Goal: Task Accomplishment & Management: Manage account settings

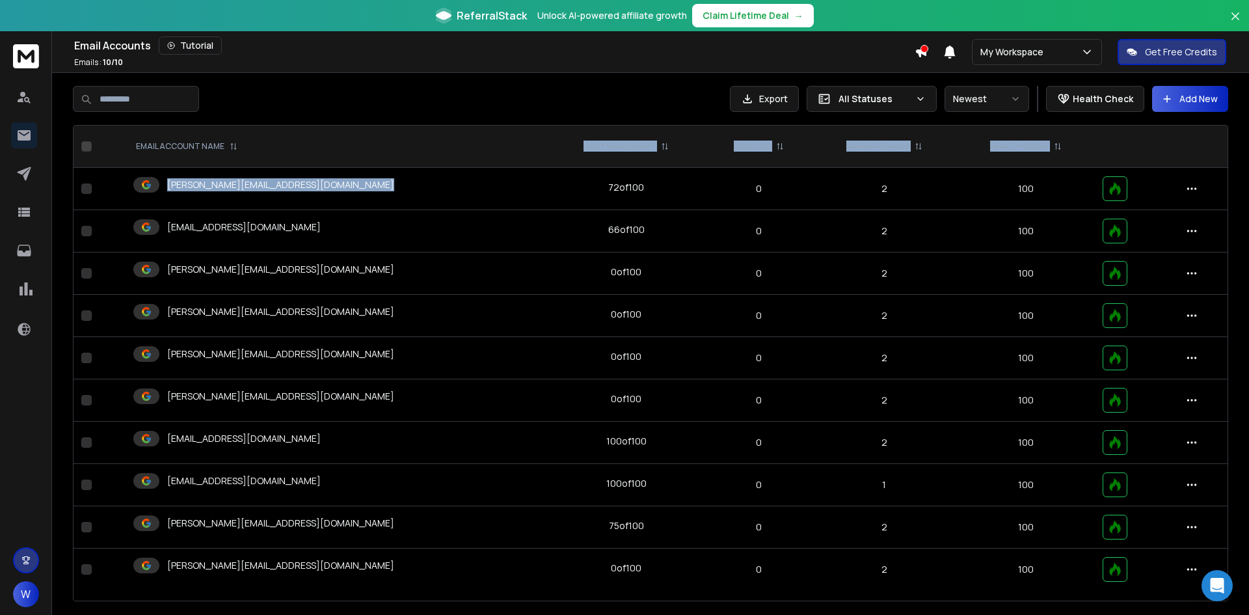
drag, startPoint x: 599, startPoint y: 181, endPoint x: 390, endPoint y: 150, distance: 211.9
click at [391, 154] on table "EMAIL ACCOUNT NAME DAILY EMAILS SENT BOUNCES WARMUP EMAILS HEALTH SCORE [PERSON…" at bounding box center [651, 363] width 1154 height 475
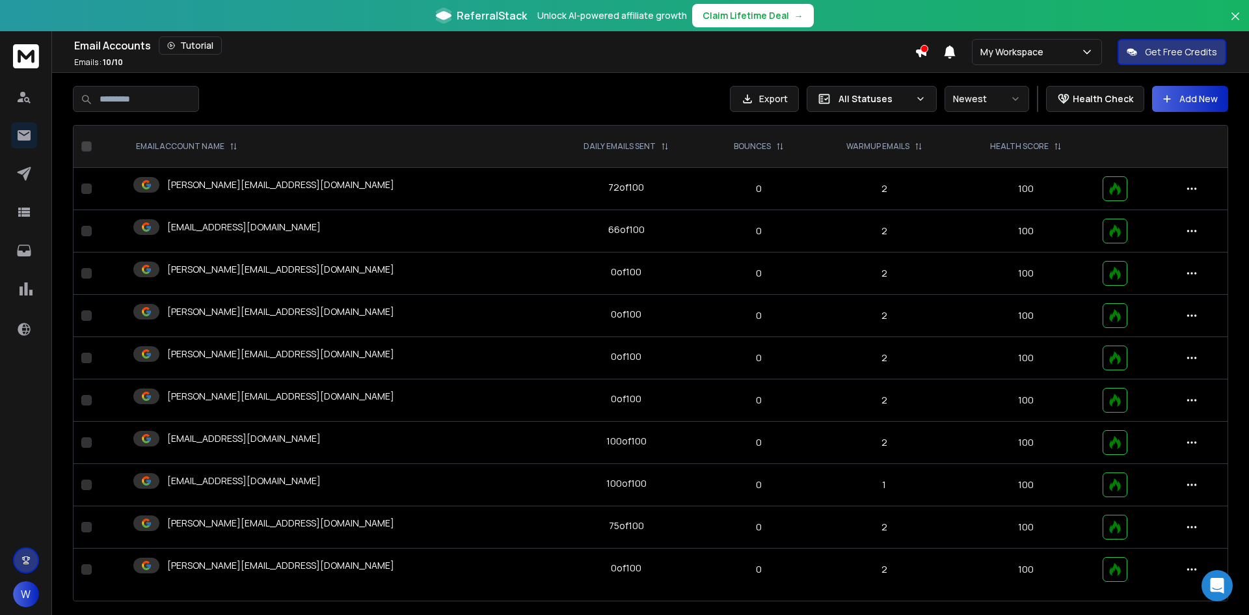
click at [389, 147] on div "EMAIL ACCOUNT NAME" at bounding box center [336, 146] width 401 height 10
click at [19, 137] on icon at bounding box center [24, 135] width 13 height 10
click at [23, 168] on icon at bounding box center [24, 174] width 16 height 16
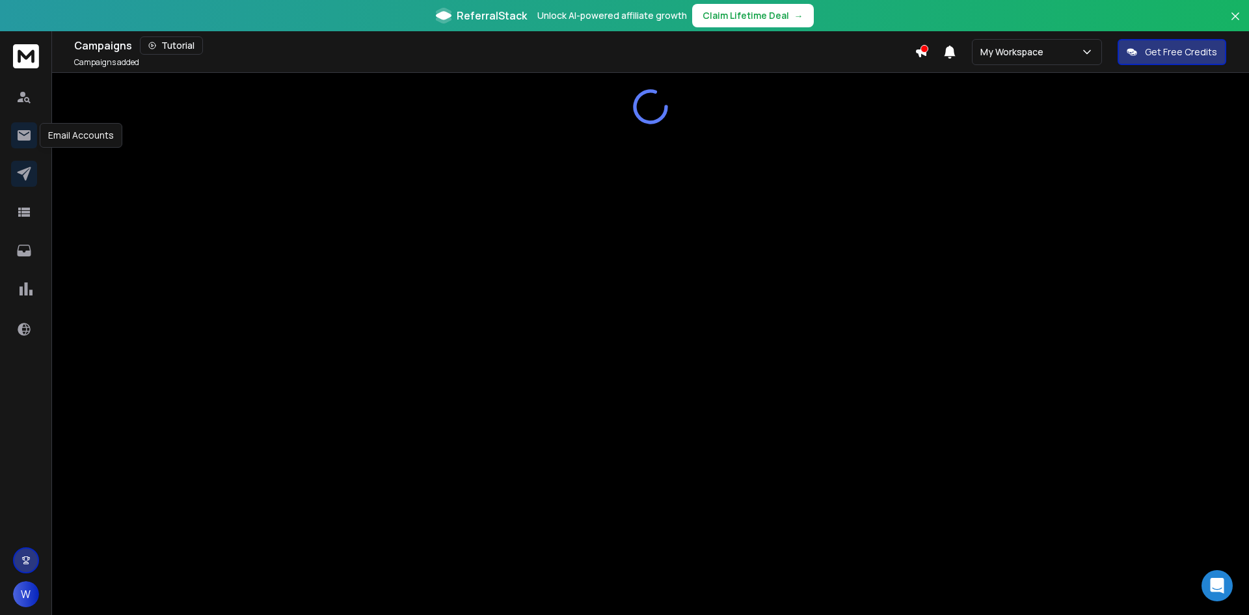
click at [21, 137] on icon at bounding box center [24, 135] width 13 height 10
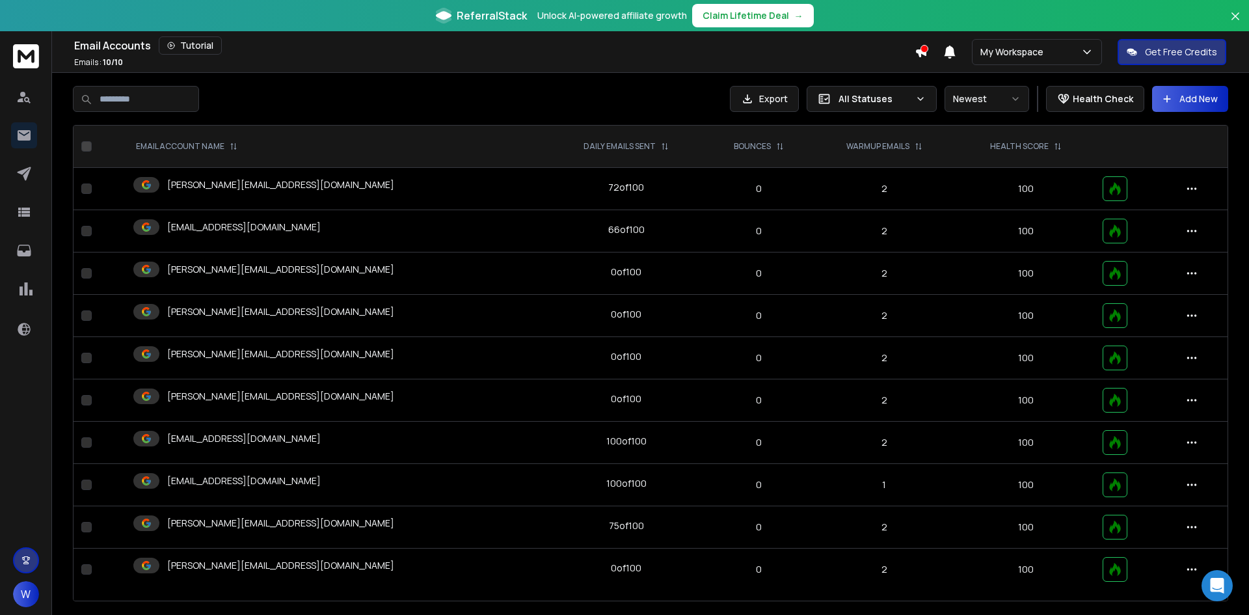
click at [215, 182] on p "[PERSON_NAME][EMAIL_ADDRESS][DOMAIN_NAME]" at bounding box center [280, 184] width 227 height 13
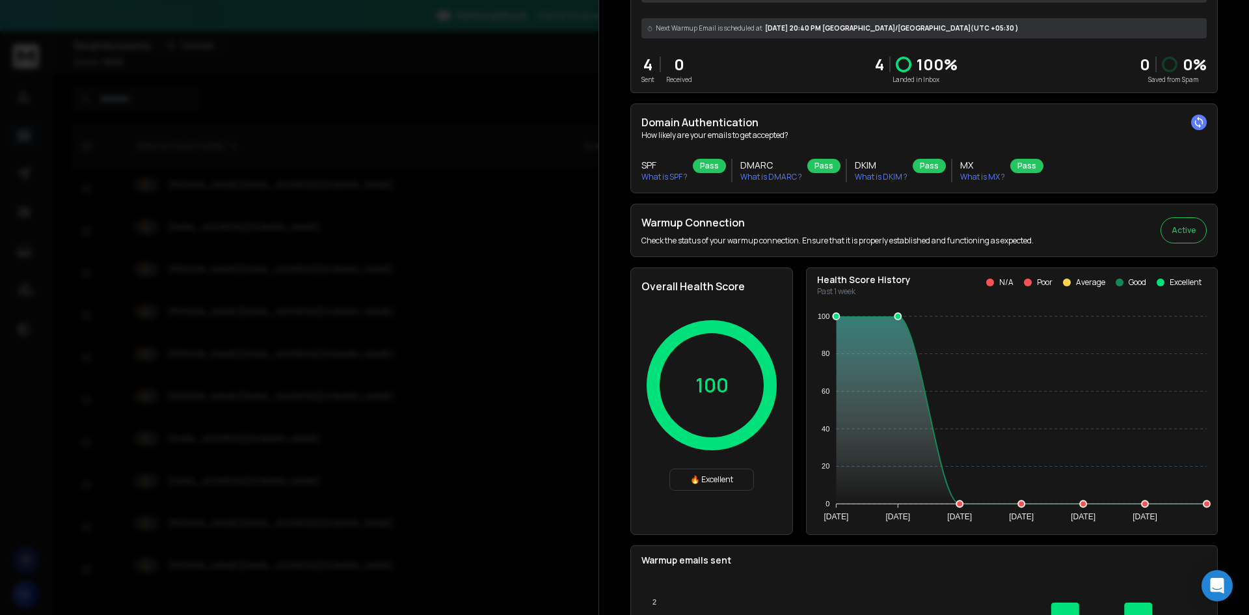
scroll to position [323, 0]
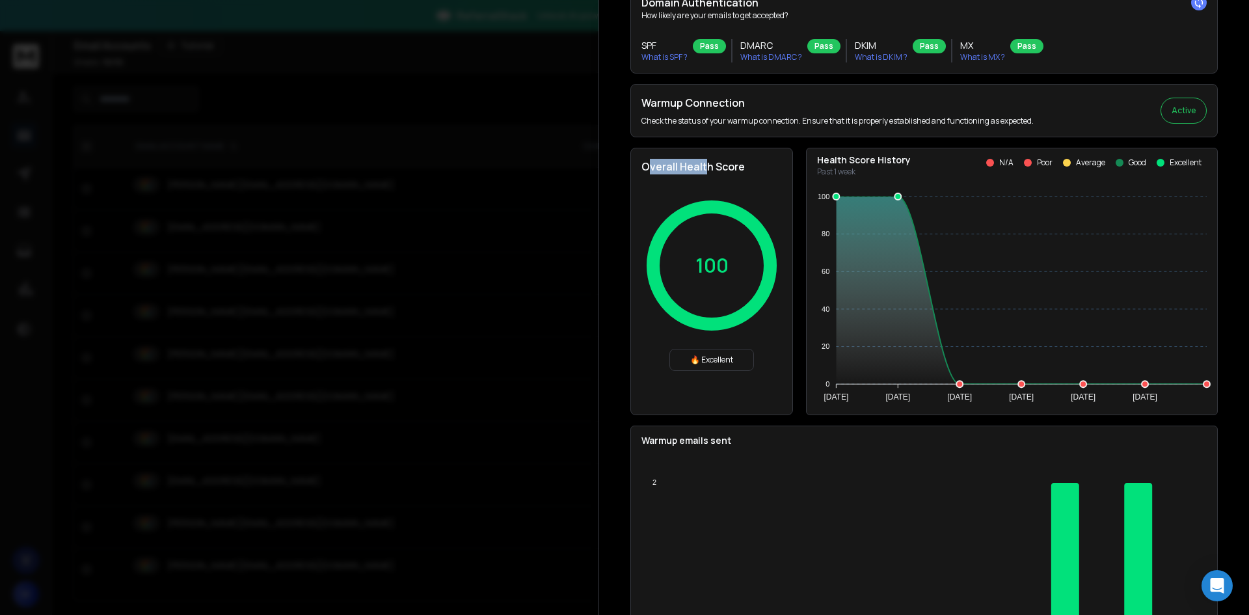
drag, startPoint x: 651, startPoint y: 159, endPoint x: 710, endPoint y: 156, distance: 59.3
click at [708, 156] on div "Overall Health Score 100 🔥 Excellent" at bounding box center [711, 281] width 163 height 267
drag, startPoint x: 718, startPoint y: 227, endPoint x: 691, endPoint y: 284, distance: 62.6
click at [691, 284] on div "100" at bounding box center [712, 265] width 130 height 130
click at [543, 297] on div at bounding box center [624, 307] width 1249 height 615
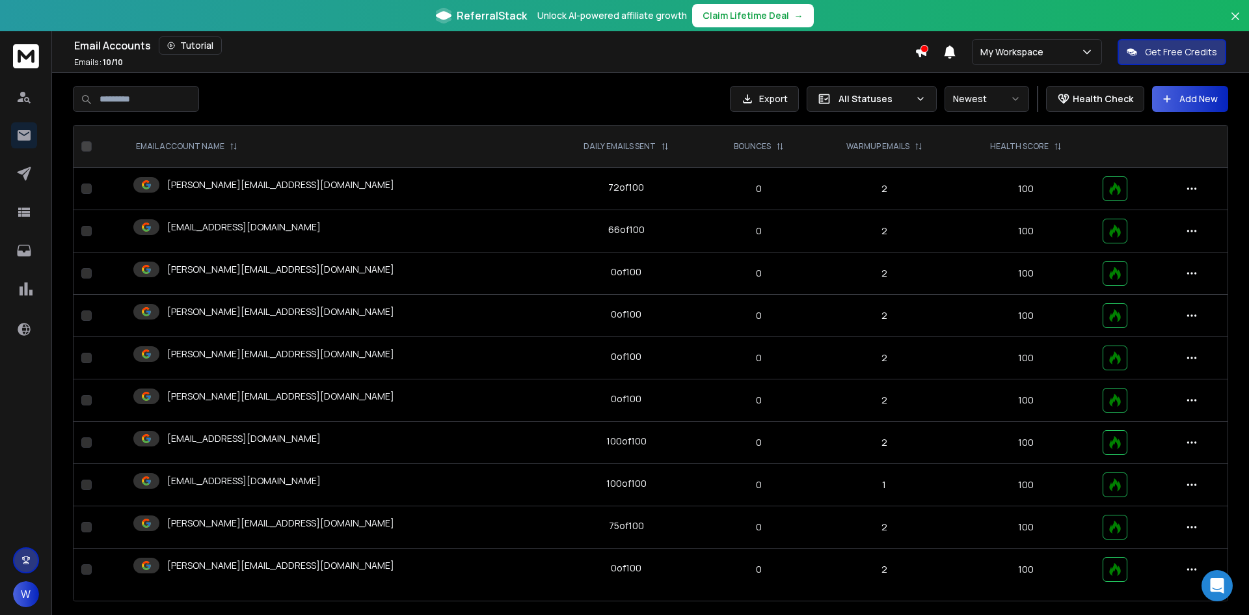
click at [256, 229] on p "elenasecchi@whatjobs.international" at bounding box center [244, 227] width 154 height 13
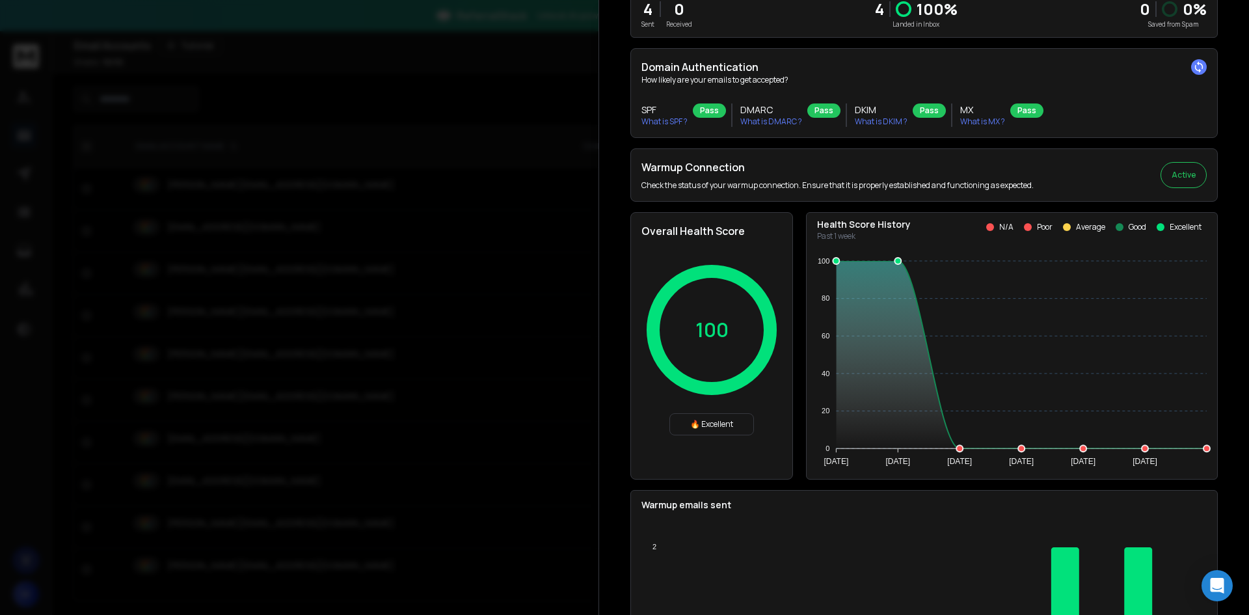
scroll to position [258, 0]
drag, startPoint x: 681, startPoint y: 329, endPoint x: 755, endPoint y: 325, distance: 73.6
click at [755, 325] on div "100" at bounding box center [712, 330] width 130 height 130
click at [481, 374] on div at bounding box center [624, 307] width 1249 height 615
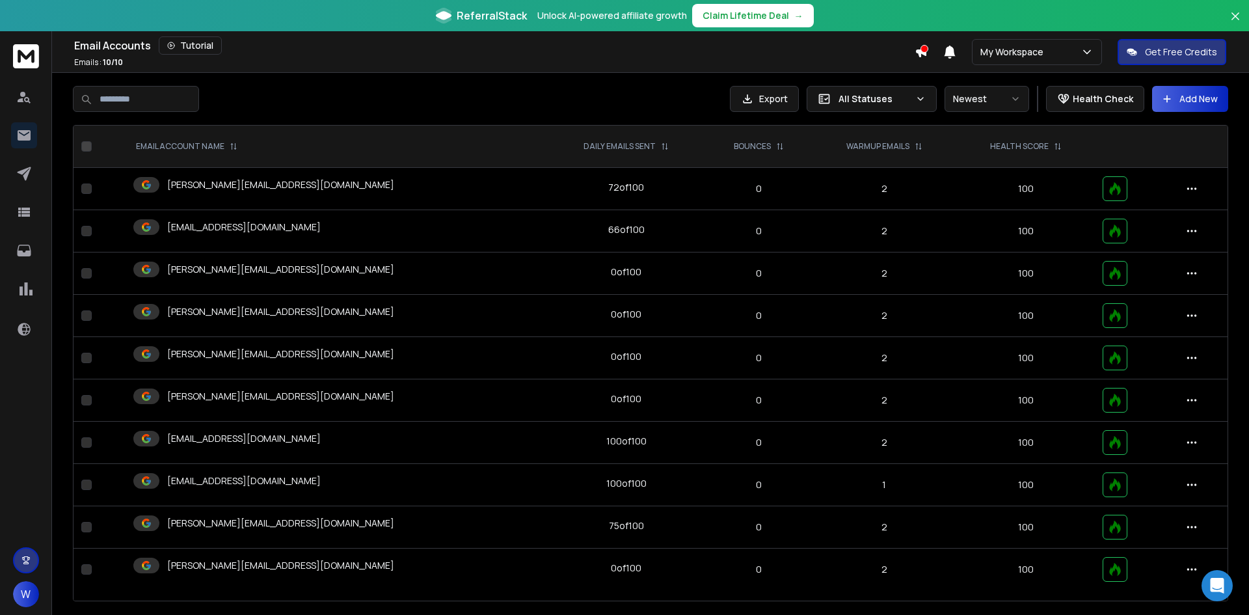
click at [226, 307] on p "lucas@whatjobs.international" at bounding box center [280, 311] width 227 height 13
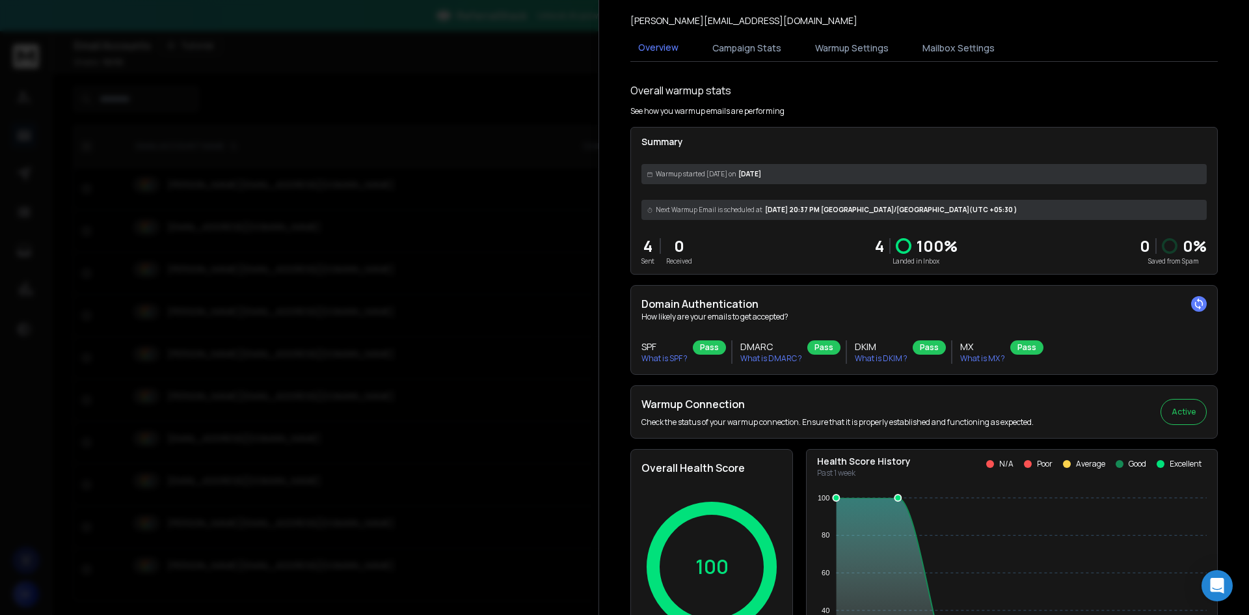
scroll to position [0, 0]
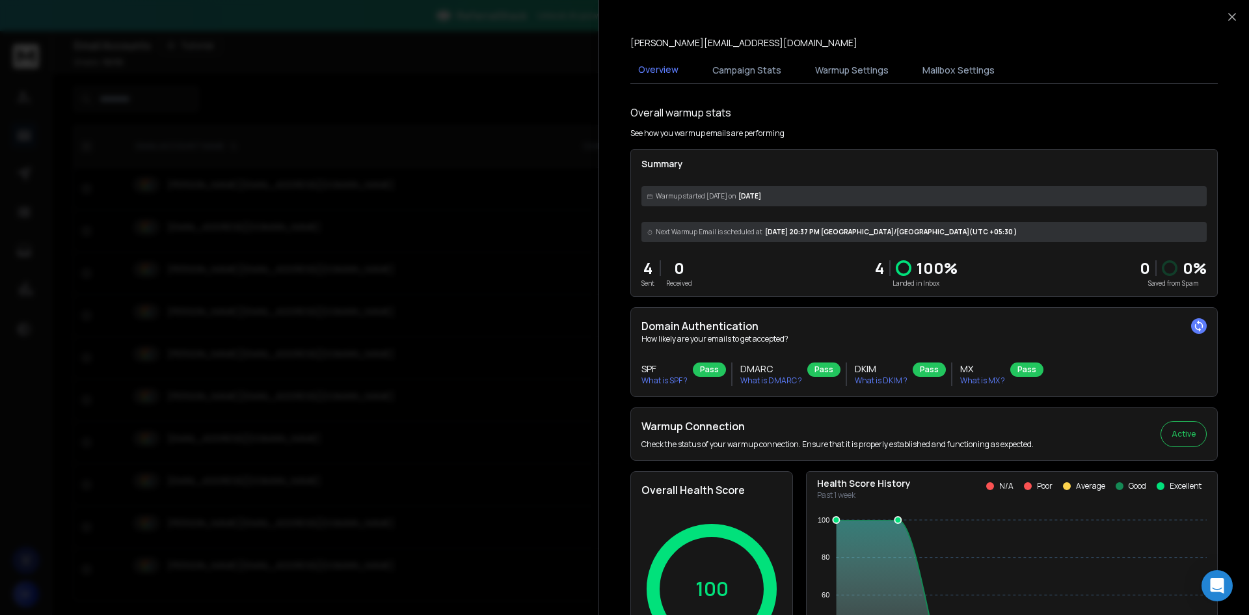
click at [428, 351] on div at bounding box center [624, 307] width 1249 height 615
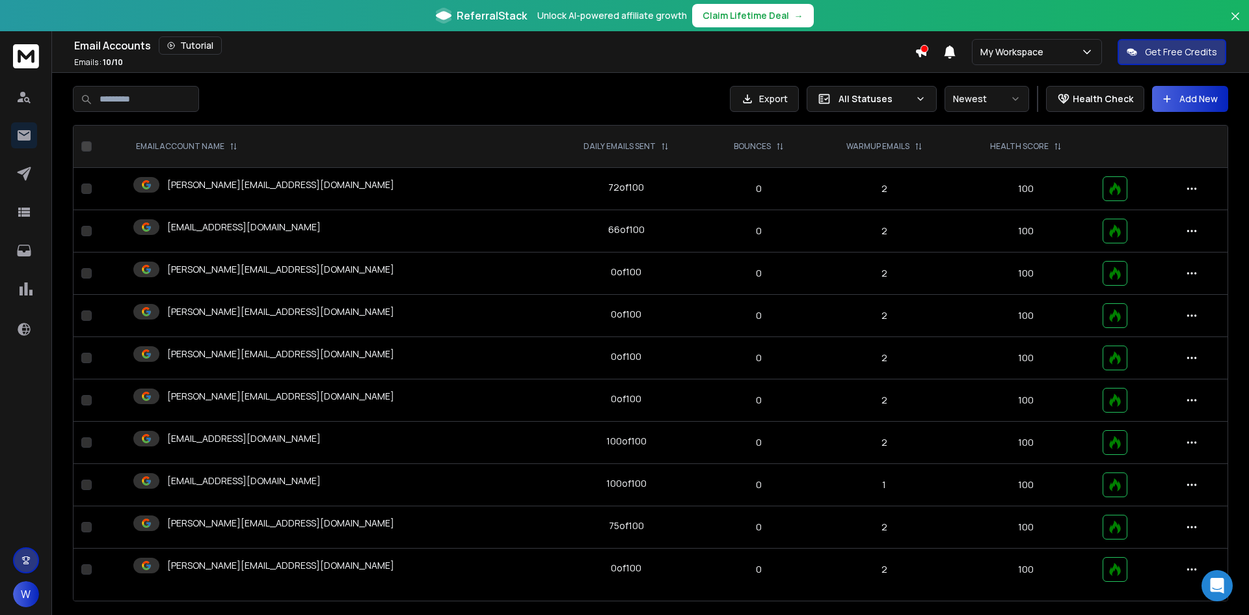
click at [204, 312] on p "[PERSON_NAME][EMAIL_ADDRESS][DOMAIN_NAME]" at bounding box center [280, 311] width 227 height 13
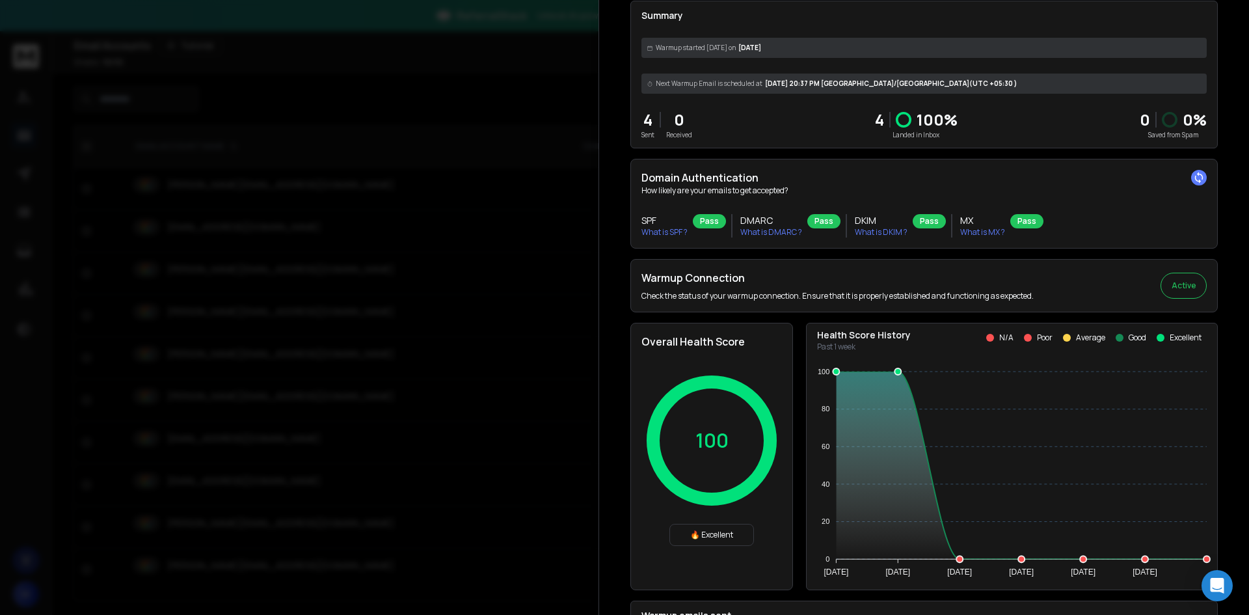
scroll to position [128, 0]
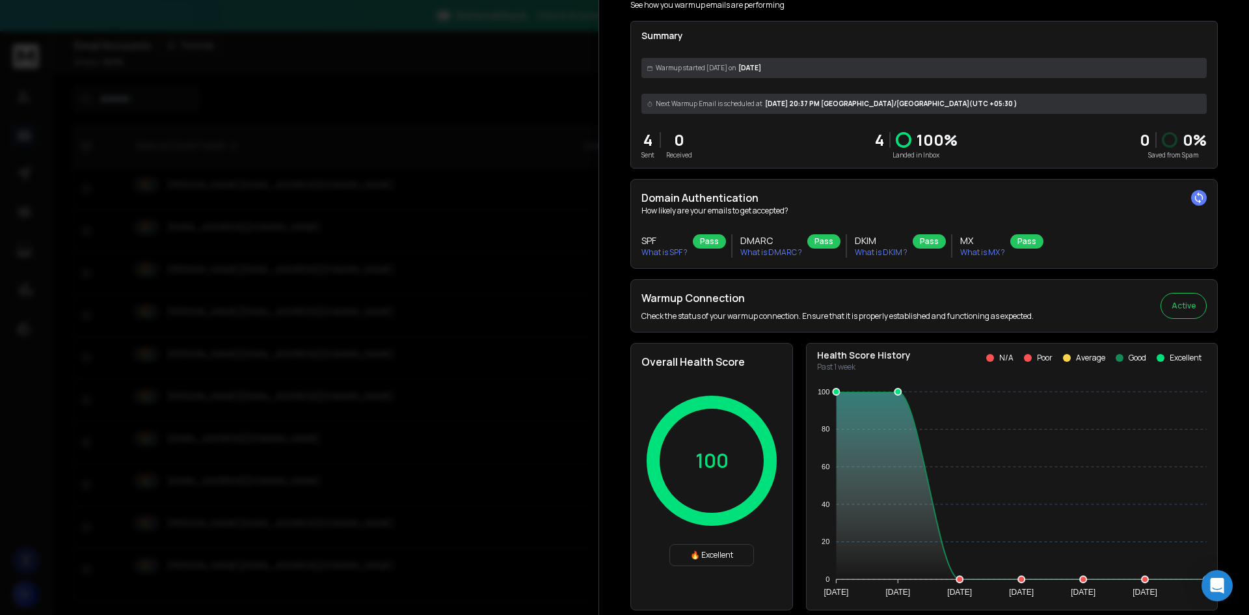
click at [468, 378] on div at bounding box center [624, 307] width 1249 height 615
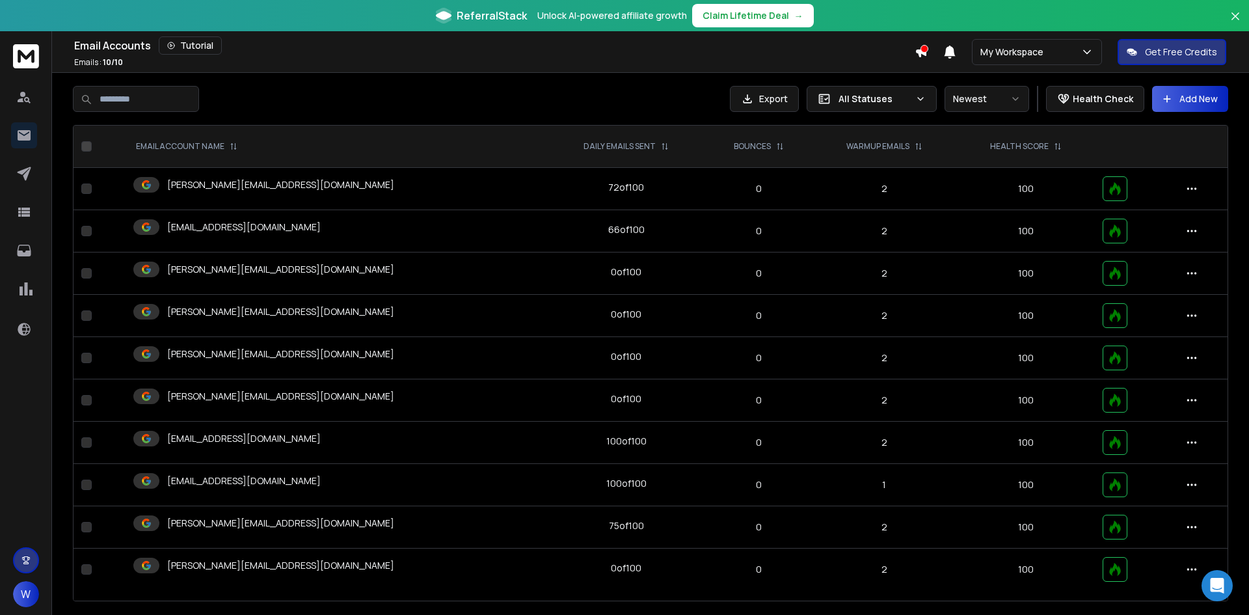
click at [224, 316] on p "[PERSON_NAME][EMAIL_ADDRESS][DOMAIN_NAME]" at bounding box center [280, 311] width 227 height 13
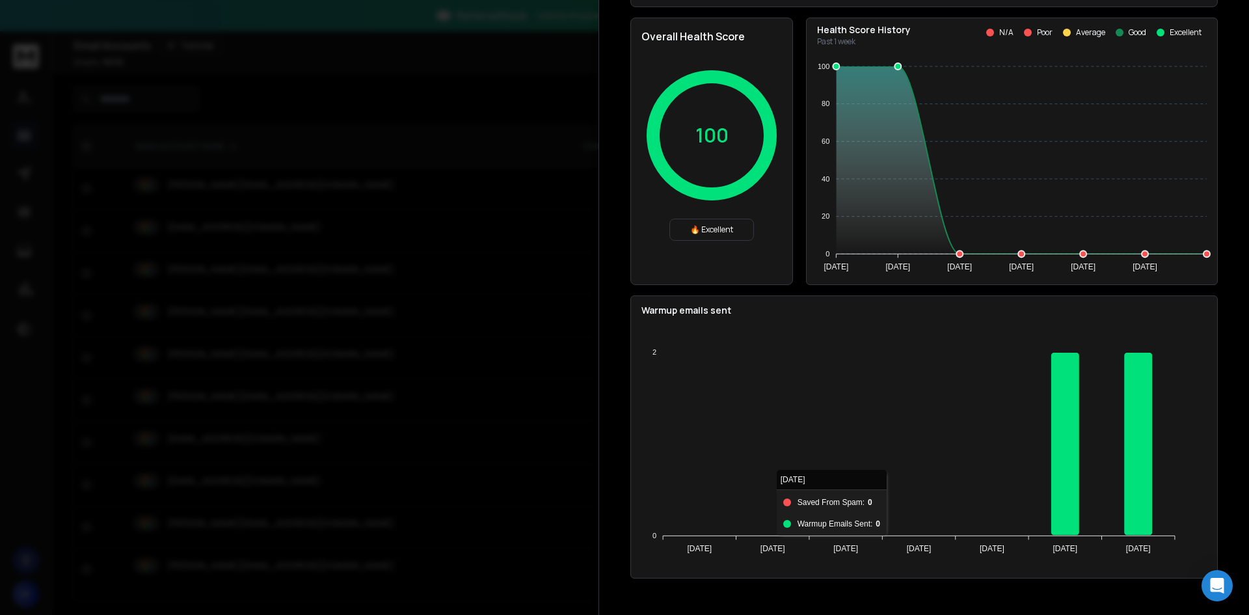
click at [294, 376] on div at bounding box center [624, 307] width 1249 height 615
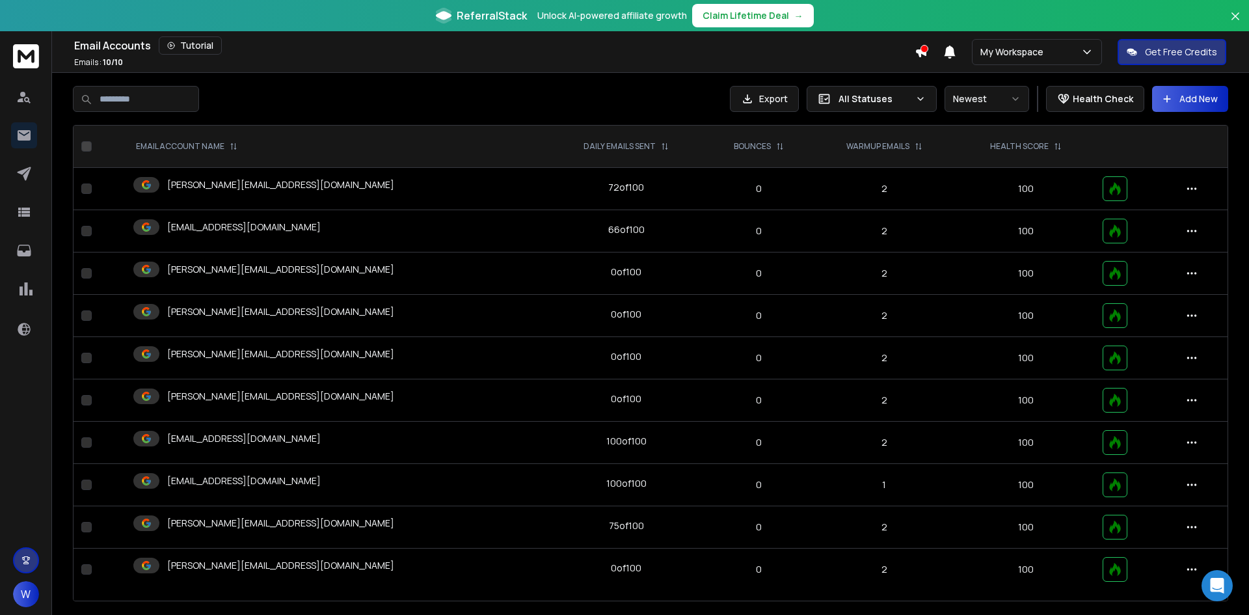
click at [230, 319] on div "[PERSON_NAME][EMAIL_ADDRESS][DOMAIN_NAME]" at bounding box center [263, 312] width 261 height 16
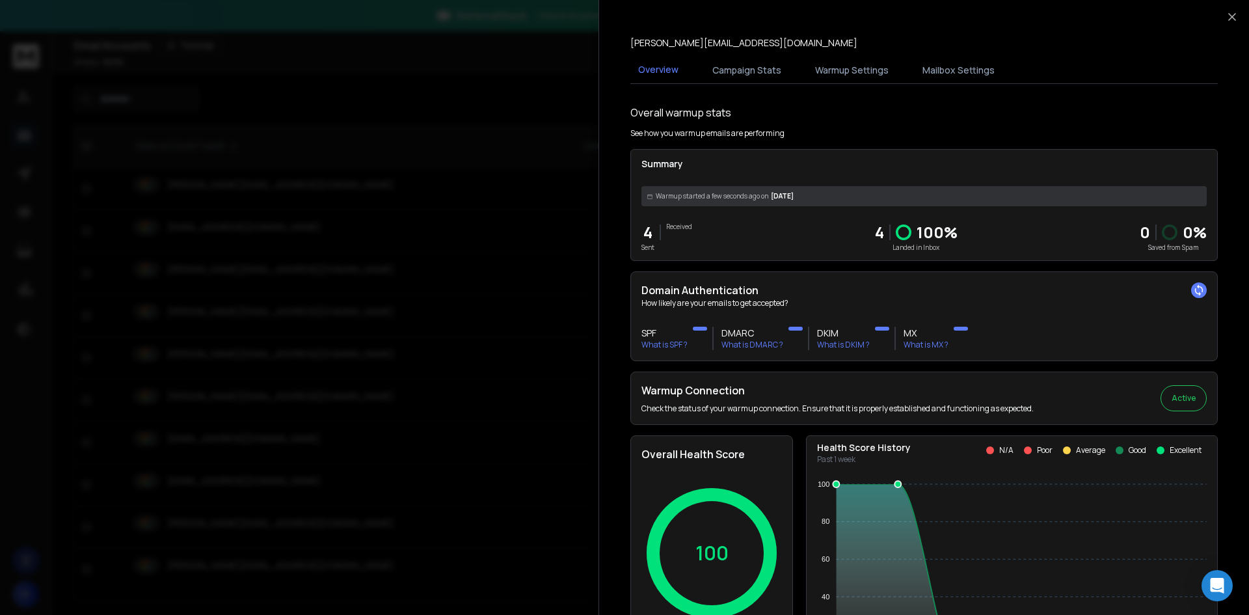
click at [258, 442] on div at bounding box center [624, 307] width 1249 height 615
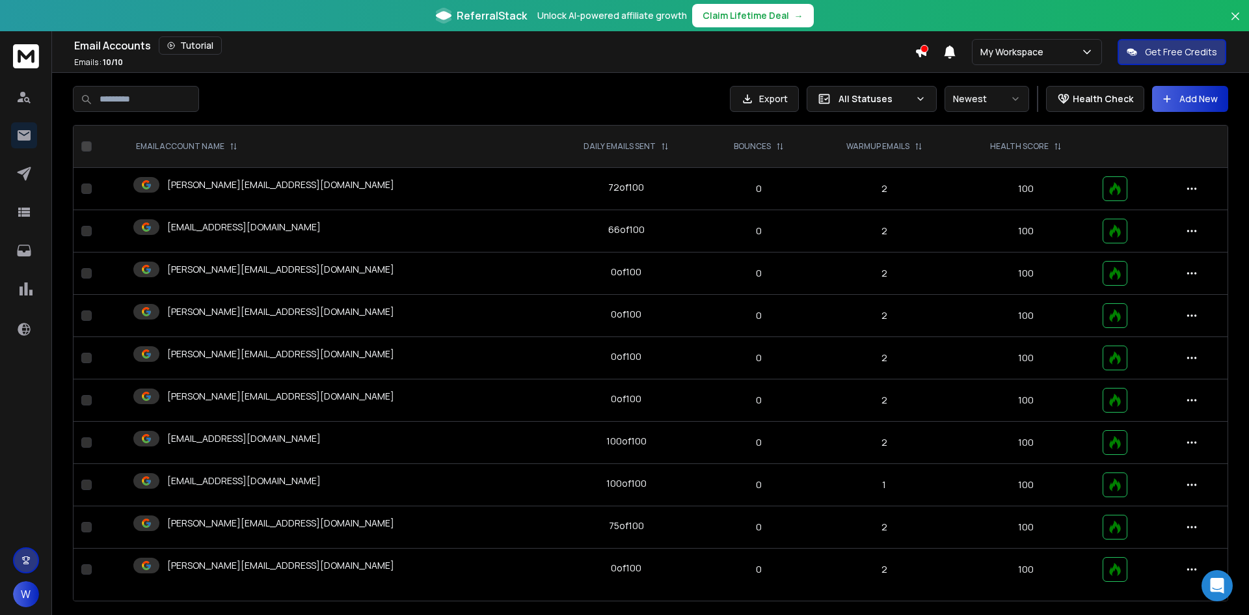
click at [221, 348] on p "[PERSON_NAME][EMAIL_ADDRESS][DOMAIN_NAME]" at bounding box center [280, 353] width 227 height 13
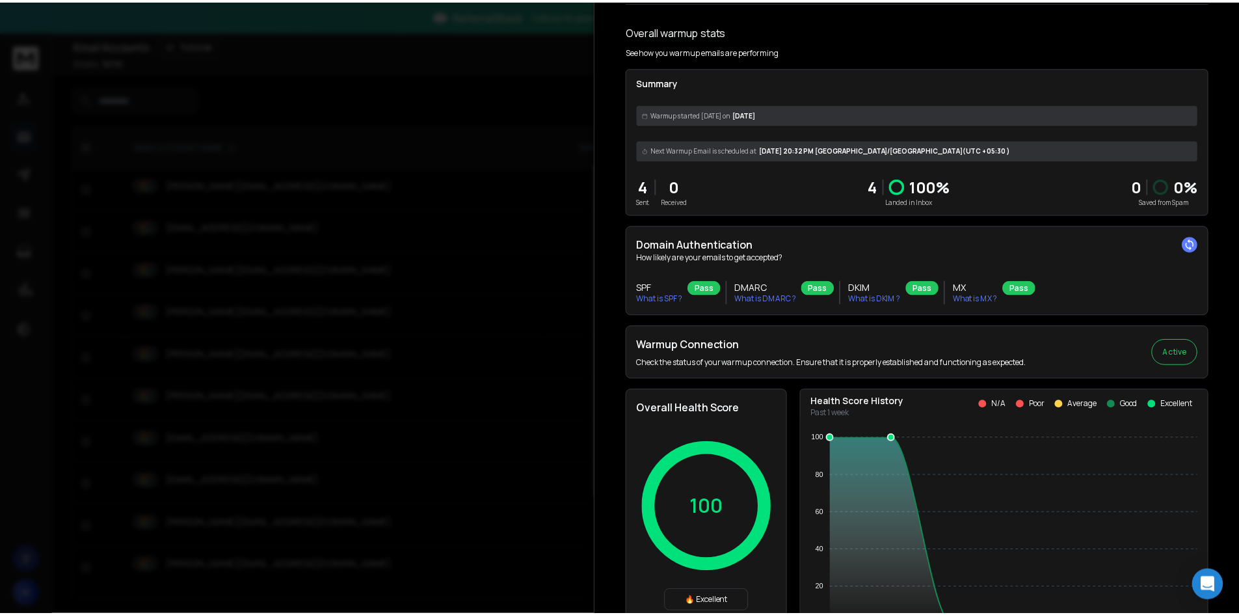
scroll to position [0, 0]
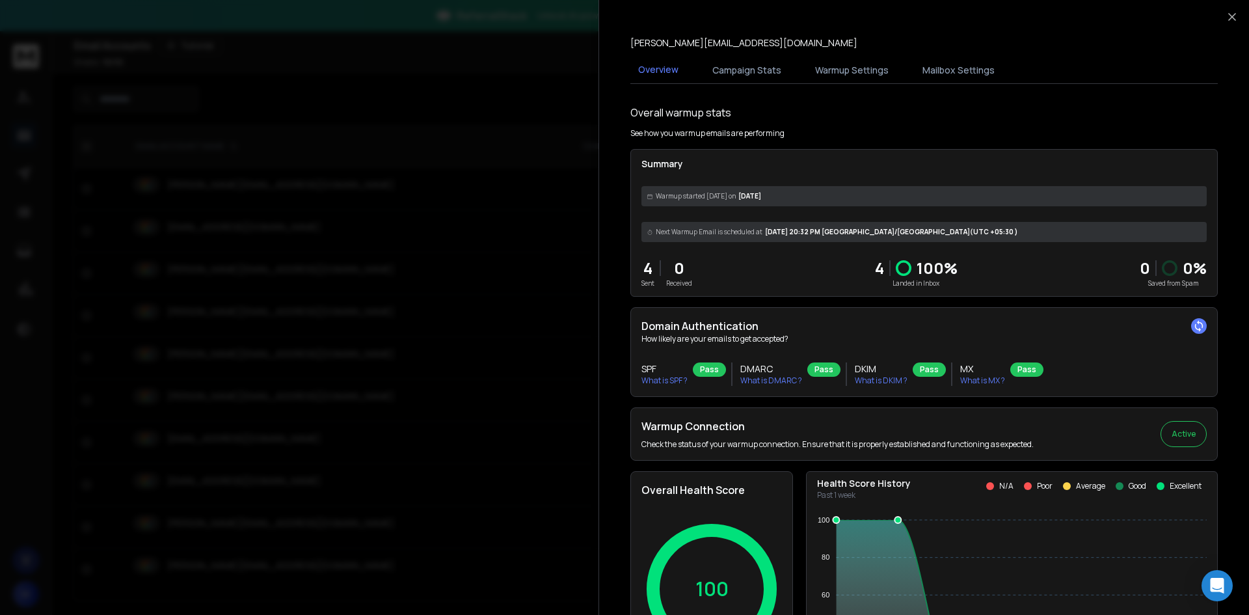
click at [384, 369] on div at bounding box center [624, 307] width 1249 height 615
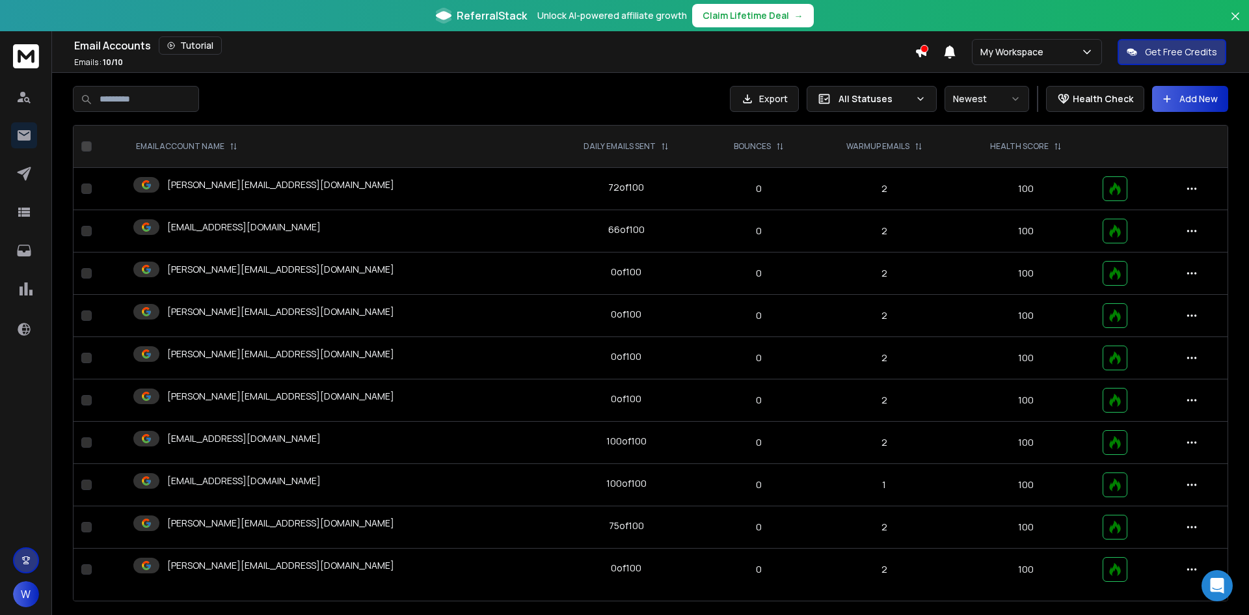
click at [235, 442] on p "[EMAIL_ADDRESS][DOMAIN_NAME]" at bounding box center [244, 438] width 154 height 13
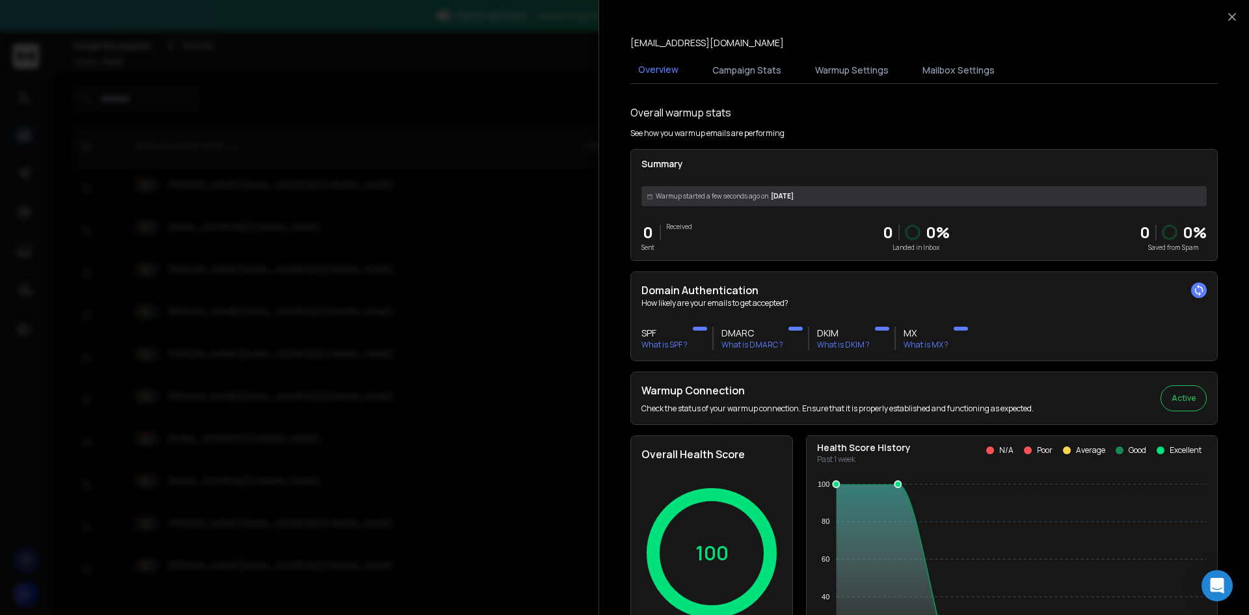
click at [424, 403] on div at bounding box center [624, 307] width 1249 height 615
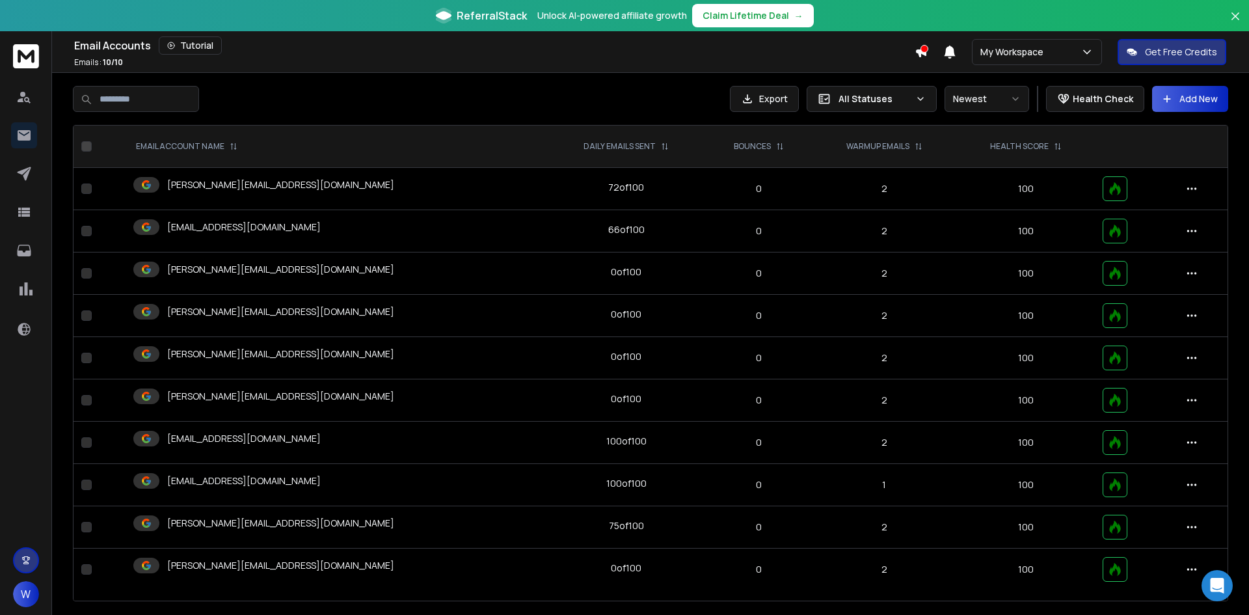
click at [271, 441] on p "[EMAIL_ADDRESS][DOMAIN_NAME]" at bounding box center [244, 438] width 154 height 13
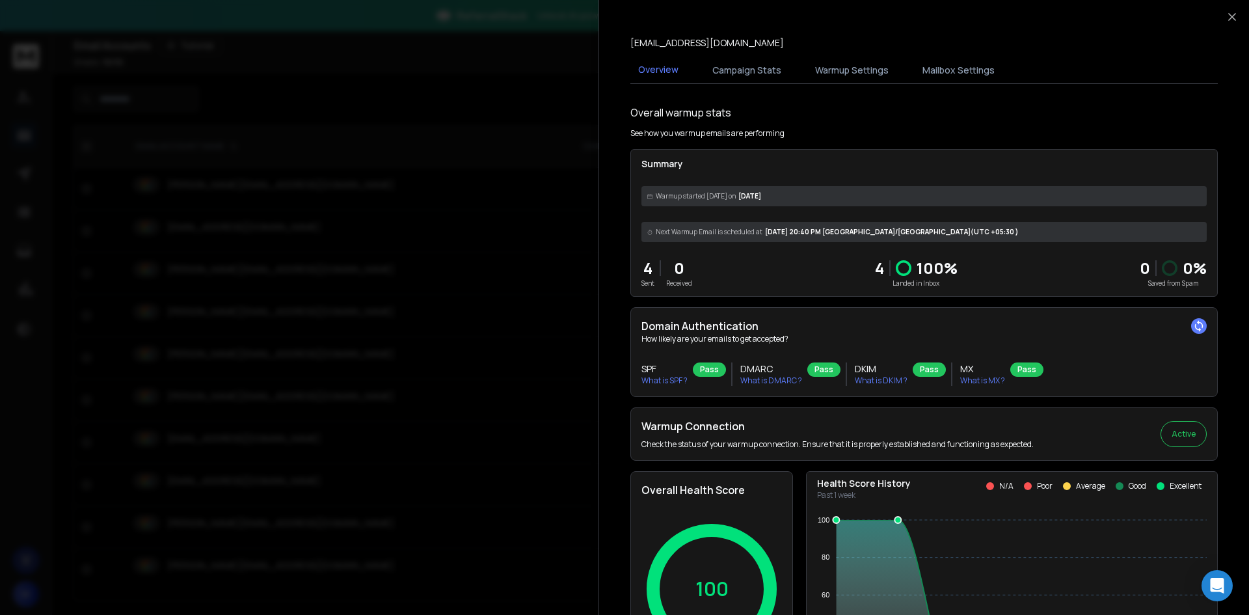
click at [492, 421] on div at bounding box center [624, 307] width 1249 height 615
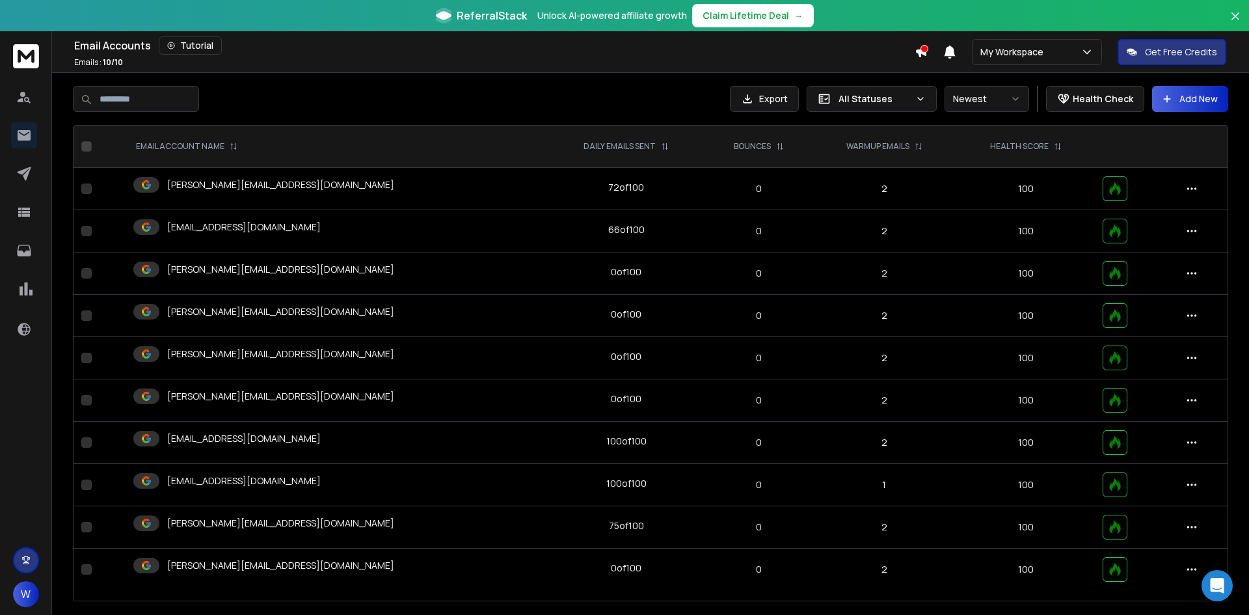
click at [264, 520] on p "[PERSON_NAME][EMAIL_ADDRESS][DOMAIN_NAME]" at bounding box center [280, 523] width 227 height 13
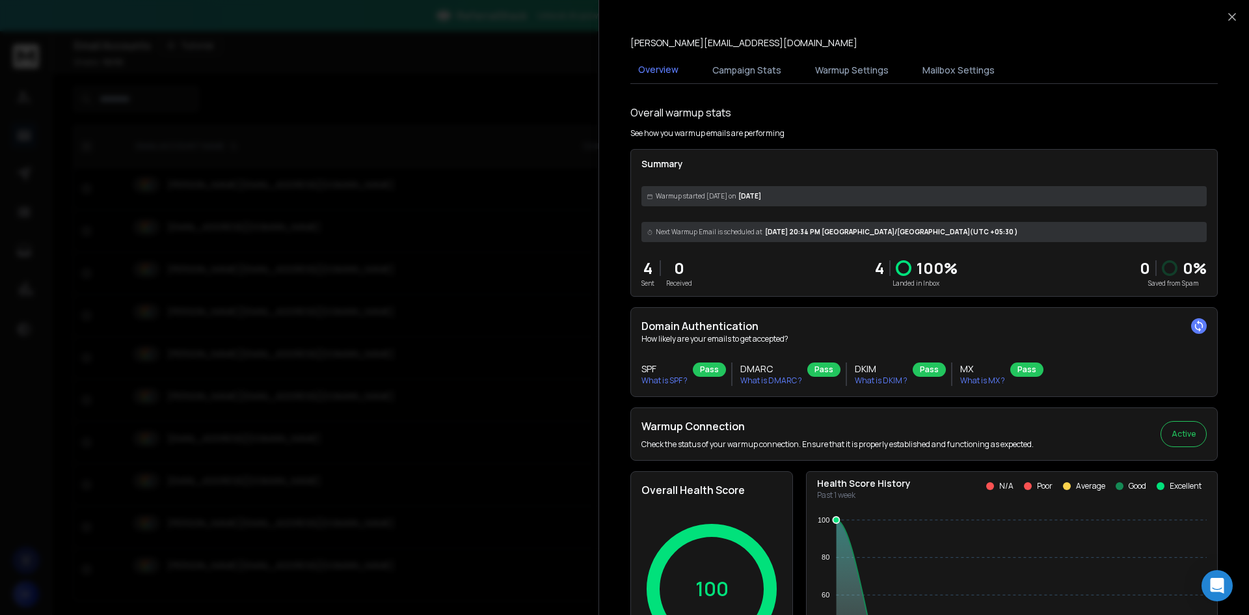
click at [519, 480] on div at bounding box center [624, 307] width 1249 height 615
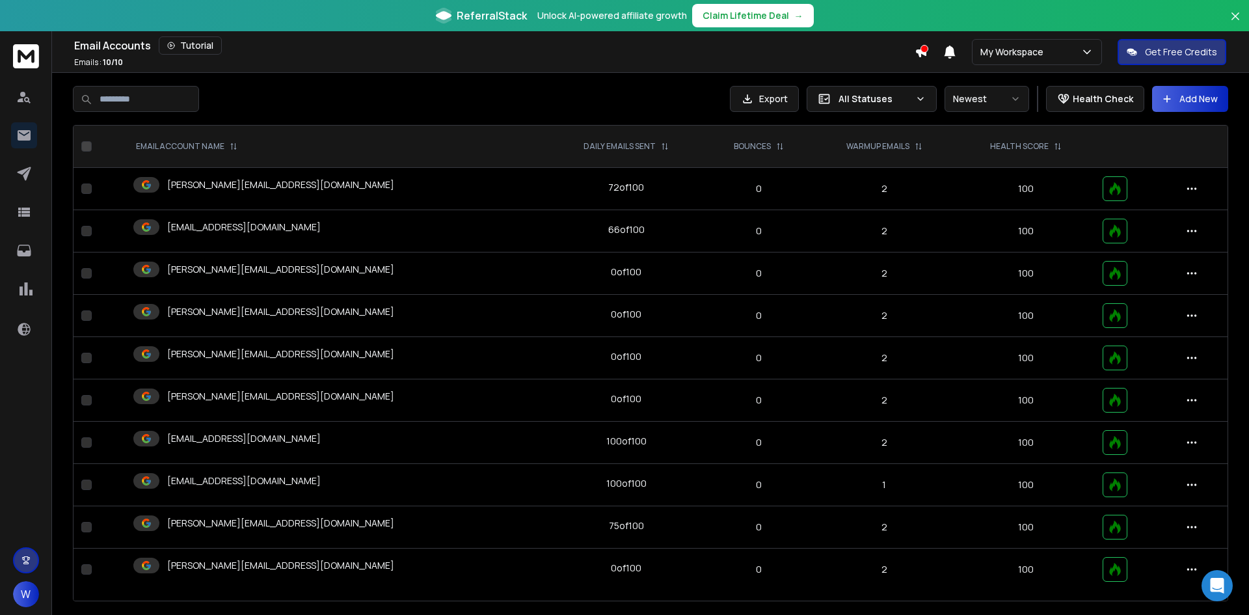
click at [273, 568] on p "[PERSON_NAME][EMAIL_ADDRESS][DOMAIN_NAME]" at bounding box center [280, 565] width 227 height 13
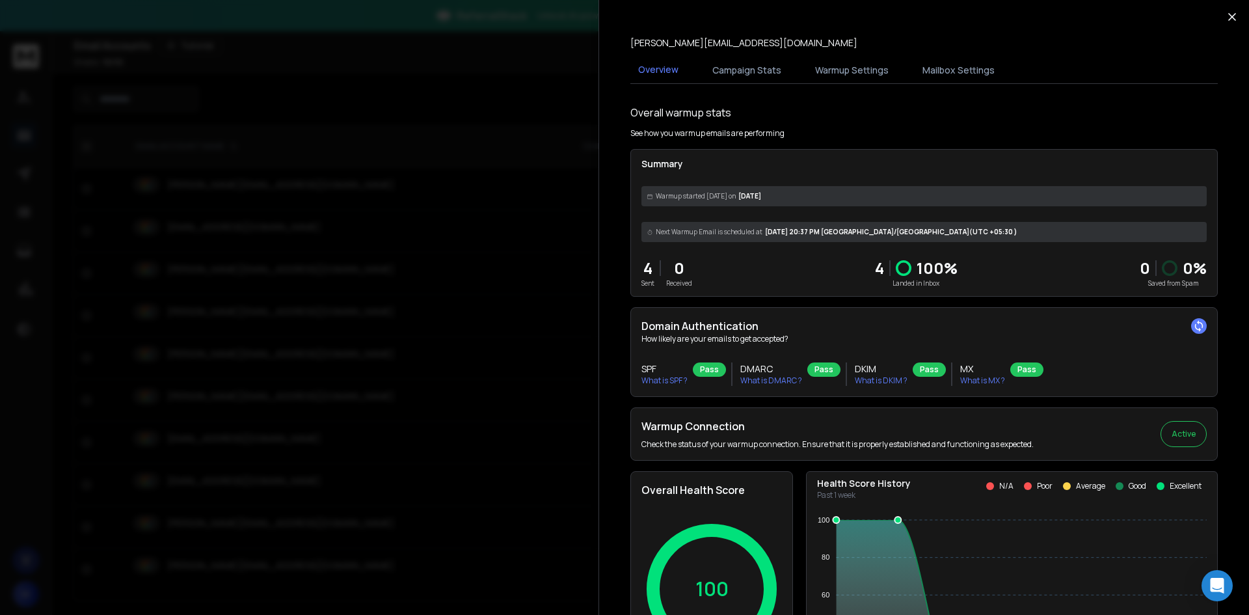
click at [1227, 20] on icon "button" at bounding box center [1232, 16] width 13 height 13
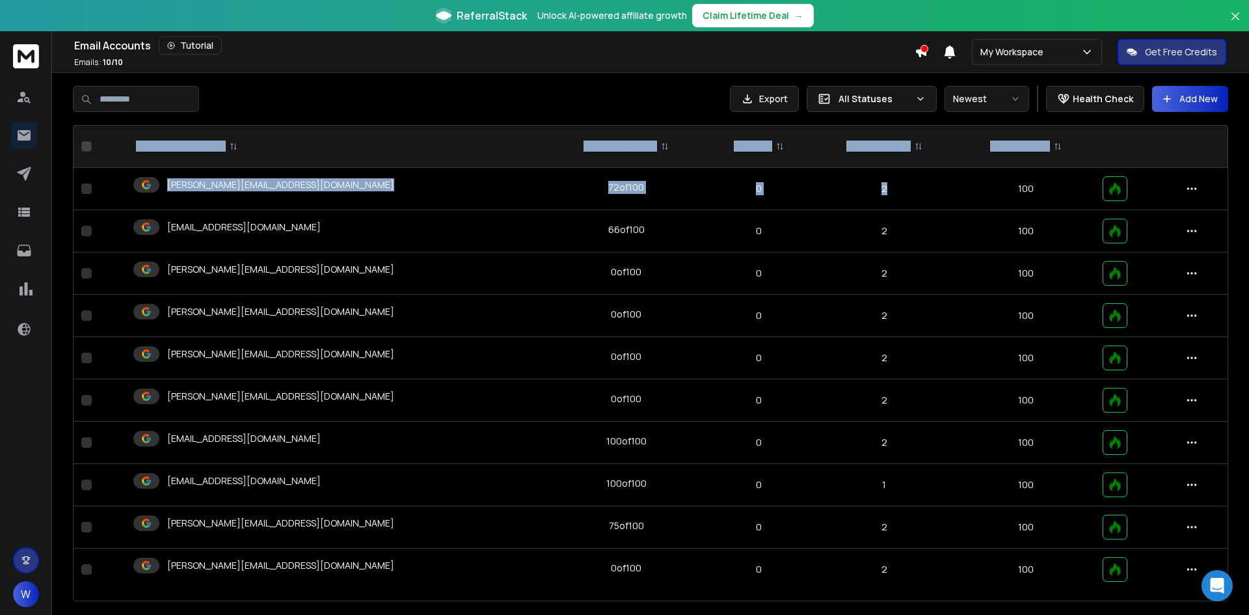
drag, startPoint x: 849, startPoint y: 191, endPoint x: 840, endPoint y: 645, distance: 454.8
click at [840, 614] on html "ReferralStack Unlock AI-powered affiliate growth Lifetime Deals available! Clai…" at bounding box center [624, 307] width 1249 height 615
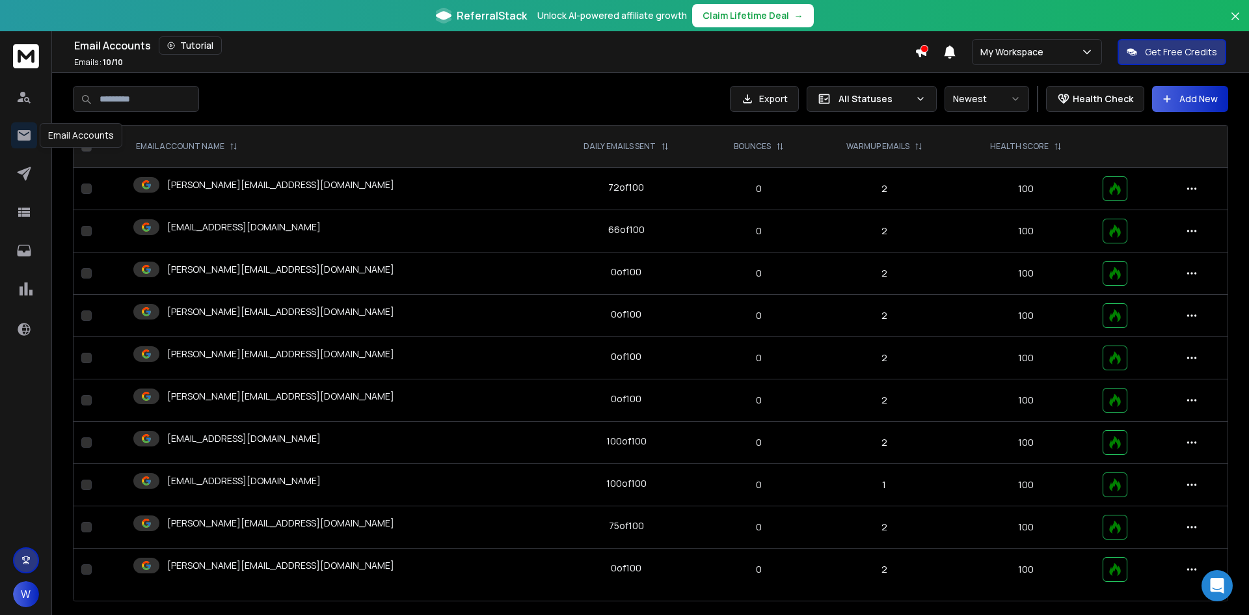
click at [8, 136] on div "W" at bounding box center [26, 325] width 52 height 589
click at [24, 162] on link at bounding box center [24, 174] width 26 height 26
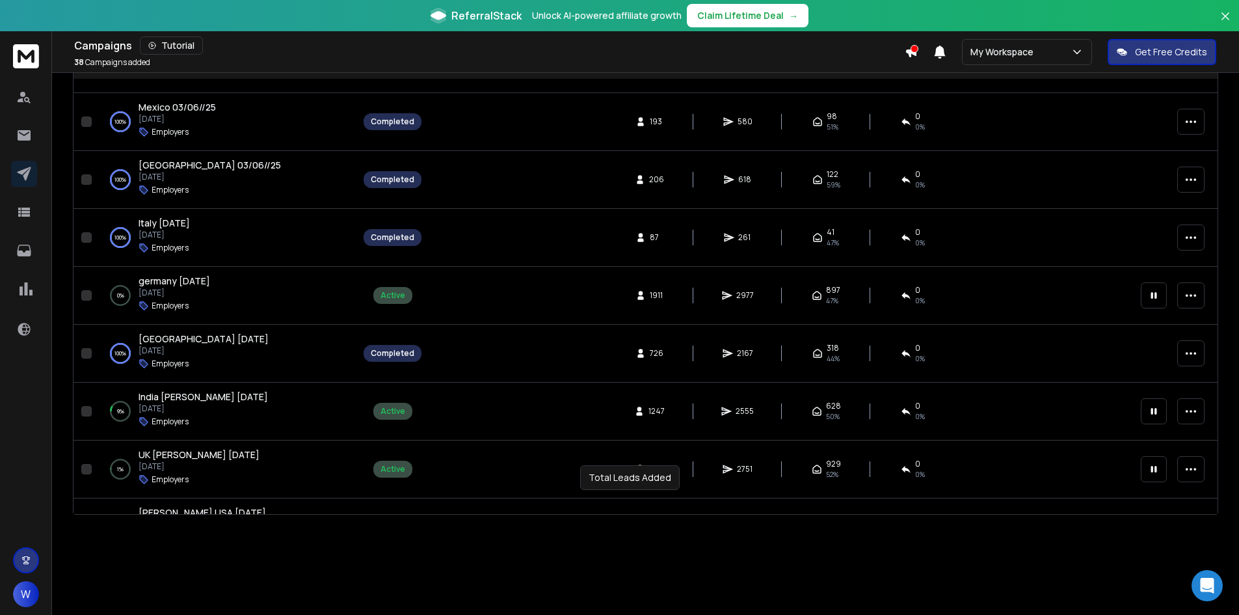
scroll to position [1588, 0]
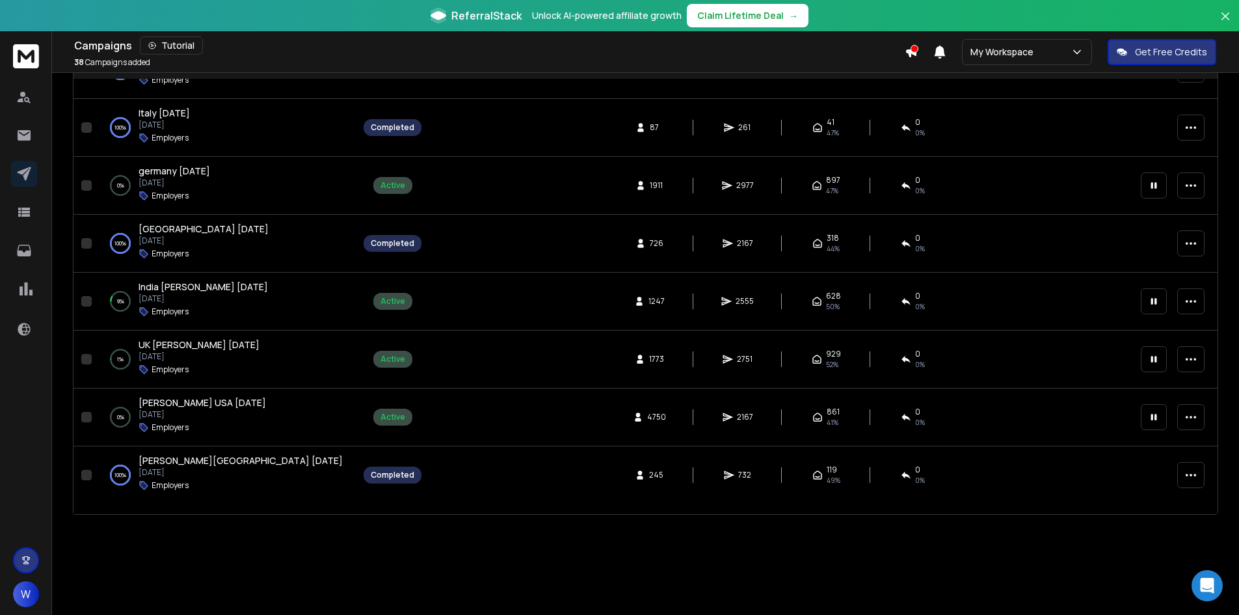
click at [219, 402] on span "[PERSON_NAME] USA [DATE]" at bounding box center [203, 402] width 128 height 12
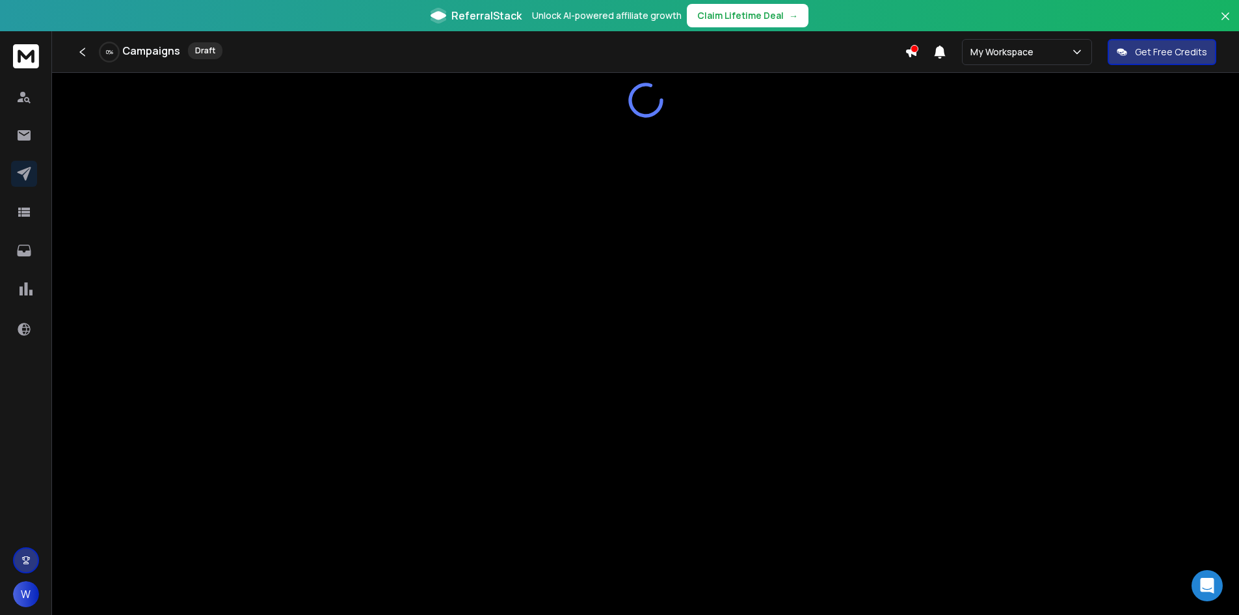
scroll to position [34, 0]
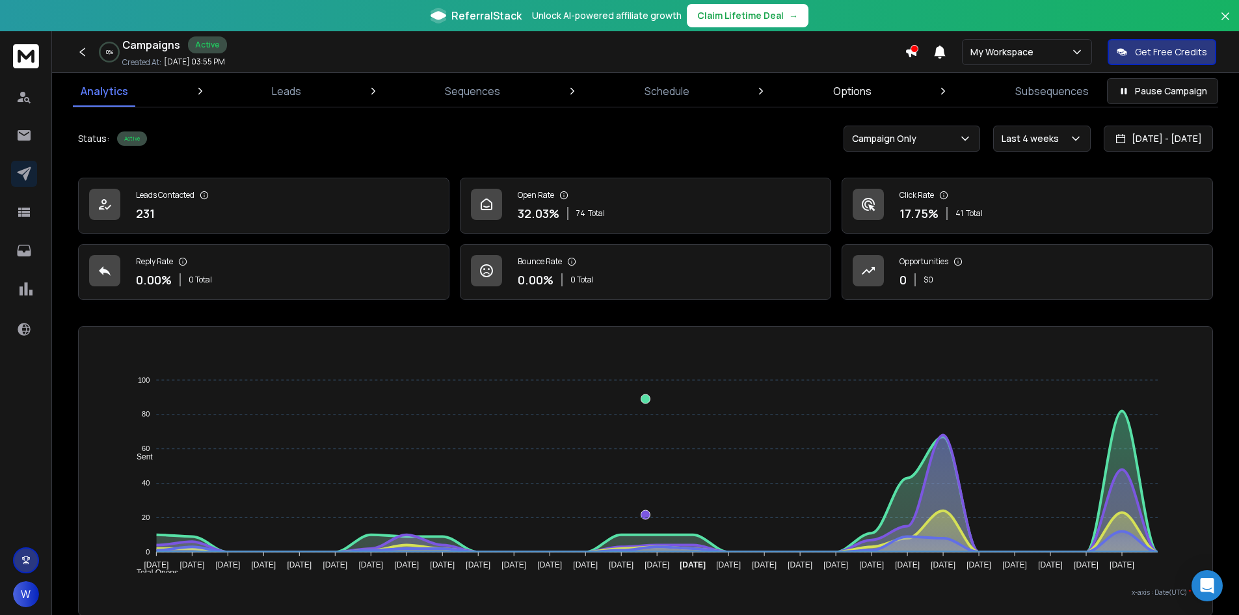
click at [866, 93] on p "Options" at bounding box center [852, 91] width 38 height 16
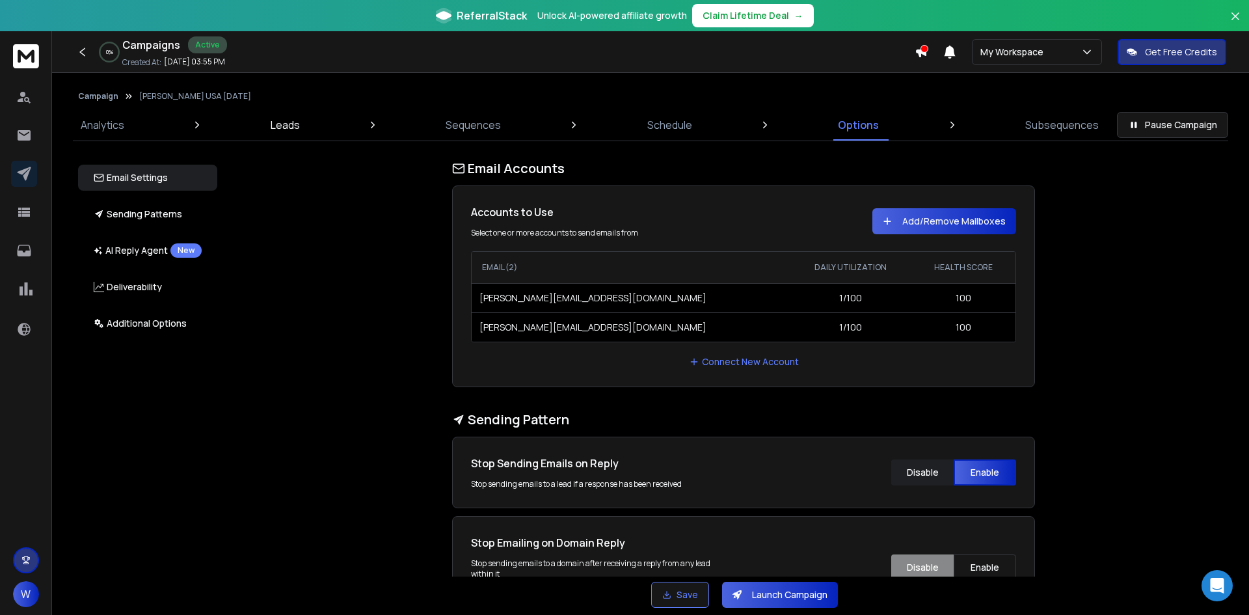
click at [286, 123] on p "Leads" at bounding box center [285, 125] width 29 height 16
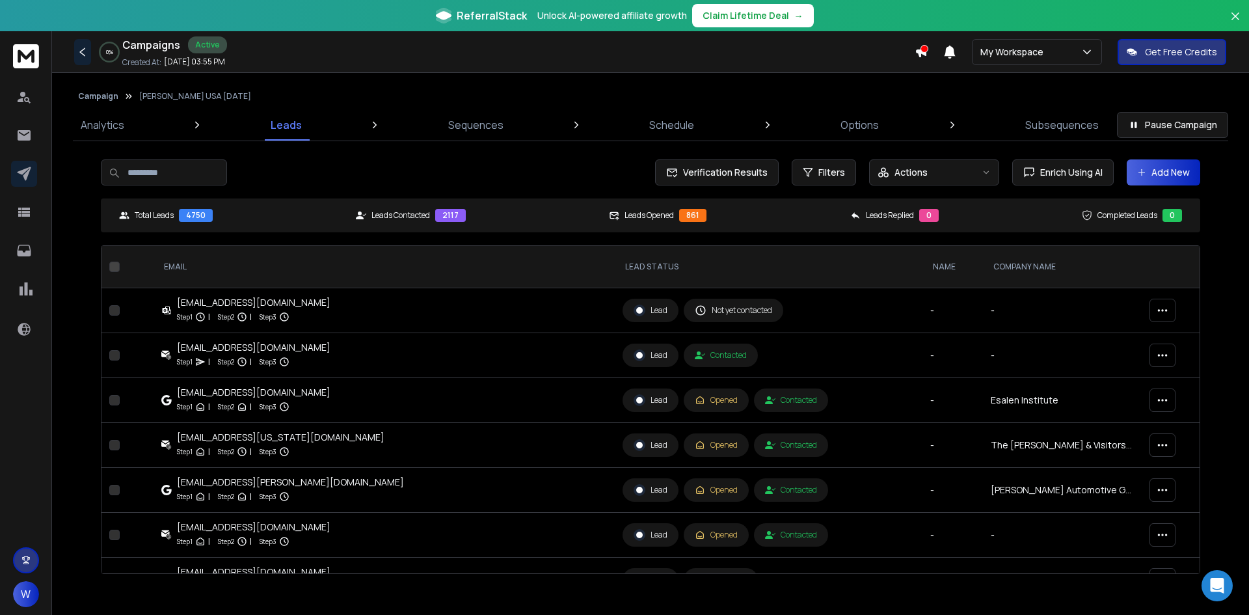
click at [82, 54] on icon at bounding box center [83, 52] width 12 height 12
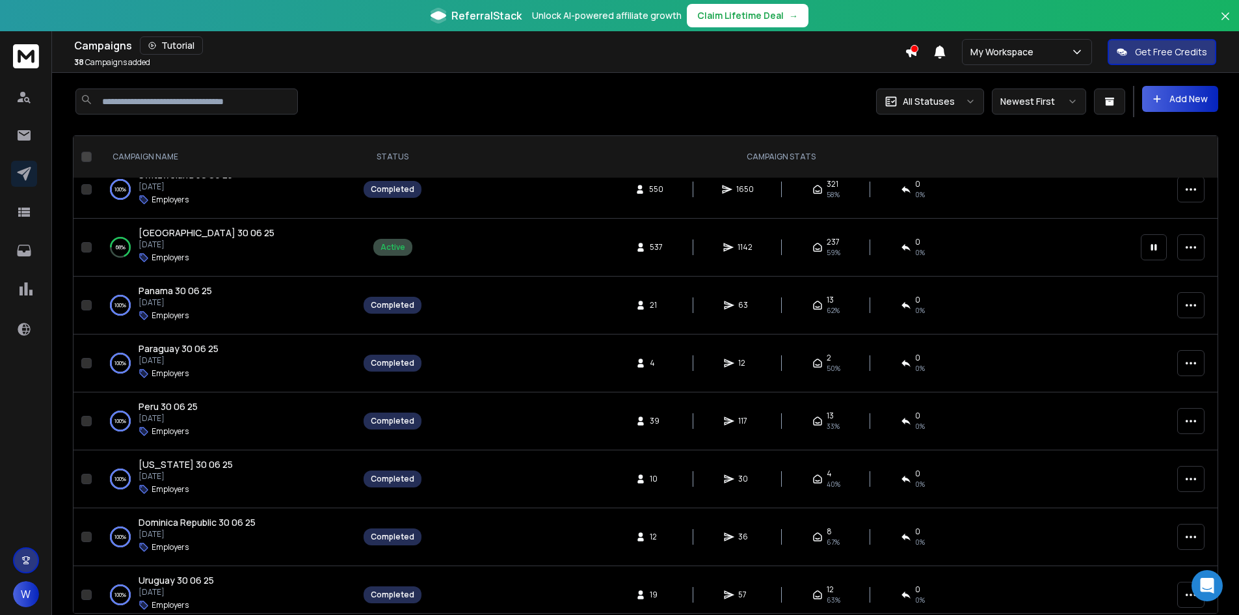
scroll to position [677, 0]
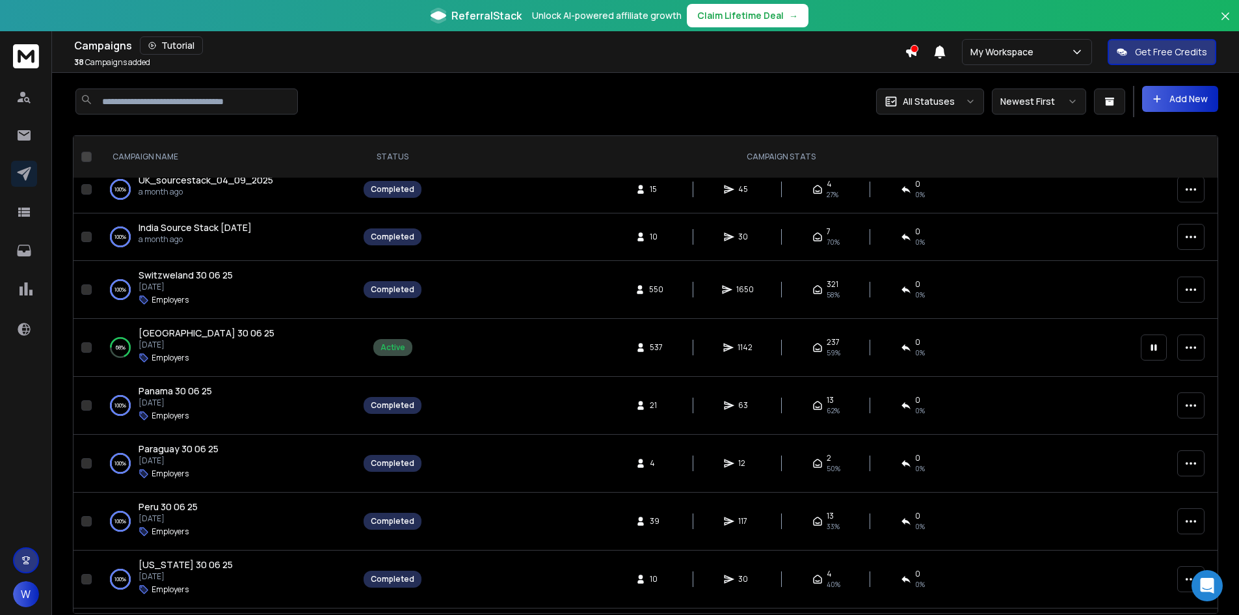
click at [153, 102] on input at bounding box center [186, 101] width 222 height 26
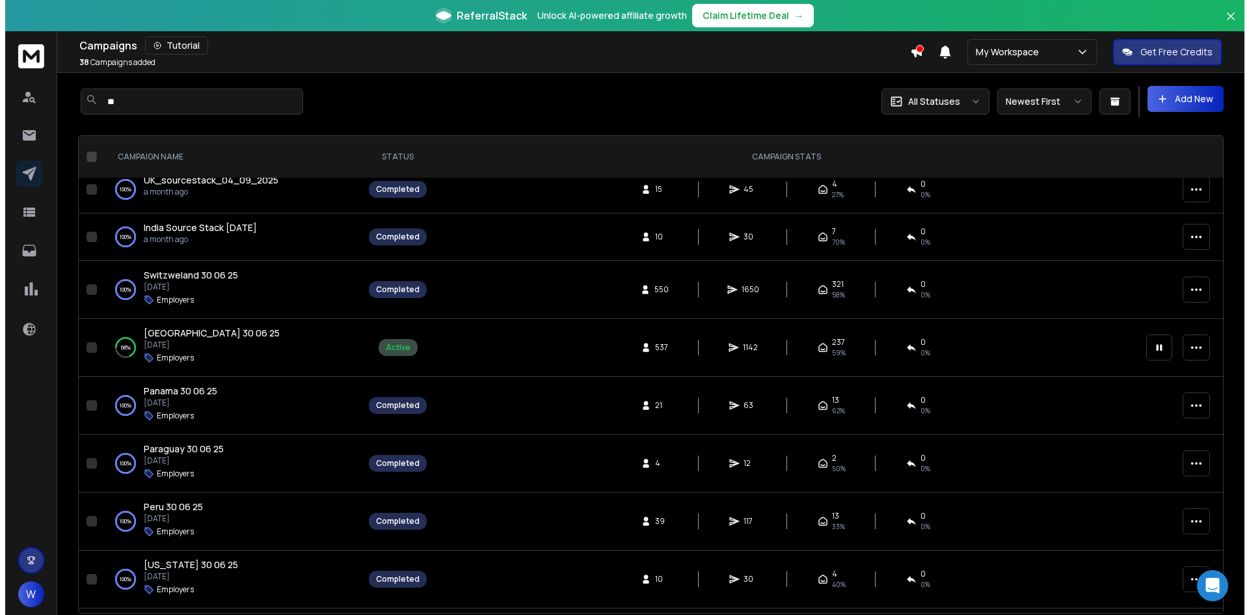
scroll to position [0, 0]
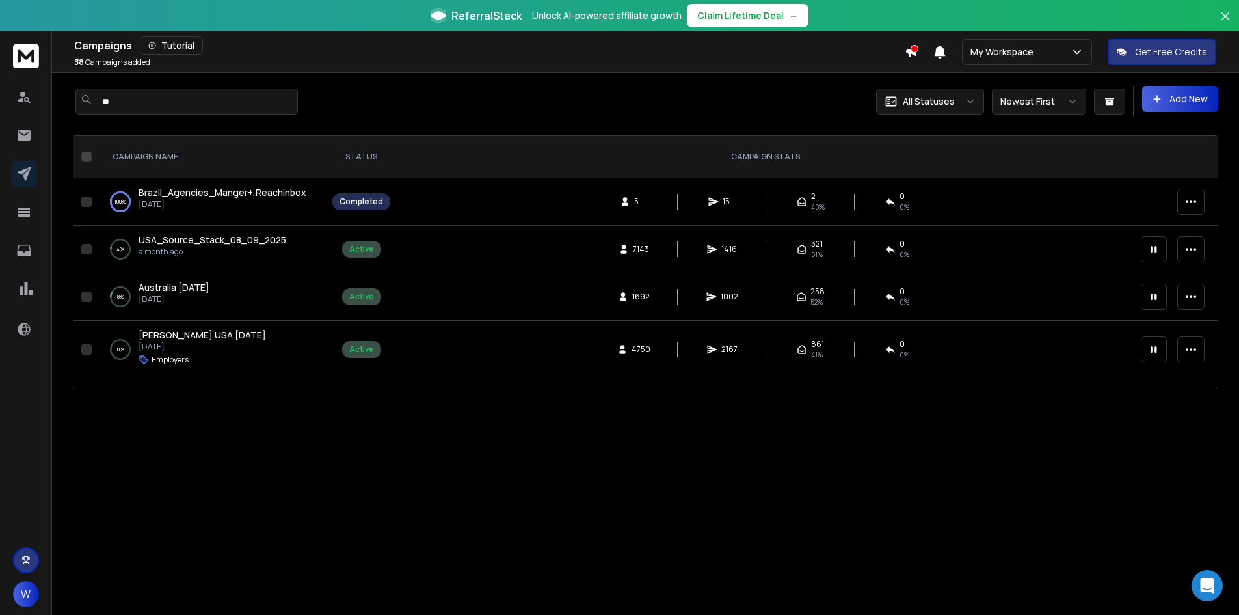
type input "**"
click at [216, 243] on span "USA_Source_Stack_08_09_2025" at bounding box center [213, 240] width 148 height 12
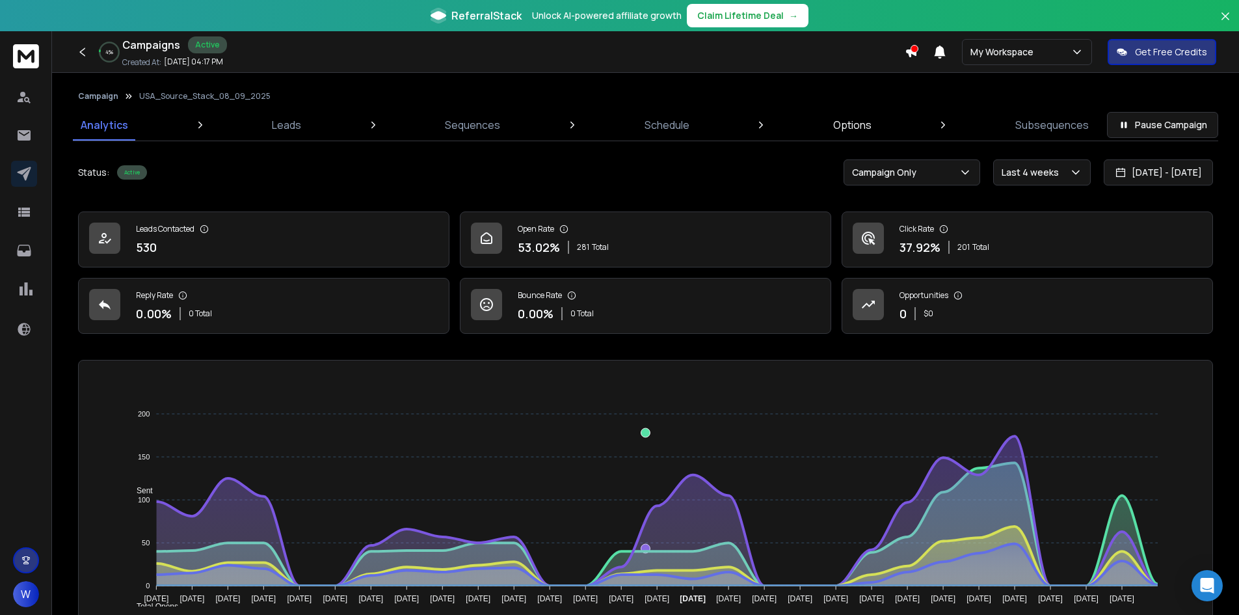
click at [856, 128] on p "Options" at bounding box center [852, 125] width 38 height 16
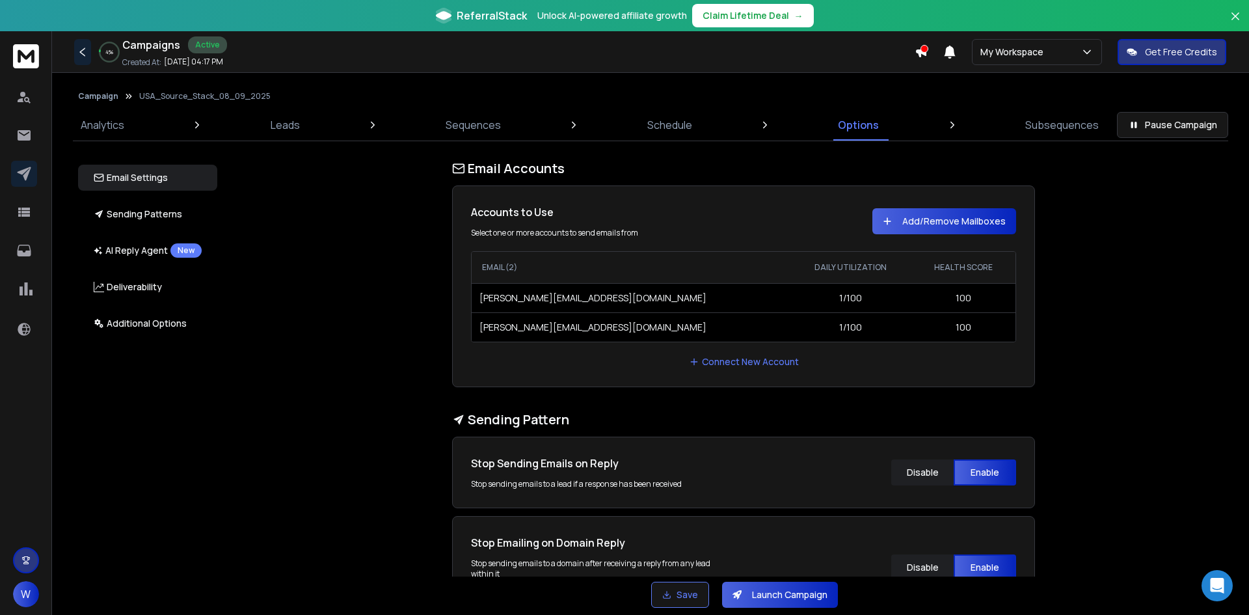
click at [83, 55] on icon at bounding box center [83, 52] width 12 height 12
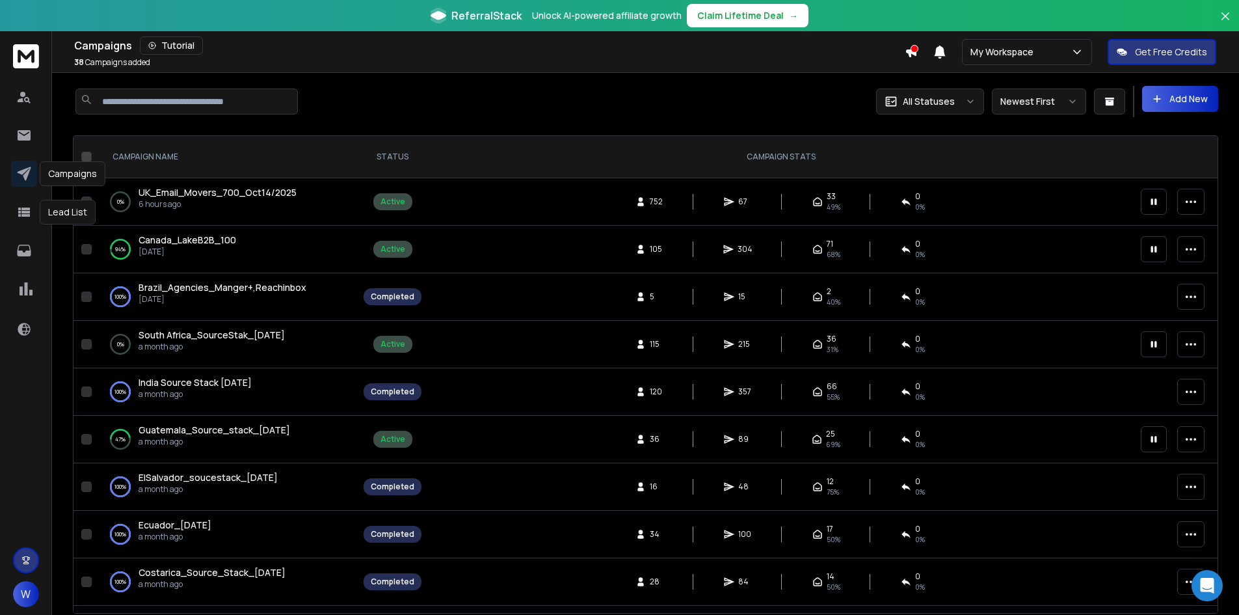
click at [13, 170] on link at bounding box center [24, 174] width 26 height 26
click at [16, 141] on icon at bounding box center [24, 136] width 16 height 16
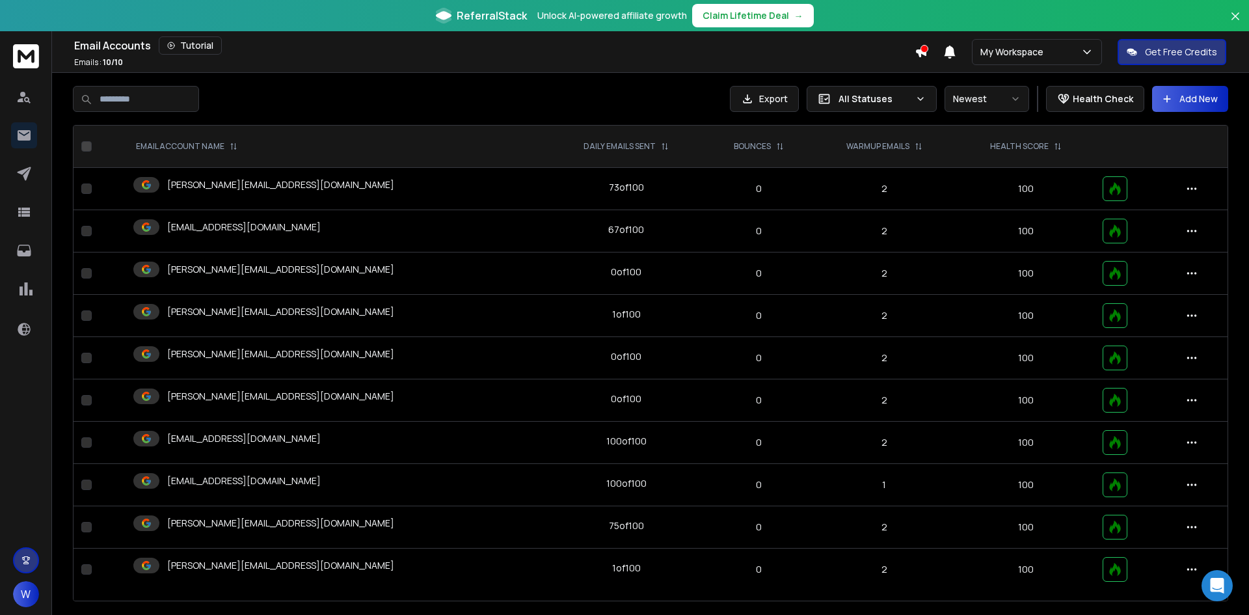
click at [222, 181] on p "[PERSON_NAME][EMAIL_ADDRESS][DOMAIN_NAME]" at bounding box center [280, 184] width 227 height 13
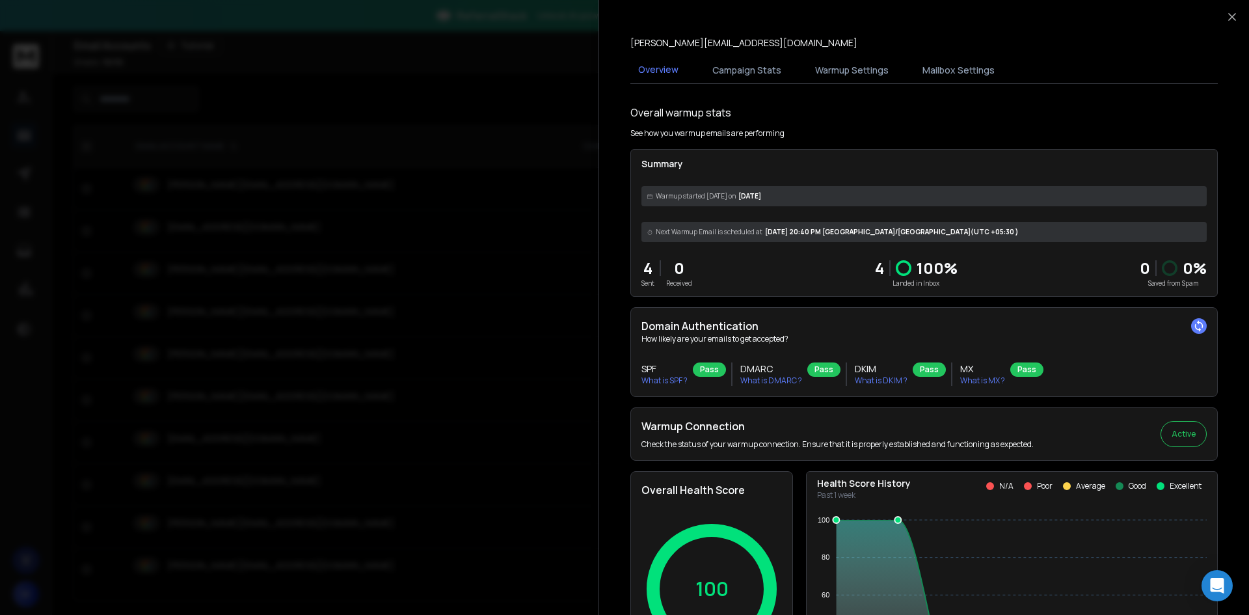
click at [752, 70] on button "Campaign Stats" at bounding box center [747, 70] width 85 height 29
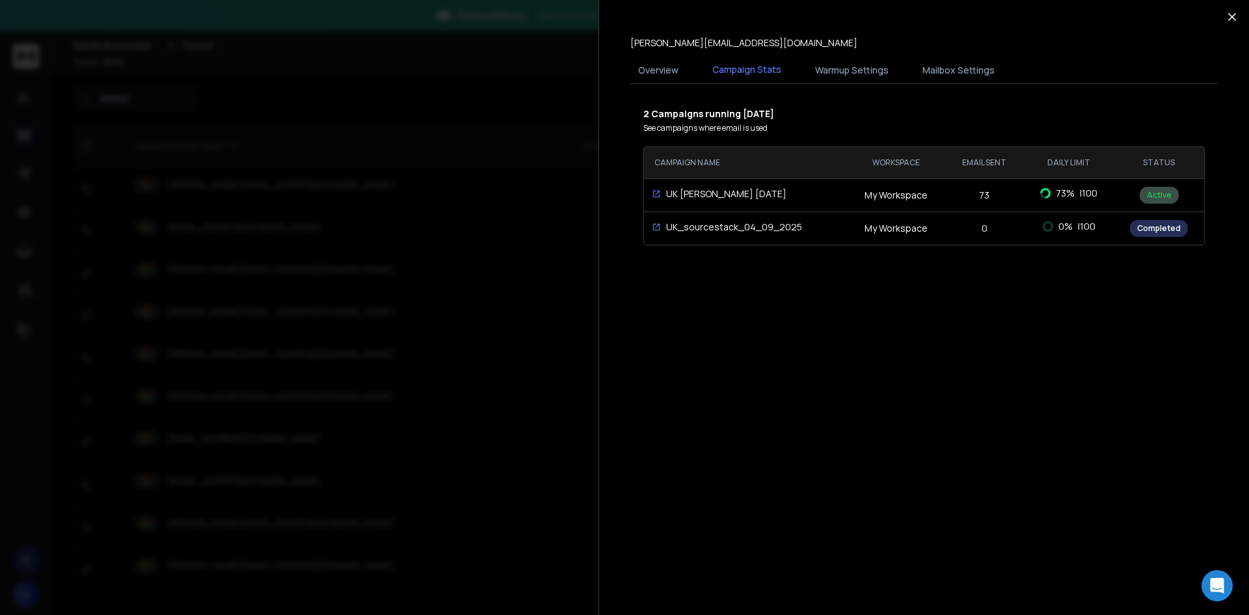
click at [1229, 18] on icon "button" at bounding box center [1232, 17] width 7 height 7
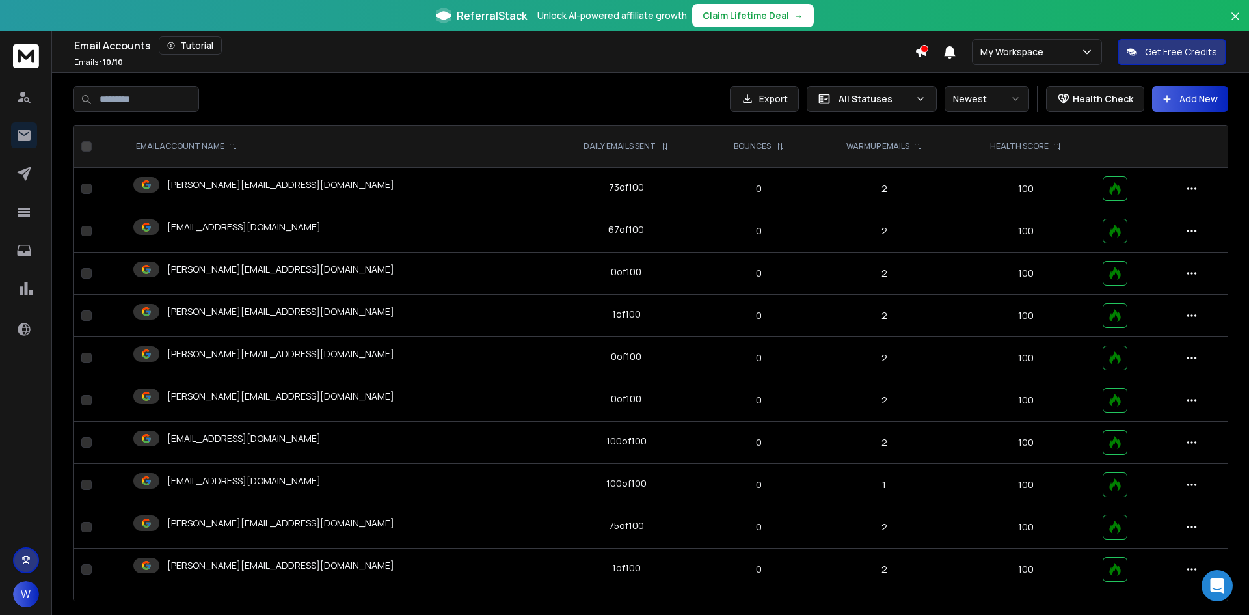
click at [232, 185] on p "[PERSON_NAME][EMAIL_ADDRESS][DOMAIN_NAME]" at bounding box center [280, 184] width 227 height 13
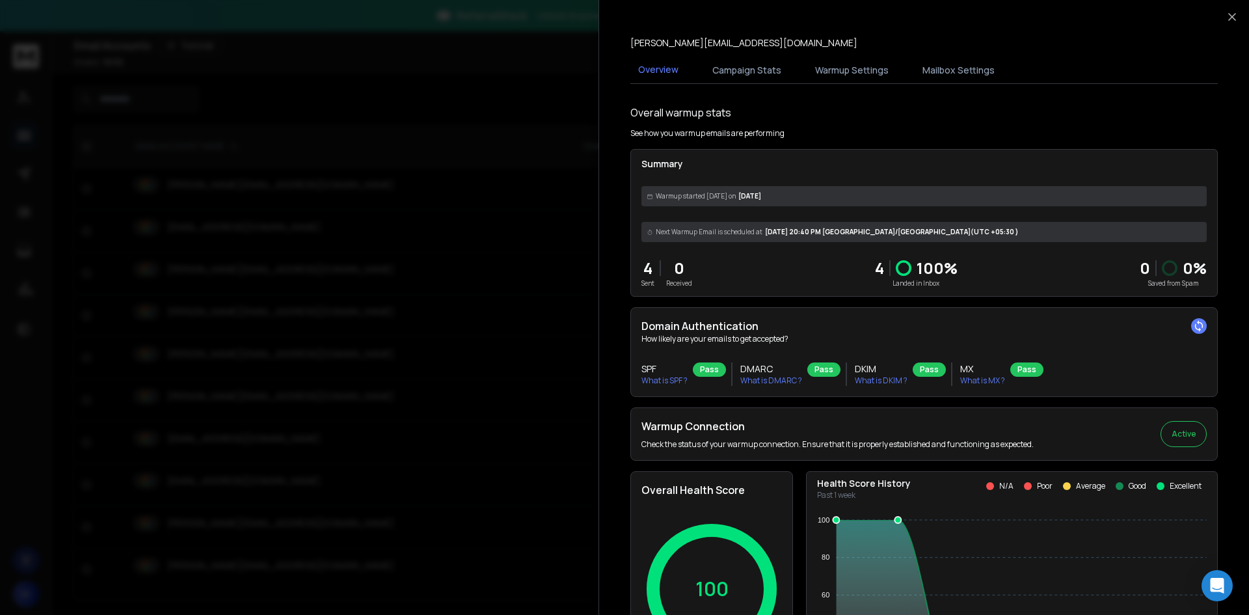
click at [743, 64] on button "Campaign Stats" at bounding box center [747, 70] width 85 height 29
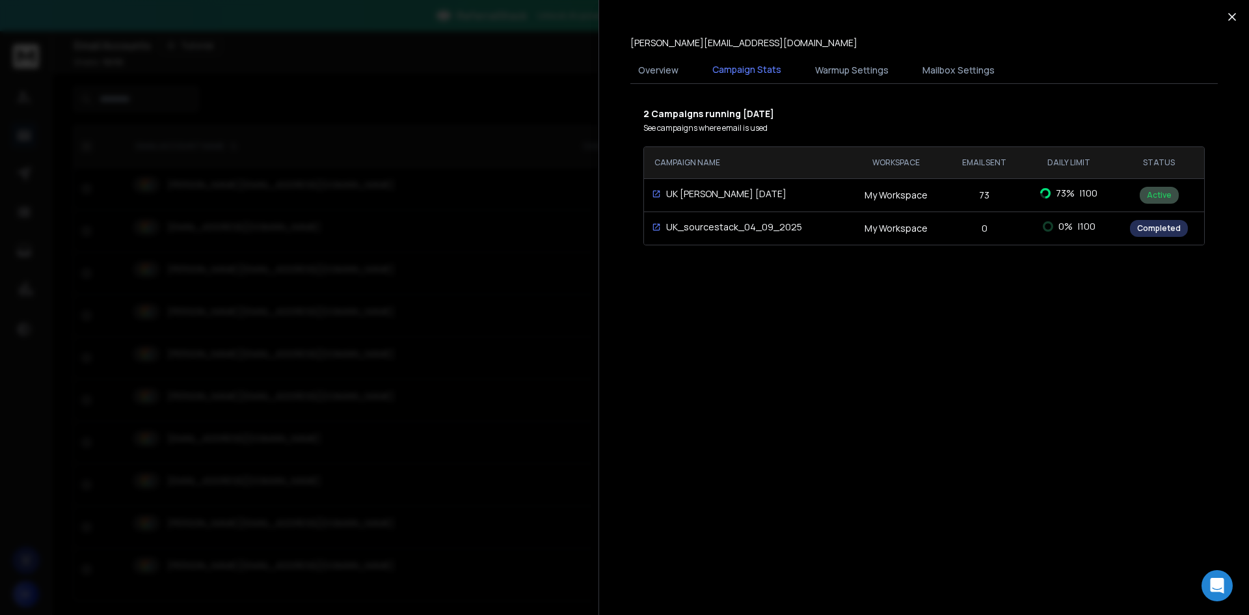
click at [1229, 14] on icon "button" at bounding box center [1232, 16] width 13 height 13
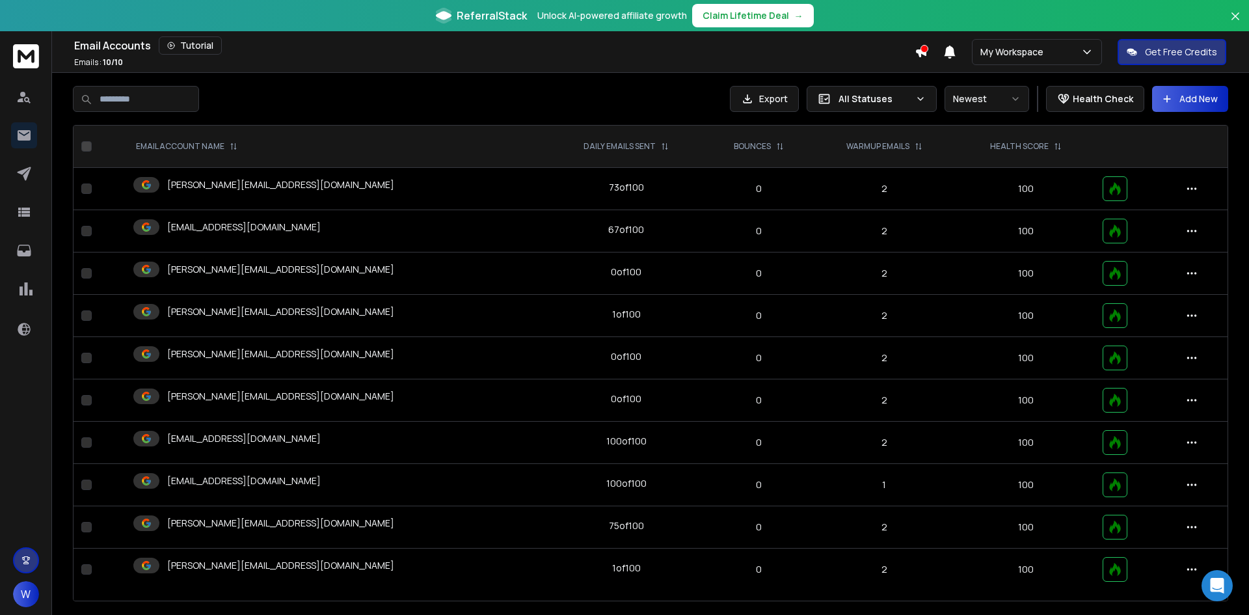
click at [291, 230] on p "elenasecchi@whatjobs.international" at bounding box center [244, 227] width 154 height 13
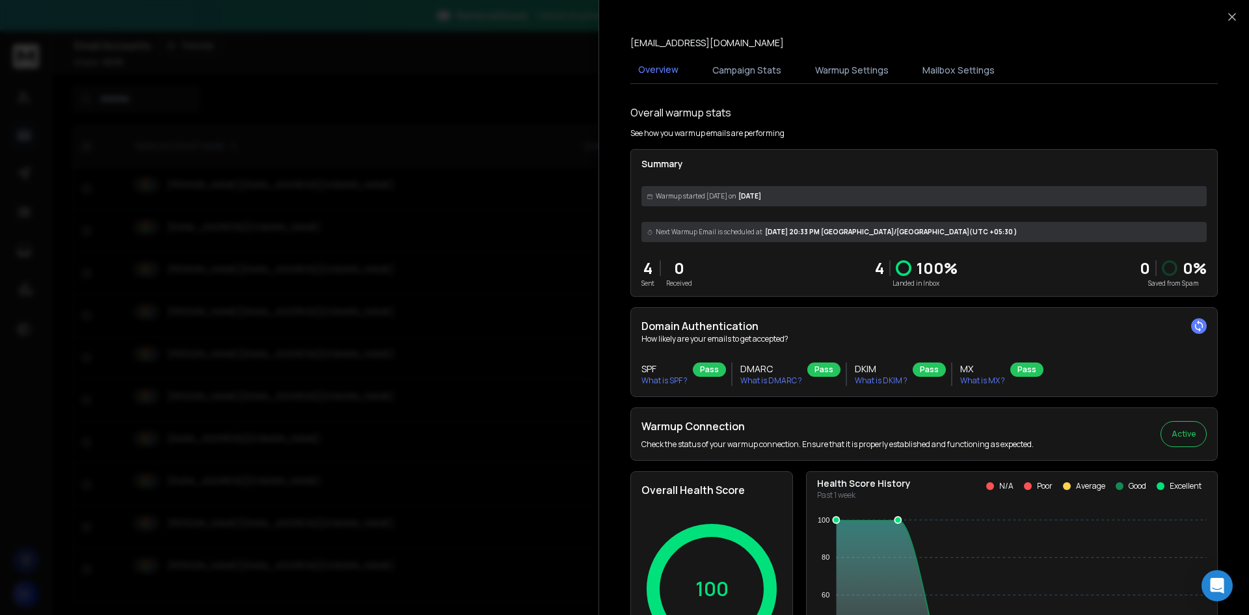
click at [737, 70] on button "Campaign Stats" at bounding box center [747, 70] width 85 height 29
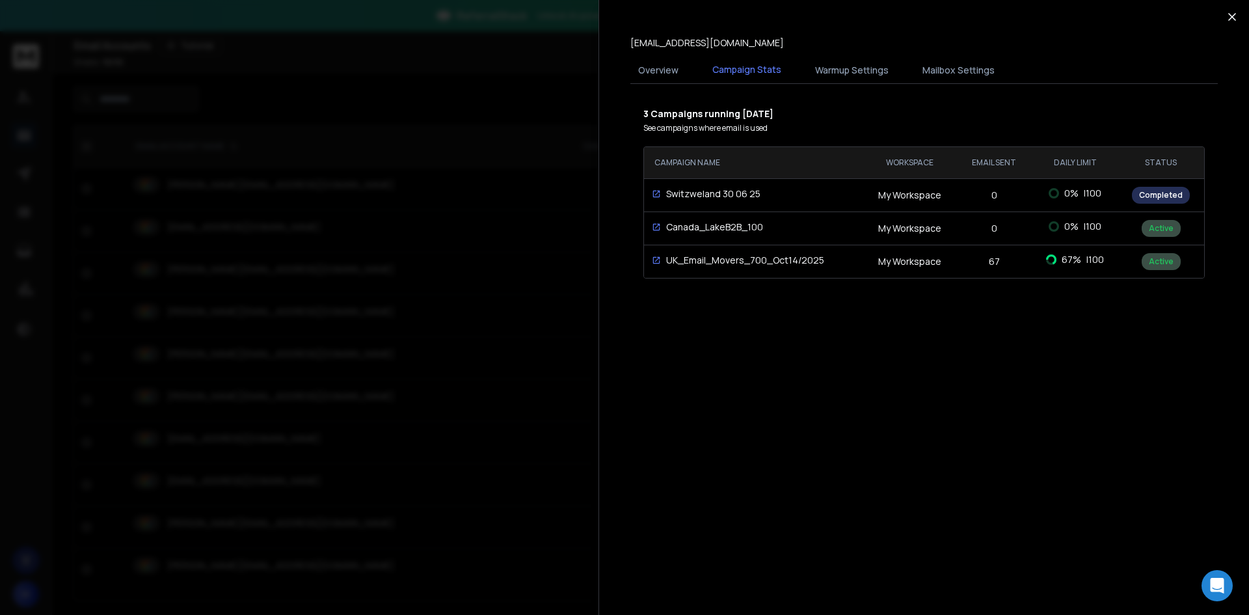
click at [1229, 18] on icon "button" at bounding box center [1232, 17] width 7 height 7
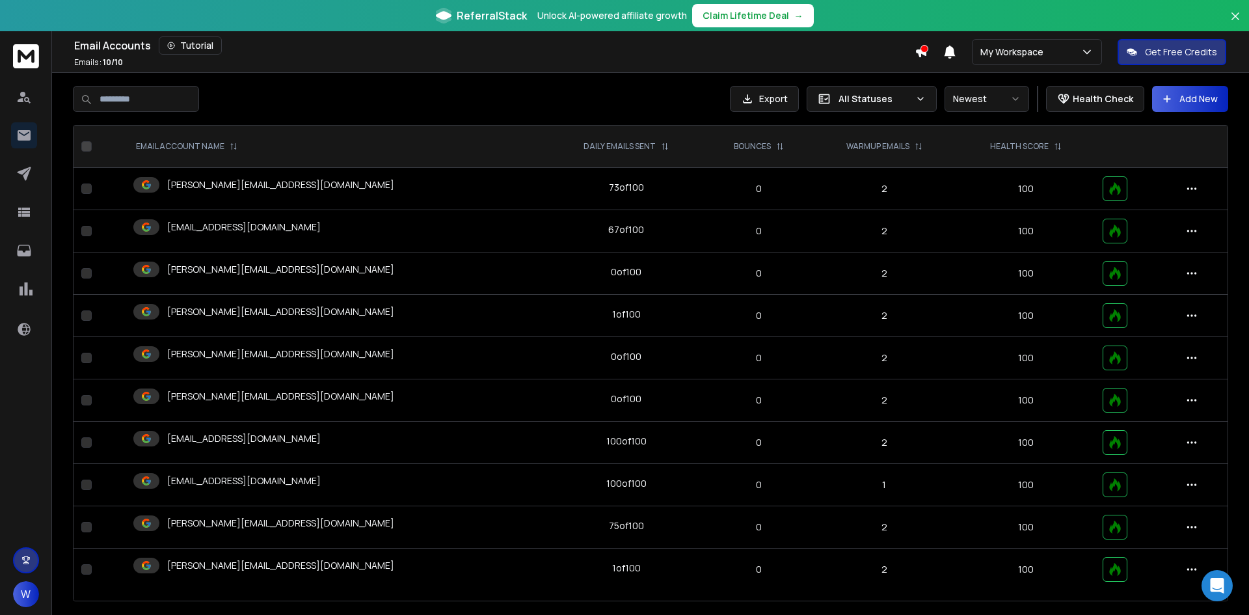
click at [276, 273] on p "ayoub@whatjobs.international" at bounding box center [280, 269] width 227 height 13
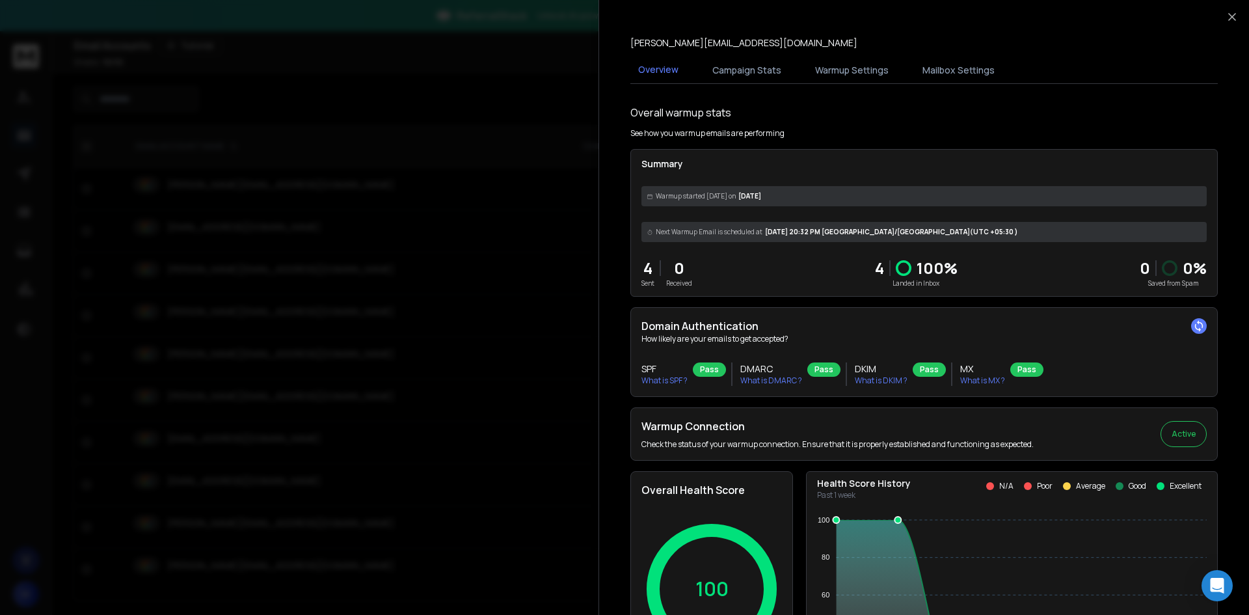
click at [738, 72] on button "Campaign Stats" at bounding box center [747, 70] width 85 height 29
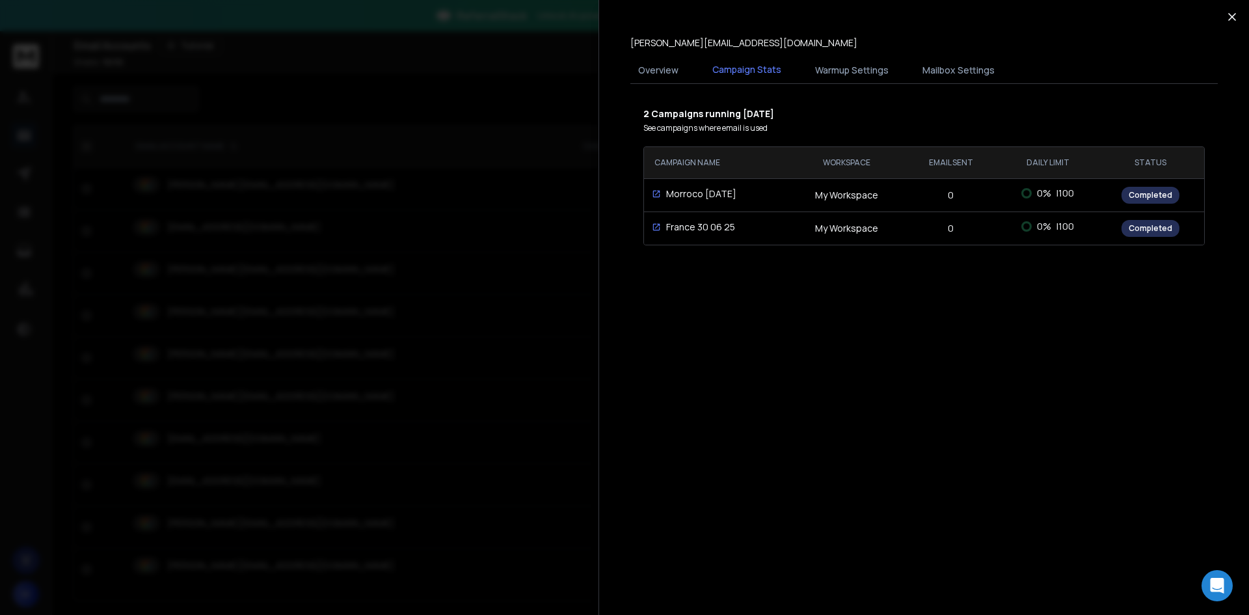
click at [1229, 13] on icon "button" at bounding box center [1232, 16] width 13 height 13
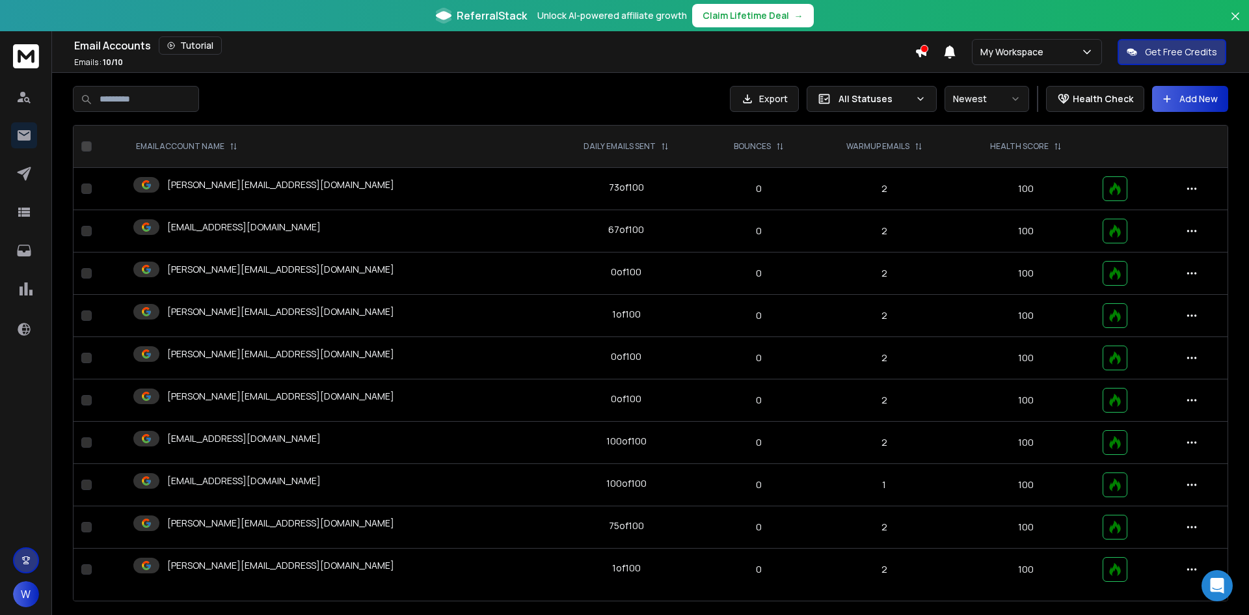
click at [256, 351] on p "maria@whatjobs.international" at bounding box center [280, 353] width 227 height 13
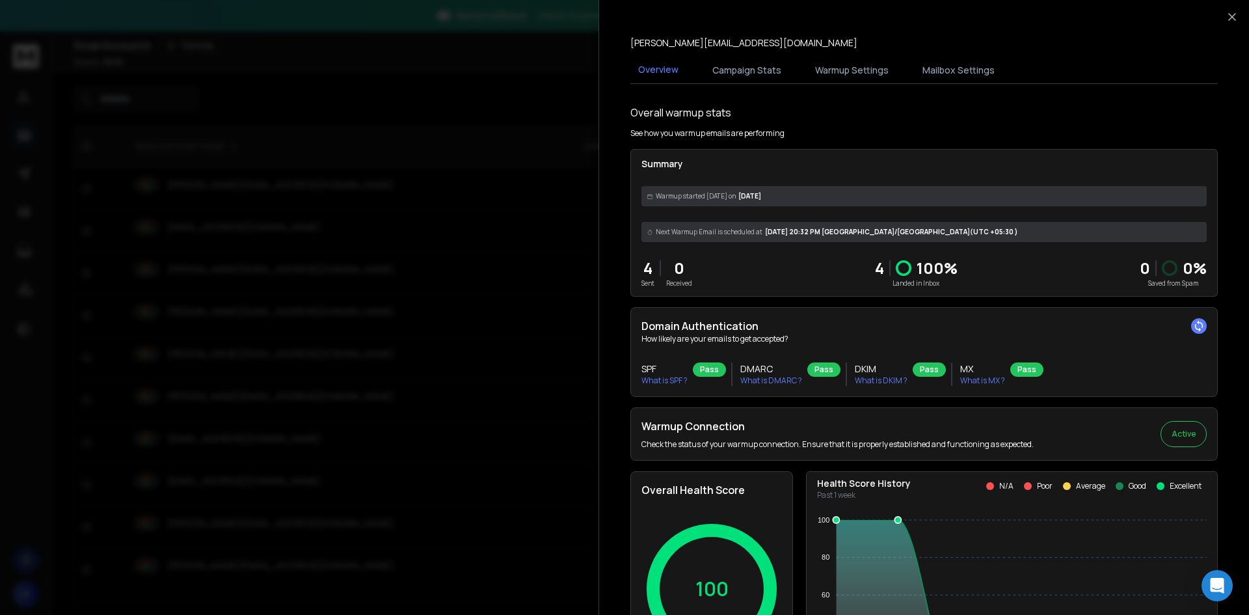
click at [749, 69] on button "Campaign Stats" at bounding box center [747, 70] width 85 height 29
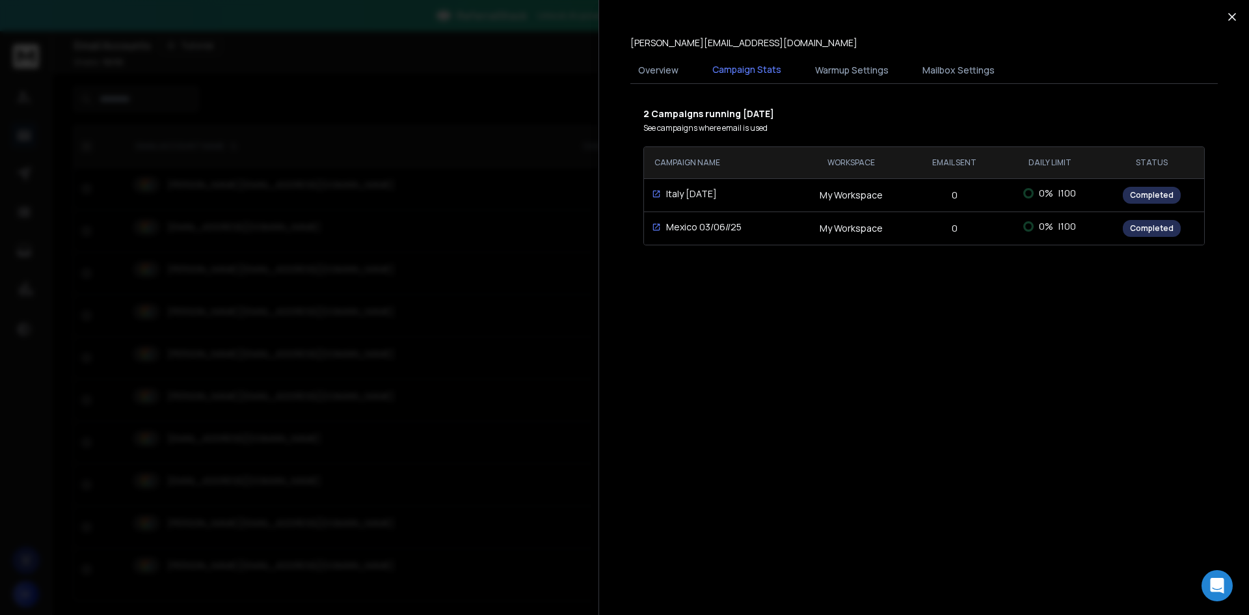
click at [1229, 20] on icon "button" at bounding box center [1232, 17] width 7 height 7
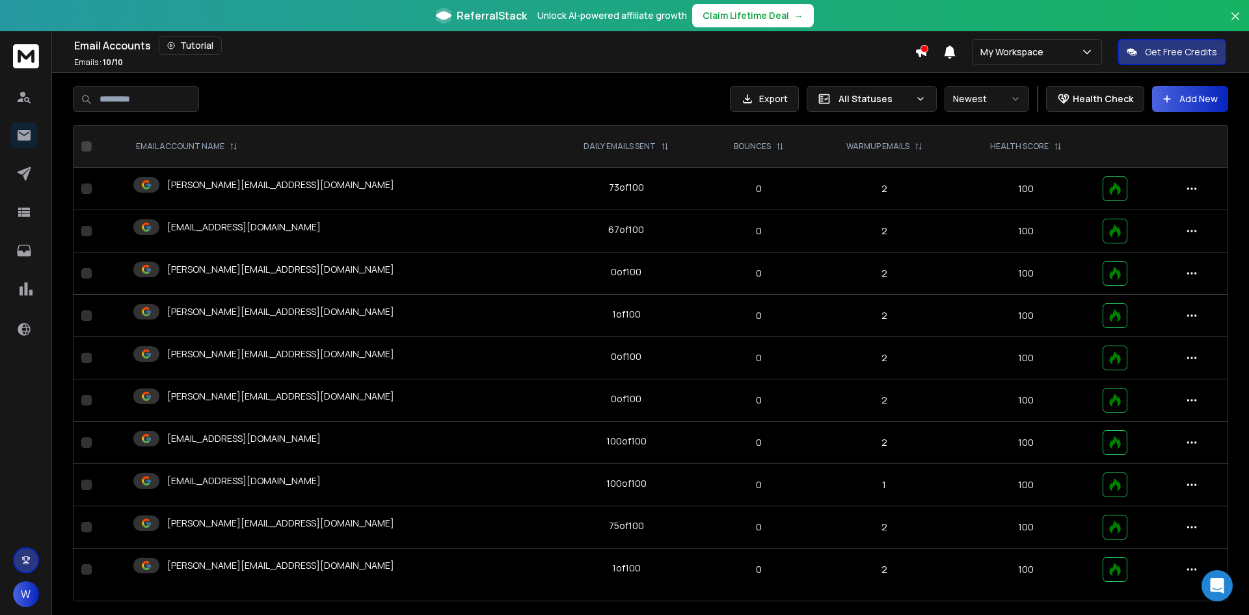
click at [223, 394] on p "david@whatjobs.international" at bounding box center [280, 396] width 227 height 13
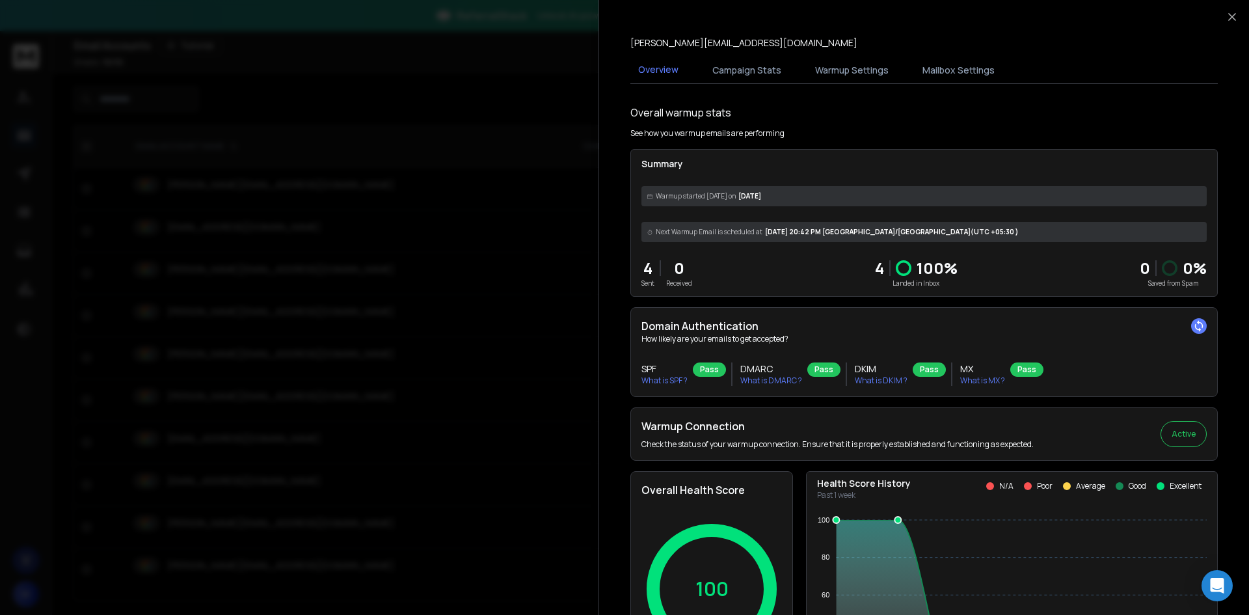
click at [744, 71] on button "Campaign Stats" at bounding box center [747, 70] width 85 height 29
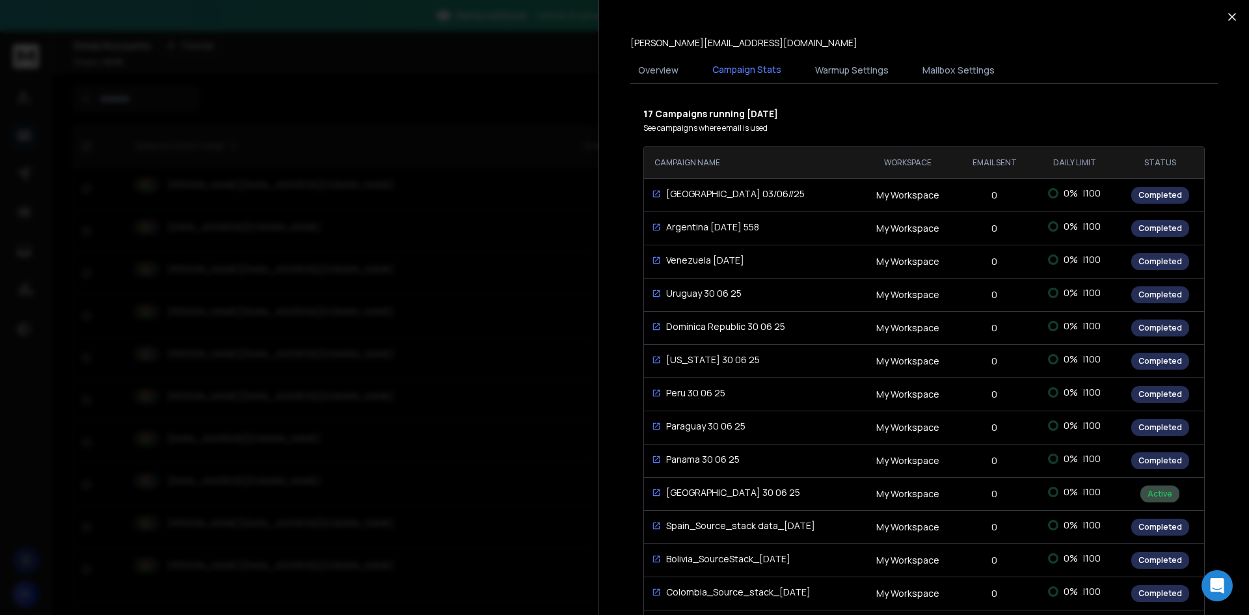
click at [1229, 17] on icon "button" at bounding box center [1232, 17] width 7 height 7
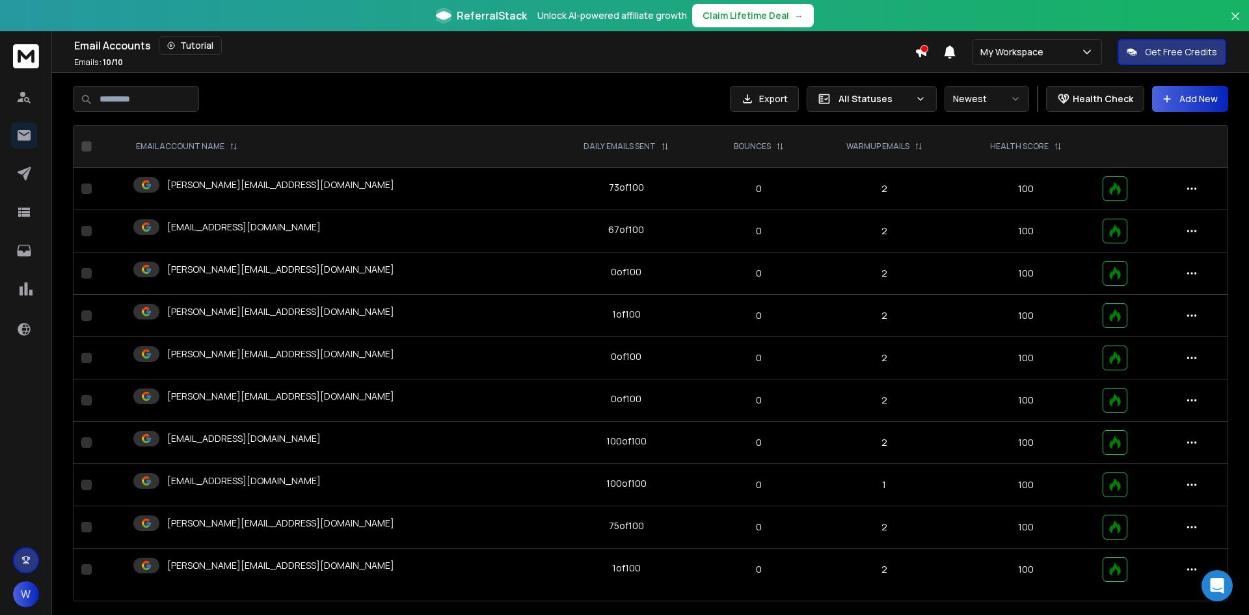
click at [236, 352] on p "maria@whatjobs.international" at bounding box center [280, 353] width 227 height 13
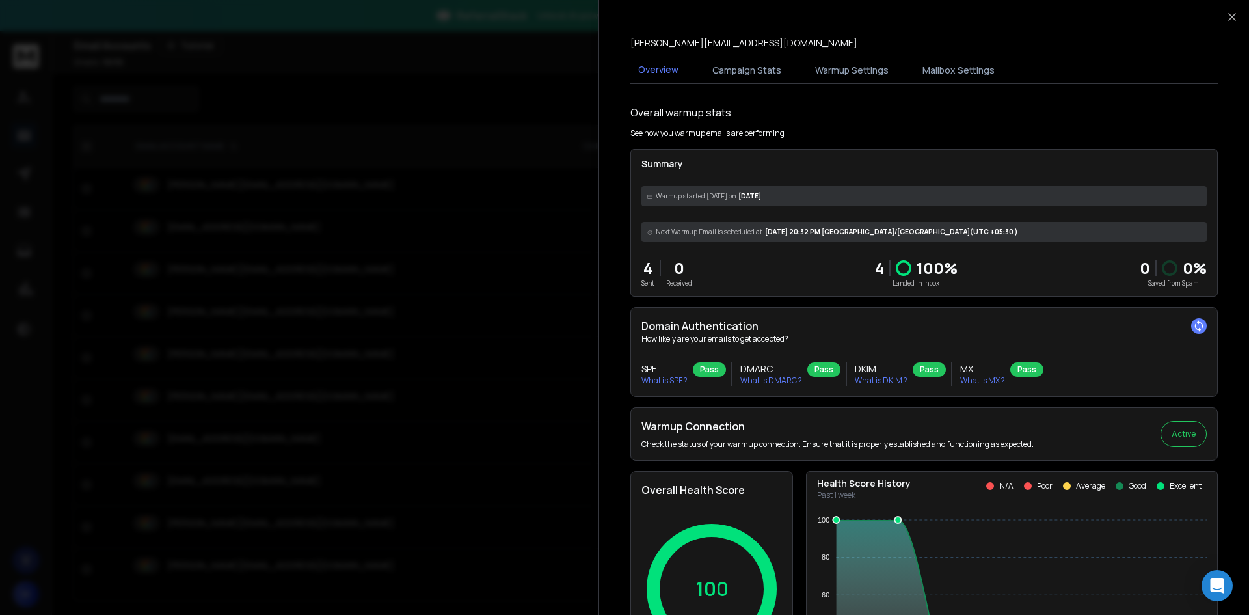
click at [965, 57] on button "Mailbox Settings" at bounding box center [959, 70] width 88 height 29
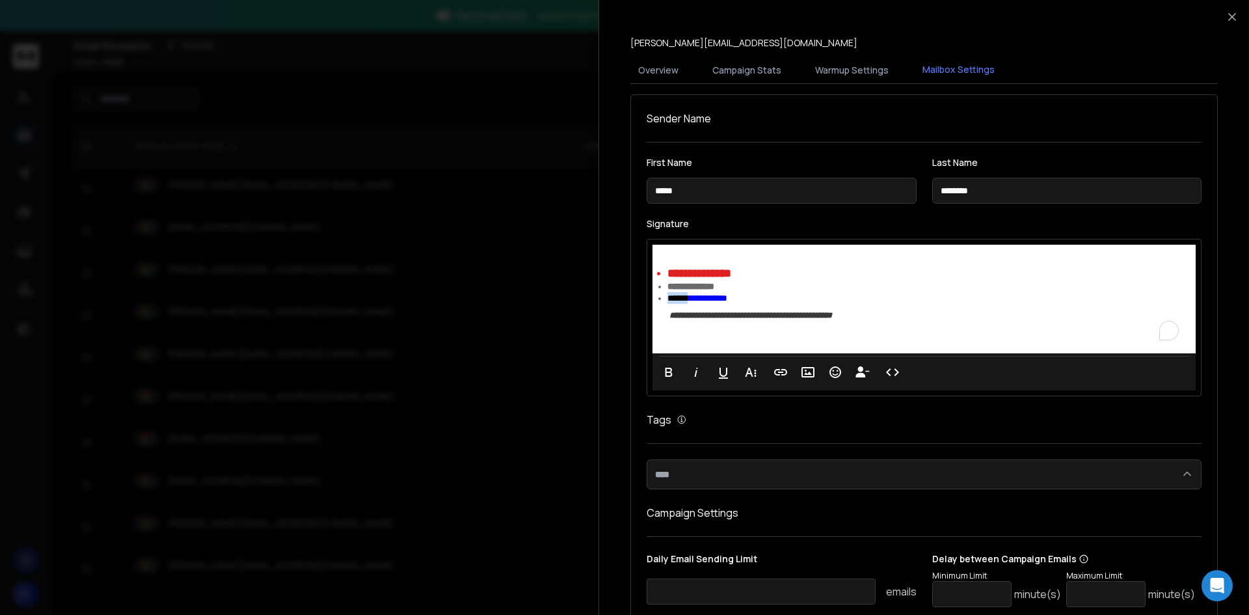
drag, startPoint x: 696, startPoint y: 297, endPoint x: 667, endPoint y: 295, distance: 28.7
click at [667, 295] on link "**********" at bounding box center [697, 297] width 60 height 9
click at [736, 327] on icon "button" at bounding box center [736, 328] width 9 height 9
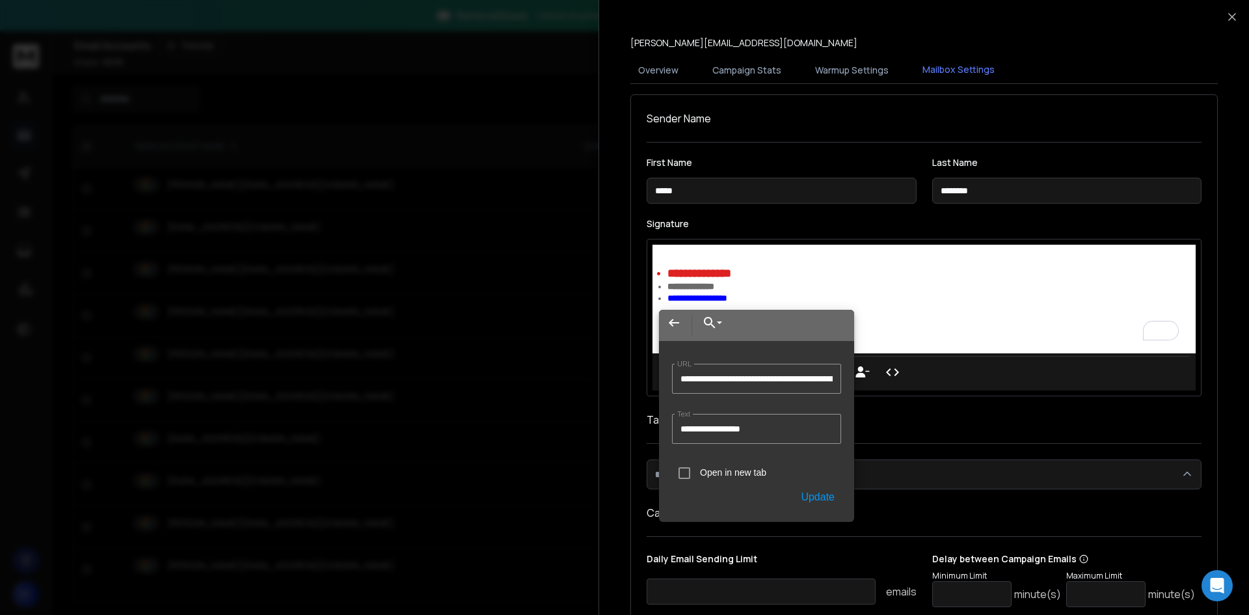
drag, startPoint x: 777, startPoint y: 373, endPoint x: 628, endPoint y: 374, distance: 149.0
click at [628, 374] on div "**********" at bounding box center [924, 440] width 619 height 848
click at [734, 380] on input "**********" at bounding box center [756, 379] width 169 height 30
type input "**********"
click at [827, 497] on button "Update" at bounding box center [817, 496] width 47 height 23
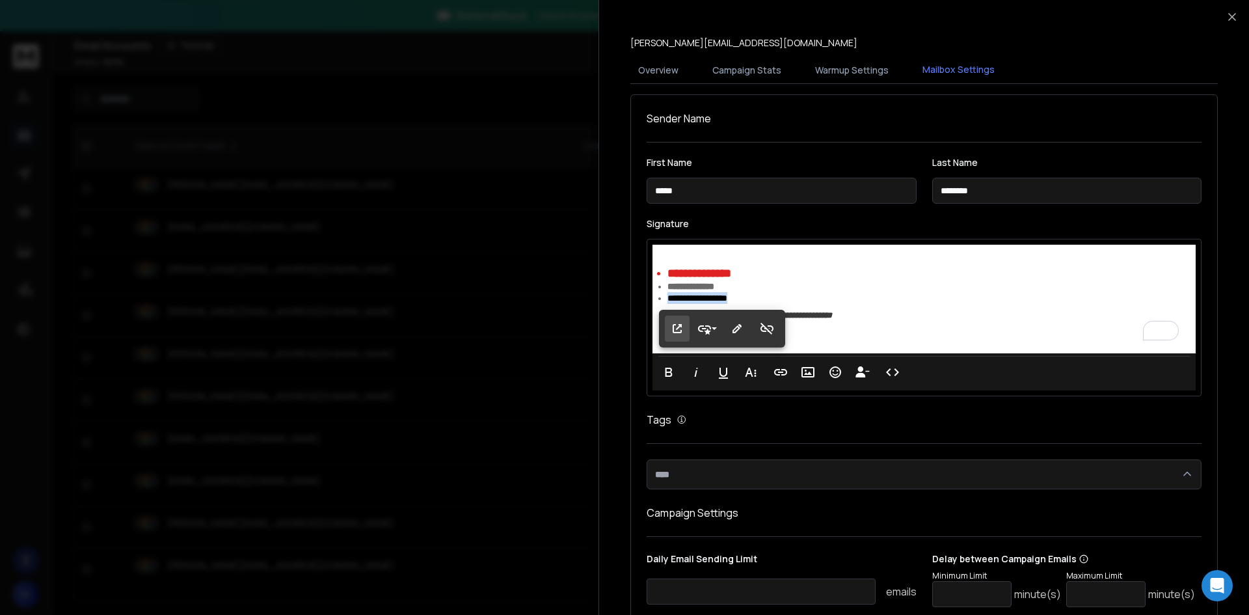
click at [677, 332] on icon "button" at bounding box center [677, 328] width 9 height 9
click at [719, 294] on link "**********" at bounding box center [697, 297] width 60 height 9
click at [735, 325] on icon "button" at bounding box center [737, 329] width 16 height 16
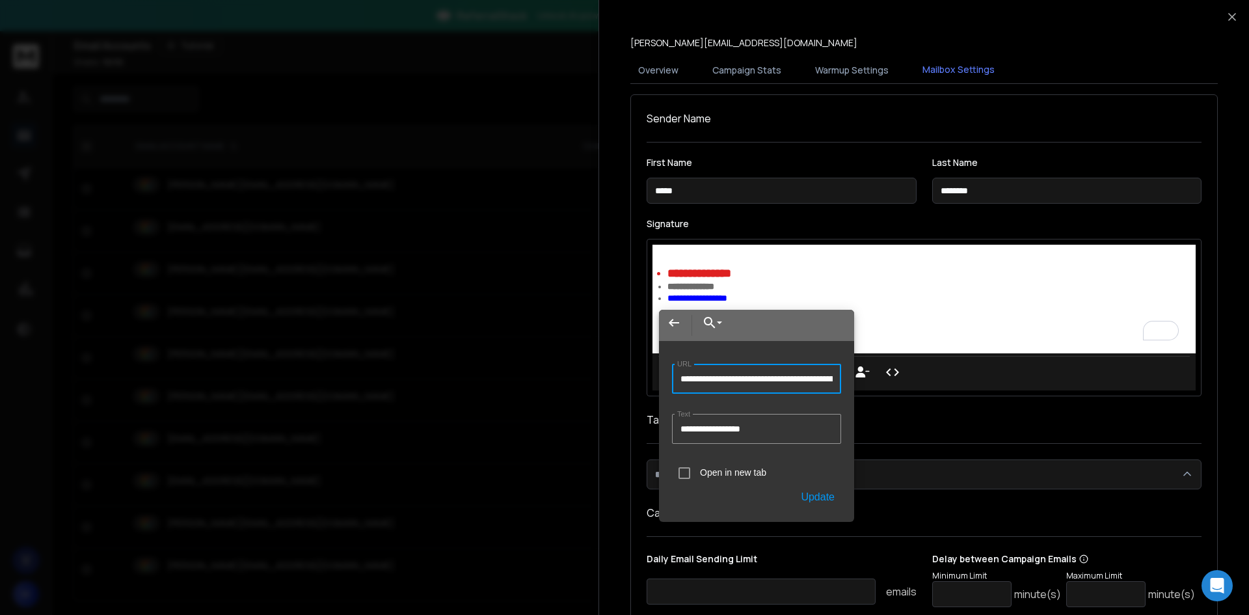
scroll to position [0, 310]
drag, startPoint x: 768, startPoint y: 379, endPoint x: 928, endPoint y: 379, distance: 159.4
click at [928, 379] on div "**********" at bounding box center [923, 318] width 543 height 146
drag, startPoint x: 697, startPoint y: 300, endPoint x: 667, endPoint y: 297, distance: 30.1
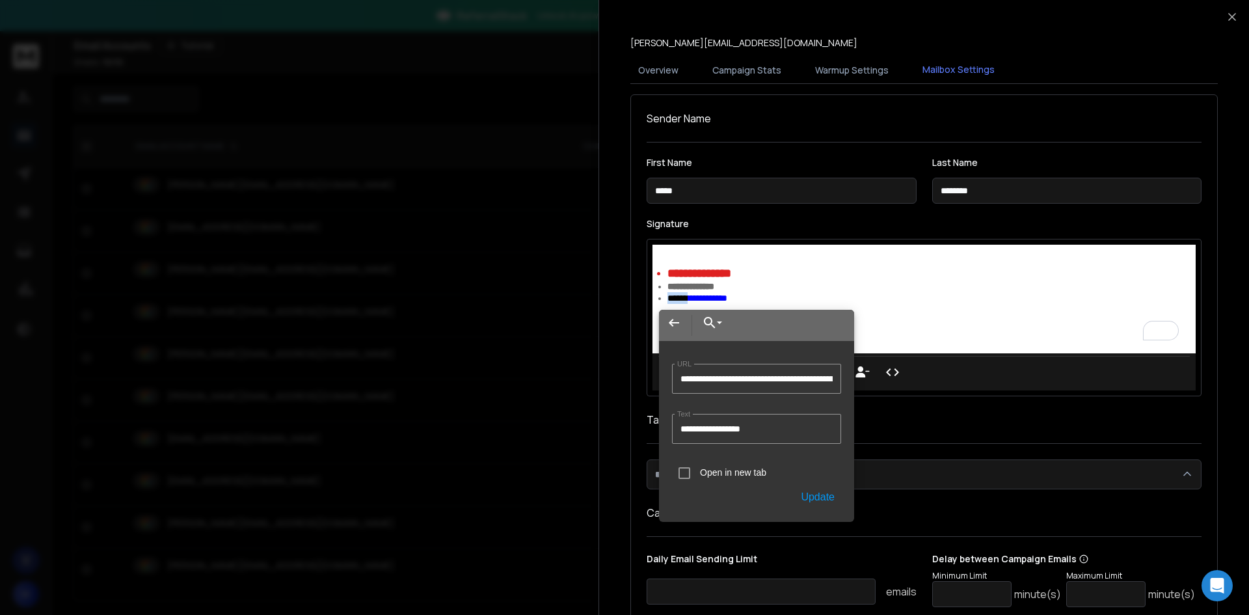
click at [667, 297] on td "**********" at bounding box center [924, 282] width 515 height 47
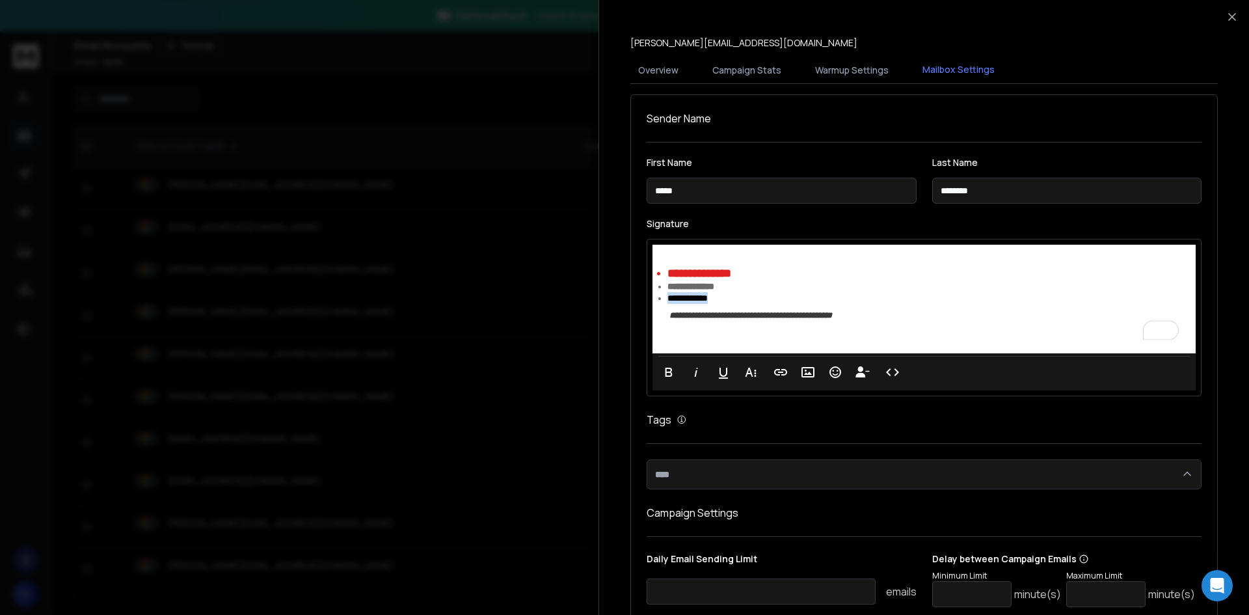
drag, startPoint x: 728, startPoint y: 298, endPoint x: 670, endPoint y: 297, distance: 57.9
click at [670, 297] on li "**********" at bounding box center [923, 298] width 513 height 12
type input "**********"
click at [734, 333] on icon "button" at bounding box center [736, 328] width 9 height 9
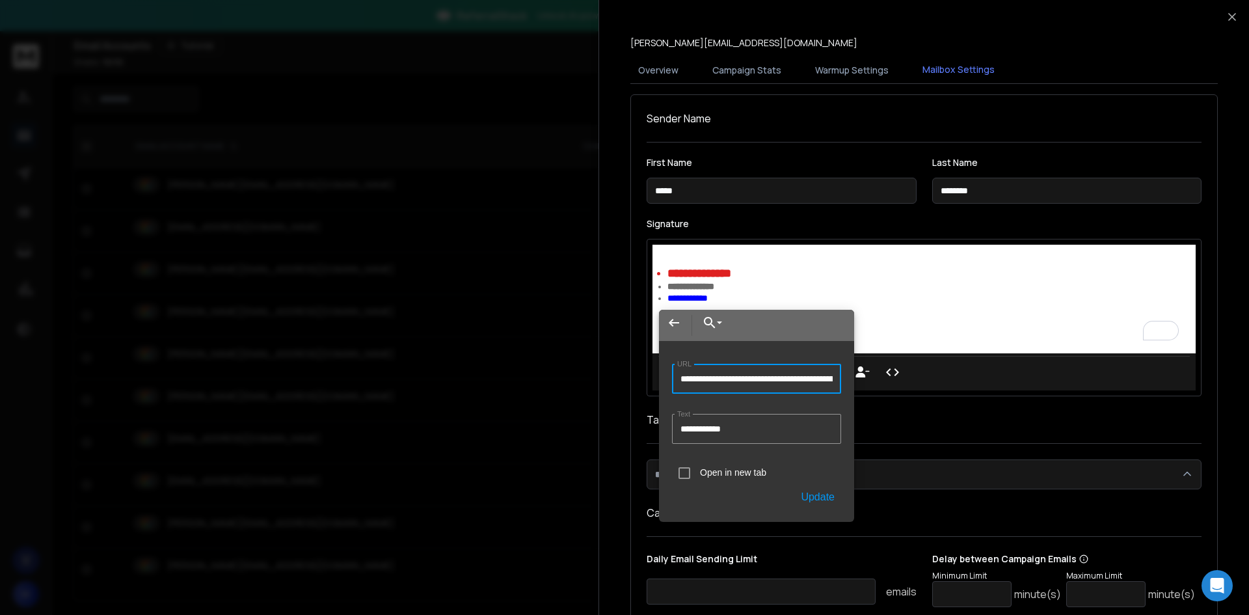
click at [772, 377] on input "**********" at bounding box center [756, 379] width 169 height 30
paste input "**"
type input "**********"
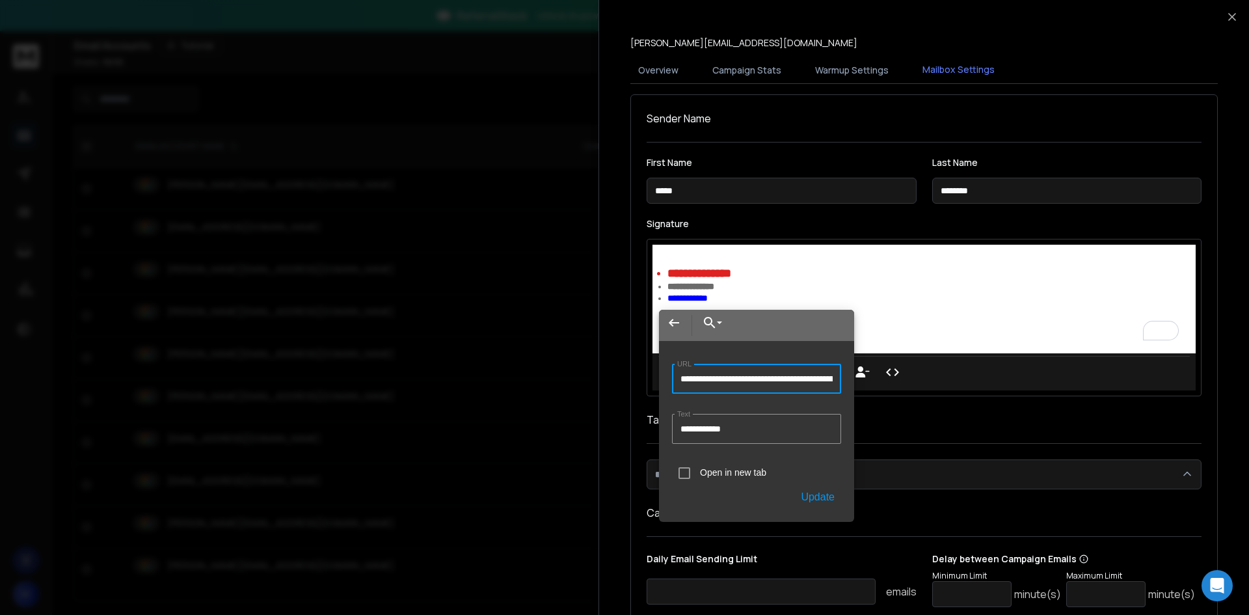
drag, startPoint x: 810, startPoint y: 381, endPoint x: 628, endPoint y: 382, distance: 181.5
click at [628, 382] on div "**********" at bounding box center [924, 440] width 619 height 848
click at [820, 500] on button "Update" at bounding box center [817, 496] width 47 height 23
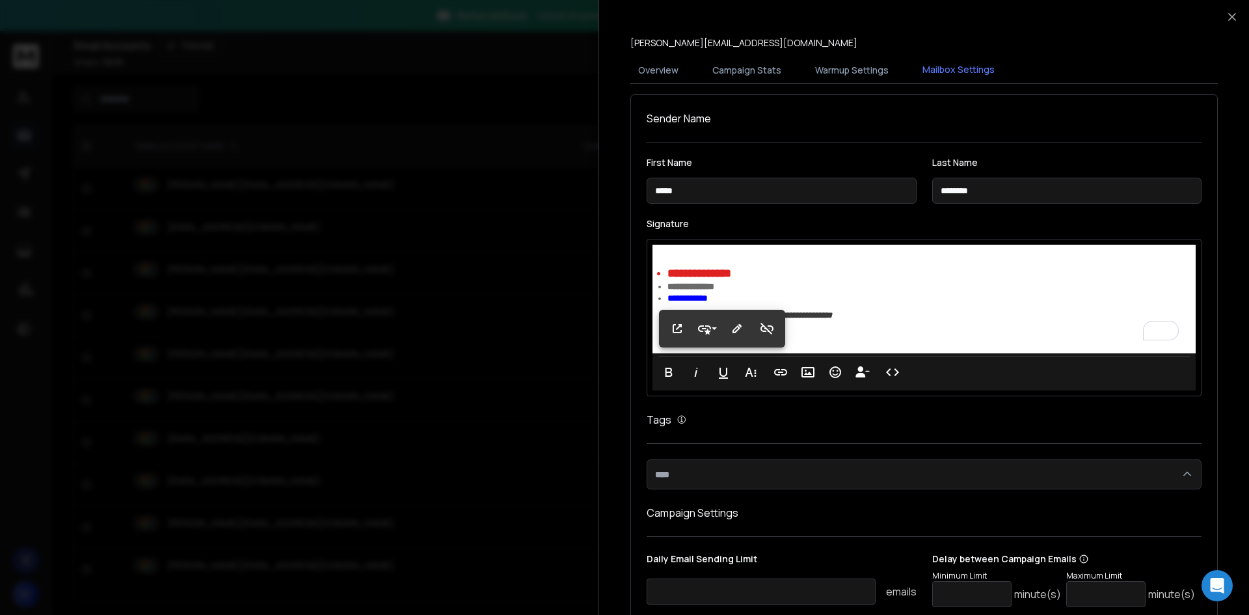
click at [898, 272] on li "**********" at bounding box center [923, 273] width 513 height 14
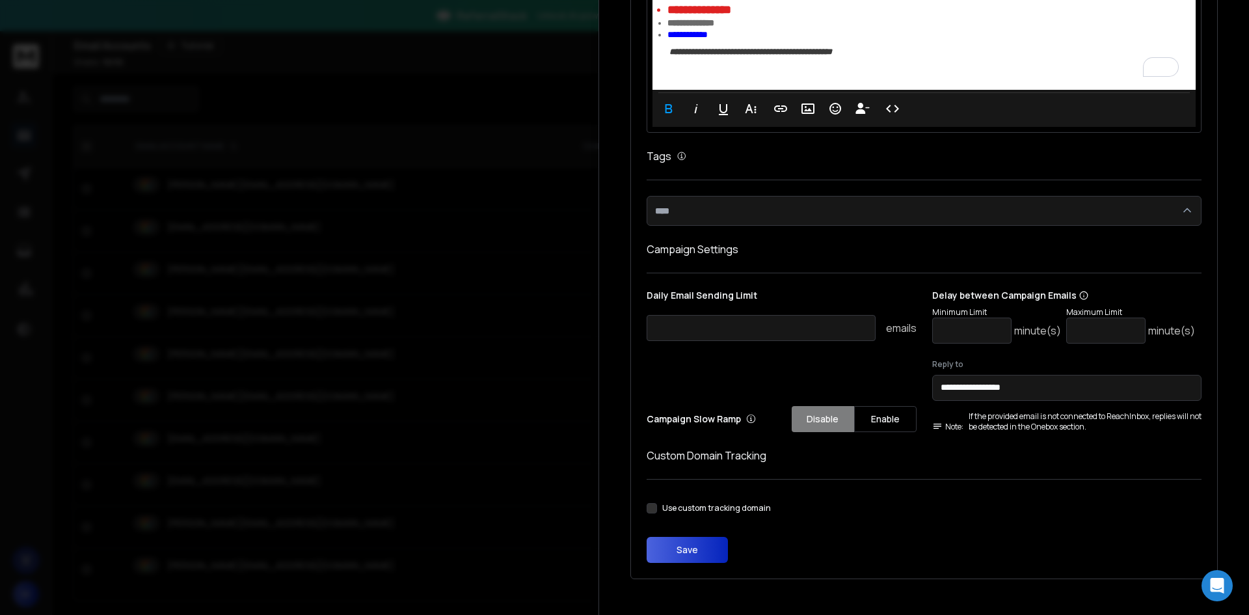
scroll to position [264, 0]
click at [705, 545] on button "Save" at bounding box center [687, 549] width 81 height 26
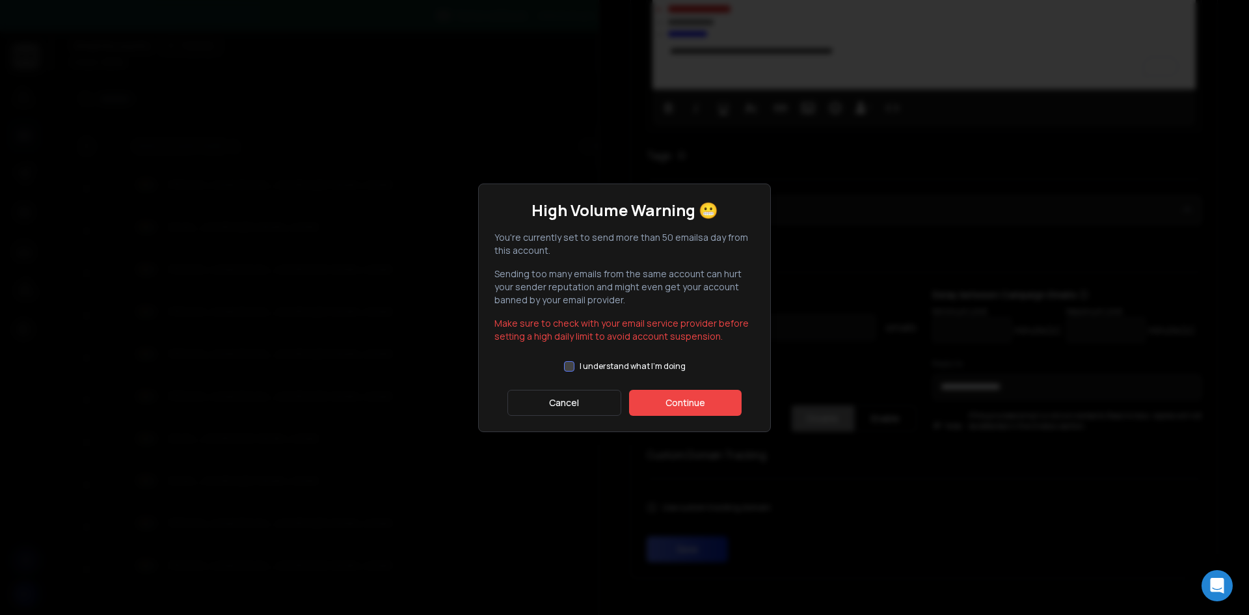
click at [571, 366] on button "I understand what I'm doing" at bounding box center [569, 366] width 10 height 10
click at [675, 406] on button "Continue" at bounding box center [685, 403] width 113 height 26
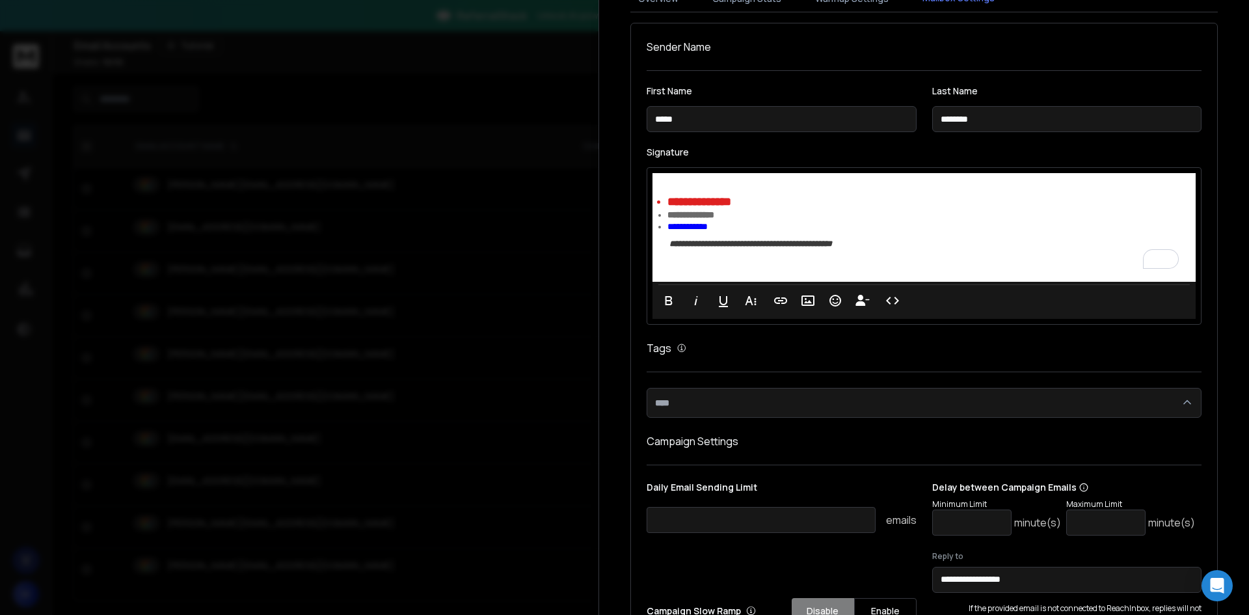
scroll to position [69, 0]
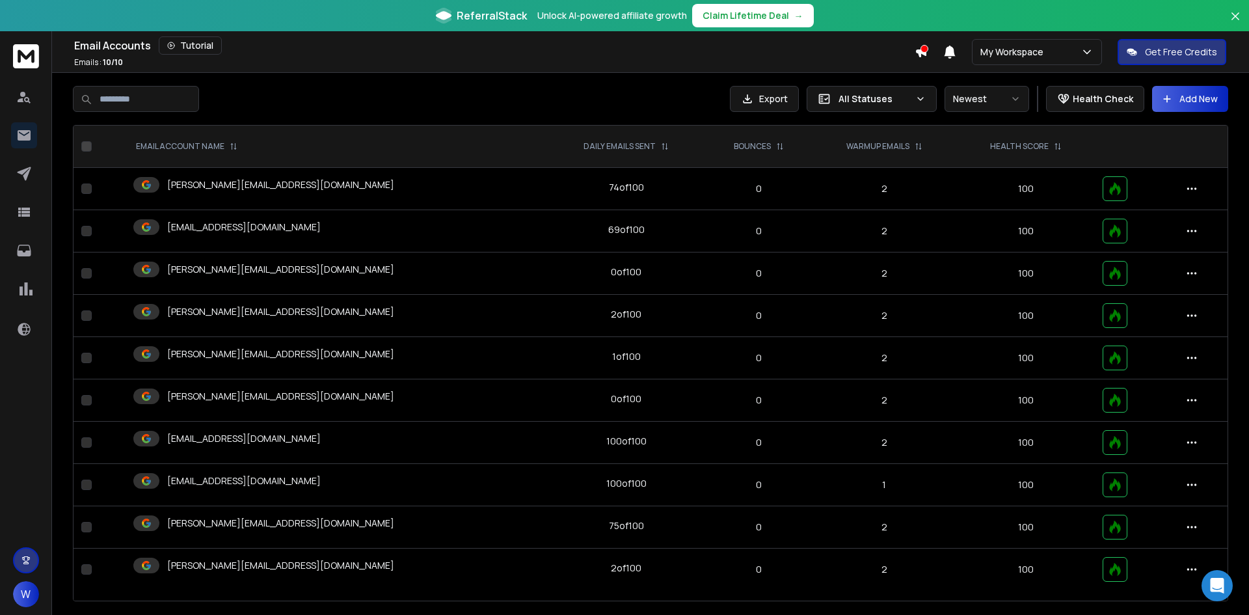
click at [224, 267] on p "ayoub@whatjobs.international" at bounding box center [280, 269] width 227 height 13
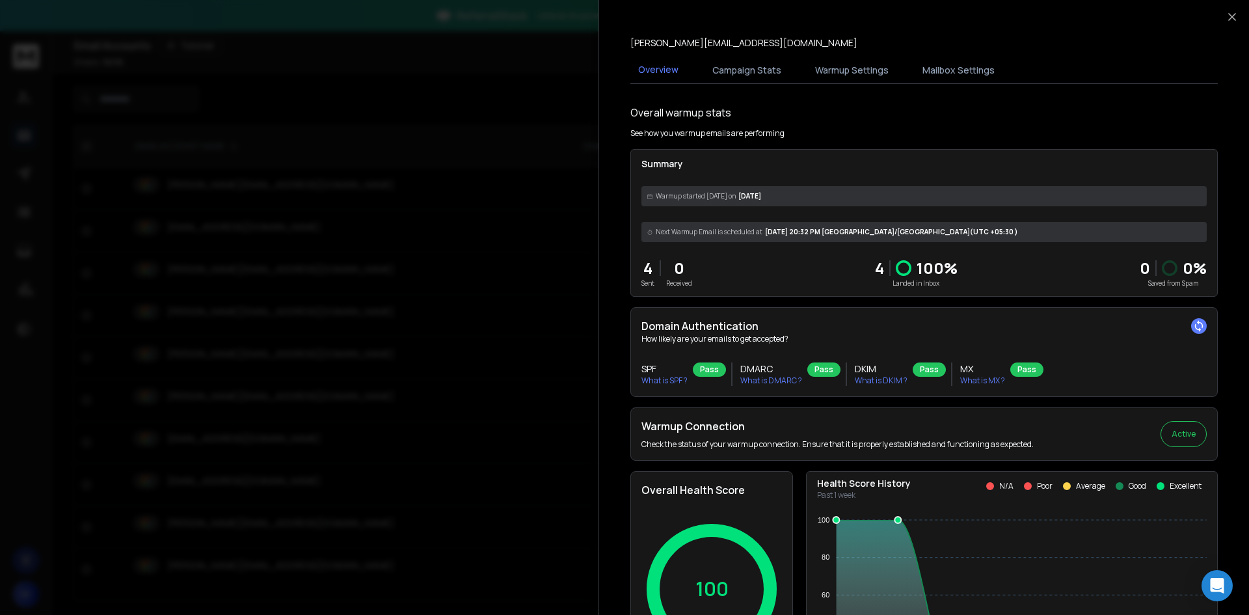
click at [745, 64] on button "Campaign Stats" at bounding box center [747, 70] width 85 height 29
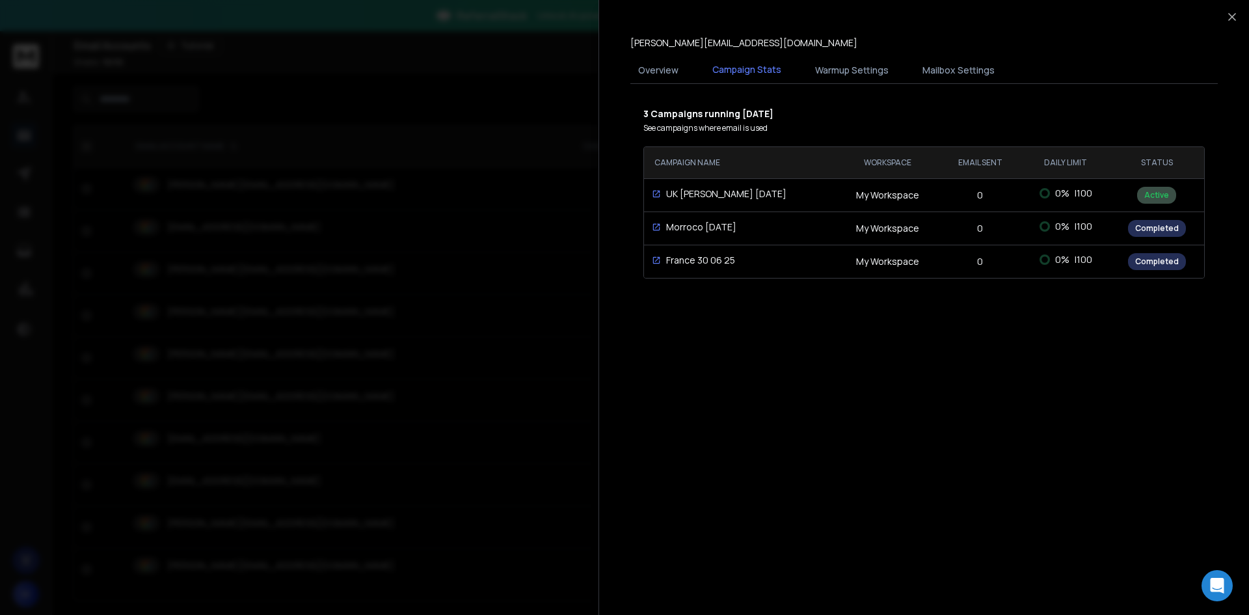
click at [944, 60] on button "Mailbox Settings" at bounding box center [959, 70] width 88 height 29
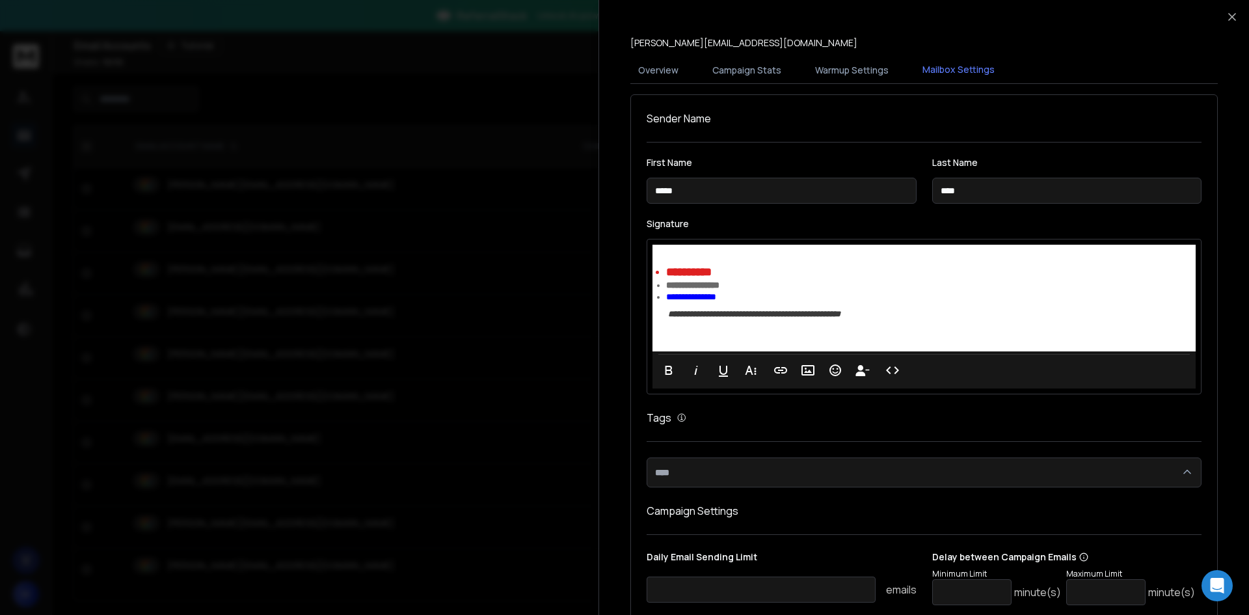
click at [759, 290] on li "**********" at bounding box center [924, 285] width 516 height 12
click at [757, 300] on li "**********" at bounding box center [924, 297] width 516 height 12
drag, startPoint x: 740, startPoint y: 295, endPoint x: 669, endPoint y: 292, distance: 71.0
click at [669, 292] on li "**********" at bounding box center [924, 297] width 516 height 12
click at [683, 295] on link "**********" at bounding box center [691, 296] width 50 height 9
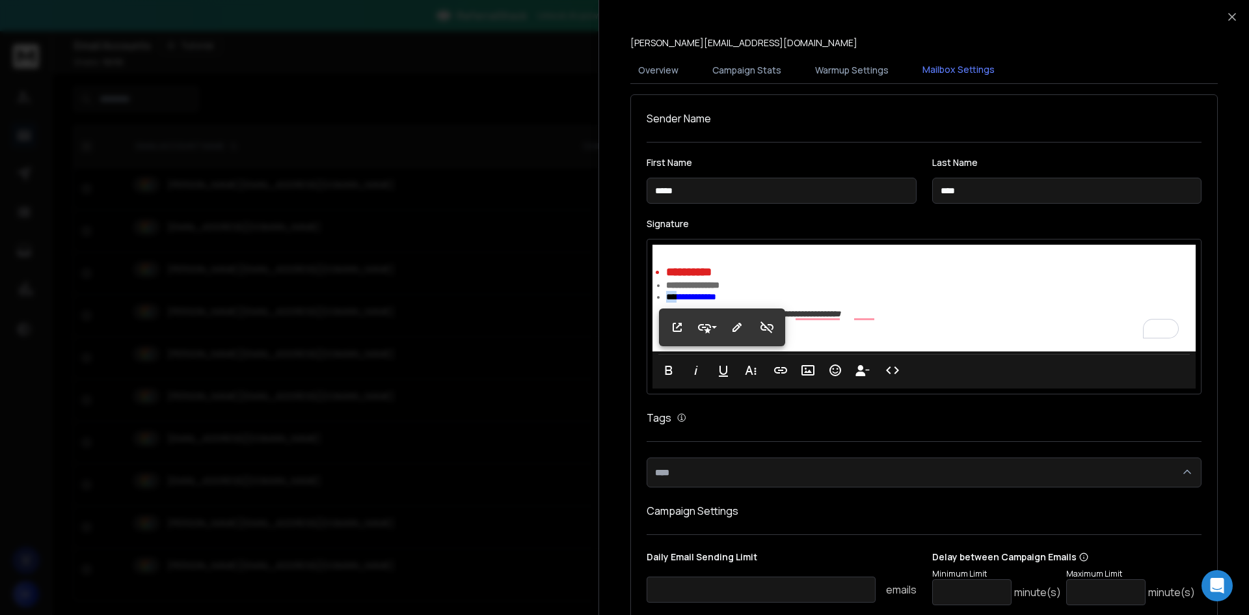
drag, startPoint x: 683, startPoint y: 295, endPoint x: 666, endPoint y: 296, distance: 16.9
click at [666, 296] on link "**********" at bounding box center [691, 296] width 50 height 9
drag, startPoint x: 736, startPoint y: 293, endPoint x: 667, endPoint y: 296, distance: 69.0
click at [667, 296] on li "**********" at bounding box center [922, 297] width 512 height 12
click at [785, 371] on icon "button" at bounding box center [781, 370] width 16 height 16
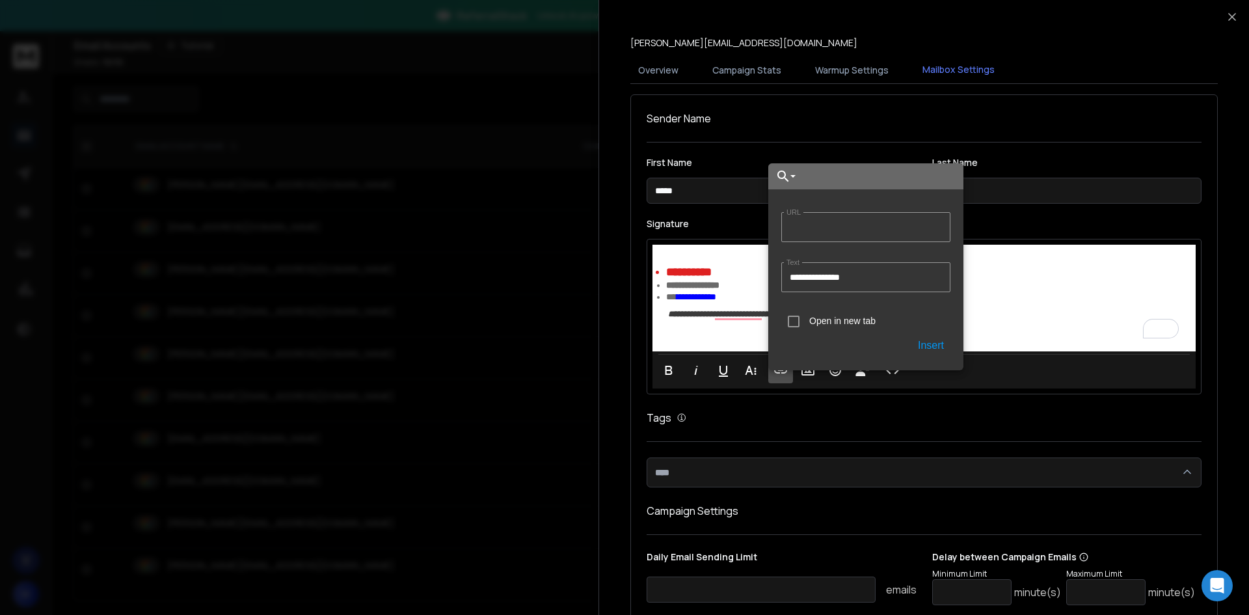
click at [716, 299] on link "**********" at bounding box center [697, 296] width 40 height 9
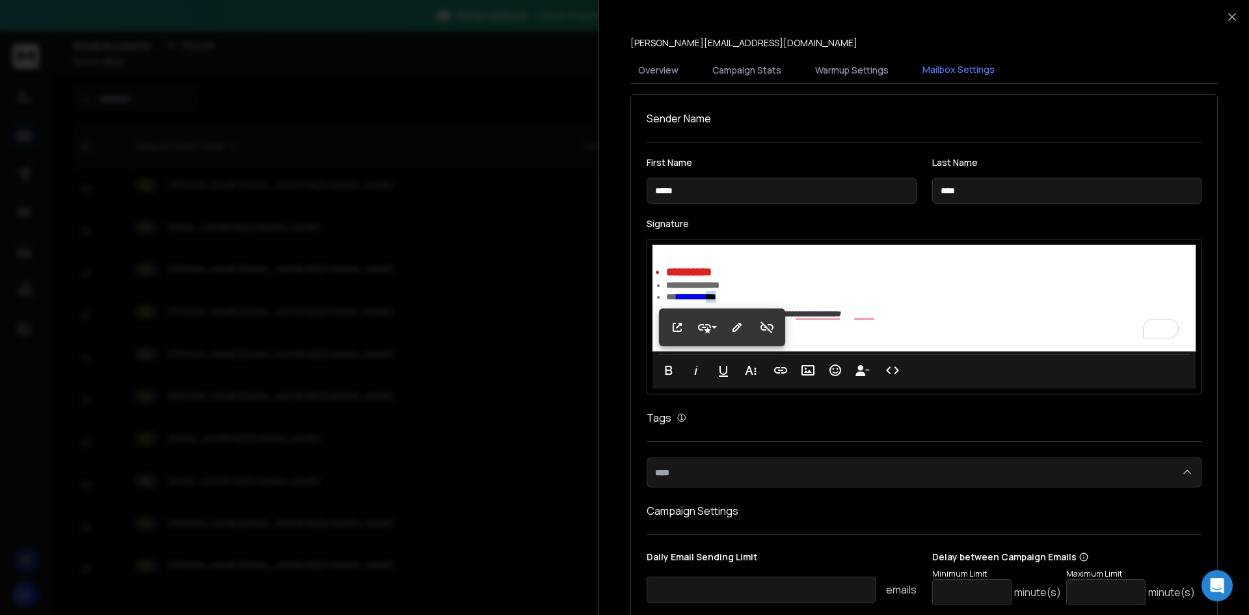
click at [716, 299] on link "**********" at bounding box center [697, 296] width 40 height 9
click at [703, 292] on link "**********" at bounding box center [697, 296] width 40 height 9
drag, startPoint x: 718, startPoint y: 297, endPoint x: 667, endPoint y: 292, distance: 51.7
click at [667, 292] on li "**********" at bounding box center [922, 297] width 512 height 12
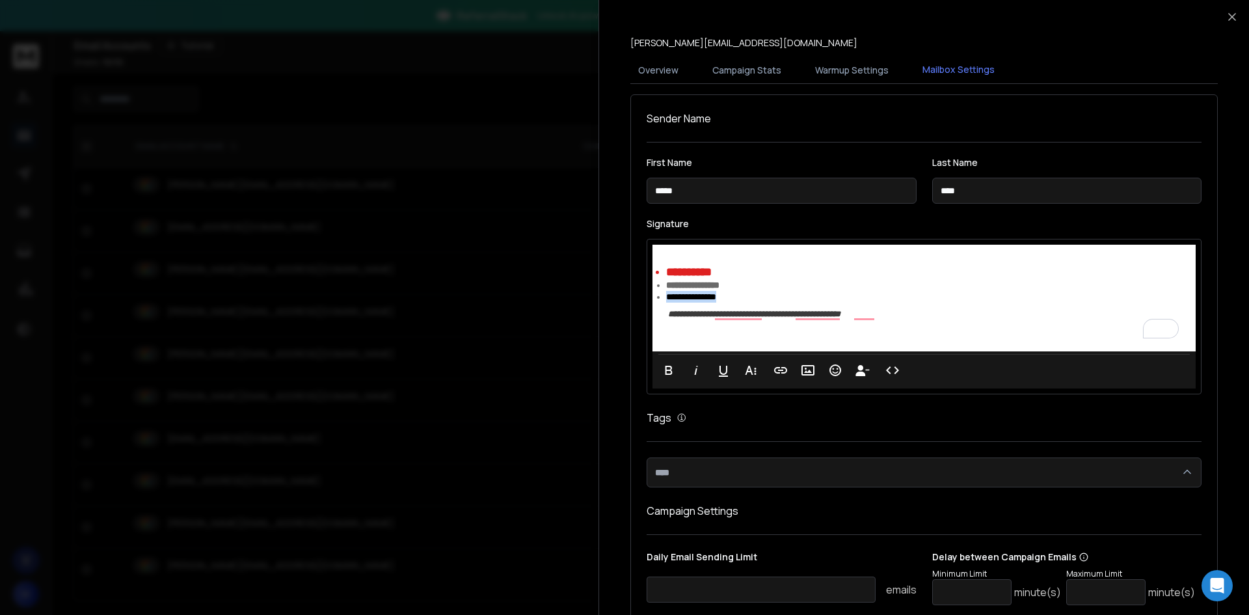
click at [716, 297] on link "**********" at bounding box center [697, 296] width 40 height 9
type input "**********"
click at [732, 323] on icon "button" at bounding box center [737, 327] width 16 height 16
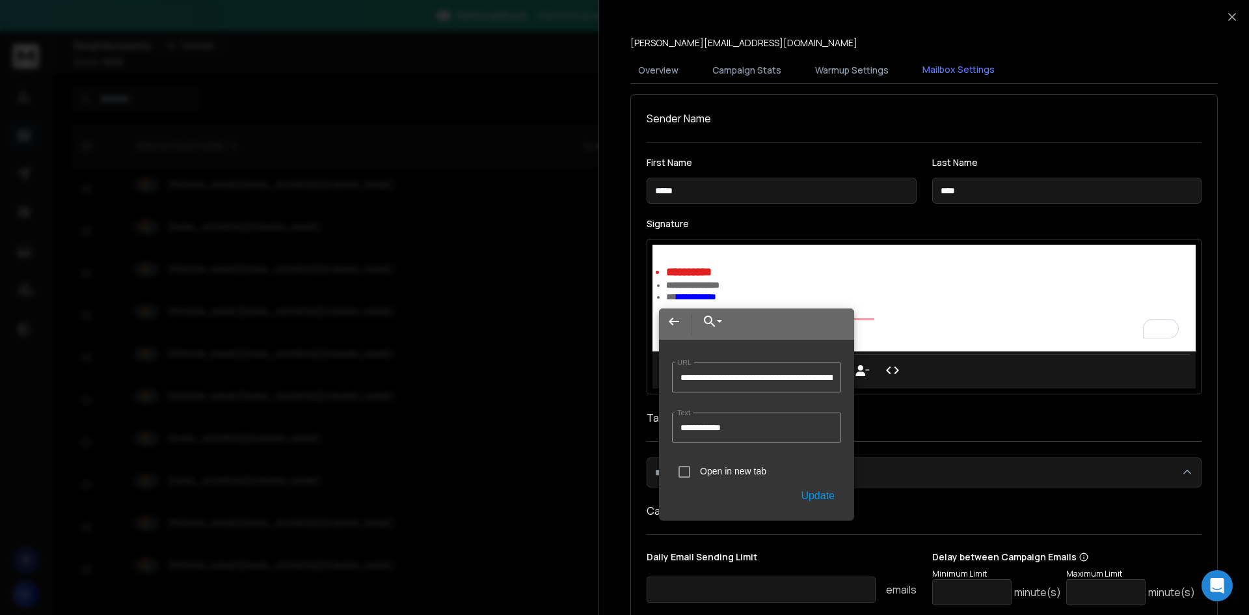
scroll to position [0, 314]
click at [757, 378] on input "**********" at bounding box center [756, 377] width 169 height 30
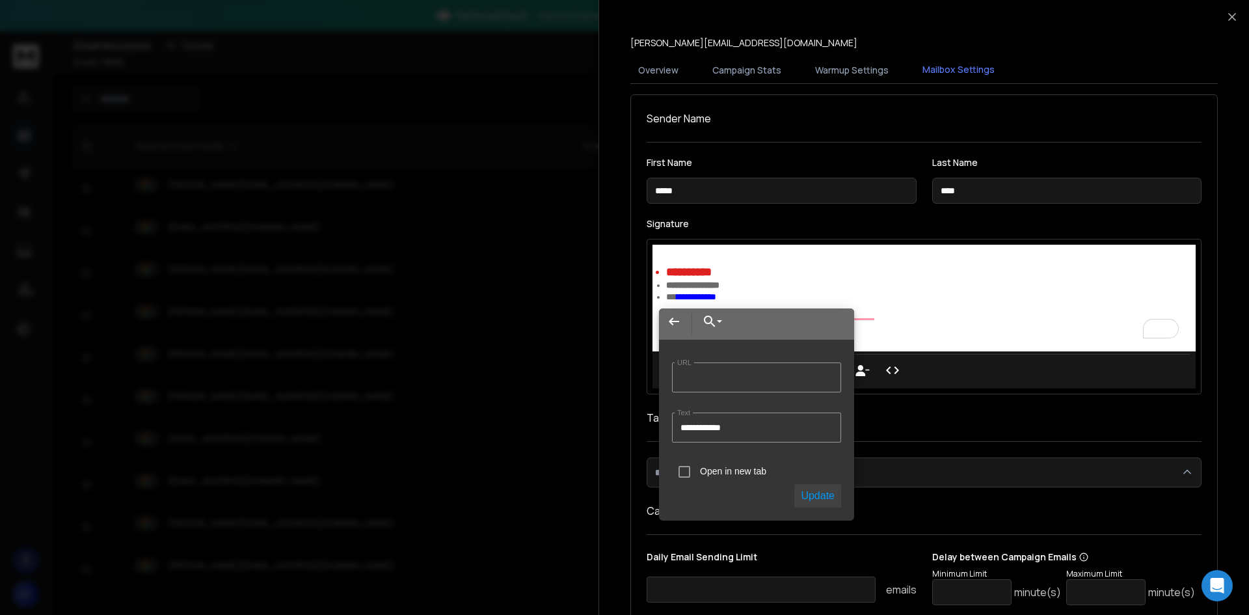
click at [812, 492] on button "Update" at bounding box center [817, 495] width 47 height 23
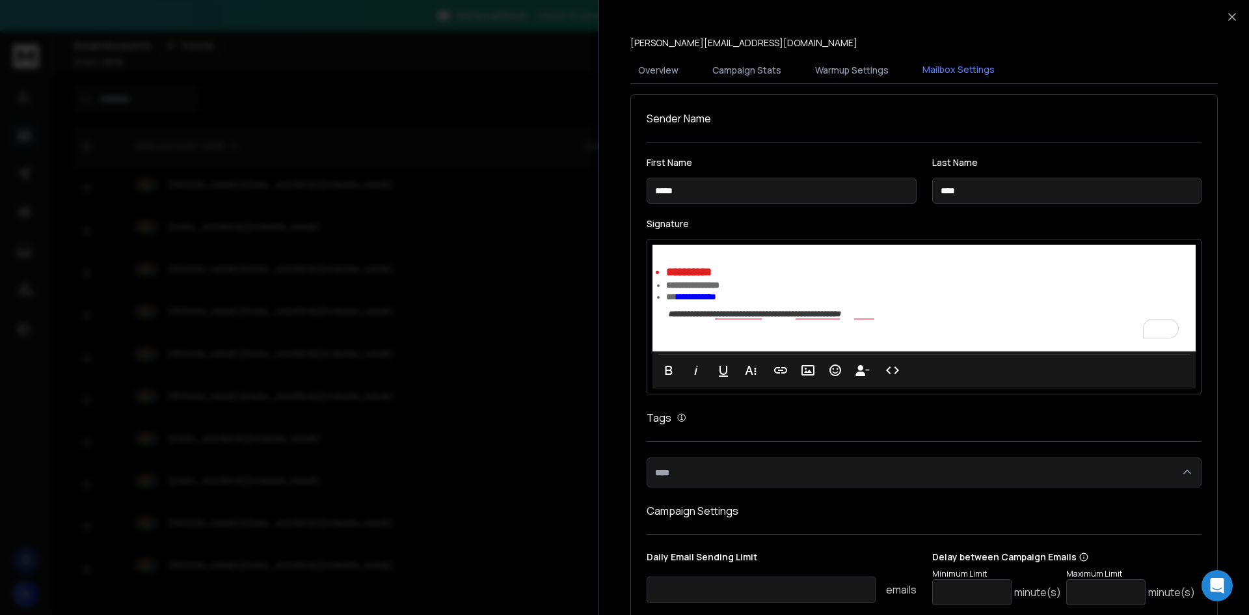
click at [749, 303] on td "**********" at bounding box center [923, 281] width 517 height 47
drag, startPoint x: 742, startPoint y: 297, endPoint x: 669, endPoint y: 296, distance: 73.5
click at [669, 296] on li "**********" at bounding box center [922, 297] width 512 height 12
click at [736, 296] on li "**********" at bounding box center [922, 297] width 512 height 12
click at [707, 322] on icon "button" at bounding box center [705, 327] width 16 height 16
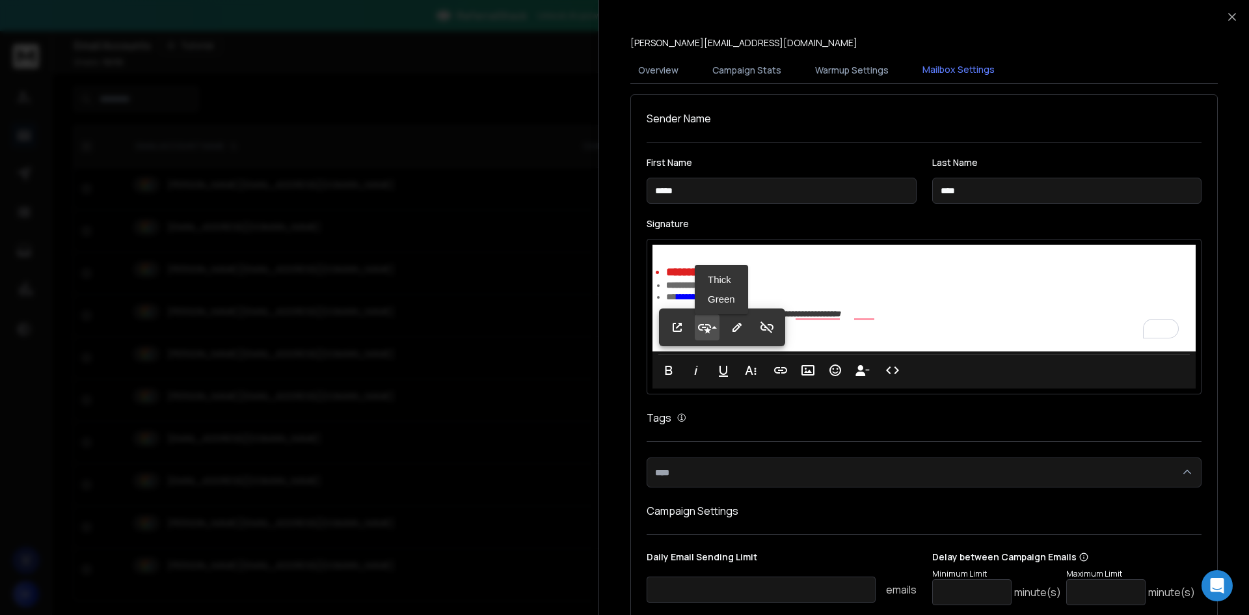
click at [772, 282] on li "**********" at bounding box center [924, 285] width 516 height 12
click at [716, 297] on link "**********" at bounding box center [697, 296] width 40 height 9
click at [738, 329] on icon "button" at bounding box center [736, 327] width 9 height 9
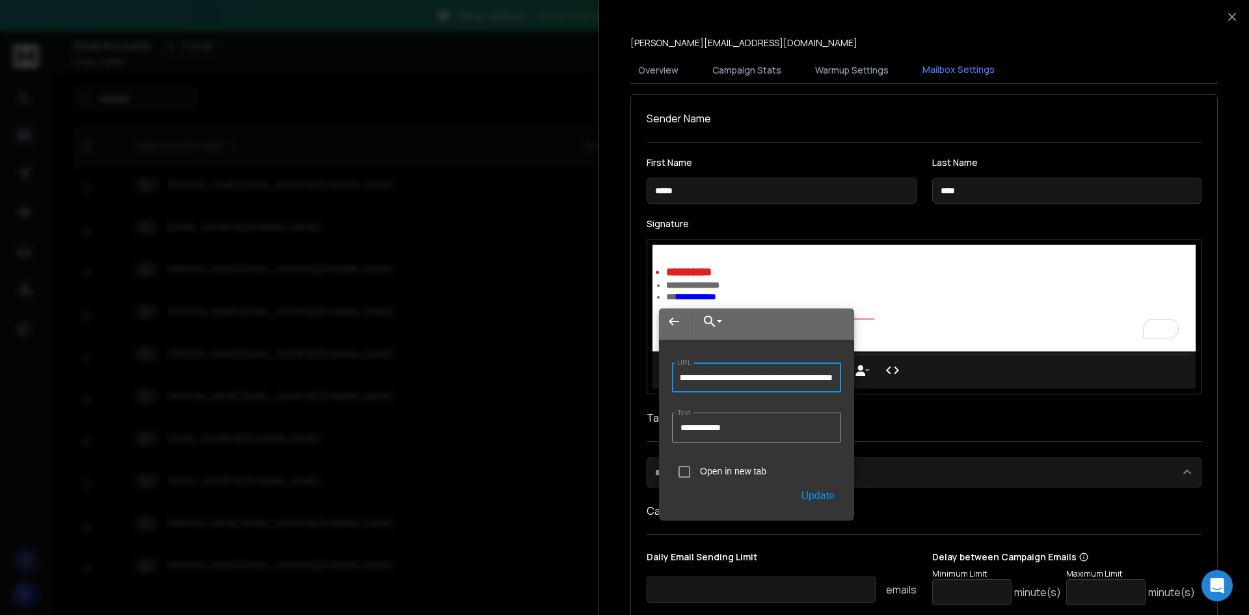
scroll to position [0, 314]
click at [742, 369] on input "**********" at bounding box center [756, 377] width 169 height 30
paste input "text"
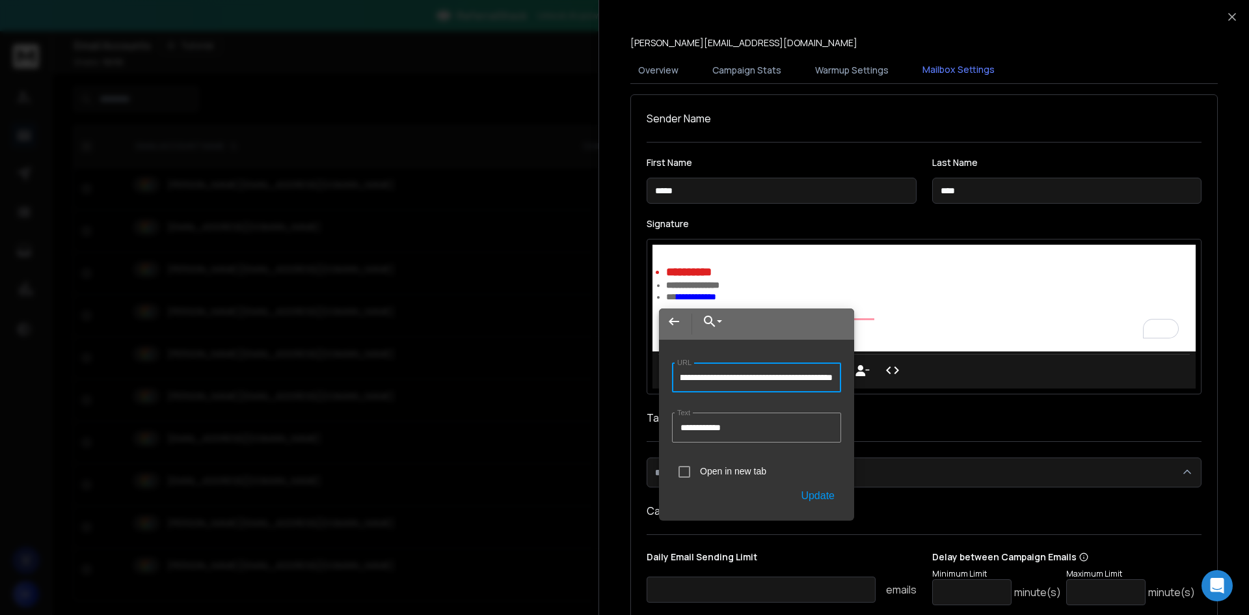
scroll to position [0, 311]
type input "**********"
click at [811, 495] on button "Update" at bounding box center [817, 495] width 47 height 23
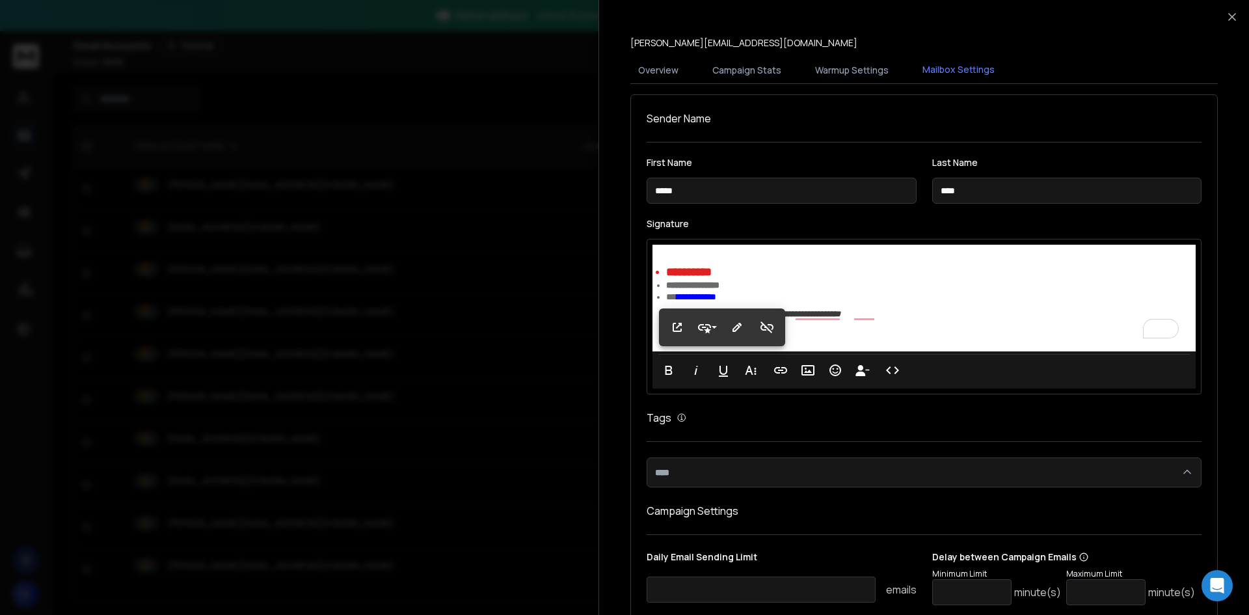
click at [764, 290] on li "**********" at bounding box center [924, 285] width 516 height 12
drag, startPoint x: 737, startPoint y: 297, endPoint x: 667, endPoint y: 296, distance: 70.3
click at [667, 296] on li "**********" at bounding box center [922, 297] width 512 height 12
type input "**********"
click at [780, 373] on icon "button" at bounding box center [780, 370] width 13 height 7
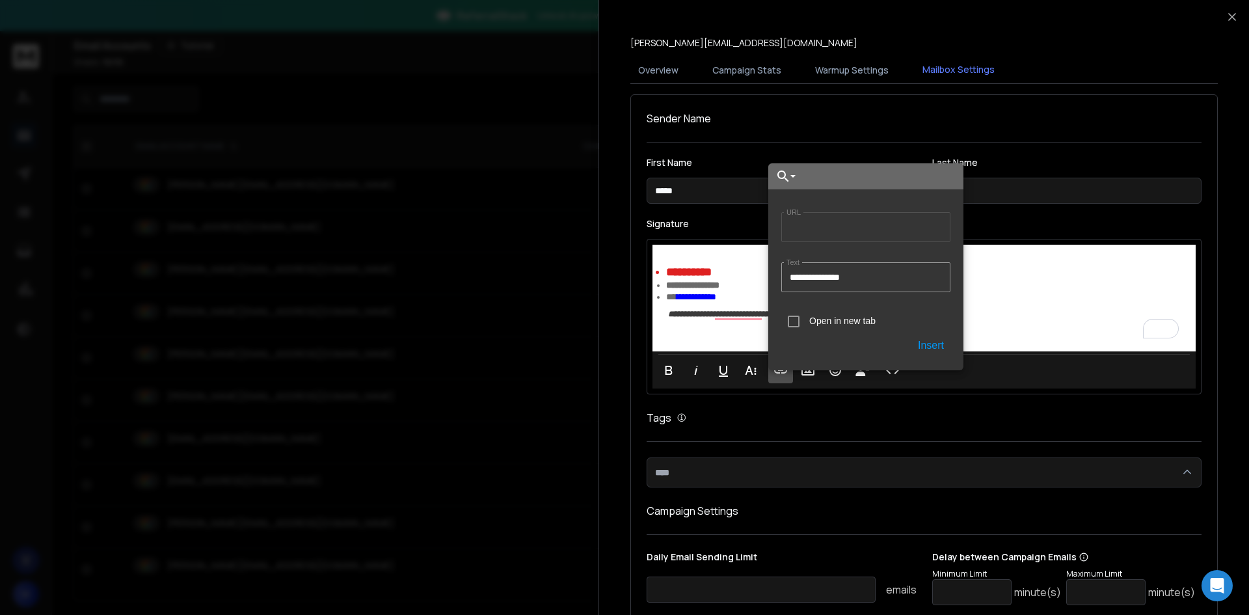
click at [820, 227] on input "URL" at bounding box center [865, 227] width 169 height 30
type input "**********"
click at [930, 345] on button "Insert" at bounding box center [930, 345] width 39 height 23
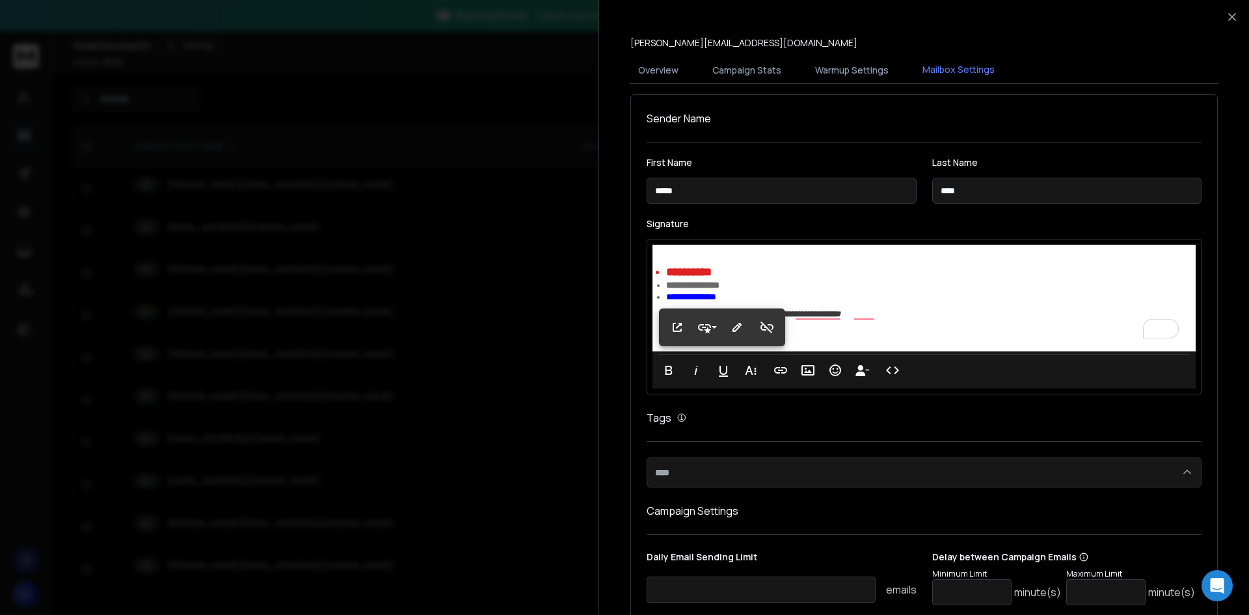
scroll to position [0, 0]
click at [810, 279] on li "**********" at bounding box center [924, 285] width 516 height 12
click at [701, 295] on link "**********" at bounding box center [691, 296] width 50 height 9
click at [731, 325] on icon "button" at bounding box center [737, 327] width 16 height 16
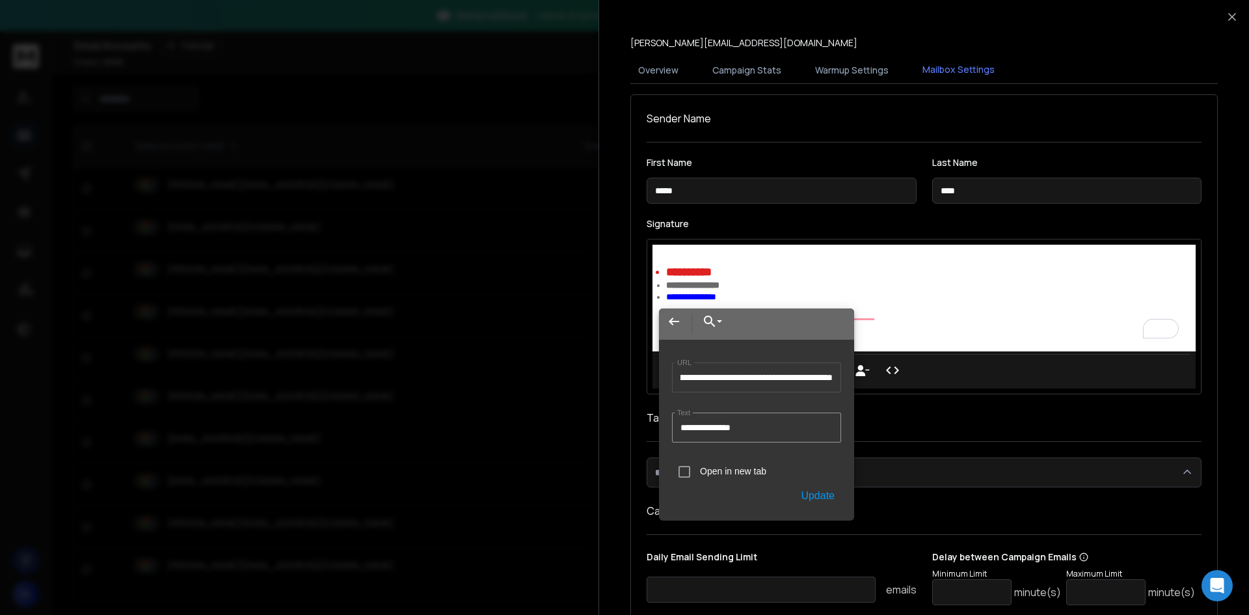
scroll to position [0, 310]
click at [750, 371] on input "**********" at bounding box center [756, 377] width 169 height 30
click at [814, 495] on button "Update" at bounding box center [817, 495] width 47 height 23
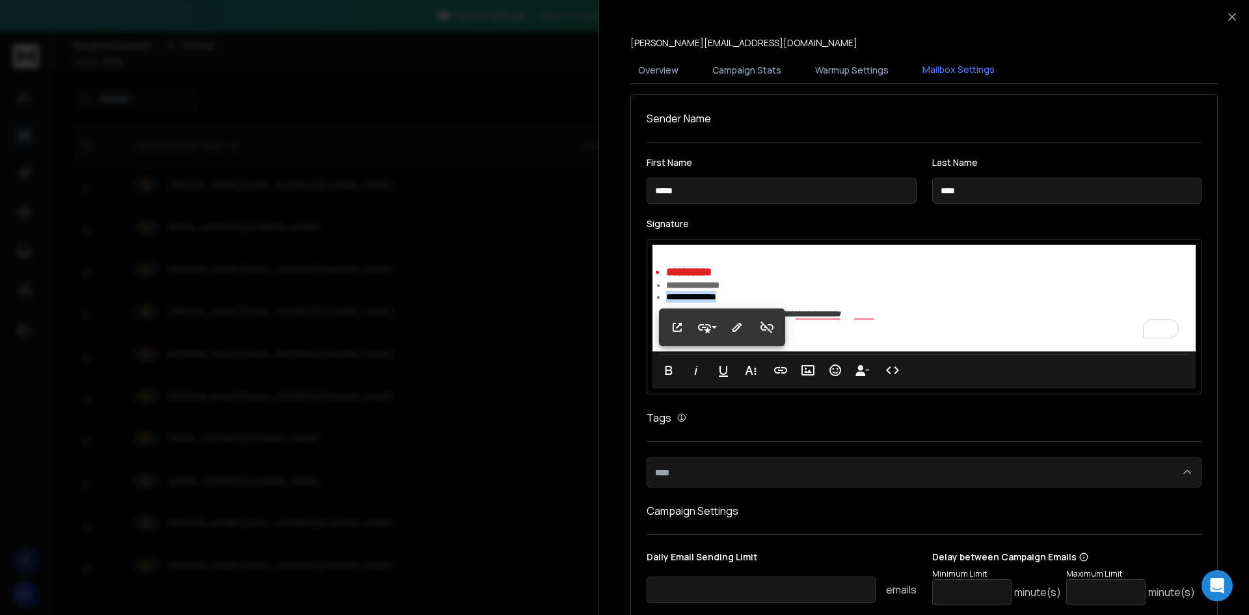
click at [920, 302] on li "**********" at bounding box center [922, 297] width 512 height 12
click at [785, 265] on li "**********" at bounding box center [924, 272] width 516 height 14
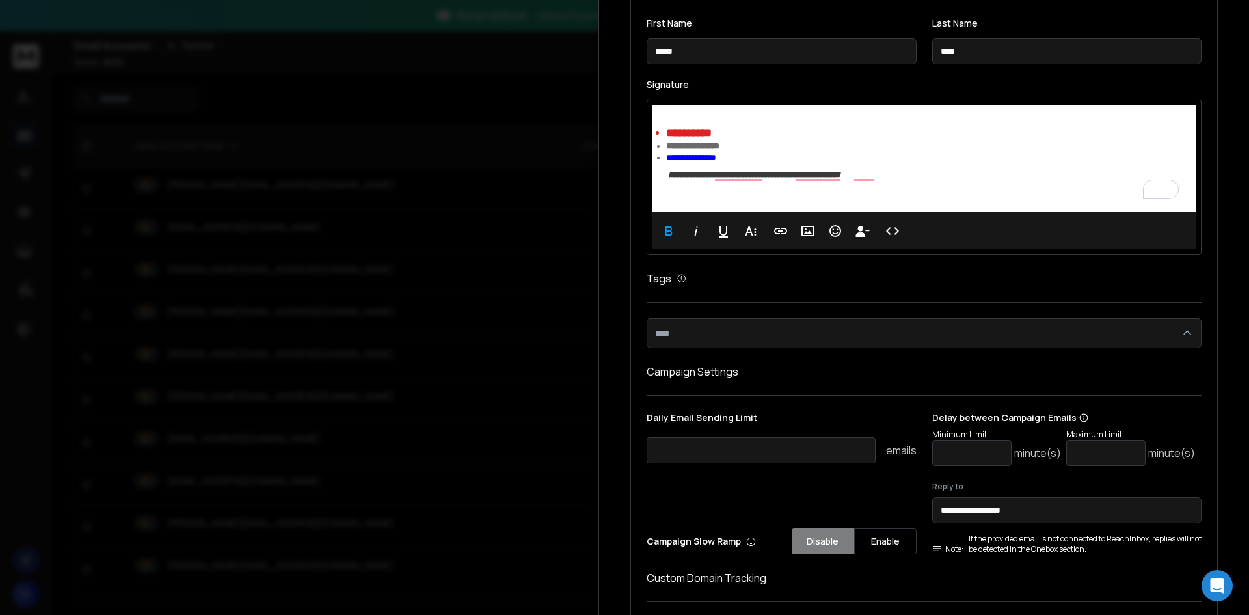
scroll to position [262, 0]
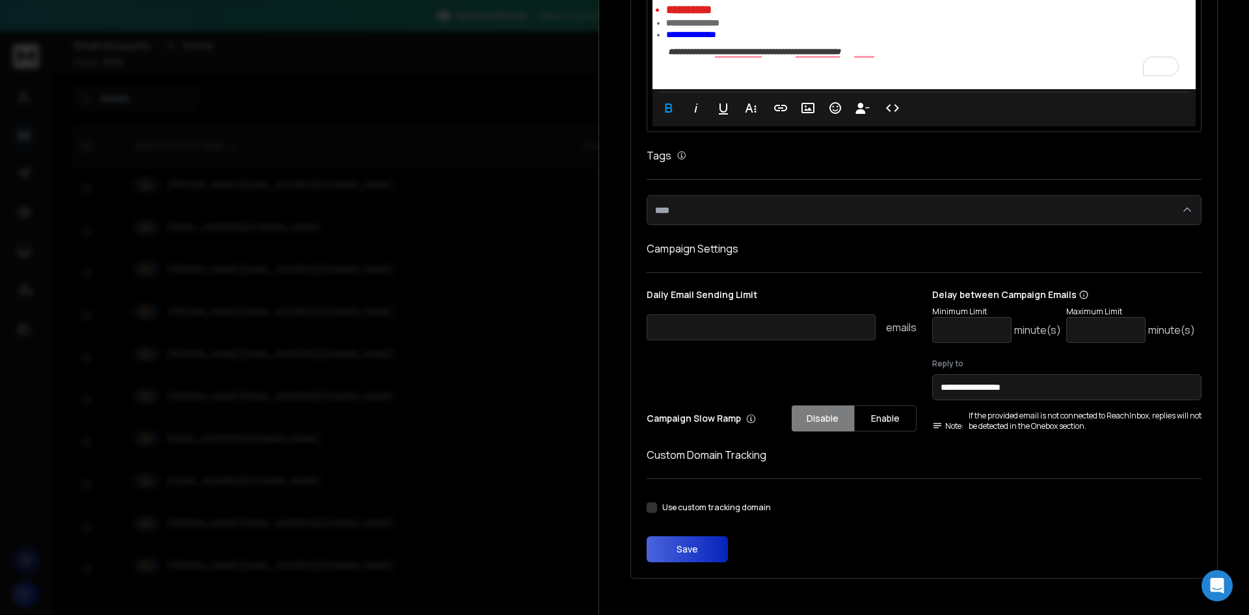
click at [692, 547] on button "Save" at bounding box center [687, 549] width 81 height 26
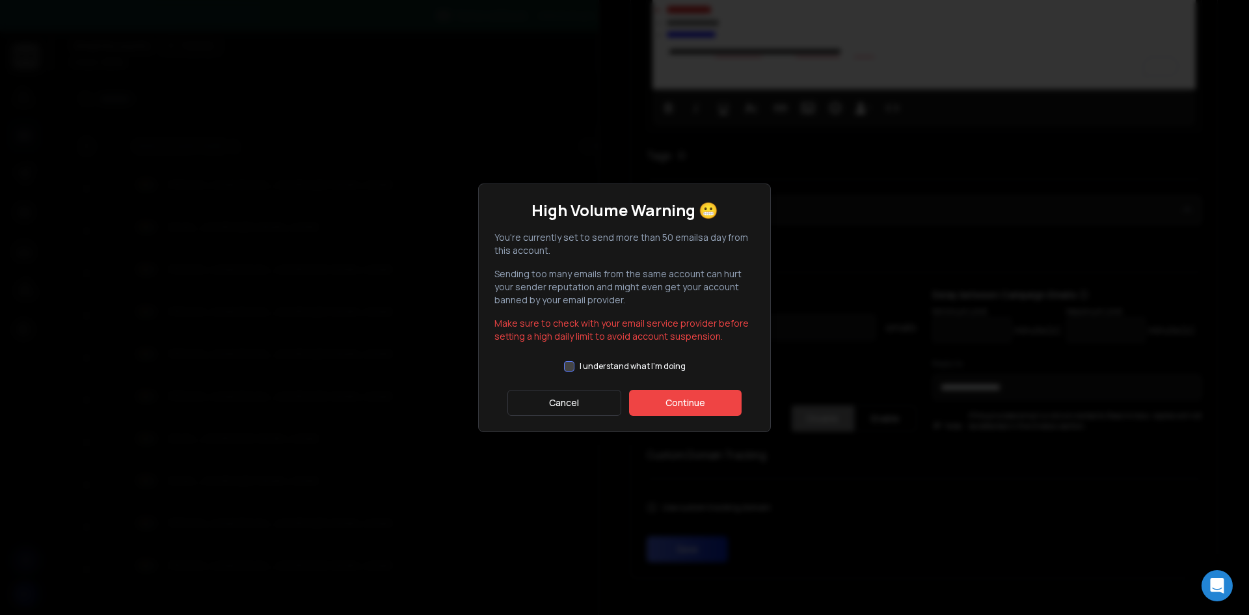
click at [570, 367] on button "I understand what I'm doing" at bounding box center [569, 366] width 10 height 10
click at [693, 414] on button "Continue" at bounding box center [685, 403] width 113 height 26
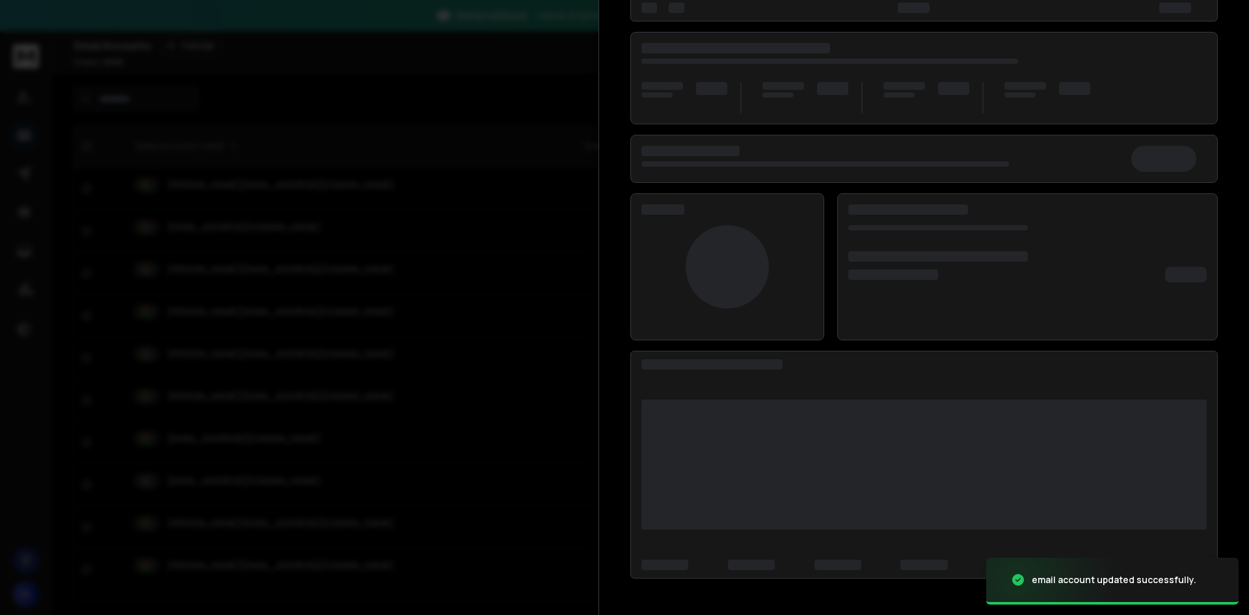
scroll to position [226, 0]
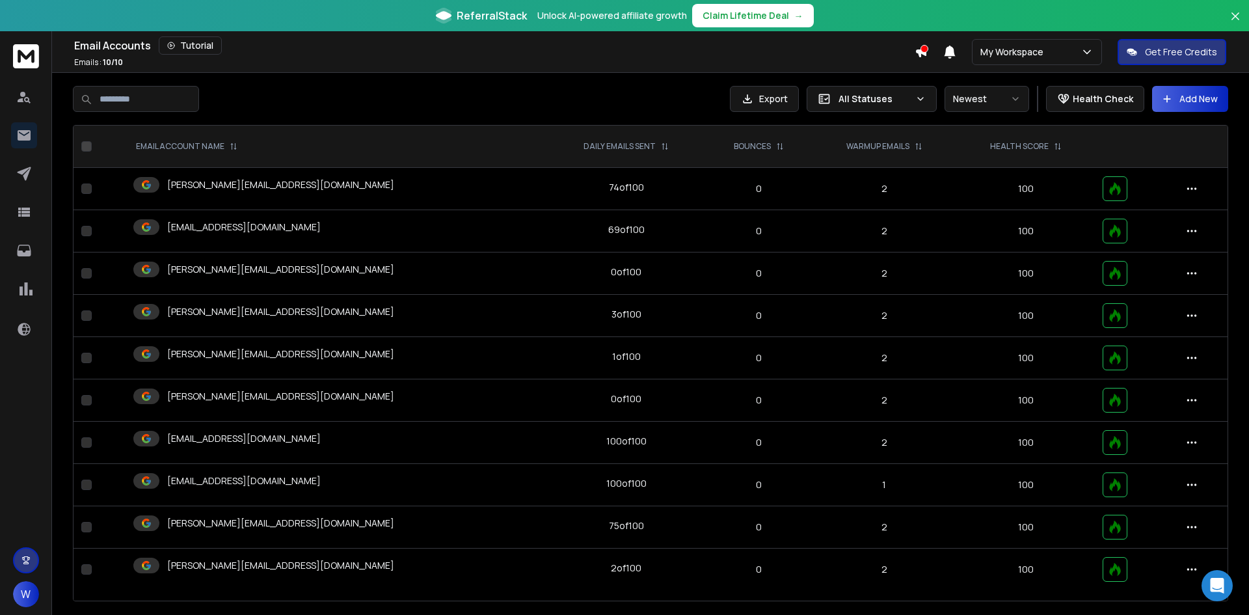
click at [239, 309] on p "lucas@whatjobs.international" at bounding box center [280, 311] width 227 height 13
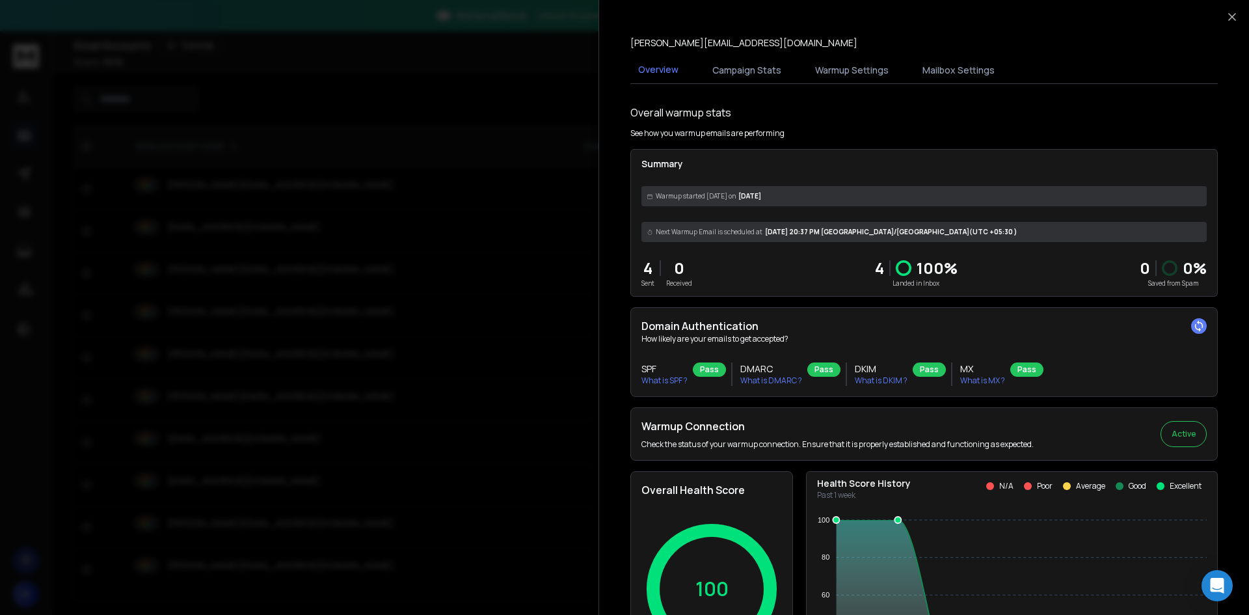
click at [743, 69] on button "Campaign Stats" at bounding box center [747, 70] width 85 height 29
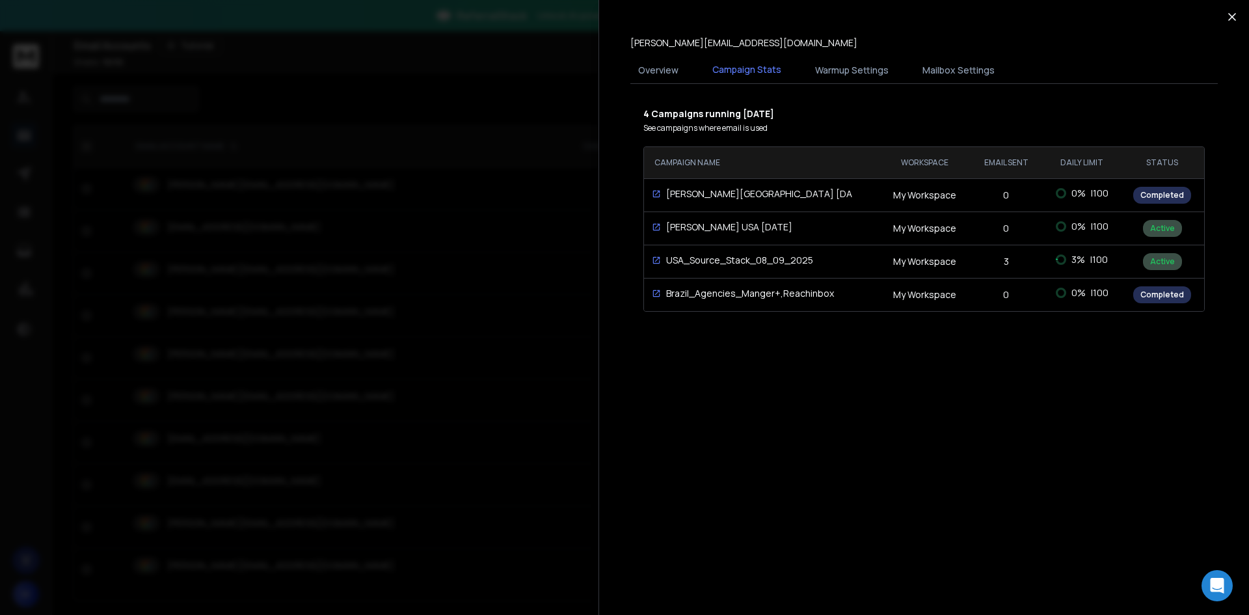
click at [1229, 14] on icon "button" at bounding box center [1232, 17] width 7 height 7
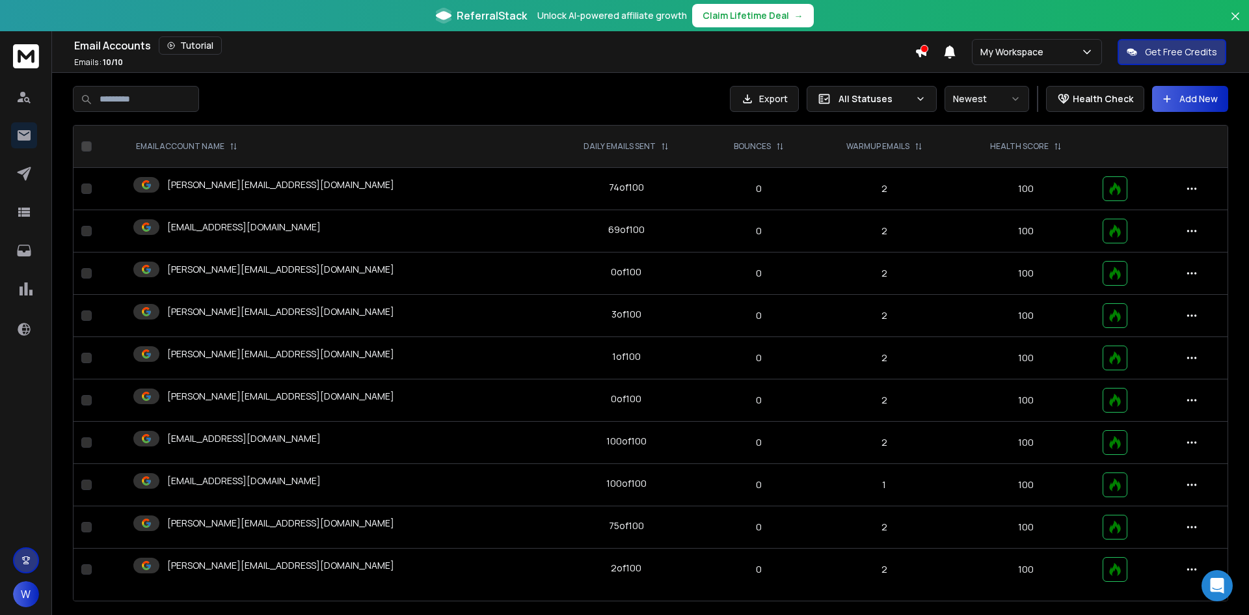
click at [227, 181] on p "kris@whatjobs.international" at bounding box center [280, 184] width 227 height 13
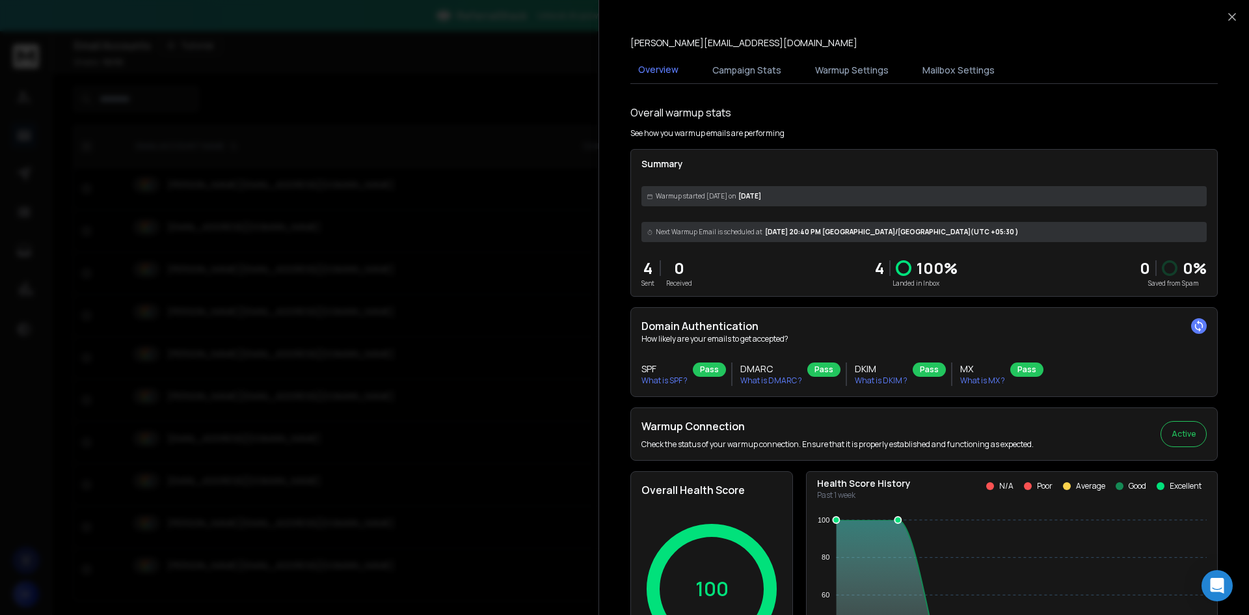
click at [754, 63] on button "Campaign Stats" at bounding box center [747, 70] width 85 height 29
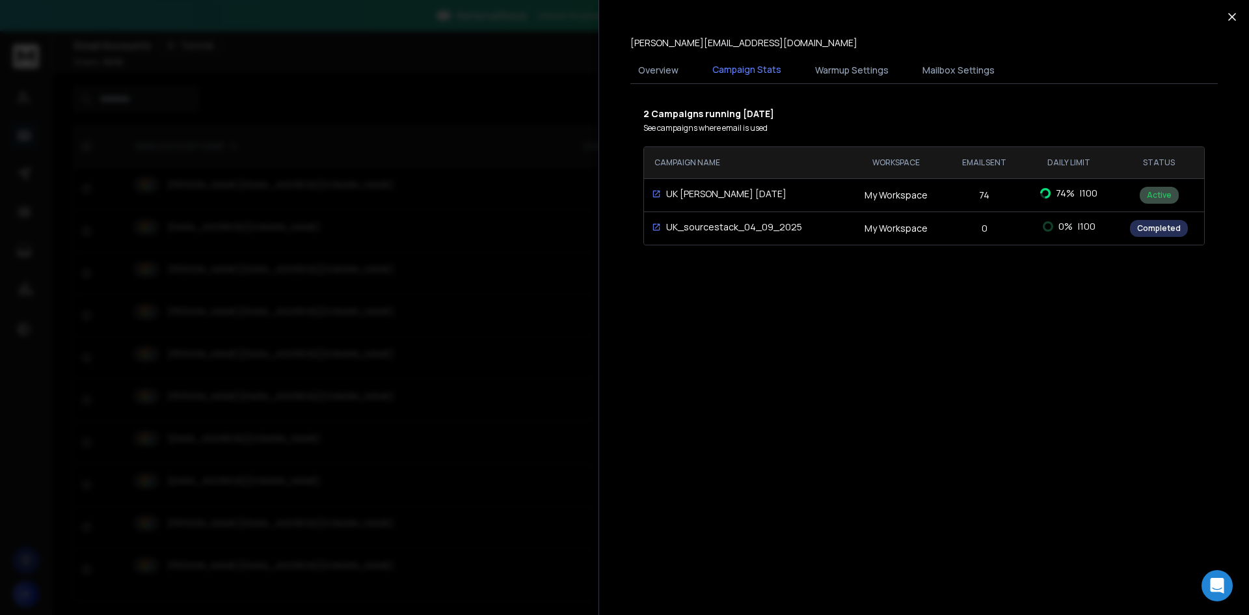
click at [1229, 15] on icon "button" at bounding box center [1232, 17] width 7 height 7
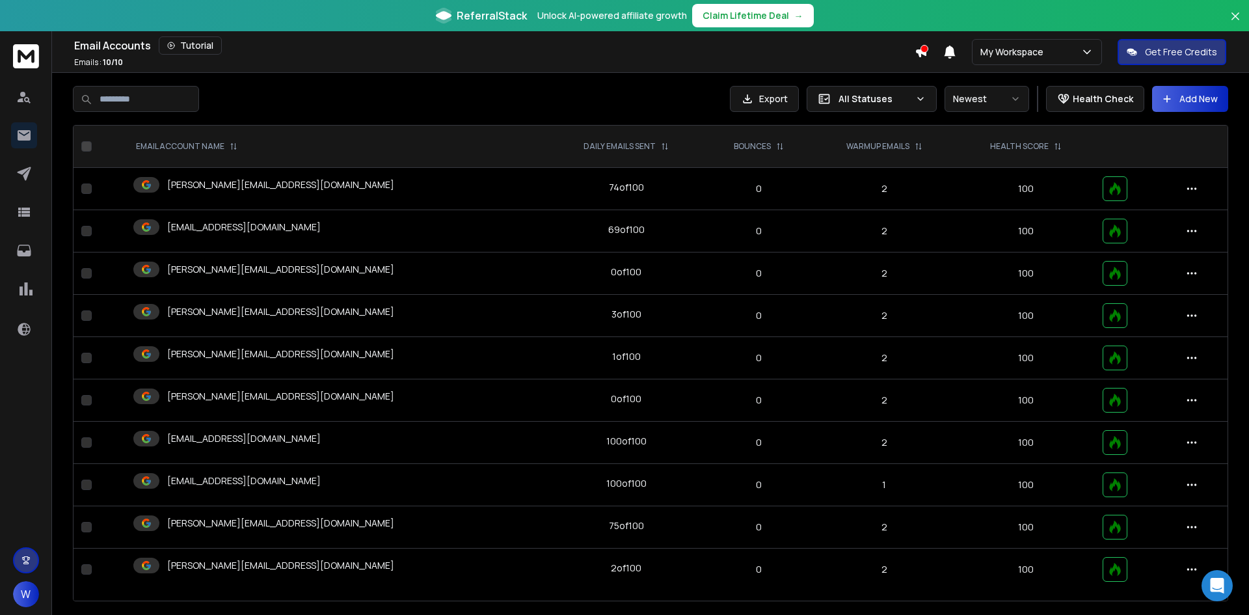
click at [207, 230] on p "elenasecchi@whatjobs.international" at bounding box center [244, 227] width 154 height 13
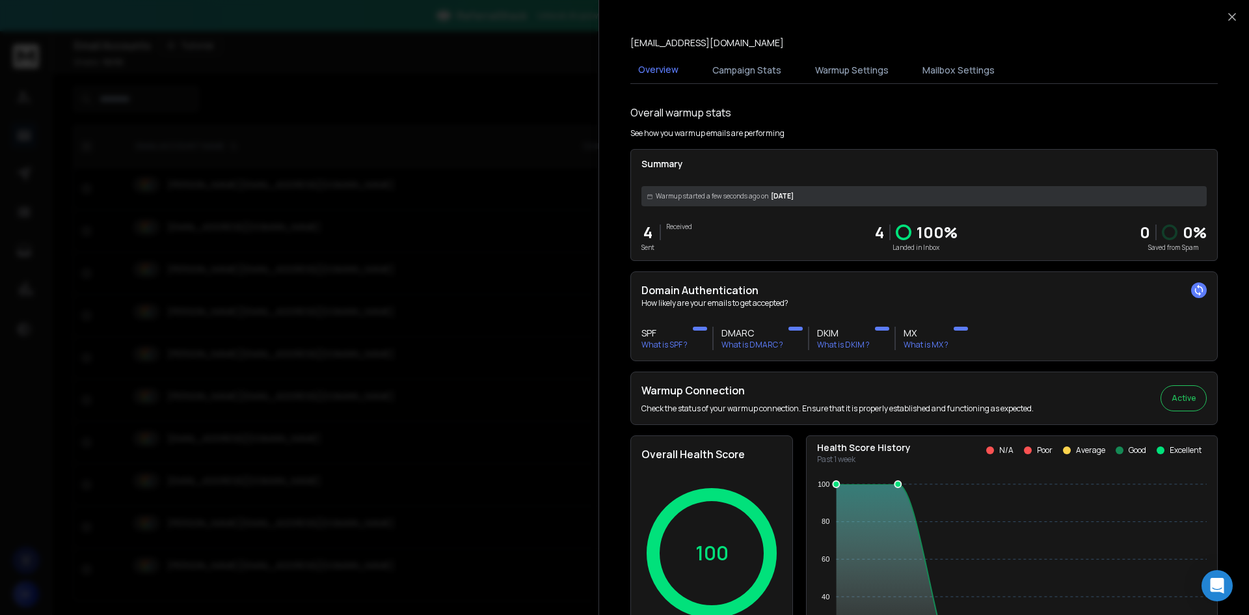
click at [754, 66] on button "Campaign Stats" at bounding box center [747, 70] width 85 height 29
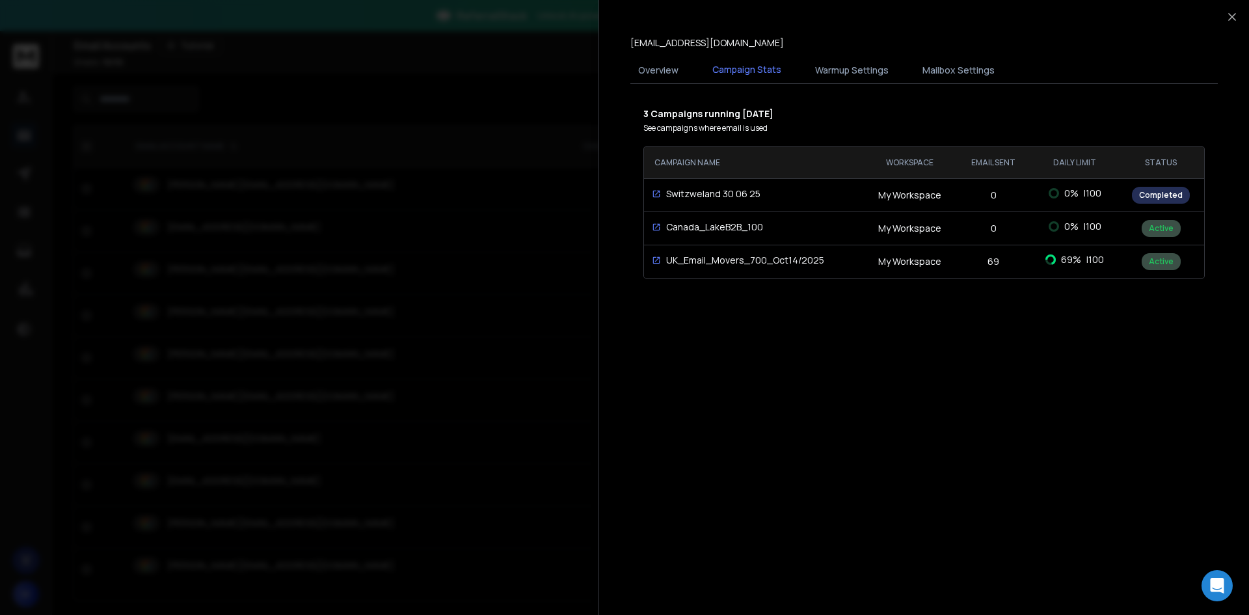
click at [1235, 18] on div "Multi Select Table Sheet elenasecchi@whatjobs.international Overview Campaign S…" at bounding box center [923, 307] width 651 height 615
click at [1229, 14] on icon "button" at bounding box center [1232, 16] width 13 height 13
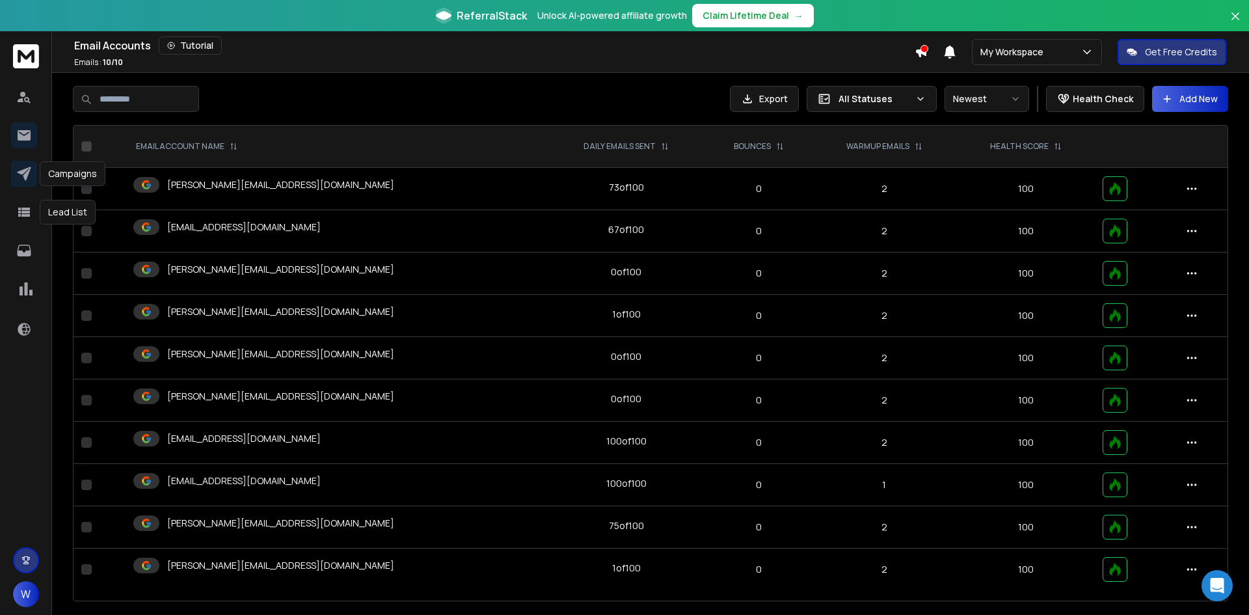
click at [29, 172] on icon at bounding box center [24, 174] width 14 height 14
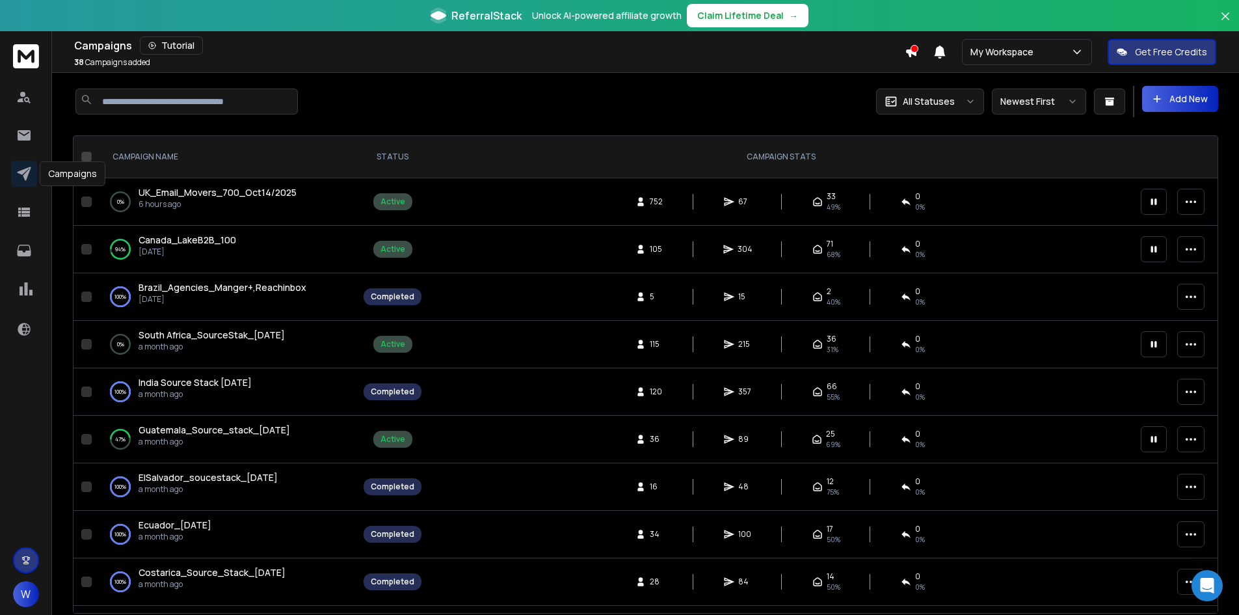
click at [181, 100] on input at bounding box center [186, 101] width 222 height 26
click at [161, 96] on input "**" at bounding box center [186, 101] width 222 height 26
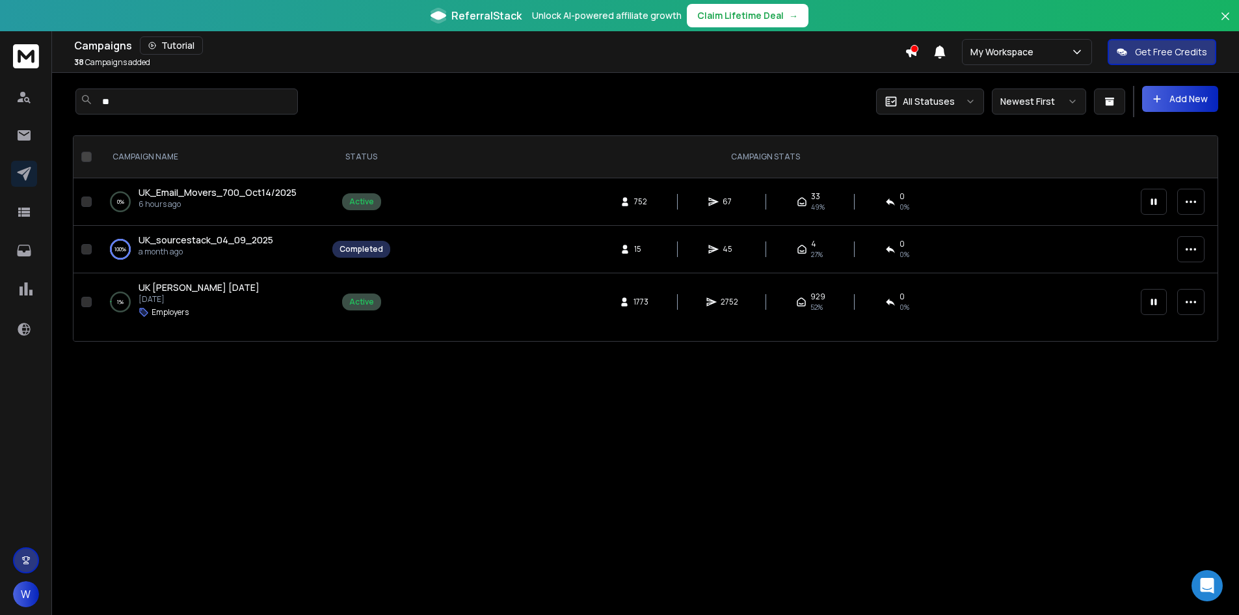
type input "**"
drag, startPoint x: 207, startPoint y: 282, endPoint x: 269, endPoint y: 308, distance: 67.1
click at [207, 282] on span "UK [PERSON_NAME] [DATE]" at bounding box center [199, 287] width 121 height 12
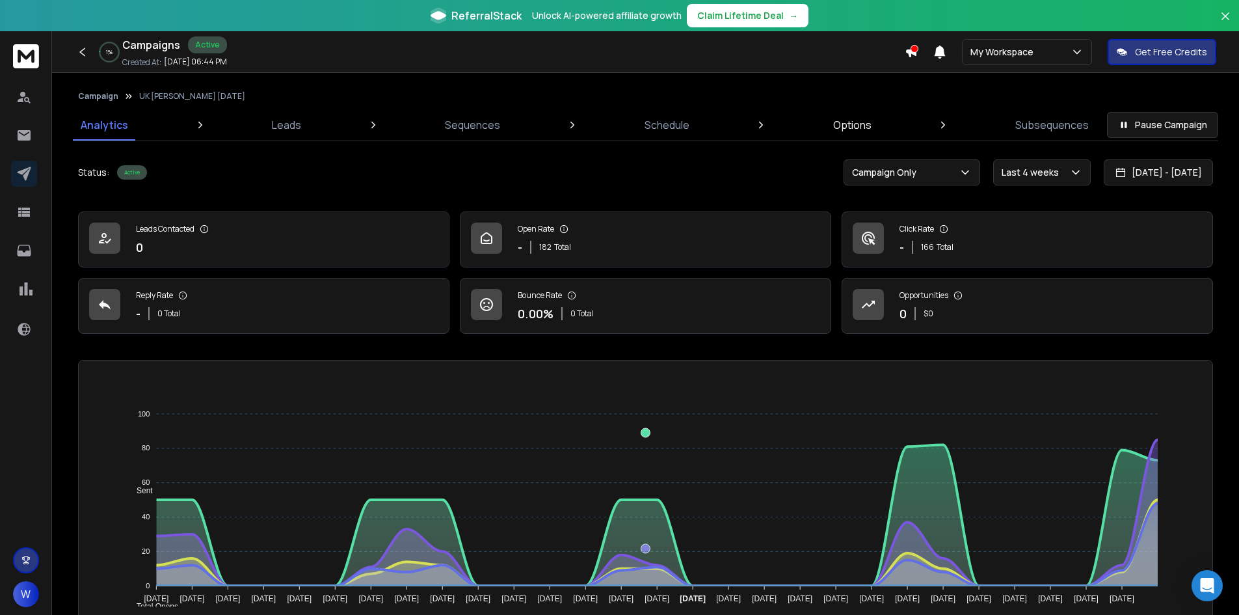
click at [861, 122] on p "Options" at bounding box center [852, 125] width 38 height 16
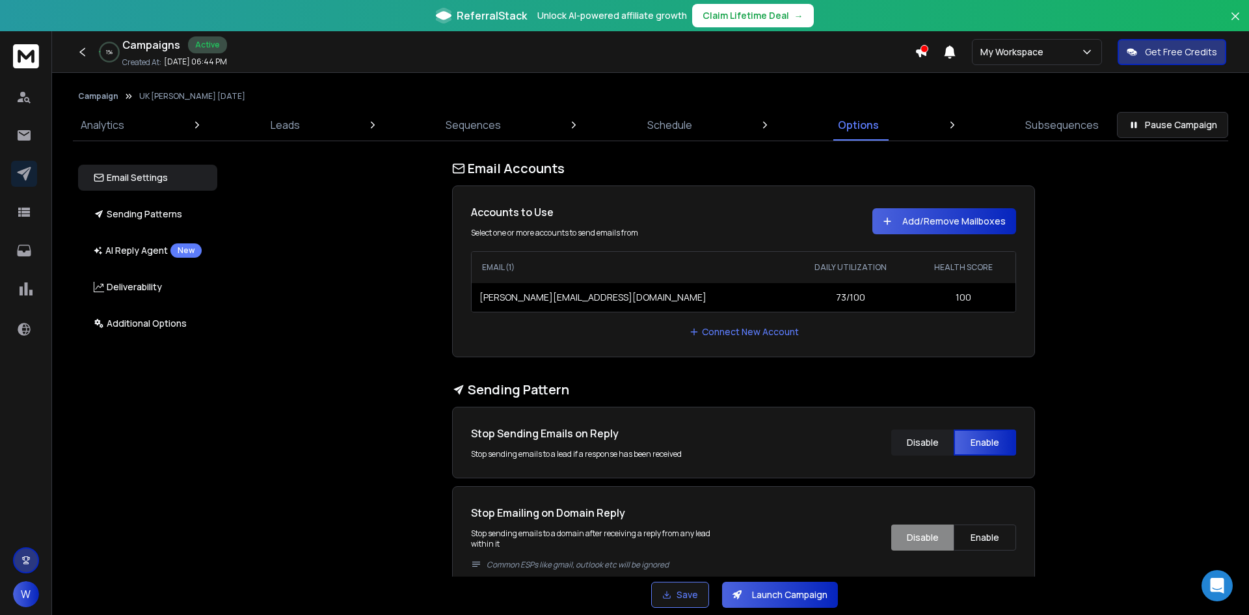
click at [928, 224] on button "Add/Remove Mailboxes" at bounding box center [944, 221] width 144 height 26
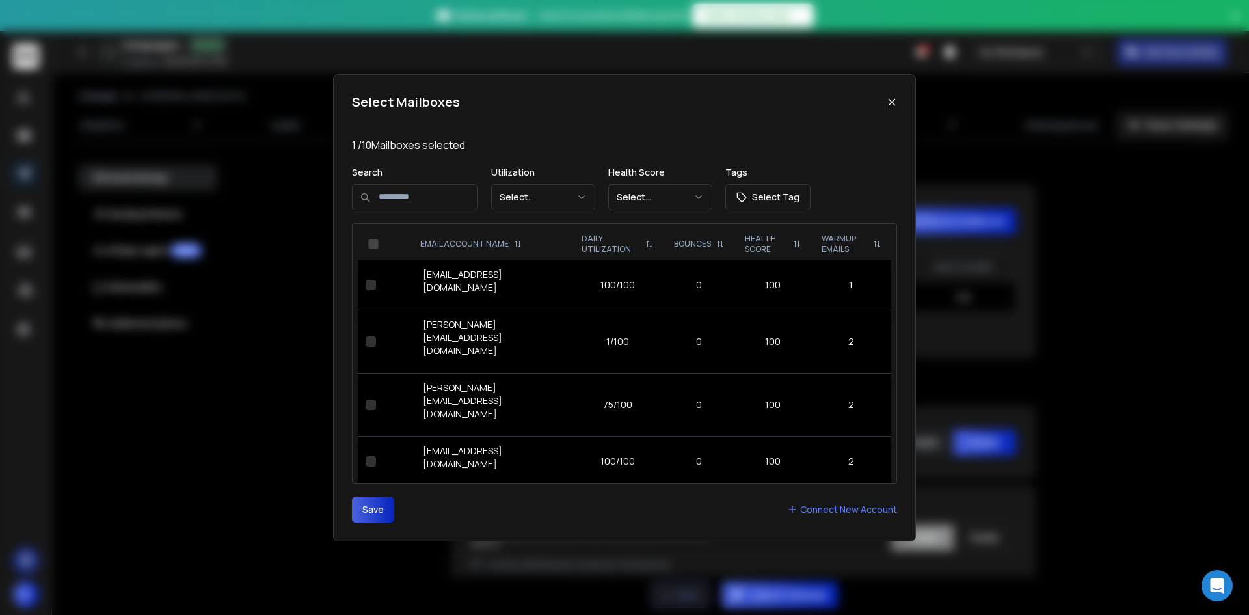
click at [893, 101] on icon at bounding box center [892, 101] width 7 height 7
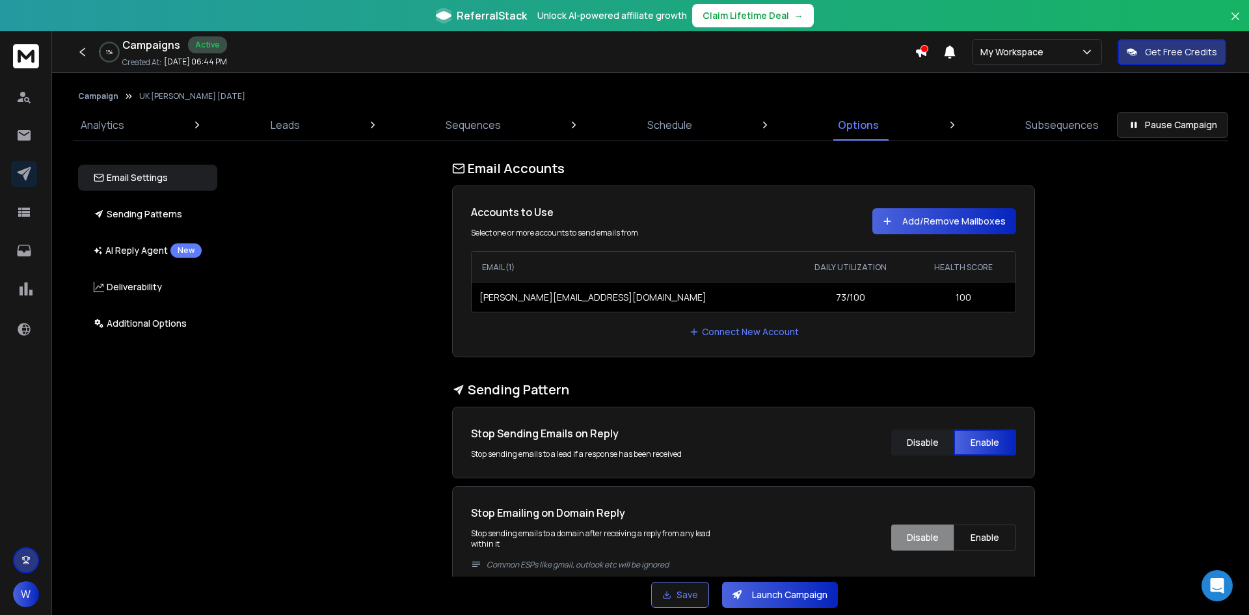
click at [926, 226] on button "Add/Remove Mailboxes" at bounding box center [944, 221] width 144 height 26
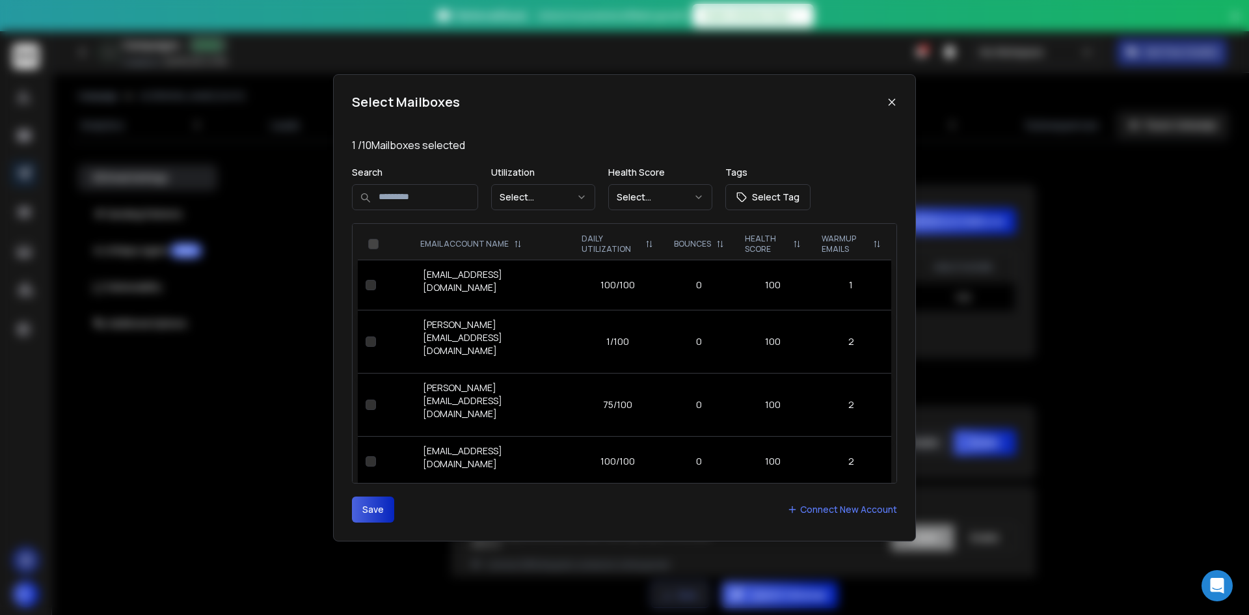
click at [423, 201] on input at bounding box center [415, 197] width 126 height 26
type input "**"
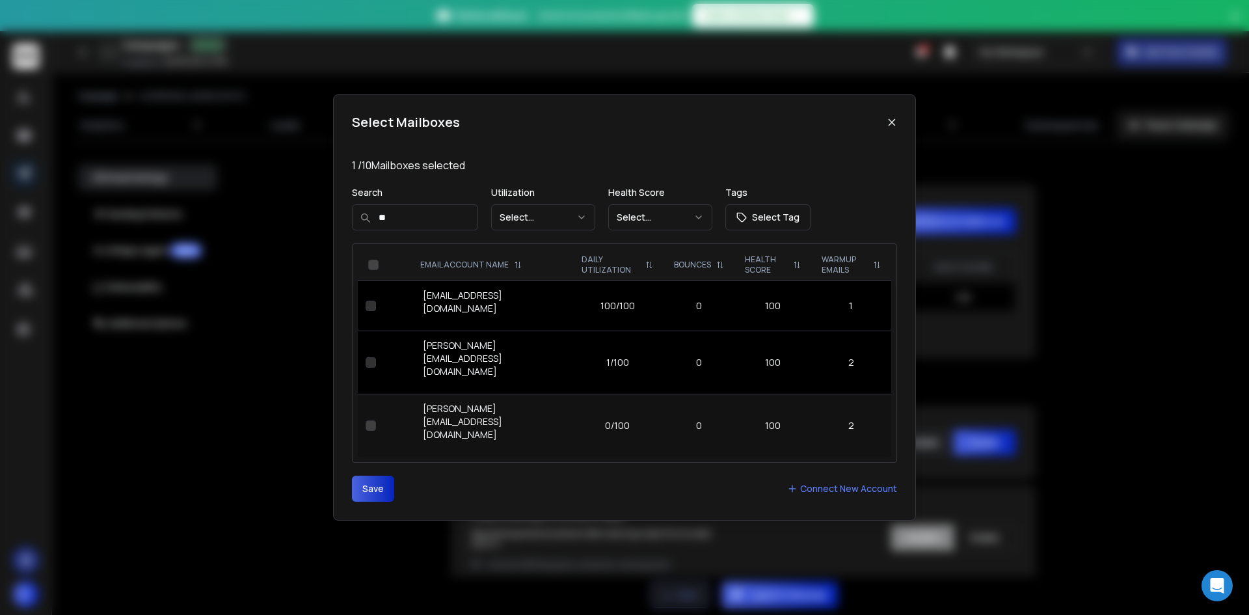
click at [370, 420] on button "button" at bounding box center [371, 425] width 10 height 10
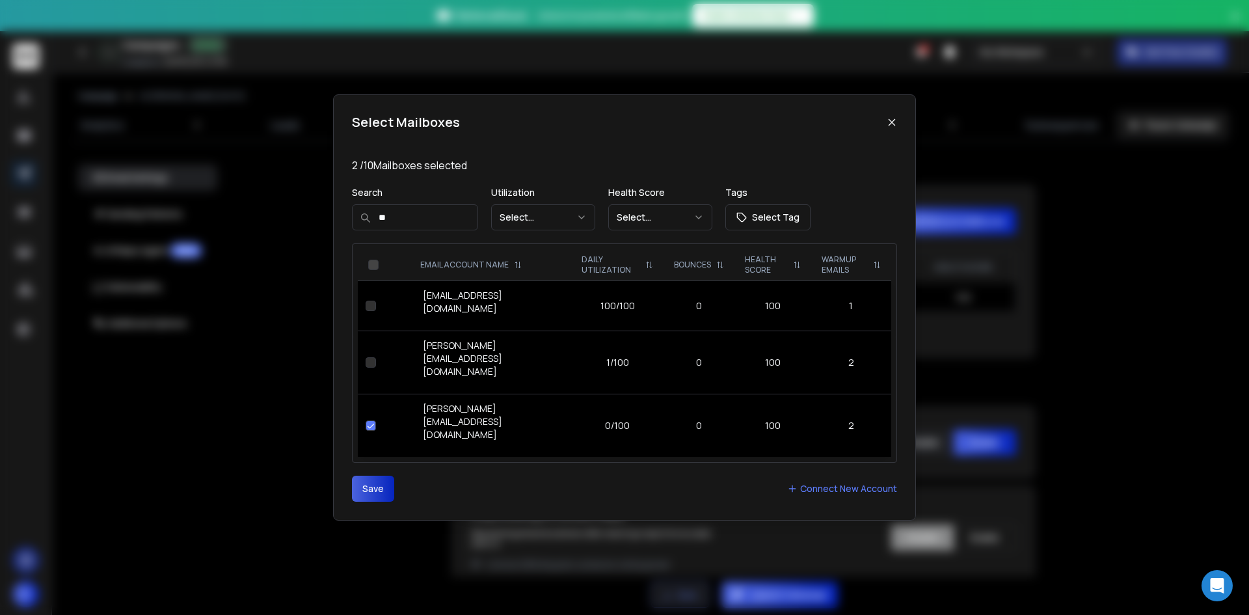
click at [372, 476] on button "Save" at bounding box center [373, 489] width 42 height 26
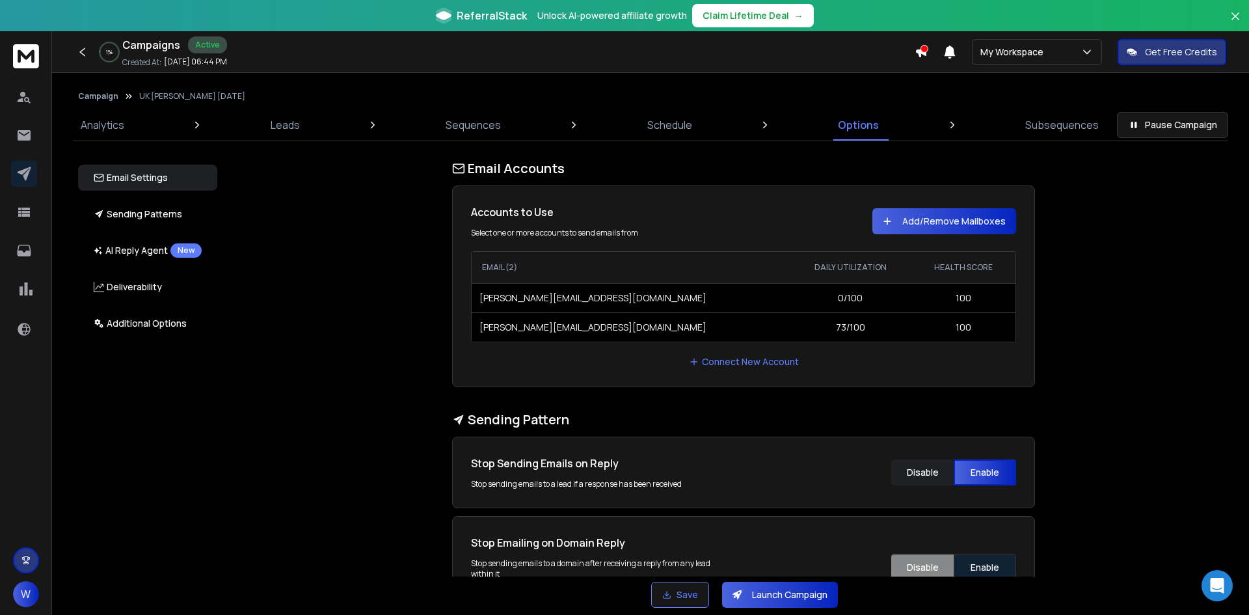
click at [960, 562] on button "Enable" at bounding box center [985, 567] width 62 height 26
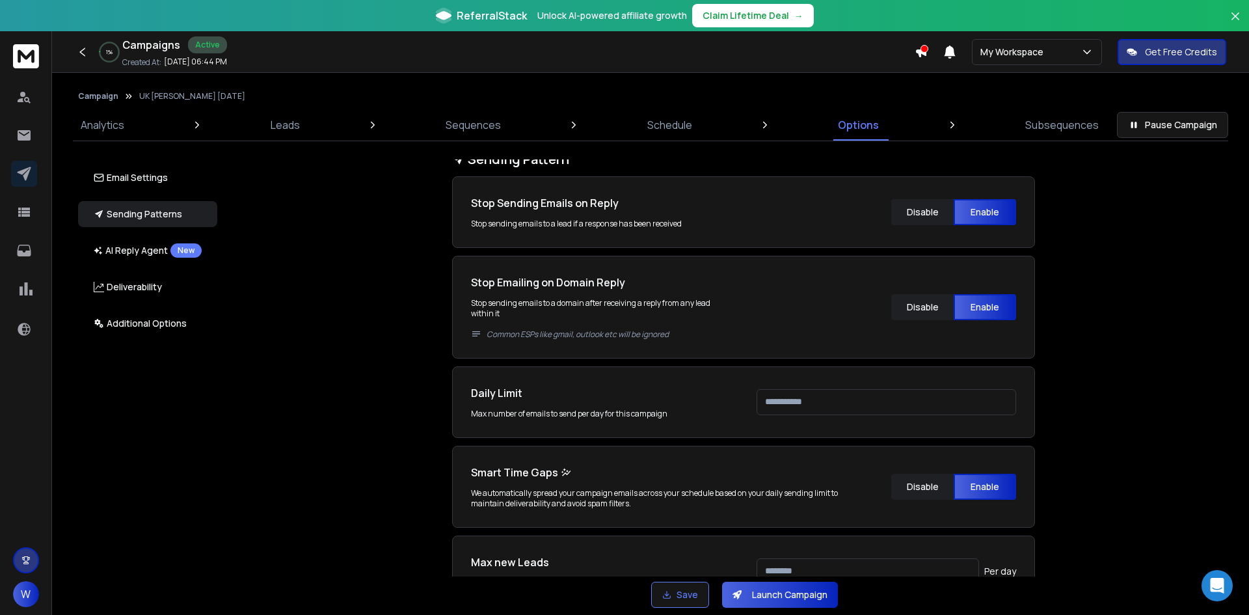
click at [793, 600] on button "Launch Campaign" at bounding box center [780, 595] width 116 height 26
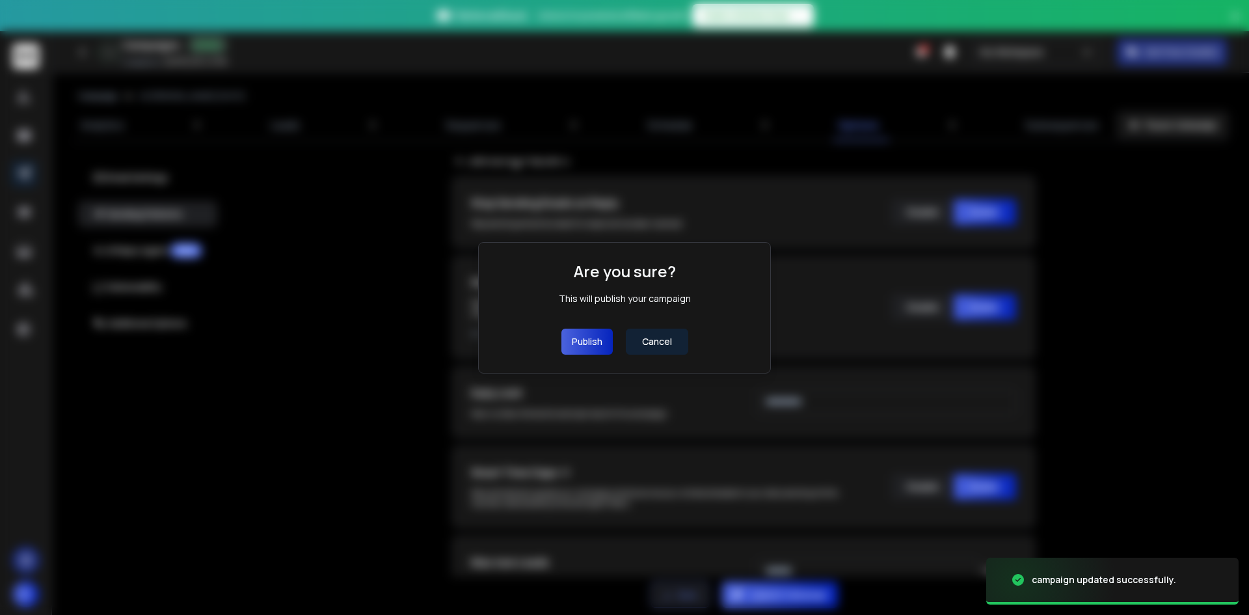
drag, startPoint x: 587, startPoint y: 340, endPoint x: 505, endPoint y: 401, distance: 102.3
click at [587, 339] on button "Publish" at bounding box center [586, 342] width 51 height 26
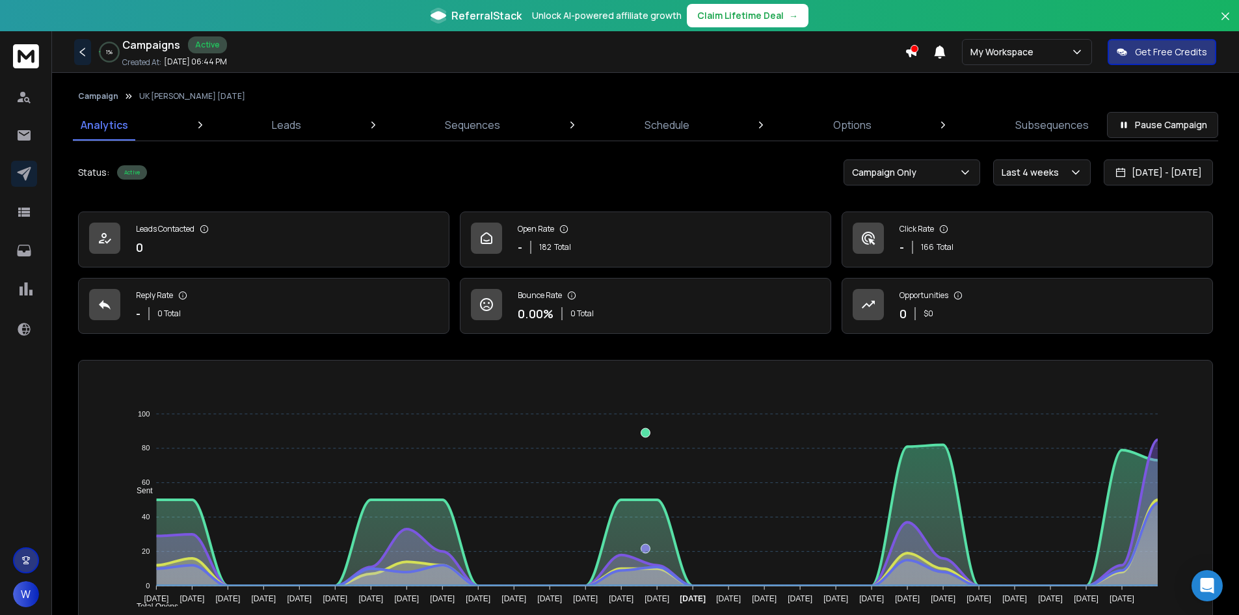
click at [82, 48] on icon at bounding box center [83, 52] width 12 height 12
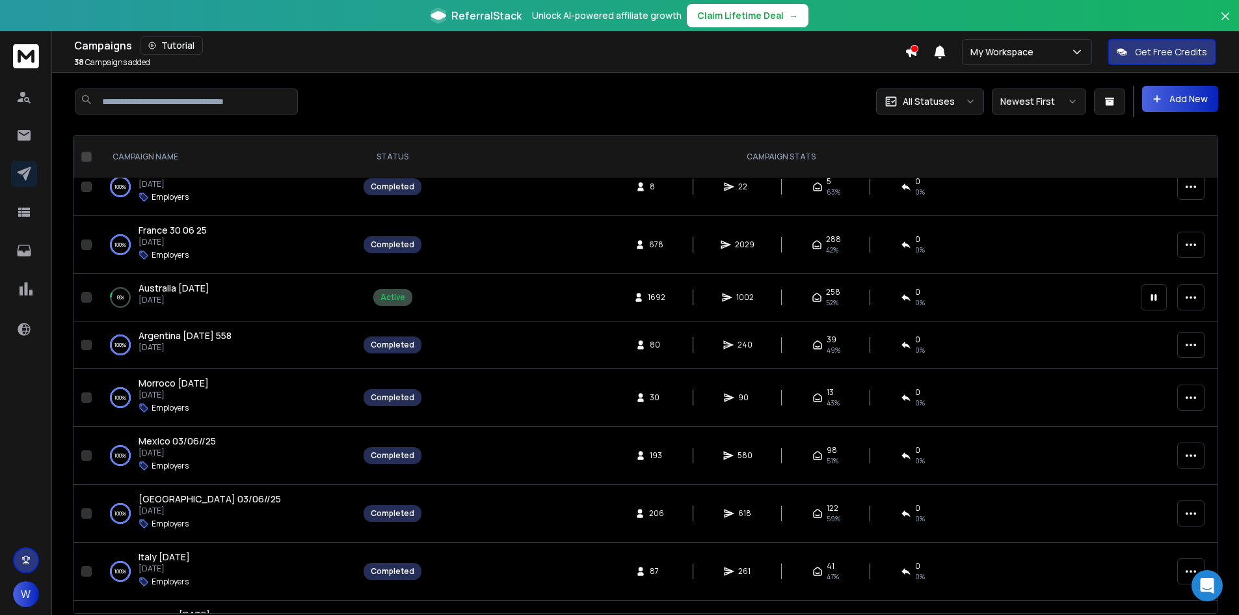
scroll to position [1198, 0]
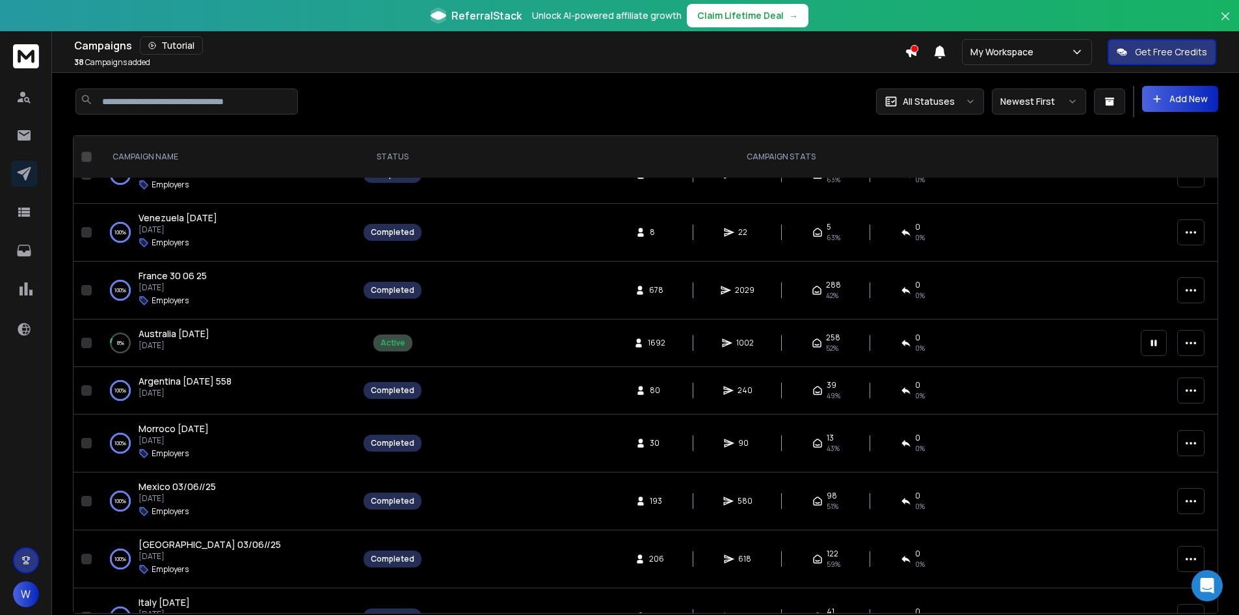
click at [196, 103] on input at bounding box center [186, 101] width 222 height 26
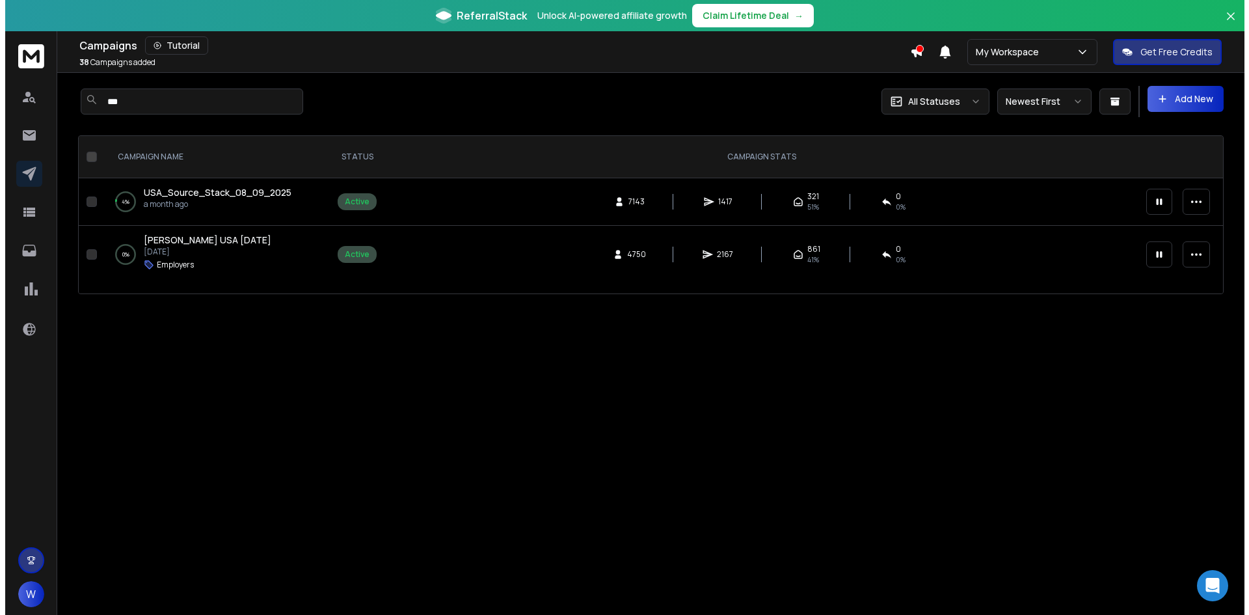
scroll to position [0, 0]
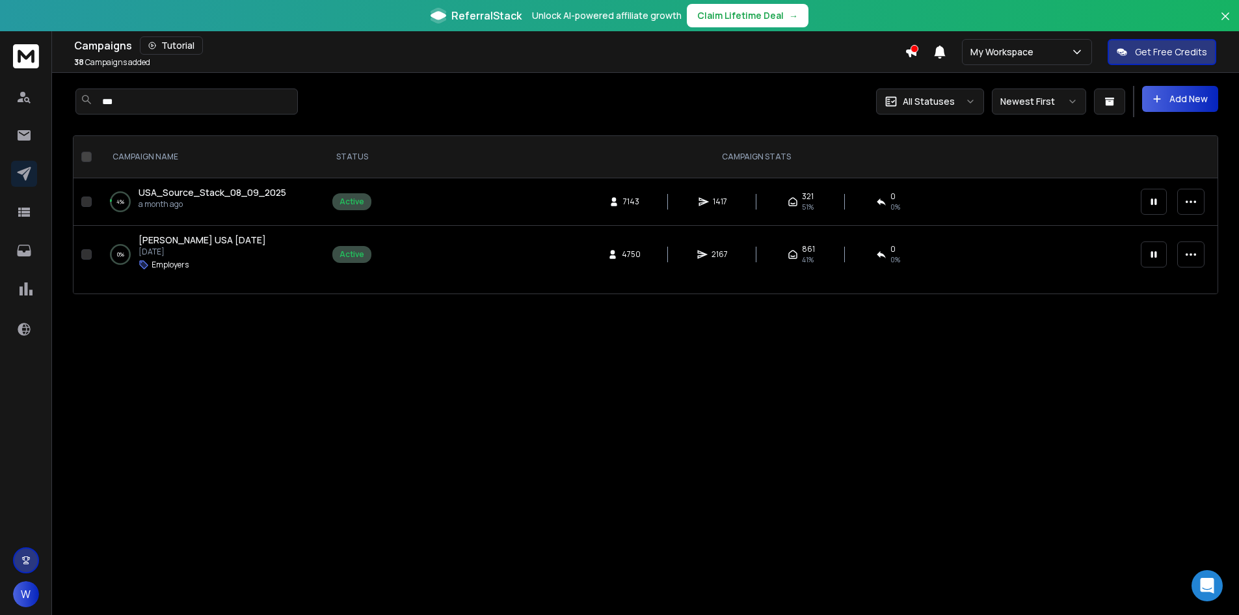
type input "***"
click at [222, 195] on span "USA_Source_Stack_08_09_2025" at bounding box center [213, 192] width 148 height 12
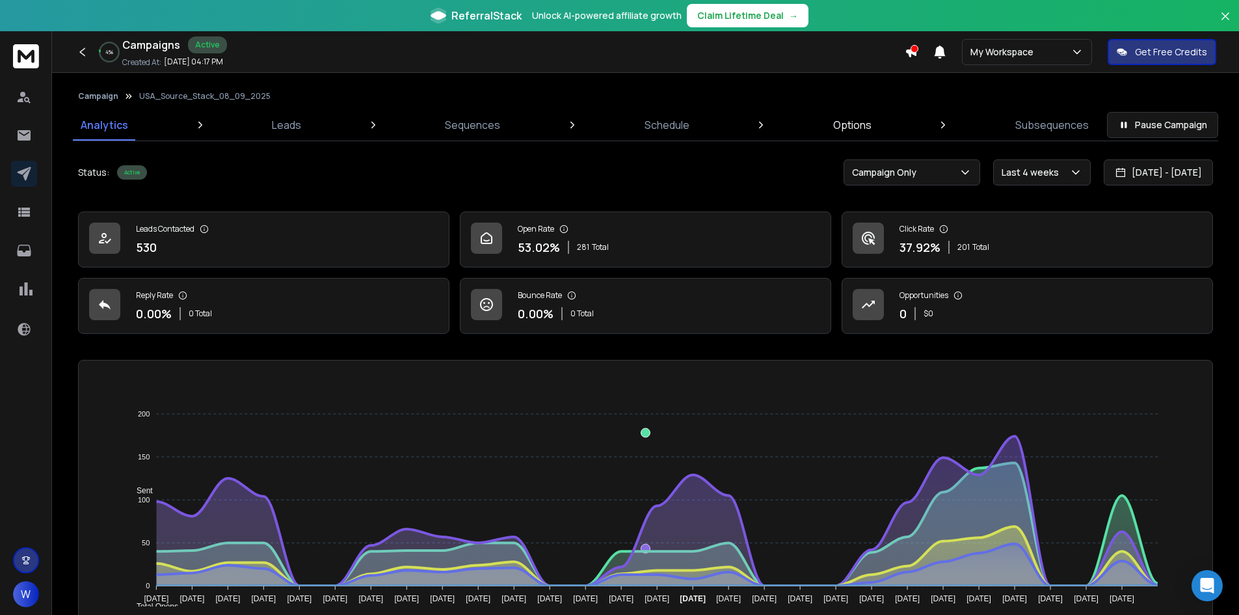
click at [852, 123] on p "Options" at bounding box center [852, 125] width 38 height 16
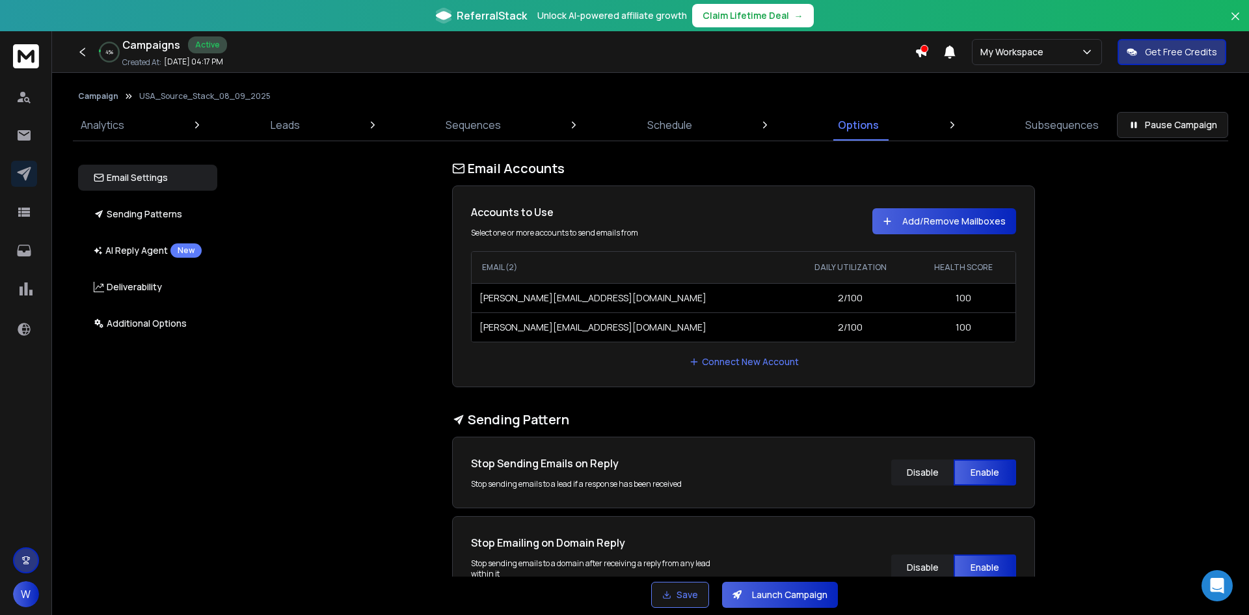
click at [972, 221] on button "Add/Remove Mailboxes" at bounding box center [944, 221] width 144 height 26
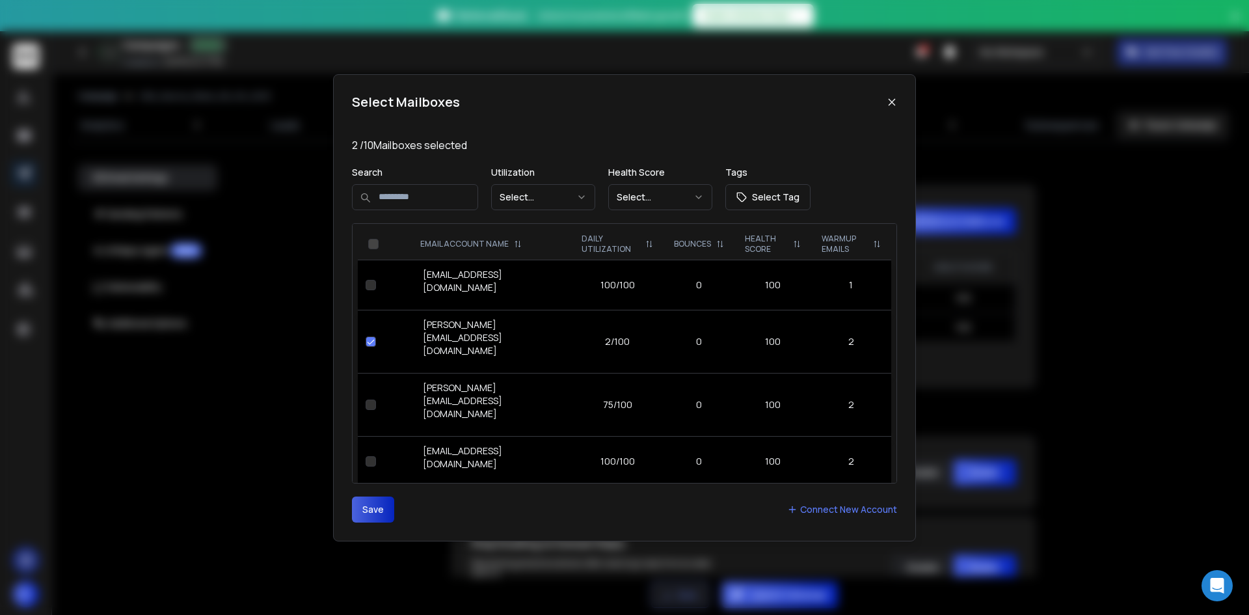
click at [418, 198] on input at bounding box center [415, 197] width 126 height 26
type input "****"
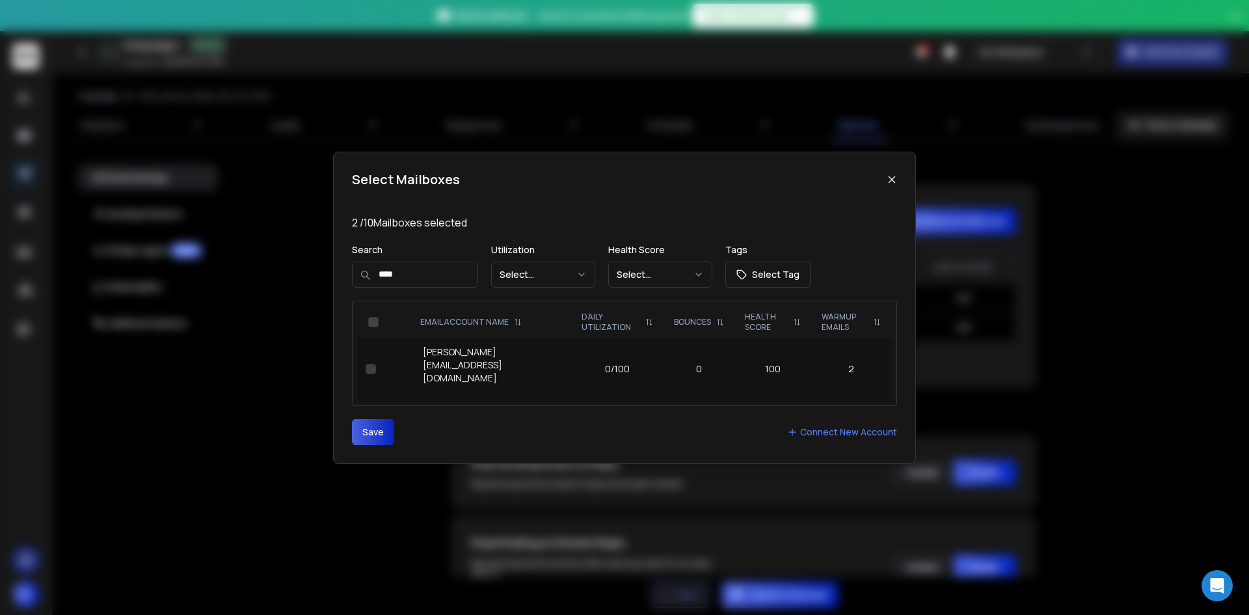
click at [370, 370] on button "button" at bounding box center [371, 369] width 10 height 10
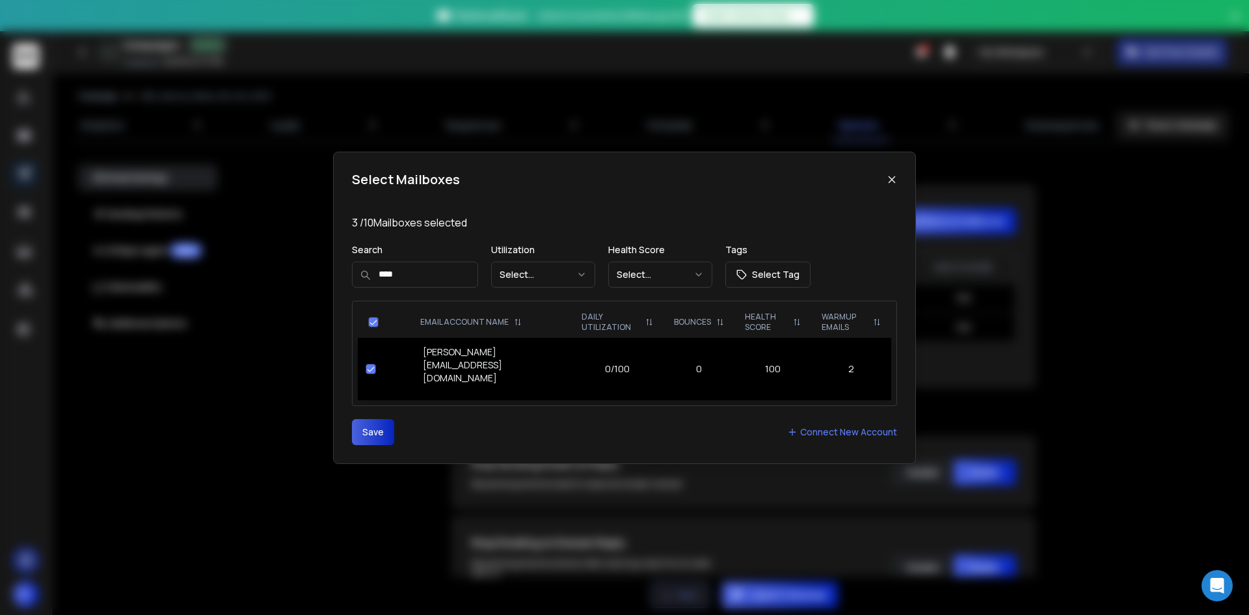
click at [373, 429] on button "Save" at bounding box center [373, 432] width 42 height 26
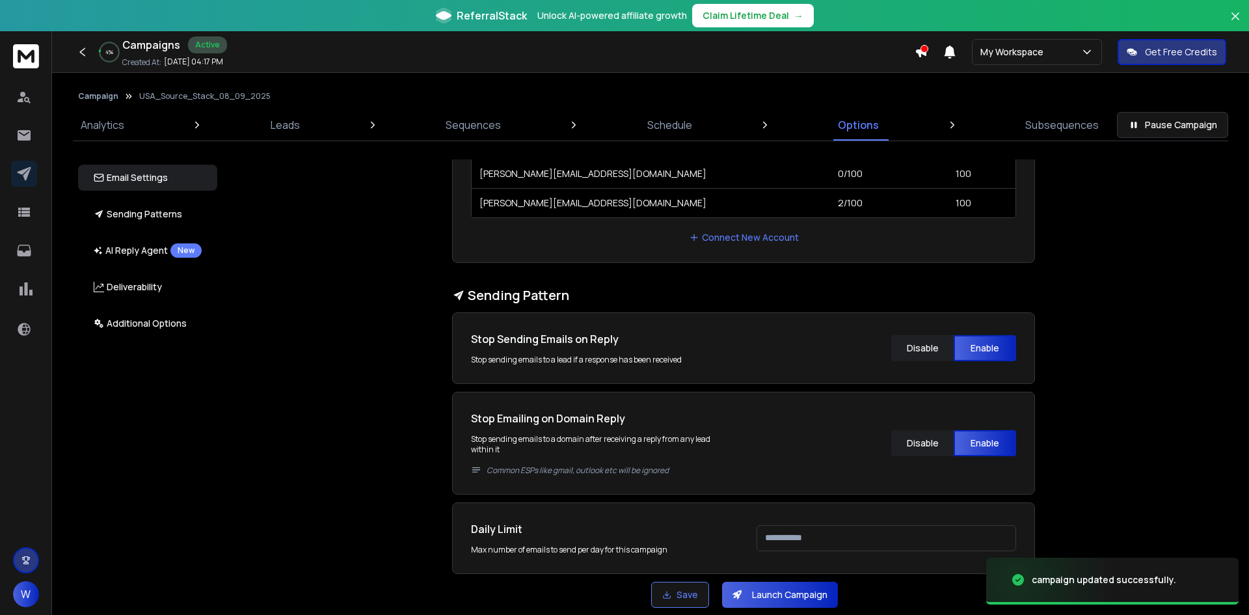
scroll to position [260, 0]
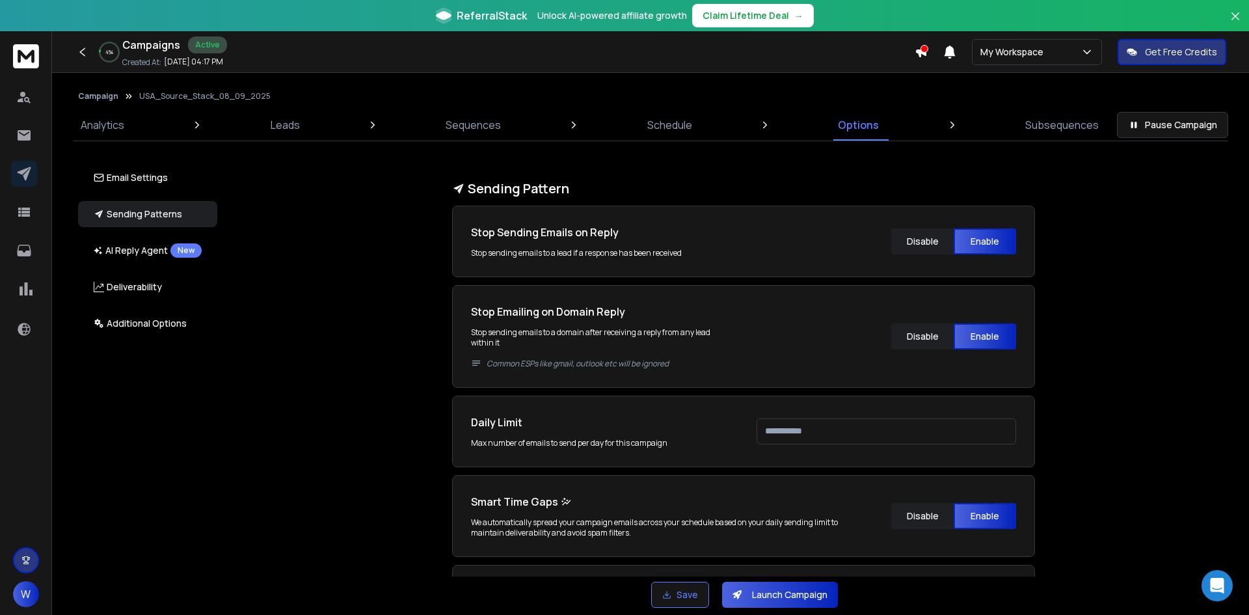
click at [792, 596] on button "Launch Campaign" at bounding box center [780, 595] width 116 height 26
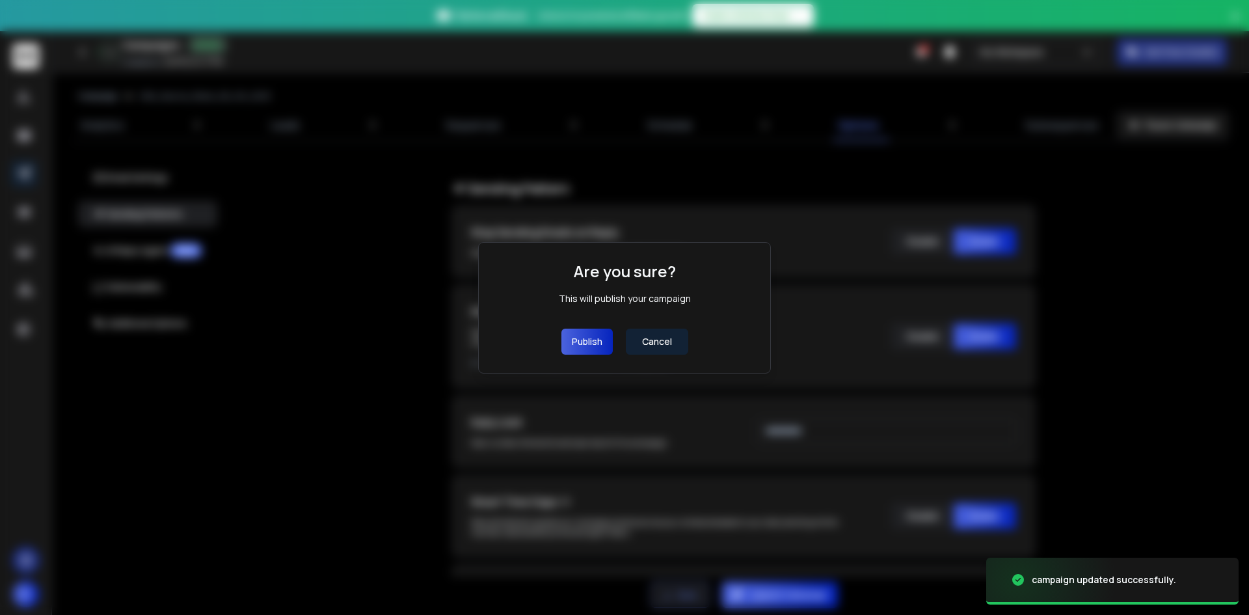
click at [595, 341] on button "Publish" at bounding box center [586, 342] width 51 height 26
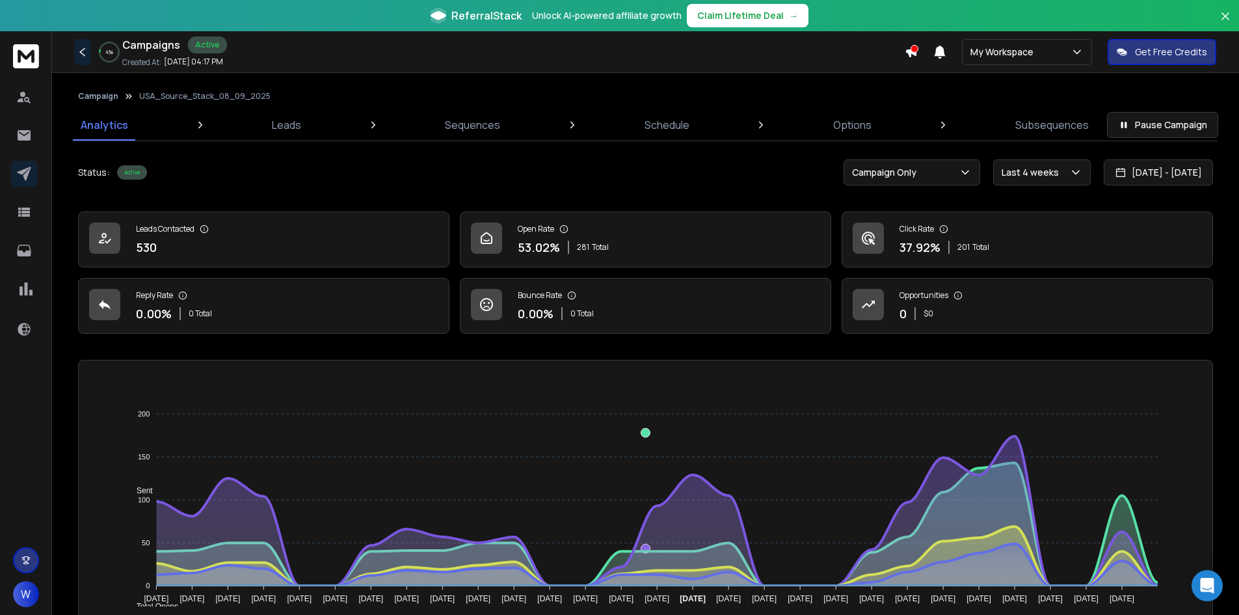
click at [81, 53] on icon at bounding box center [81, 51] width 5 height 8
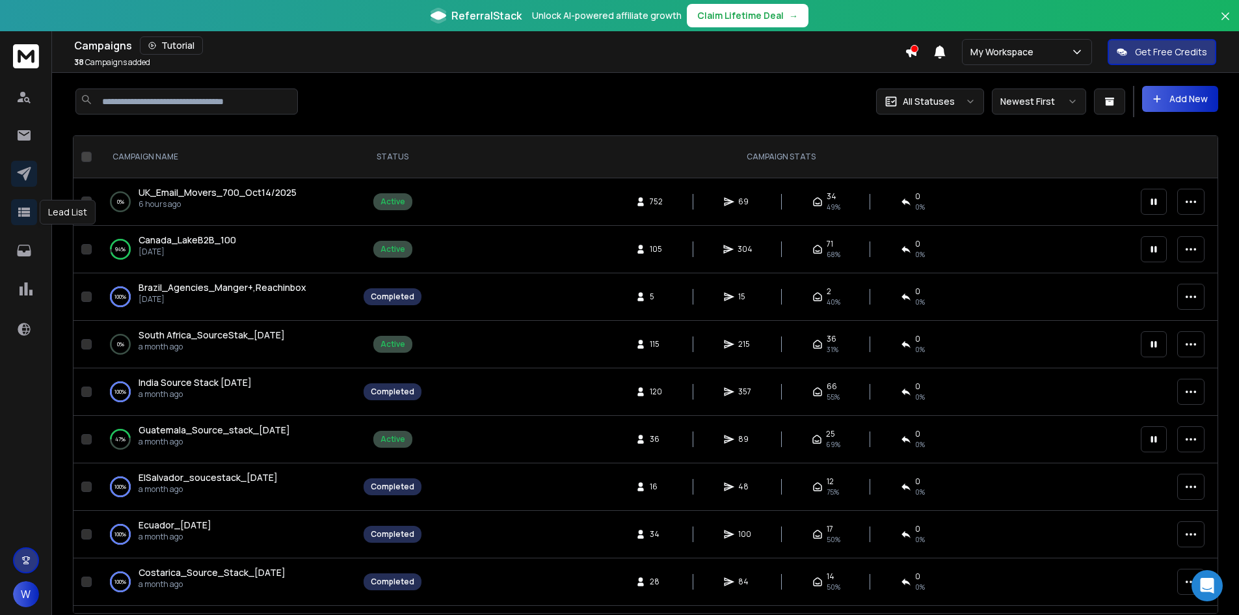
click at [25, 217] on icon at bounding box center [24, 212] width 12 height 9
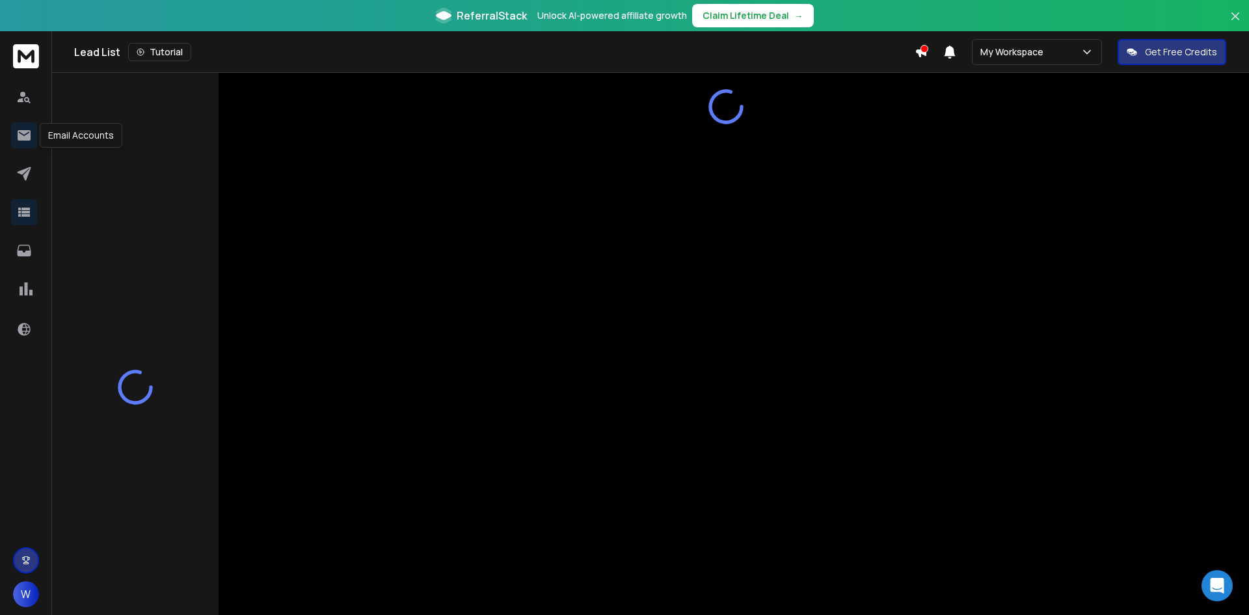
click at [21, 144] on link at bounding box center [24, 135] width 26 height 26
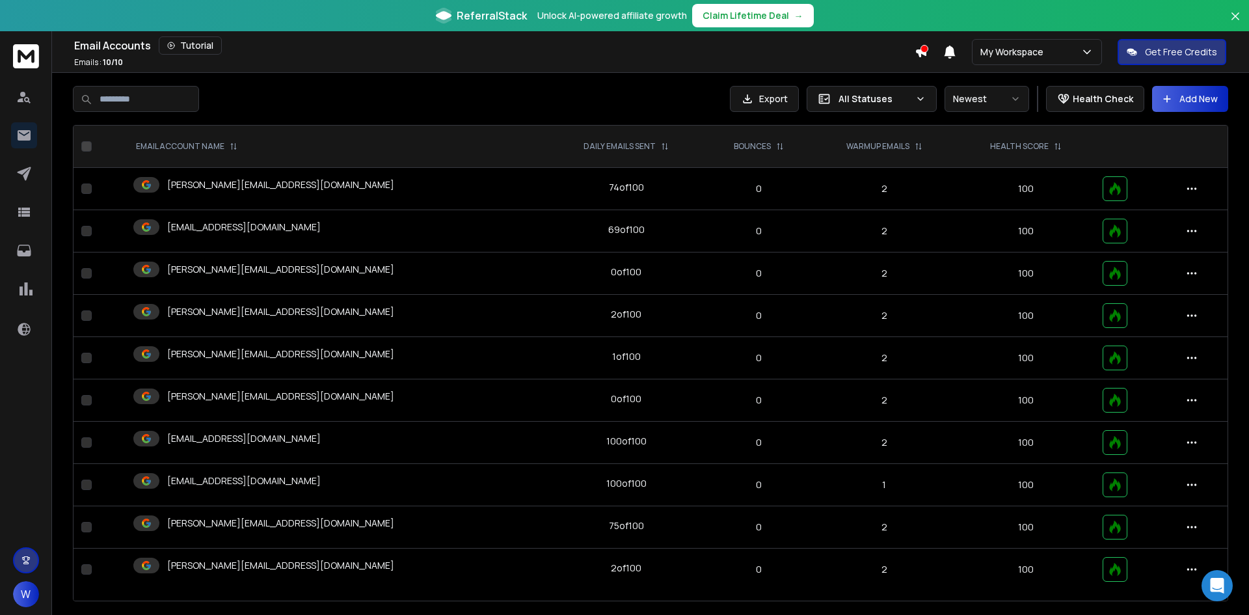
click at [222, 184] on p "[PERSON_NAME][EMAIL_ADDRESS][DOMAIN_NAME]" at bounding box center [280, 184] width 227 height 13
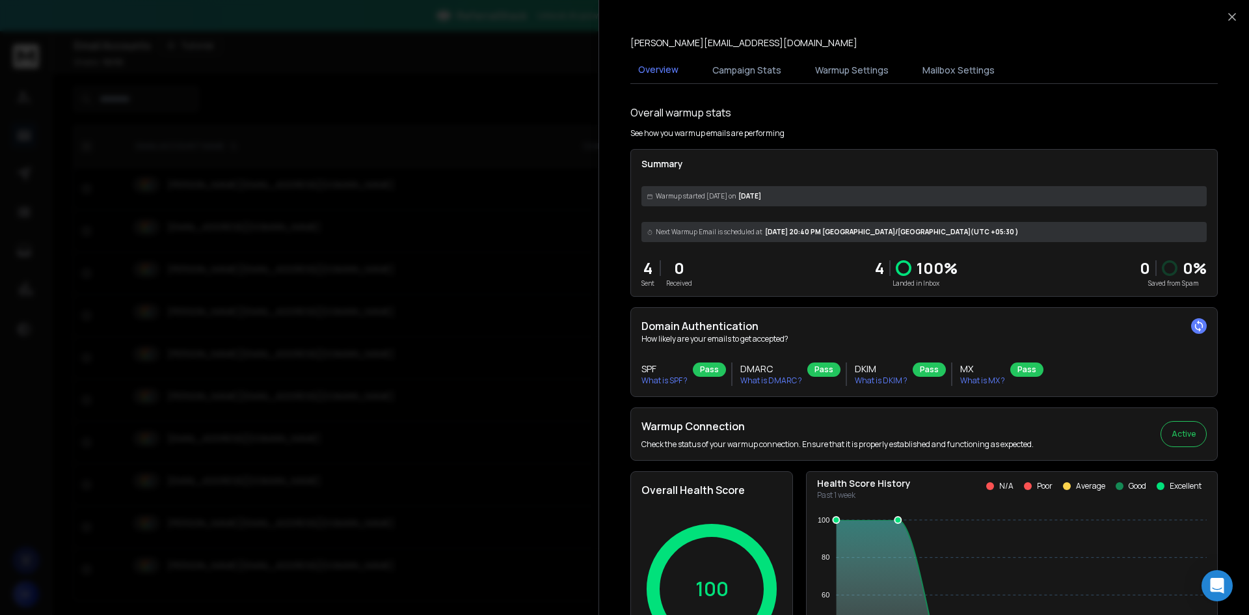
click at [745, 64] on button "Campaign Stats" at bounding box center [747, 70] width 85 height 29
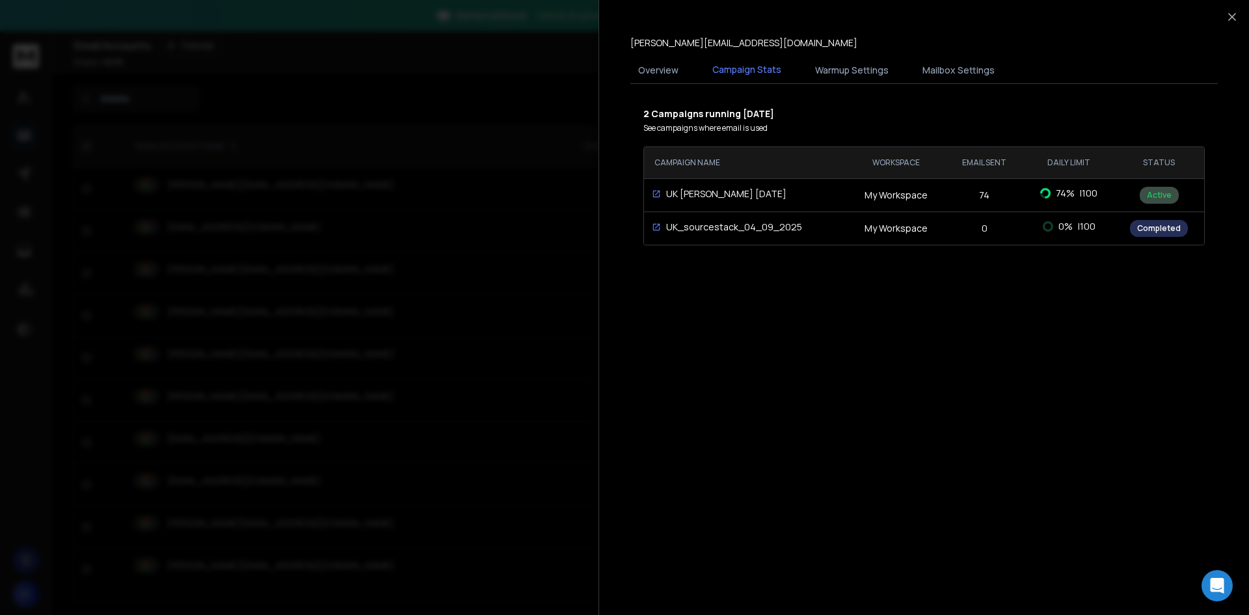
click at [949, 68] on button "Mailbox Settings" at bounding box center [959, 70] width 88 height 29
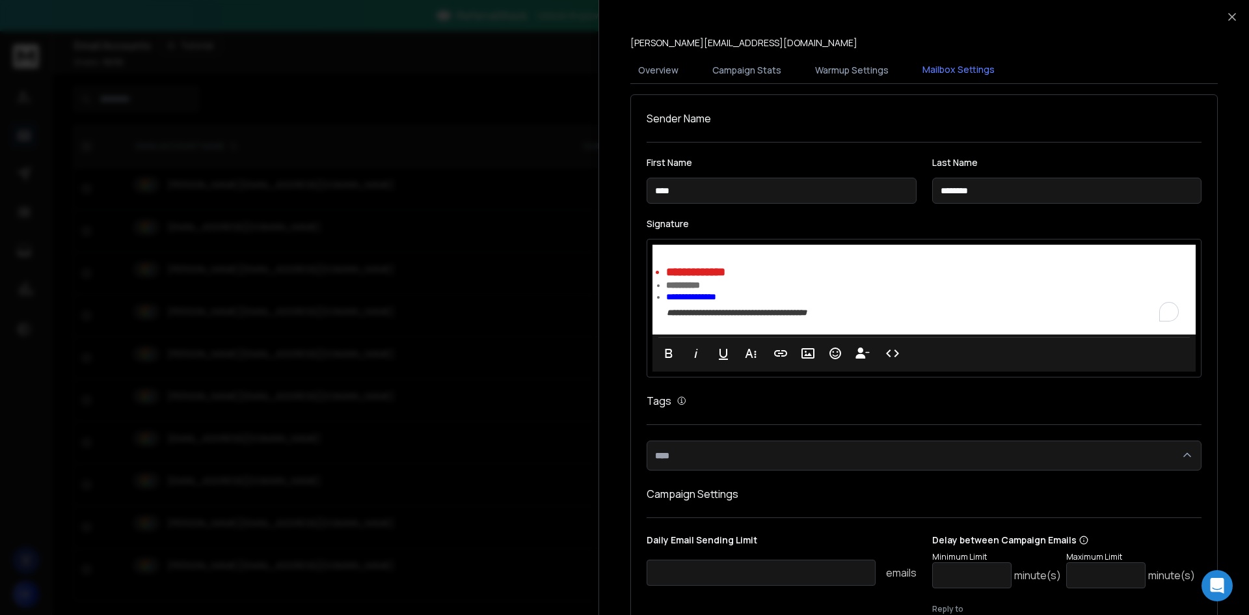
click at [708, 297] on link "**********" at bounding box center [691, 296] width 50 height 9
click at [736, 325] on icon "button" at bounding box center [737, 327] width 16 height 16
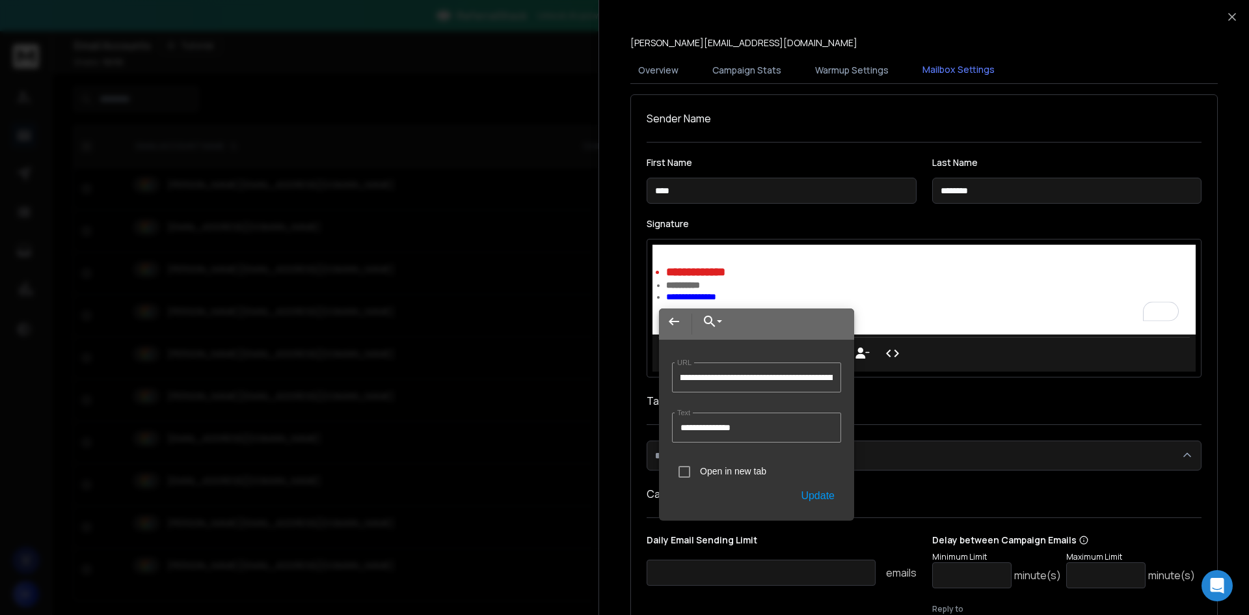
scroll to position [0, 310]
click at [771, 381] on input "**********" at bounding box center [756, 377] width 169 height 30
click at [501, 369] on div at bounding box center [624, 307] width 1249 height 615
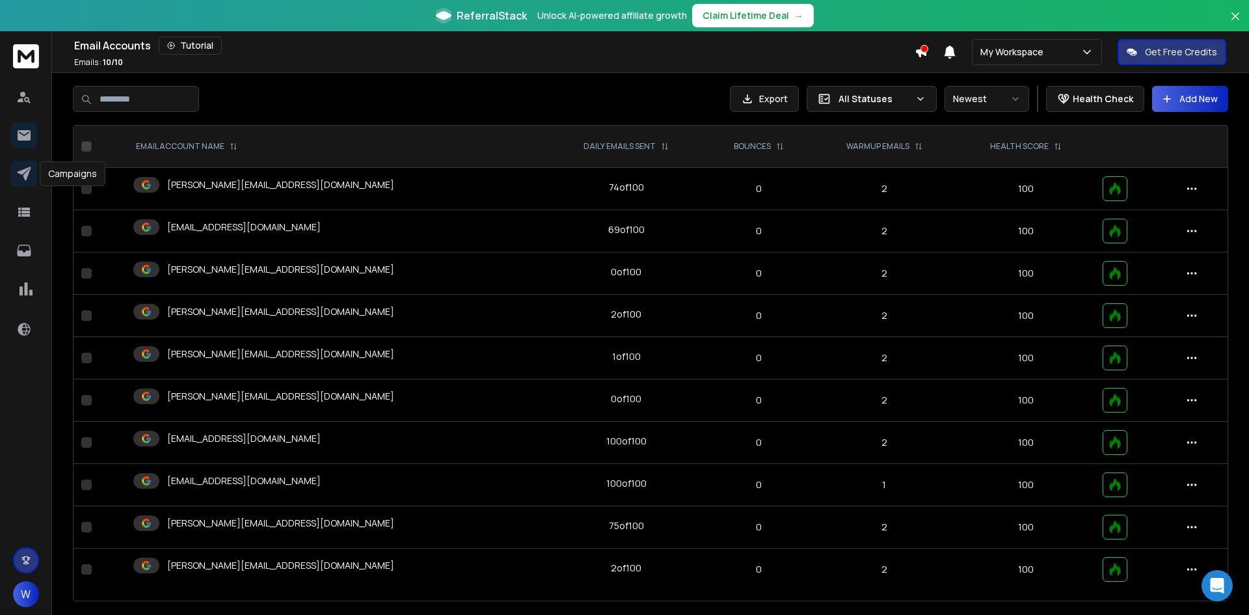
click at [21, 175] on icon at bounding box center [24, 174] width 16 height 16
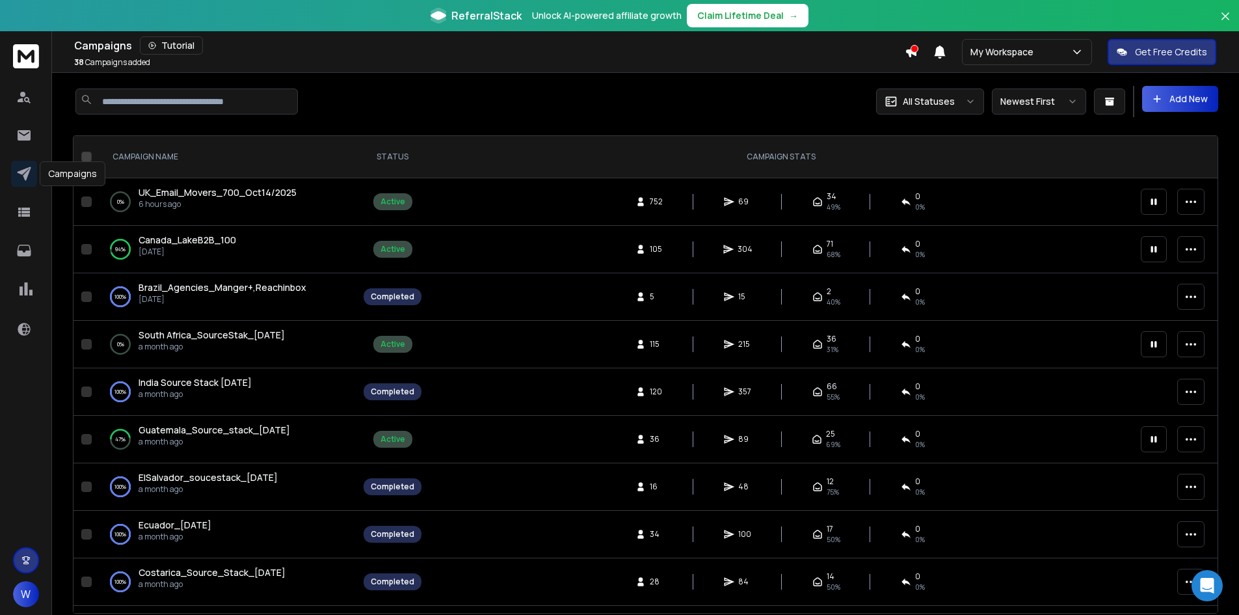
click at [195, 195] on span "UK_Email_Movers_700_Oct14/2025" at bounding box center [218, 192] width 158 height 12
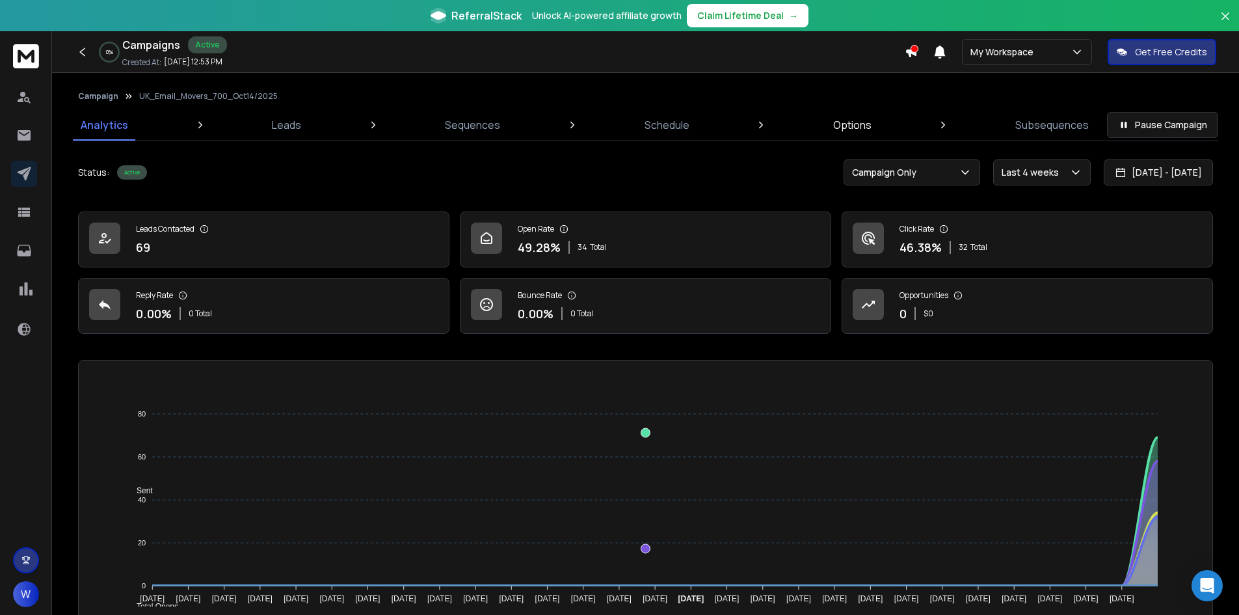
click at [855, 124] on p "Options" at bounding box center [852, 125] width 38 height 16
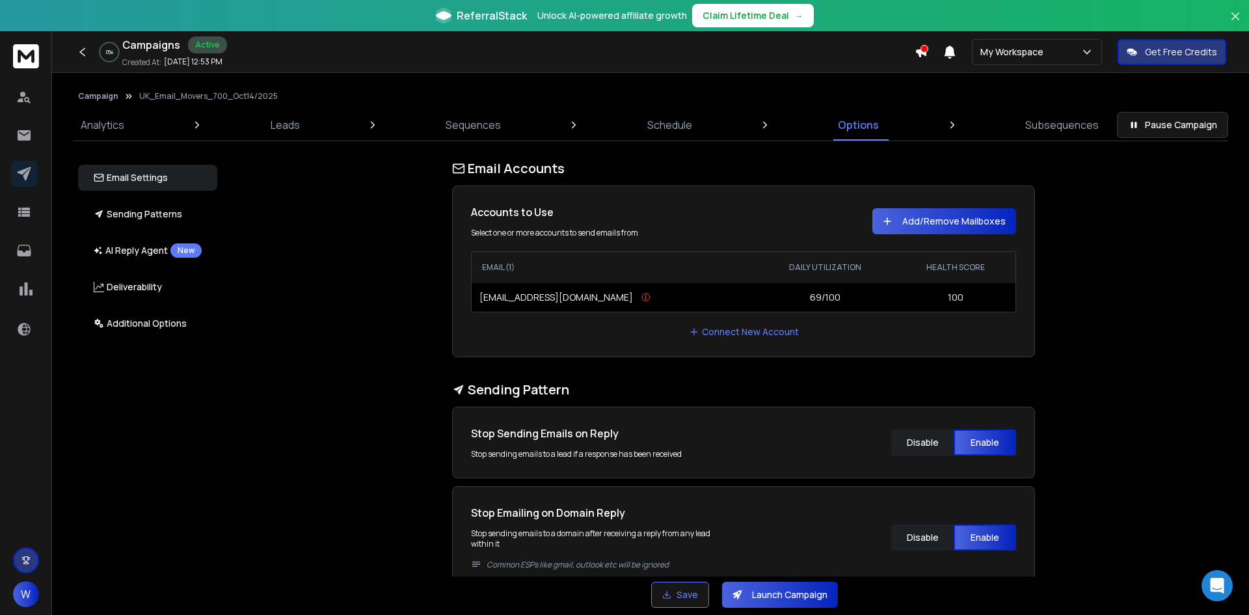
click at [783, 598] on button "Launch Campaign" at bounding box center [780, 595] width 116 height 26
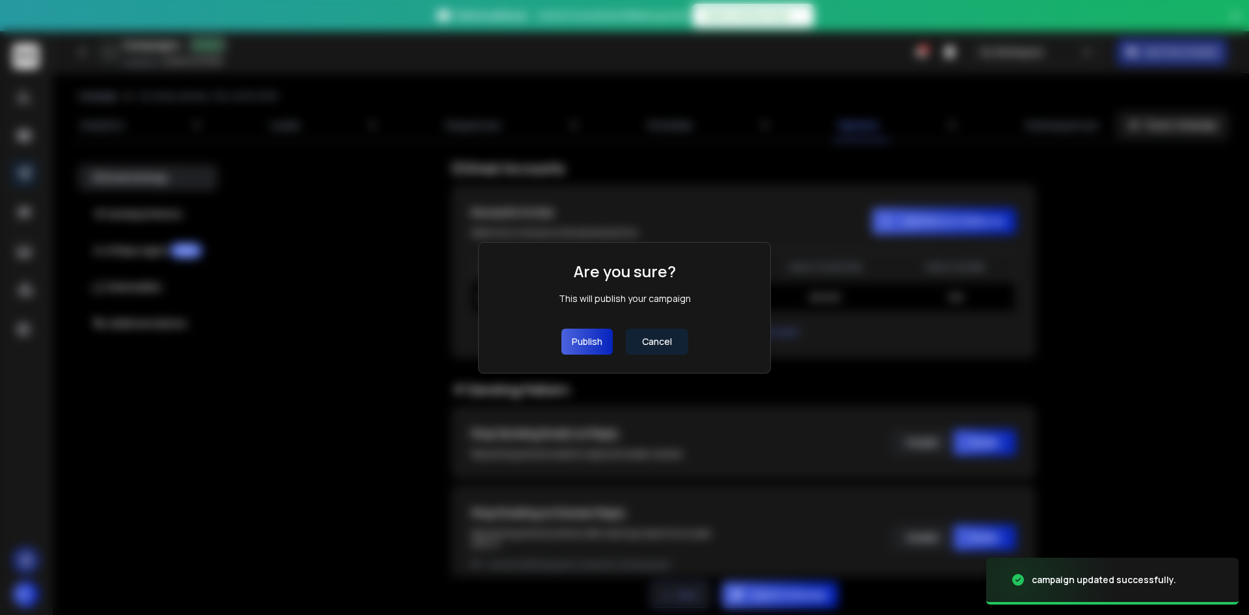
click at [586, 339] on button "Publish" at bounding box center [586, 342] width 51 height 26
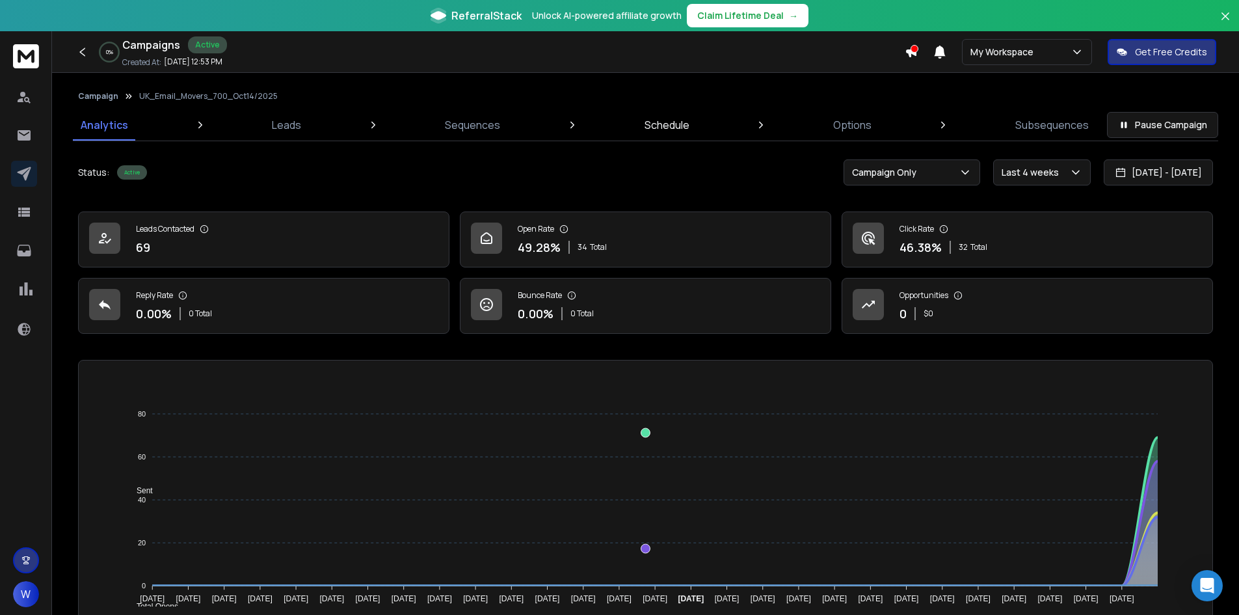
click at [666, 129] on p "Schedule" at bounding box center [667, 125] width 45 height 16
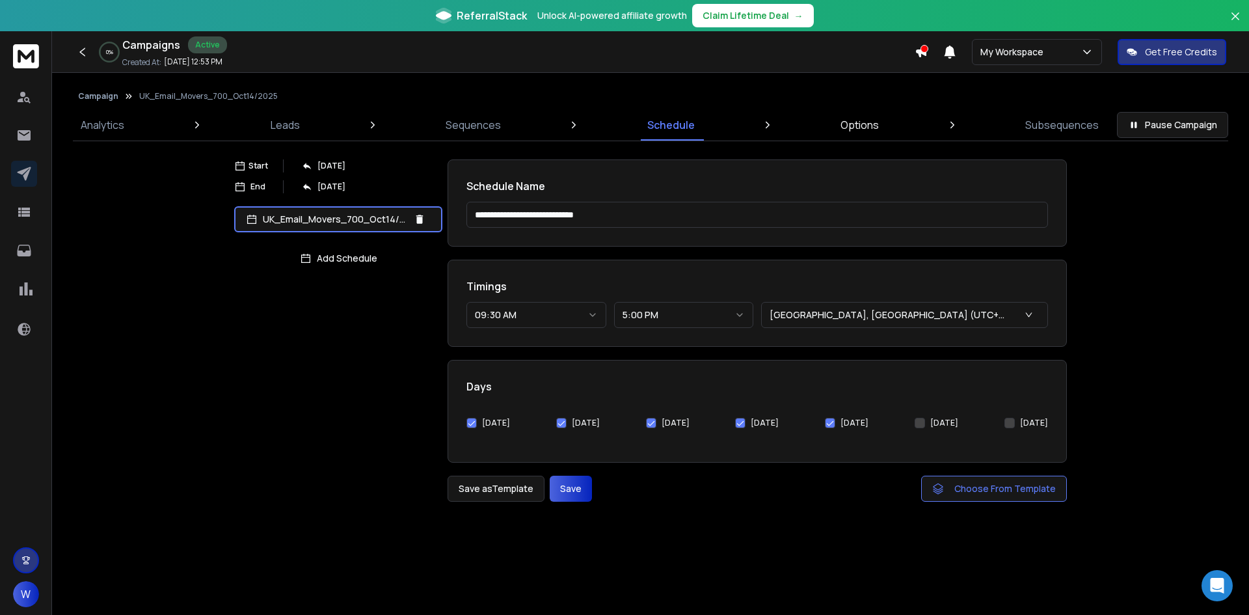
click at [857, 122] on p "Options" at bounding box center [859, 125] width 38 height 16
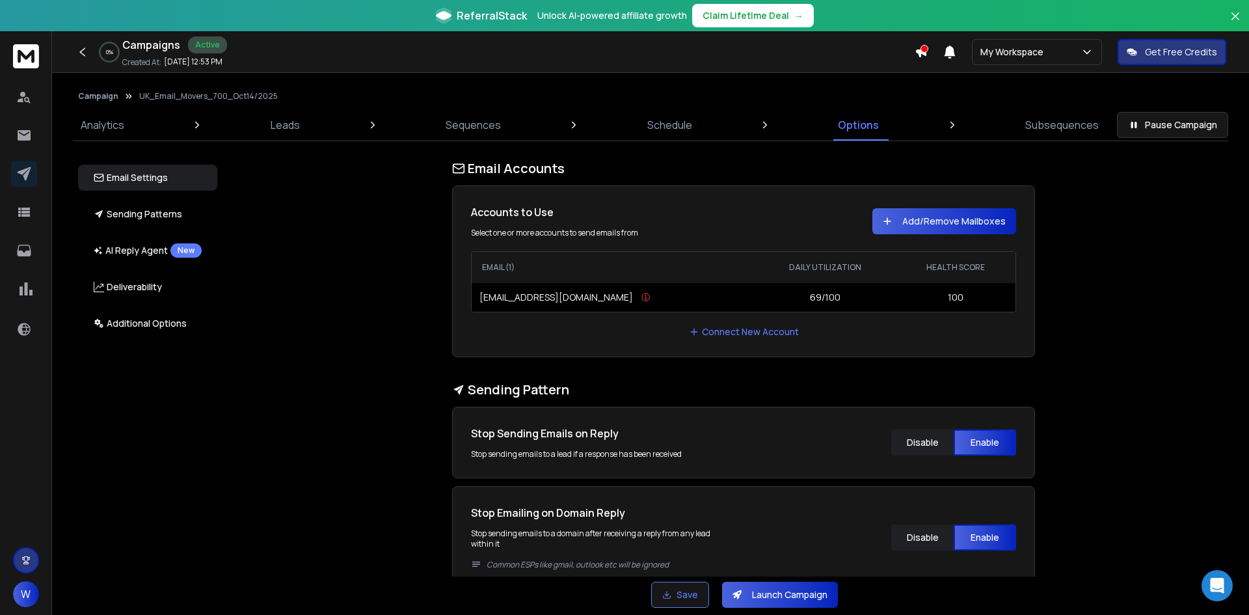
click at [928, 222] on button "Add/Remove Mailboxes" at bounding box center [944, 221] width 144 height 26
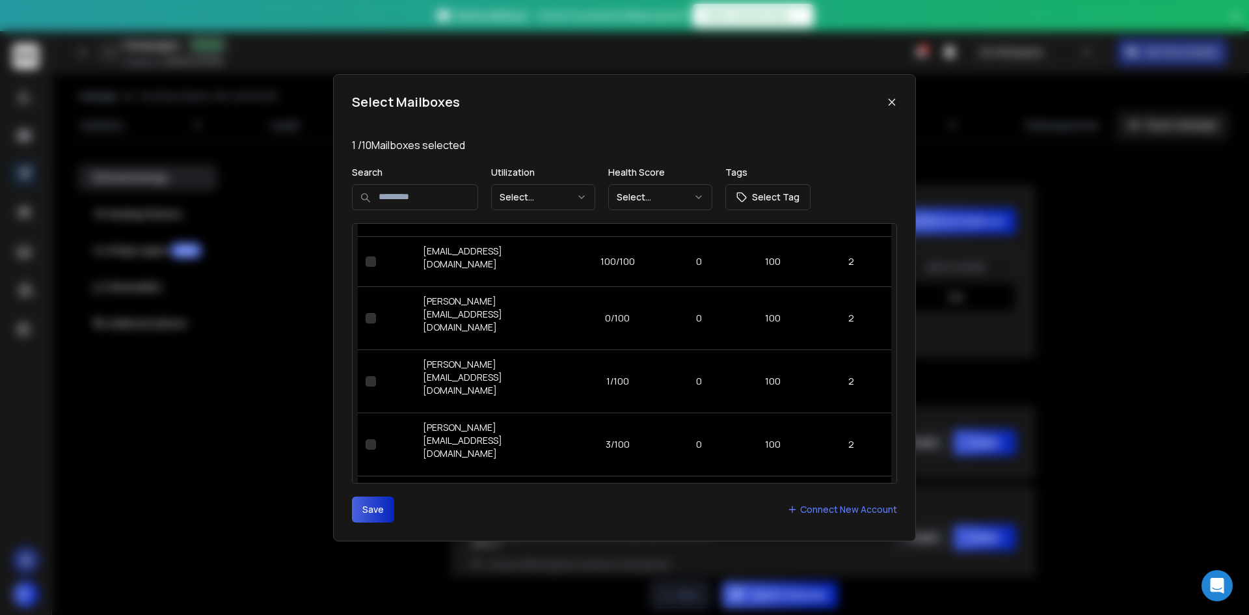
scroll to position [205, 0]
click at [371, 554] on button "button" at bounding box center [371, 559] width 10 height 10
click at [372, 554] on button "button" at bounding box center [371, 559] width 10 height 10
click at [369, 513] on button "Save" at bounding box center [373, 509] width 42 height 26
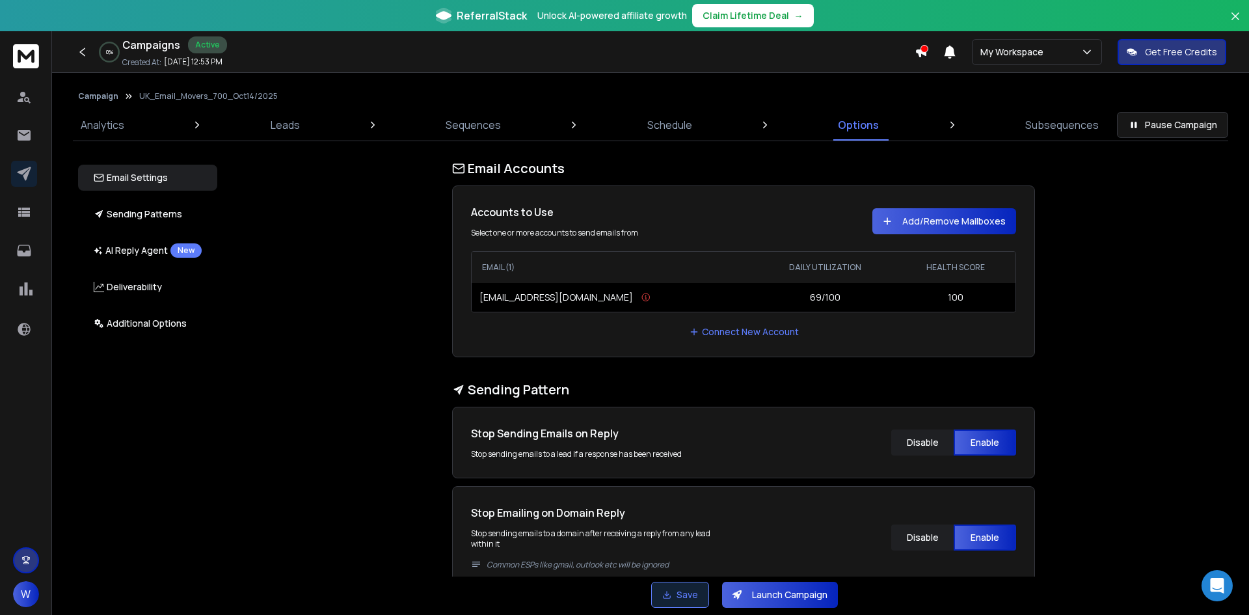
click at [699, 598] on button "Save" at bounding box center [680, 595] width 58 height 26
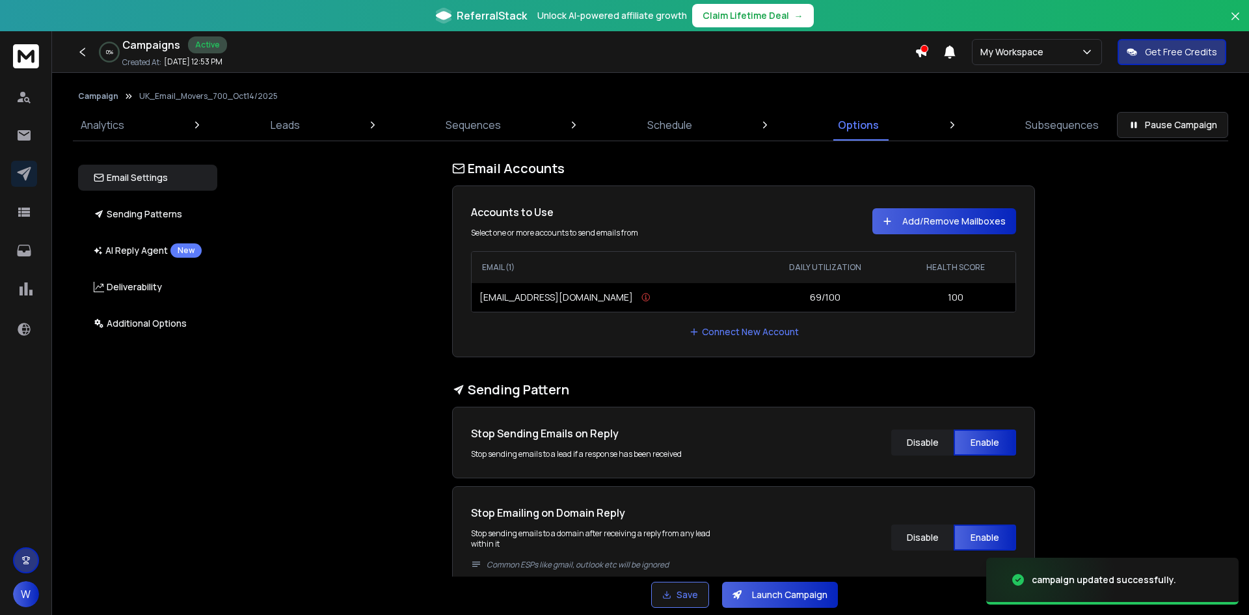
click at [794, 600] on button "Launch Campaign" at bounding box center [780, 595] width 116 height 26
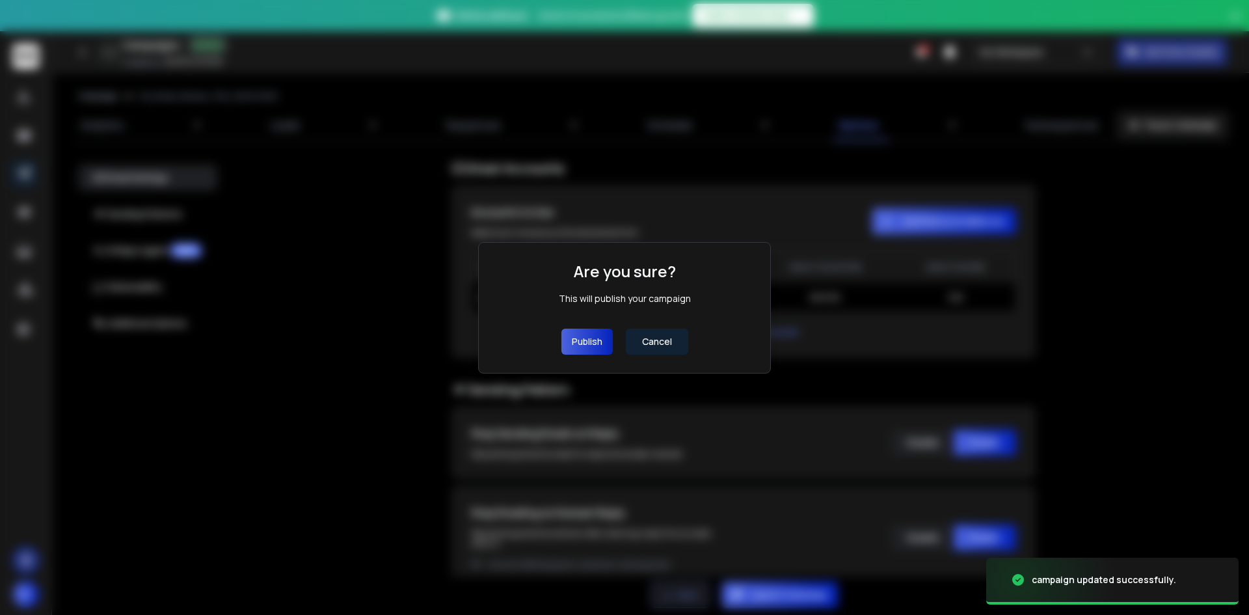
click at [586, 349] on button "Publish" at bounding box center [586, 342] width 51 height 26
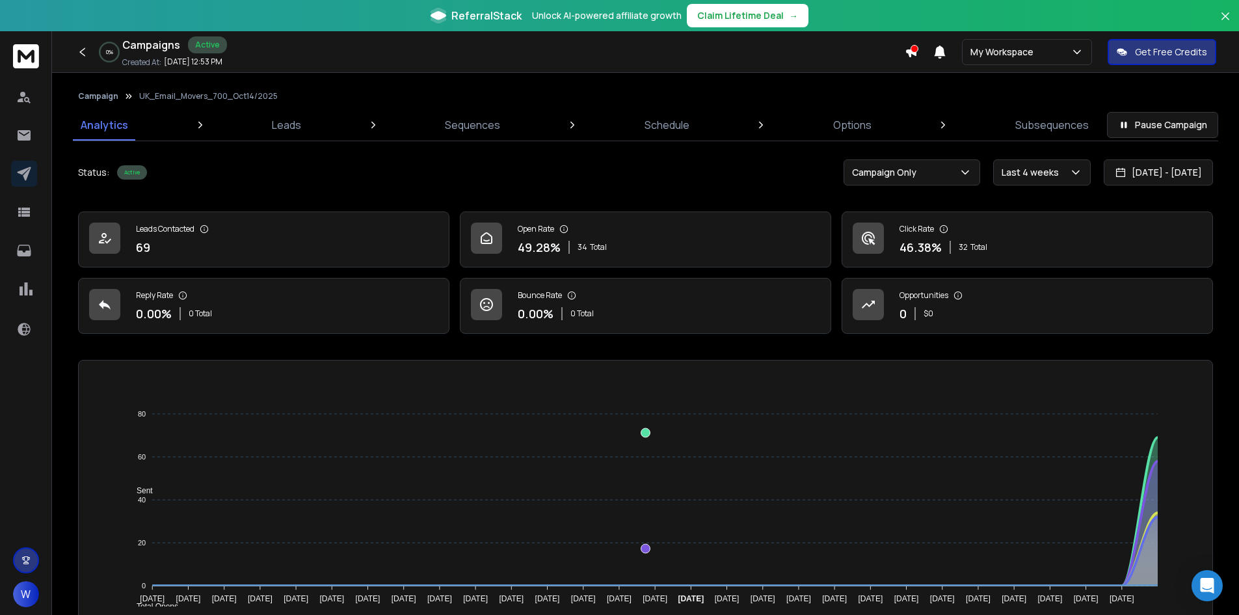
drag, startPoint x: 81, startPoint y: 51, endPoint x: 104, endPoint y: 81, distance: 37.6
click at [81, 51] on icon at bounding box center [81, 51] width 5 height 8
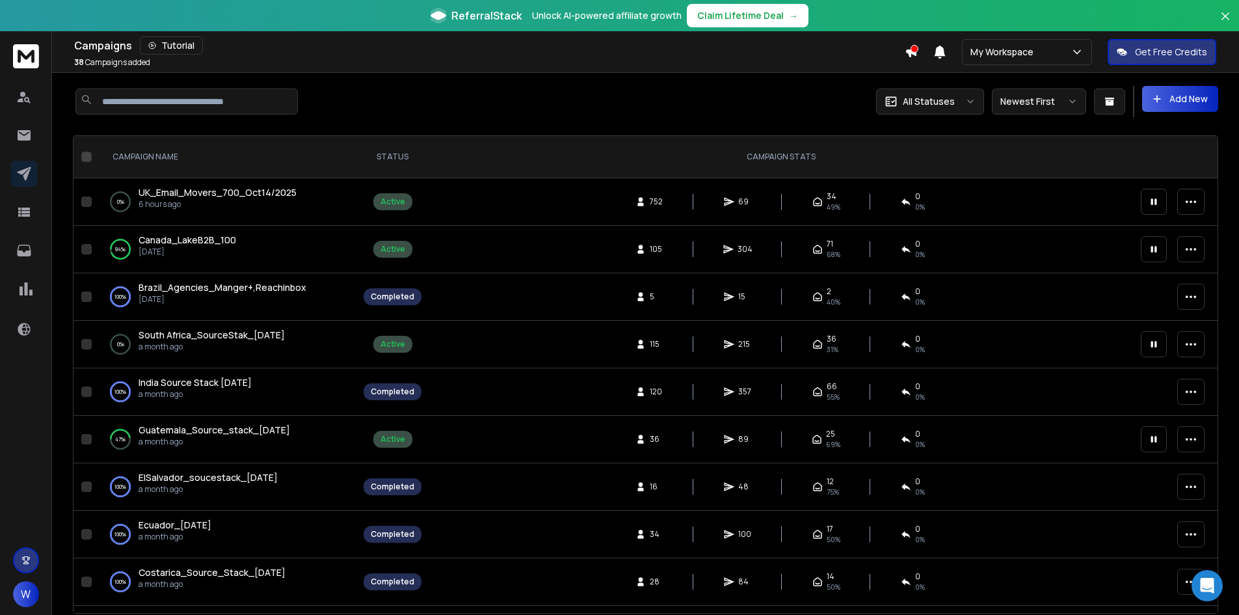
click at [221, 106] on input at bounding box center [186, 101] width 222 height 26
click at [189, 113] on input "**" at bounding box center [186, 101] width 222 height 26
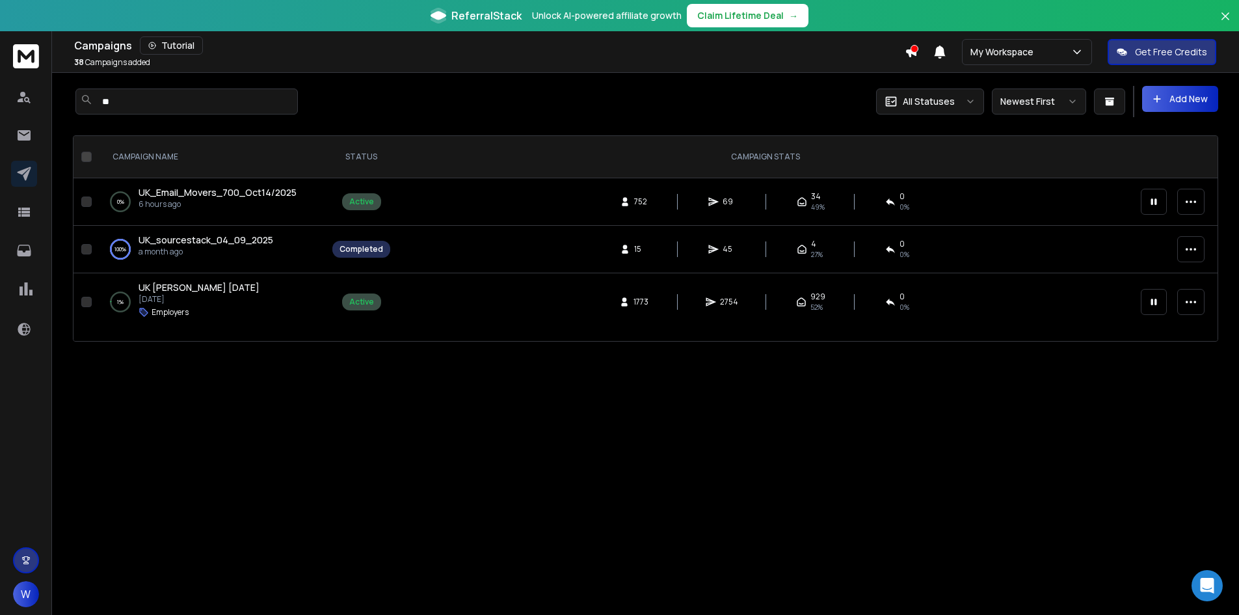
type input "**"
click at [184, 286] on span "UK [PERSON_NAME] [DATE]" at bounding box center [199, 287] width 121 height 12
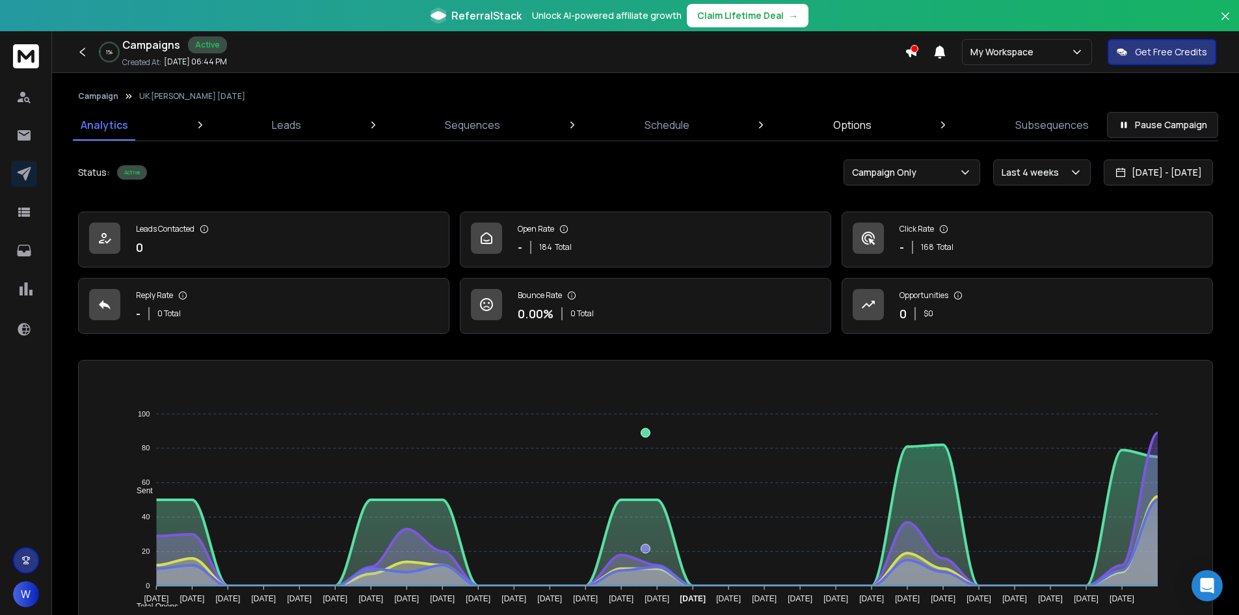
click at [854, 124] on p "Options" at bounding box center [852, 125] width 38 height 16
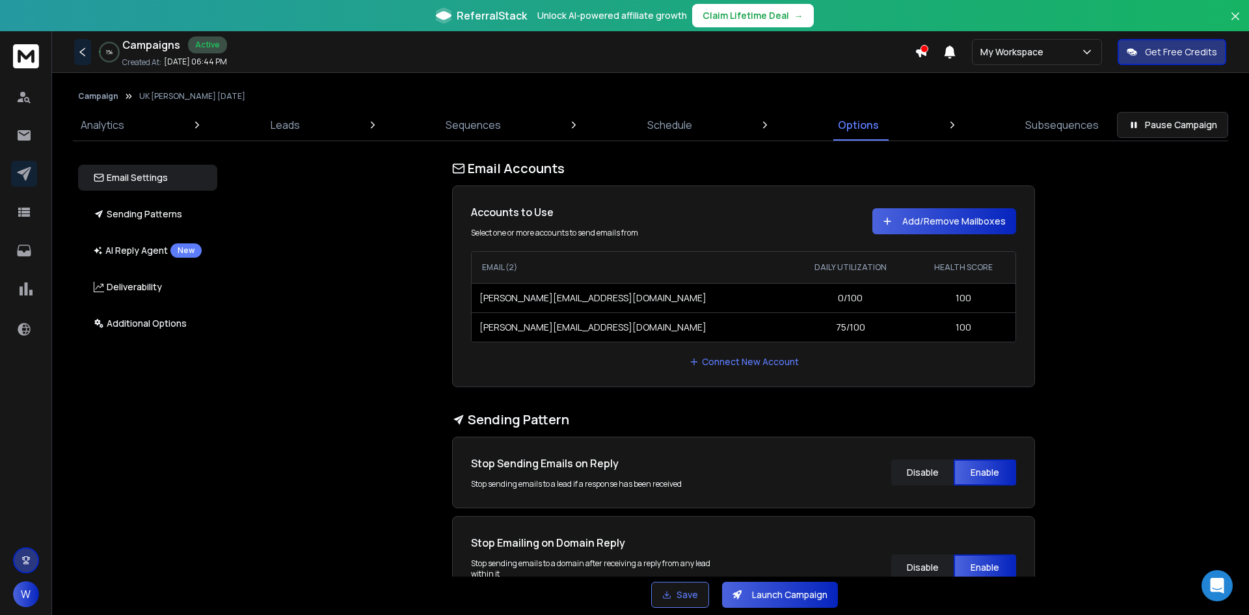
click at [85, 55] on icon at bounding box center [81, 51] width 5 height 8
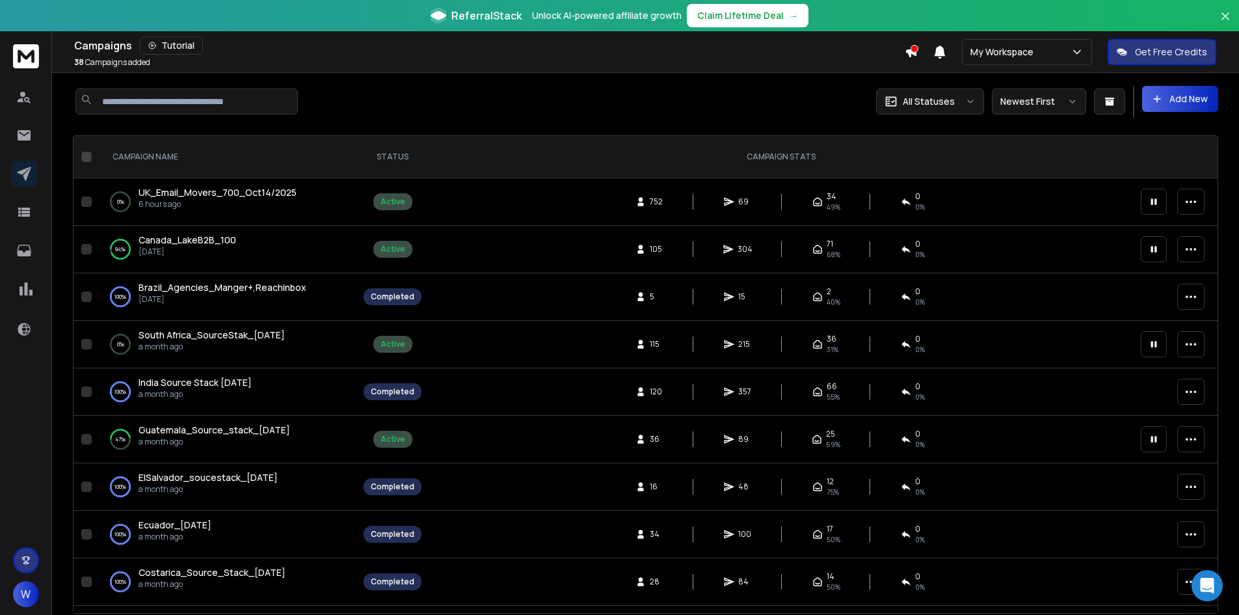
click at [217, 191] on span "UK_Email_Movers_700_Oct14/2025" at bounding box center [218, 192] width 158 height 12
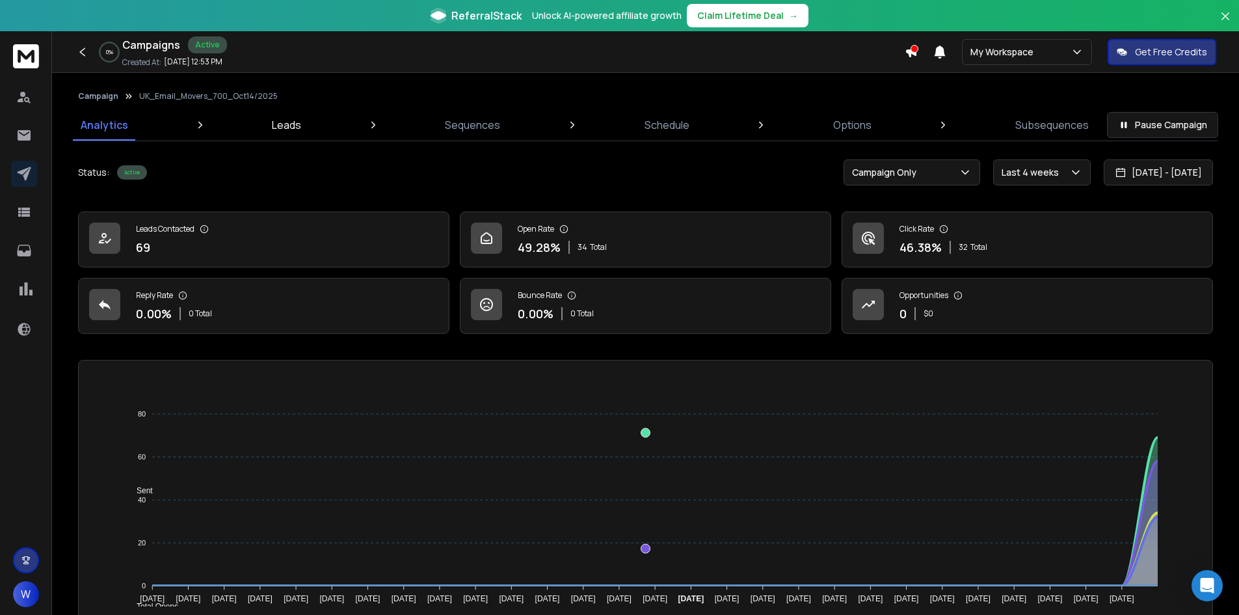
drag, startPoint x: 264, startPoint y: 120, endPoint x: 280, endPoint y: 118, distance: 15.7
click at [266, 118] on link "Leads" at bounding box center [286, 124] width 45 height 31
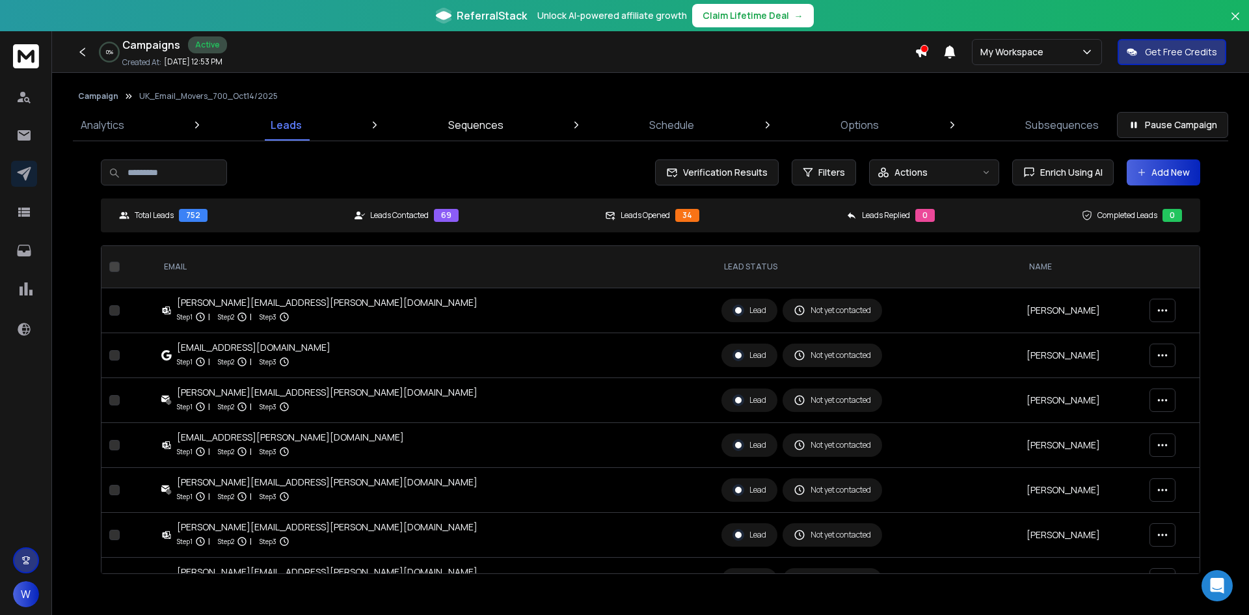
click at [478, 122] on p "Sequences" at bounding box center [475, 125] width 55 height 16
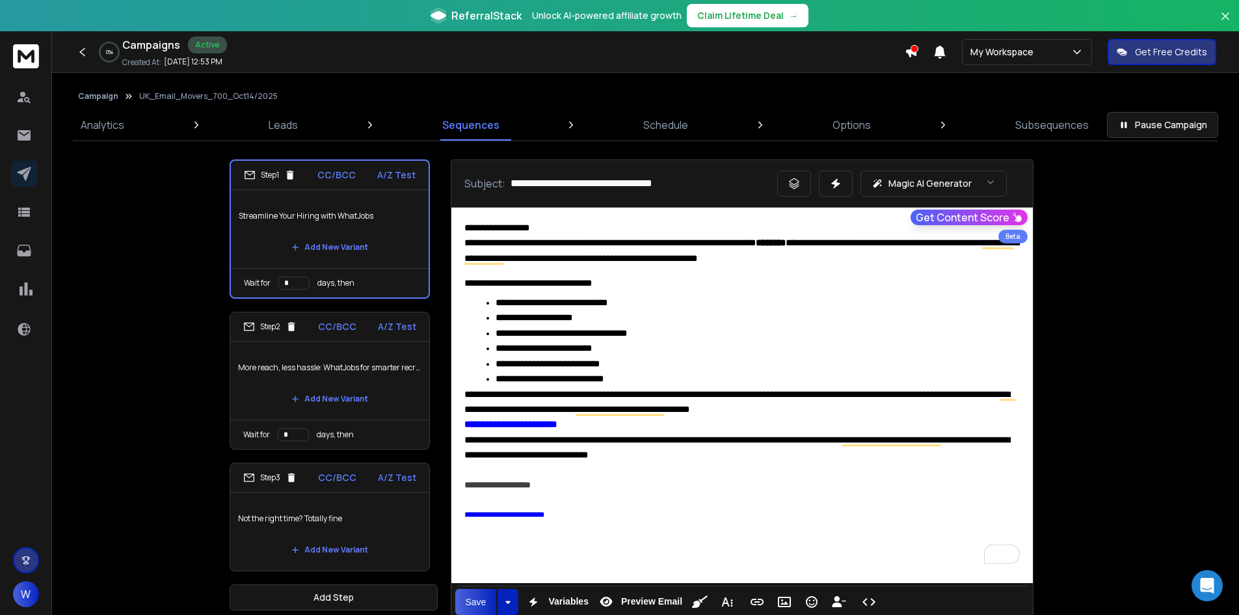
click at [548, 224] on div "**********" at bounding box center [742, 228] width 556 height 15
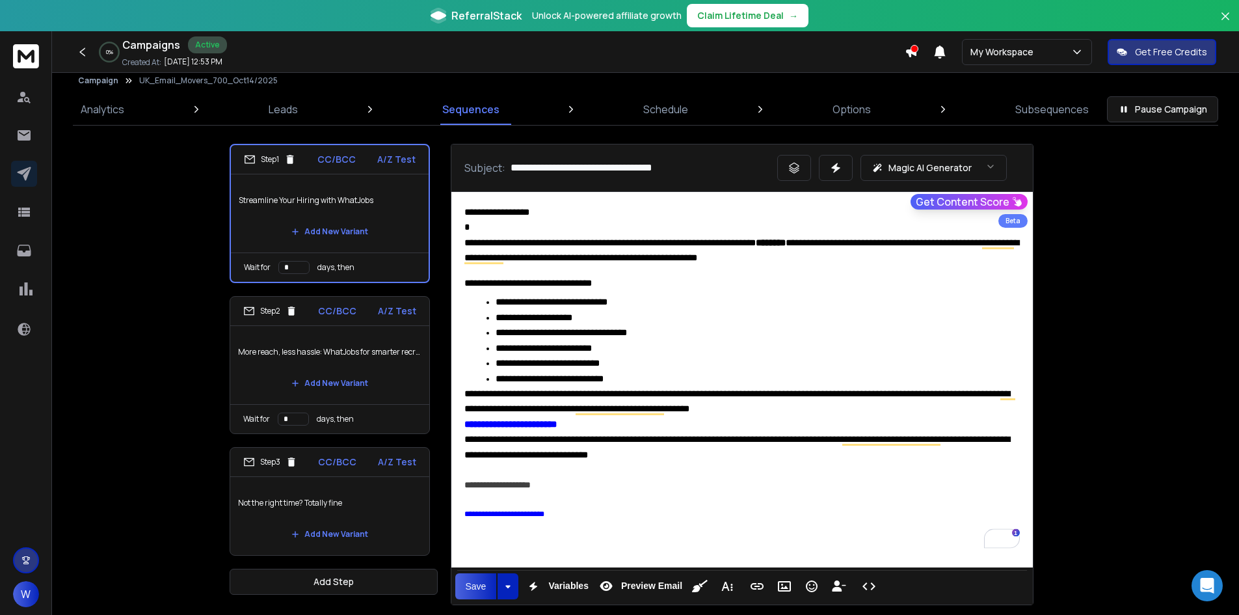
scroll to position [24, 0]
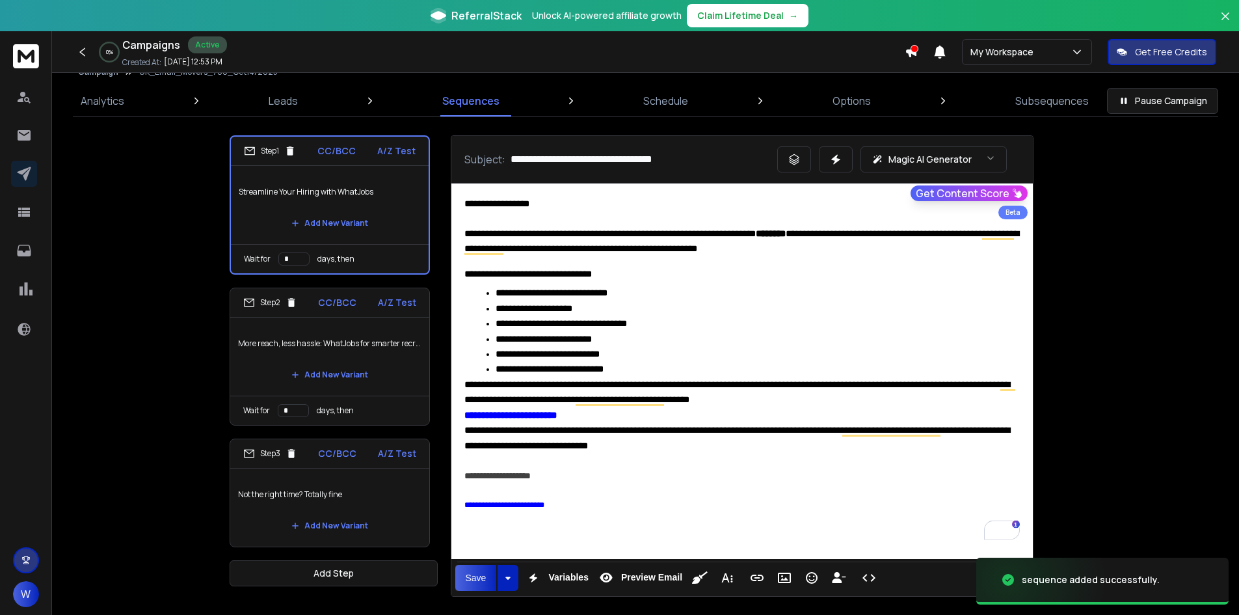
click at [743, 408] on div "**********" at bounding box center [742, 415] width 556 height 15
click at [737, 400] on div "**********" at bounding box center [742, 392] width 556 height 31
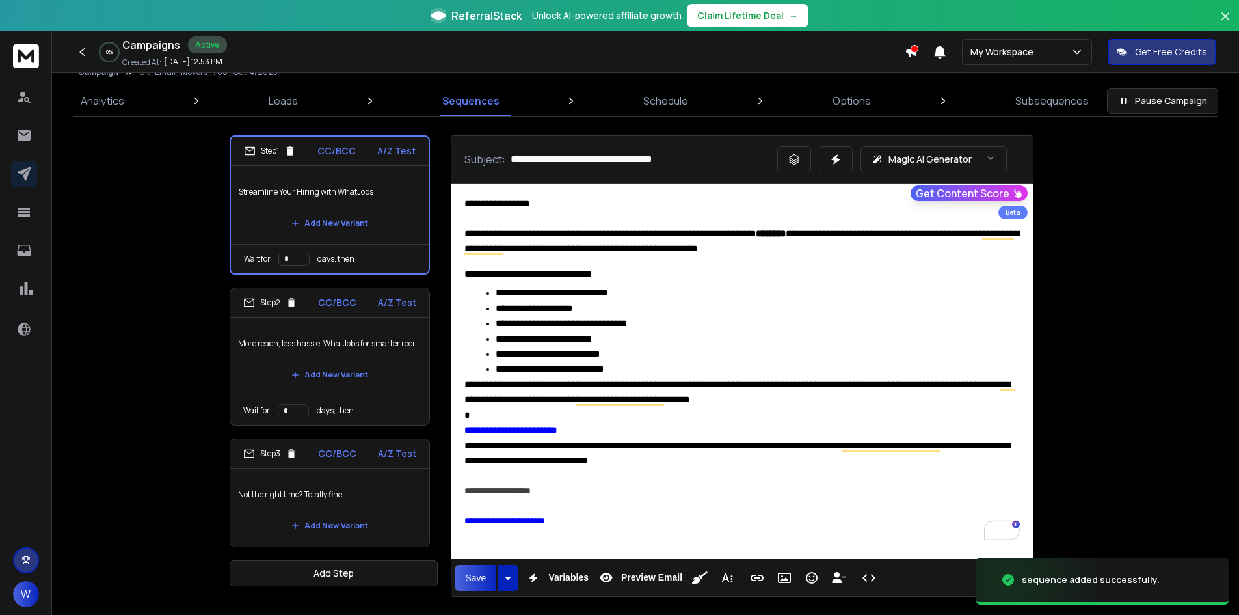
click at [591, 427] on div "**********" at bounding box center [742, 430] width 556 height 15
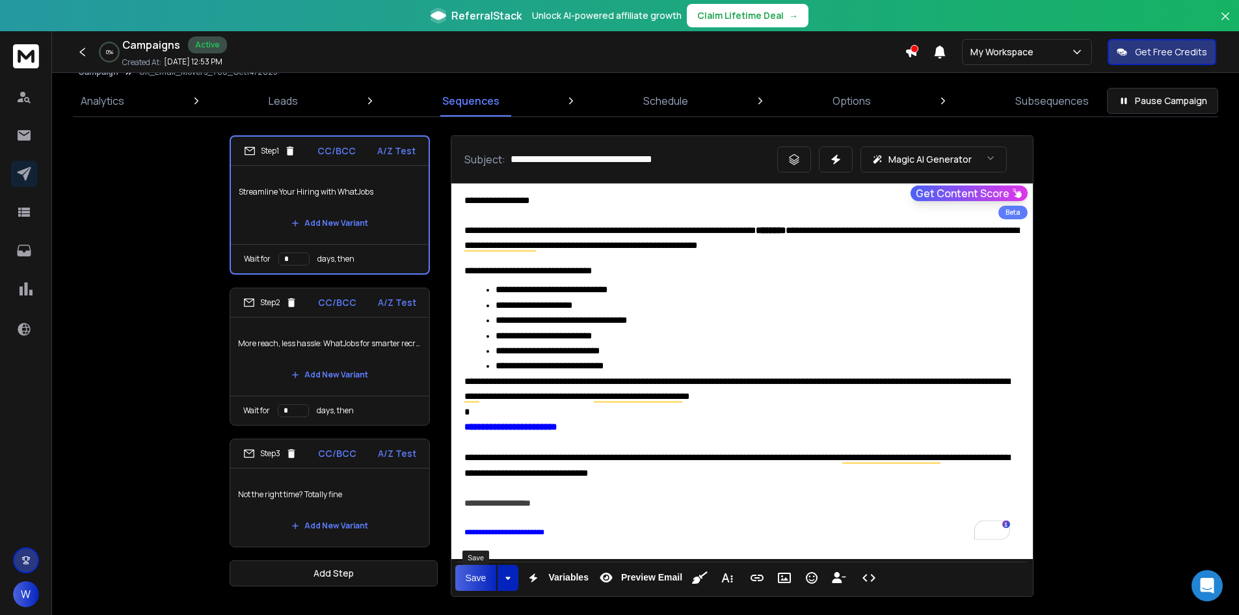
scroll to position [2, 0]
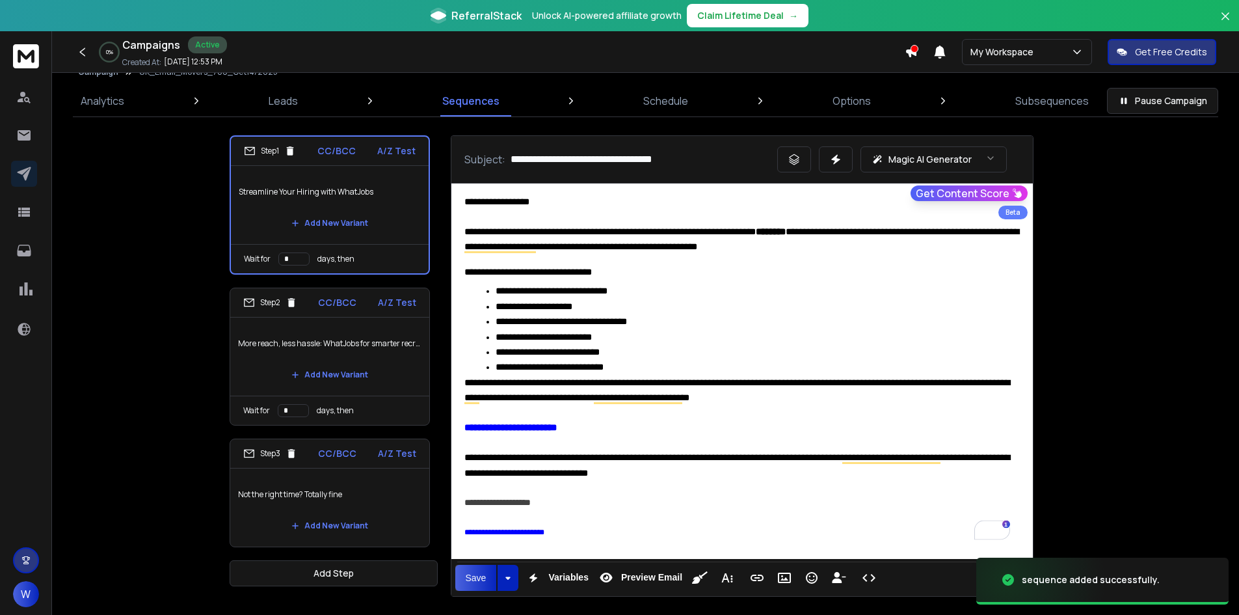
click at [409, 392] on div "More reach, less hassle: WhatJobs for smarter recruiting Add New Variant" at bounding box center [329, 356] width 199 height 78
type input "**********"
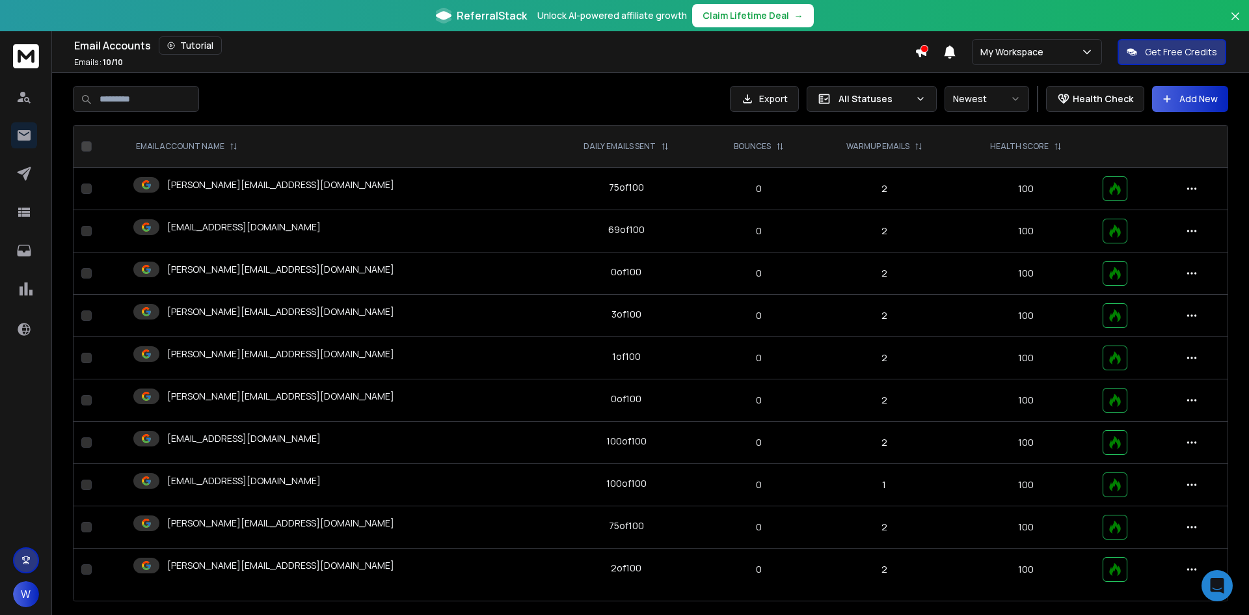
click at [226, 189] on p "[PERSON_NAME][EMAIL_ADDRESS][DOMAIN_NAME]" at bounding box center [280, 184] width 227 height 13
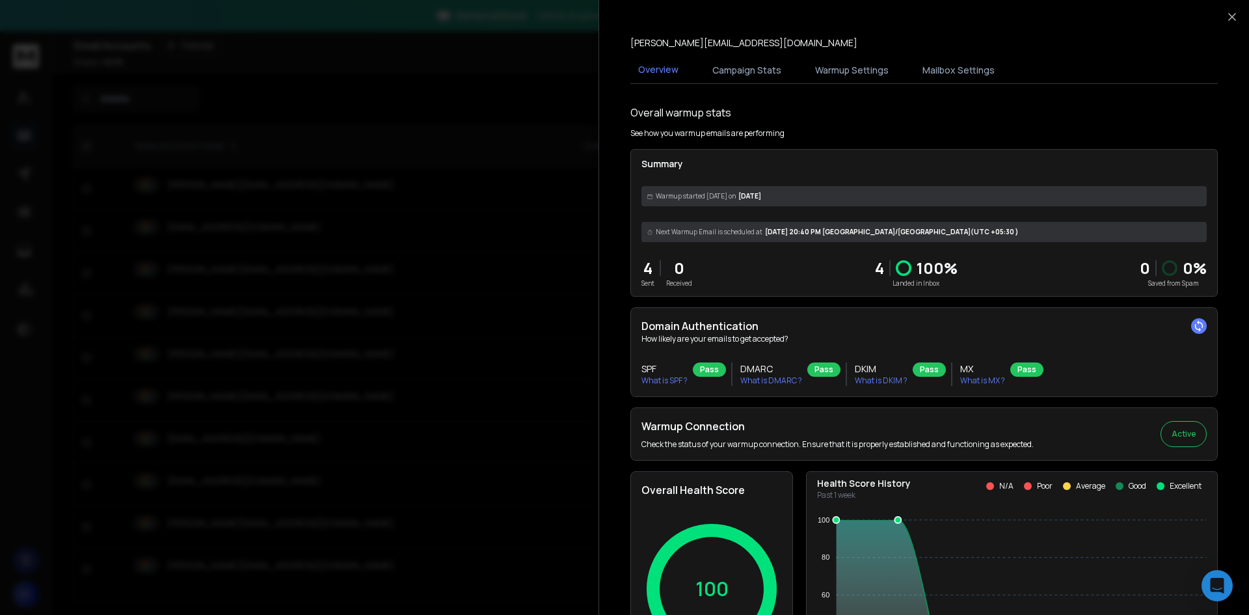
click at [745, 64] on button "Campaign Stats" at bounding box center [747, 70] width 85 height 29
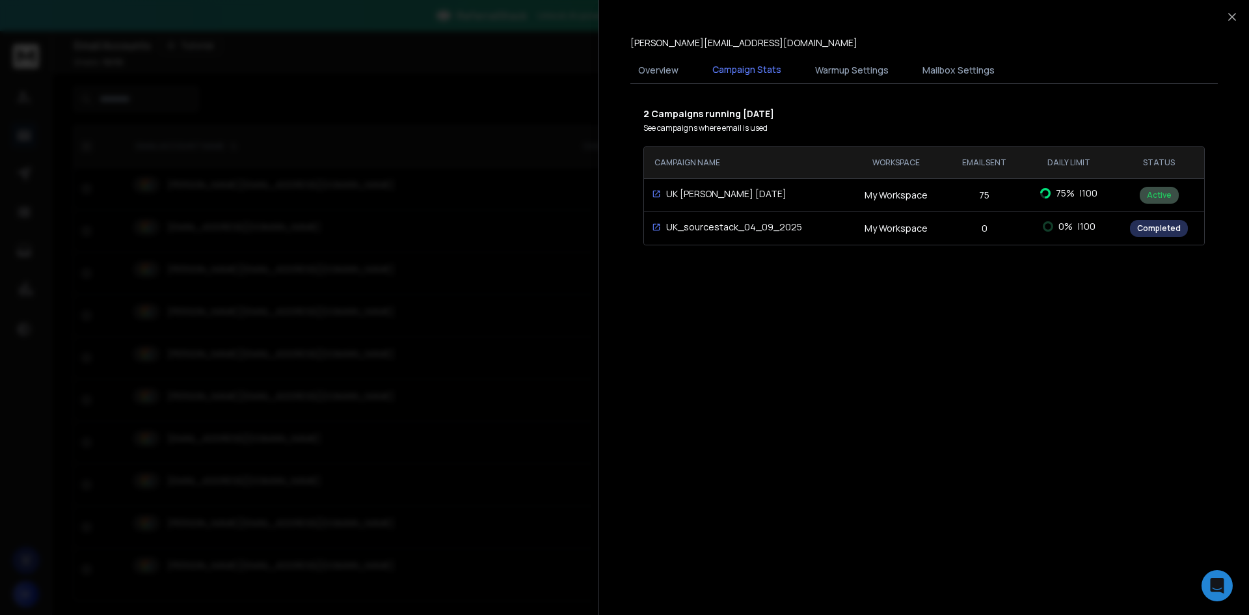
click at [845, 66] on button "Warmup Settings" at bounding box center [851, 70] width 89 height 29
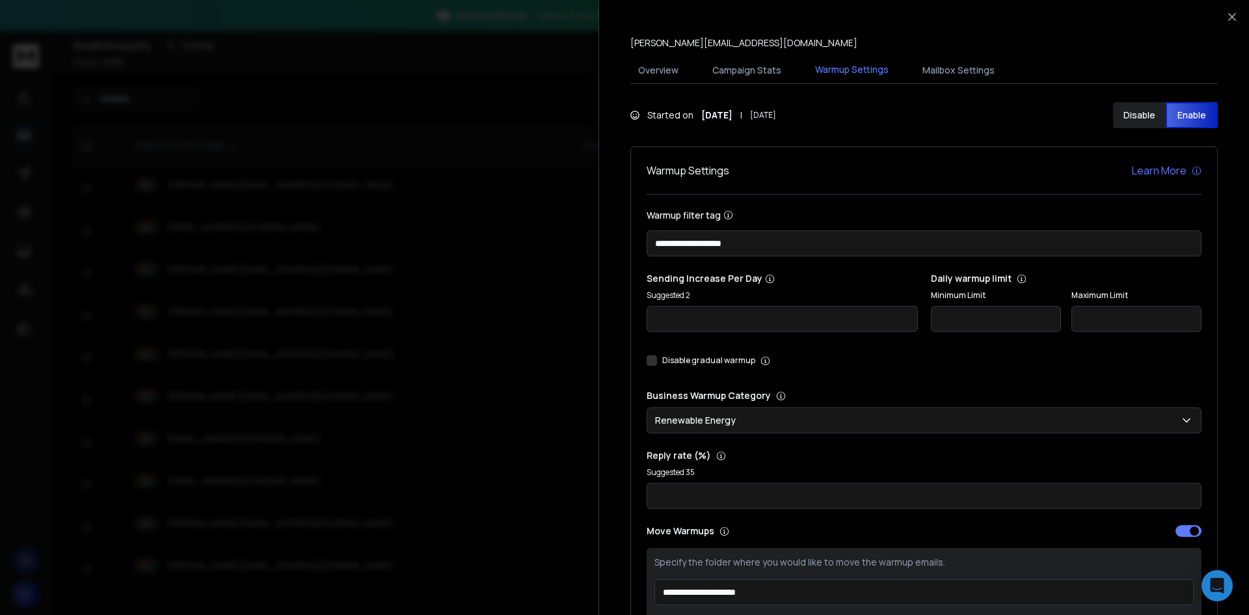
click at [962, 70] on button "Mailbox Settings" at bounding box center [959, 70] width 88 height 29
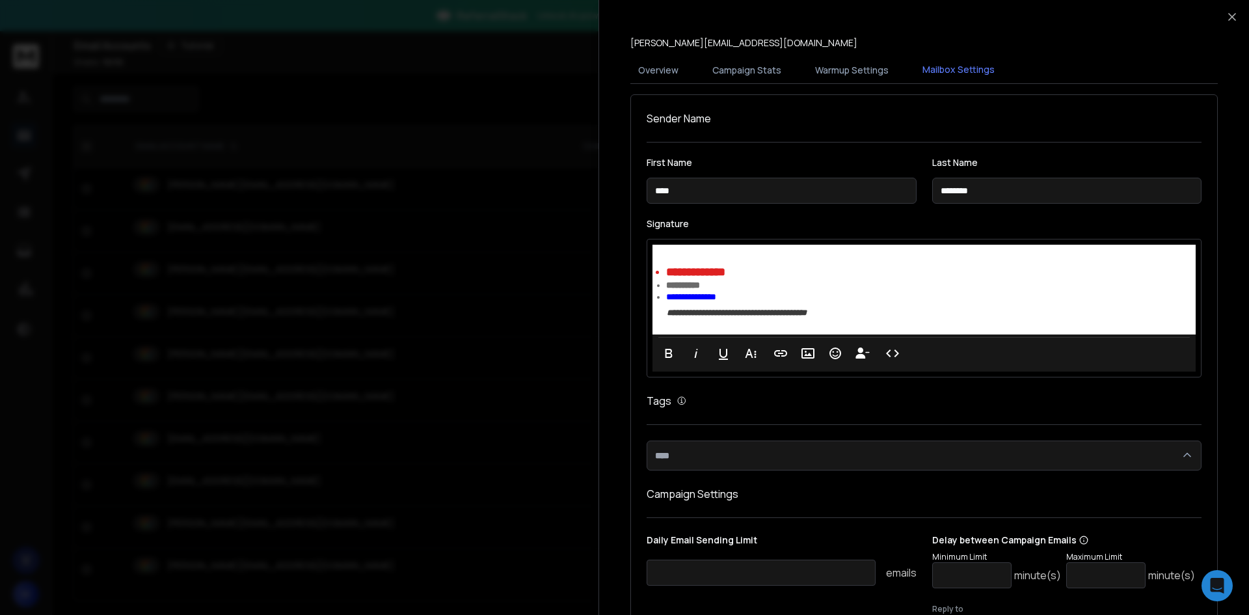
click at [852, 57] on div "**********" at bounding box center [924, 415] width 619 height 798
click at [858, 59] on button "Warmup Settings" at bounding box center [851, 70] width 89 height 29
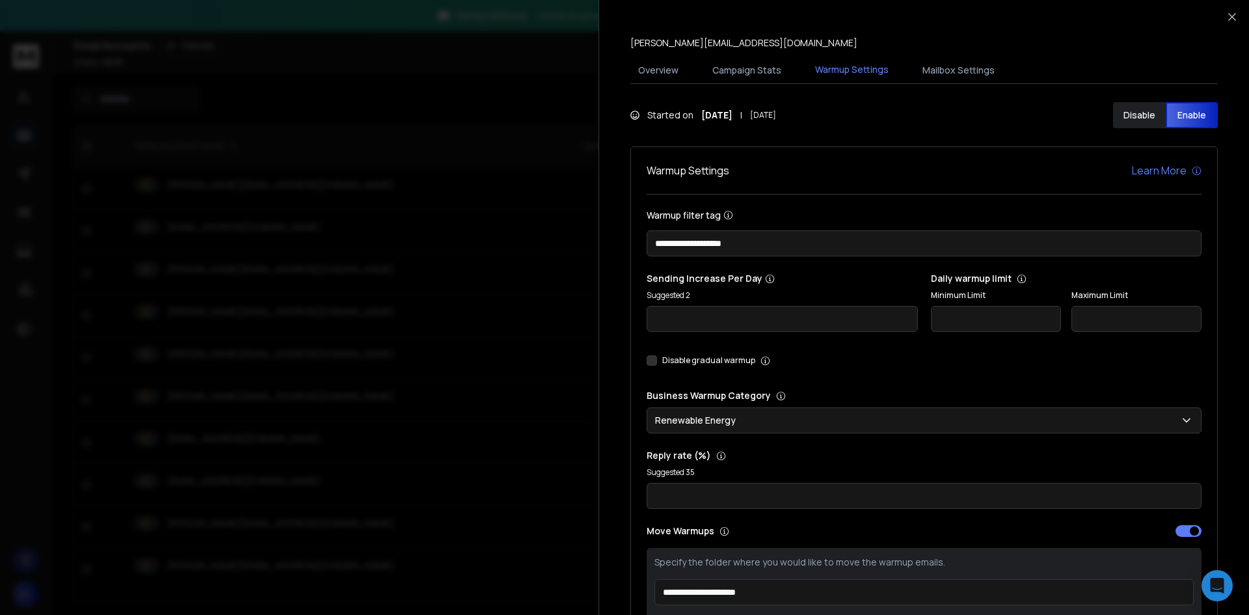
click at [760, 71] on button "Campaign Stats" at bounding box center [747, 70] width 85 height 29
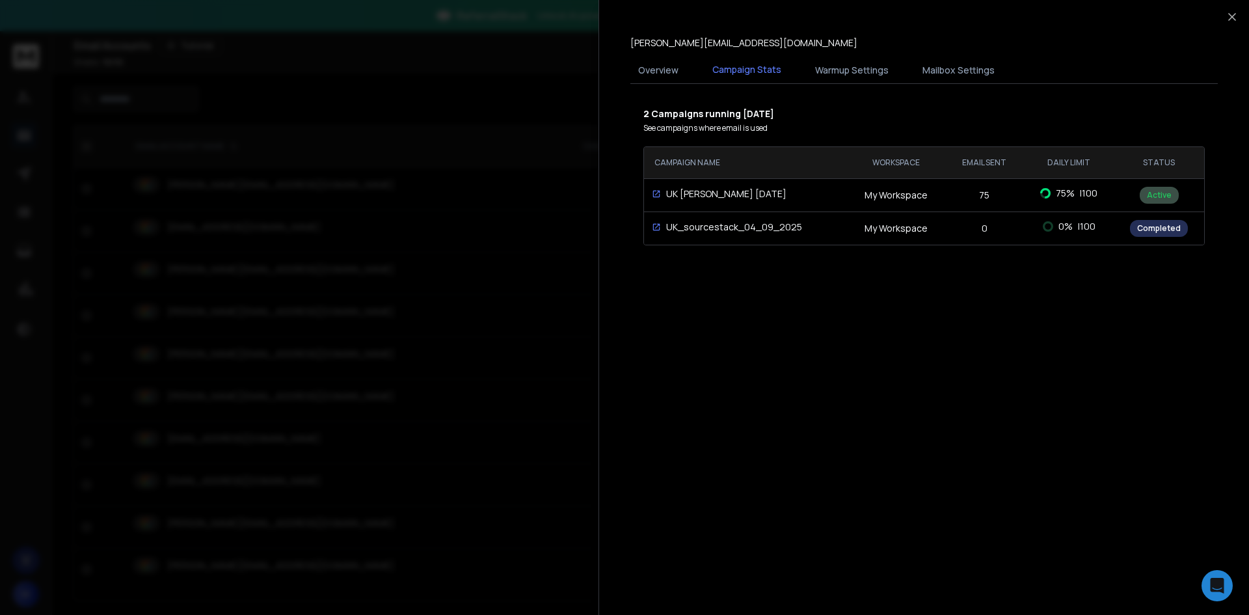
click at [660, 67] on button "Overview" at bounding box center [658, 70] width 56 height 29
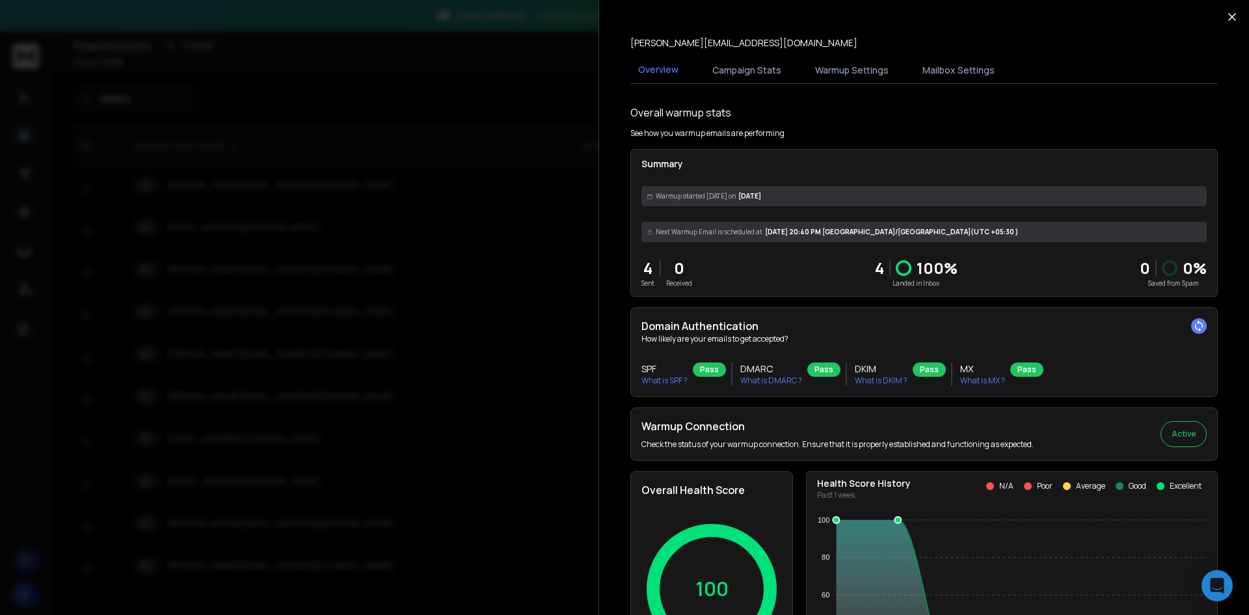
click at [1226, 16] on icon "button" at bounding box center [1232, 16] width 13 height 13
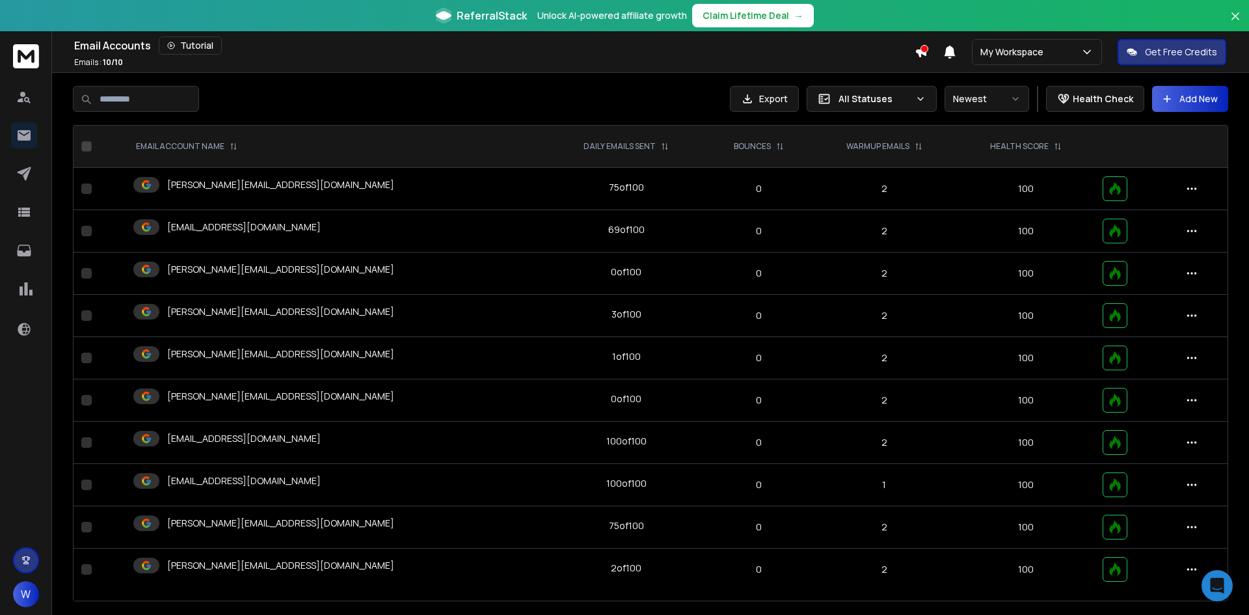
click at [302, 224] on p "[EMAIL_ADDRESS][DOMAIN_NAME]" at bounding box center [244, 227] width 154 height 13
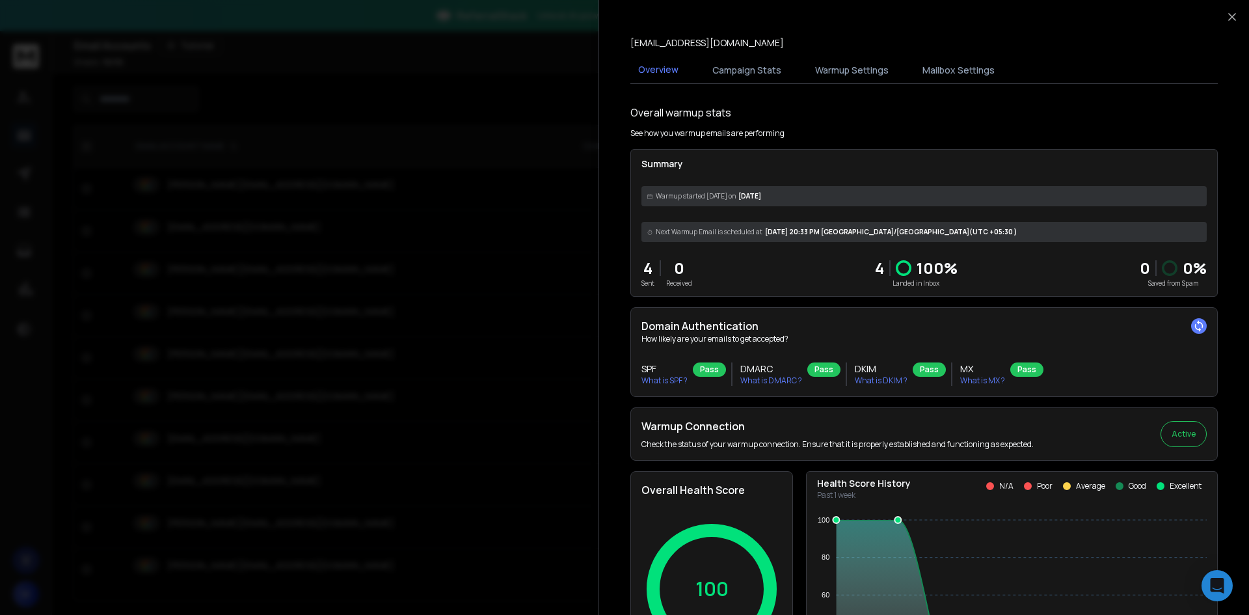
click at [730, 67] on button "Campaign Stats" at bounding box center [747, 70] width 85 height 29
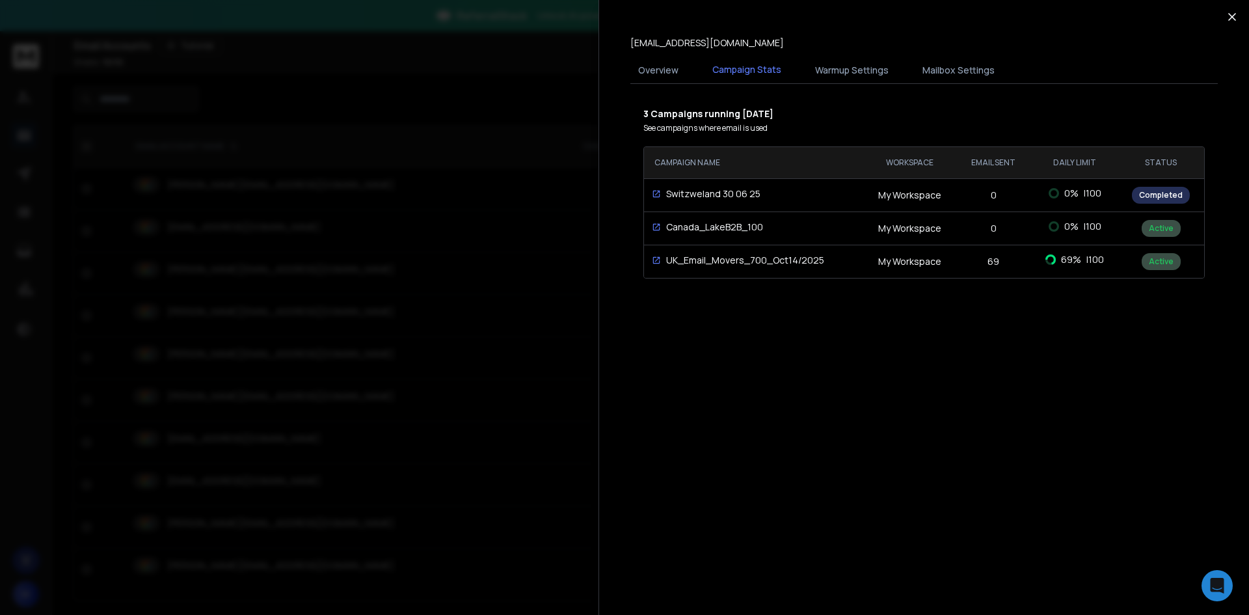
click at [1228, 15] on icon "button" at bounding box center [1232, 16] width 13 height 13
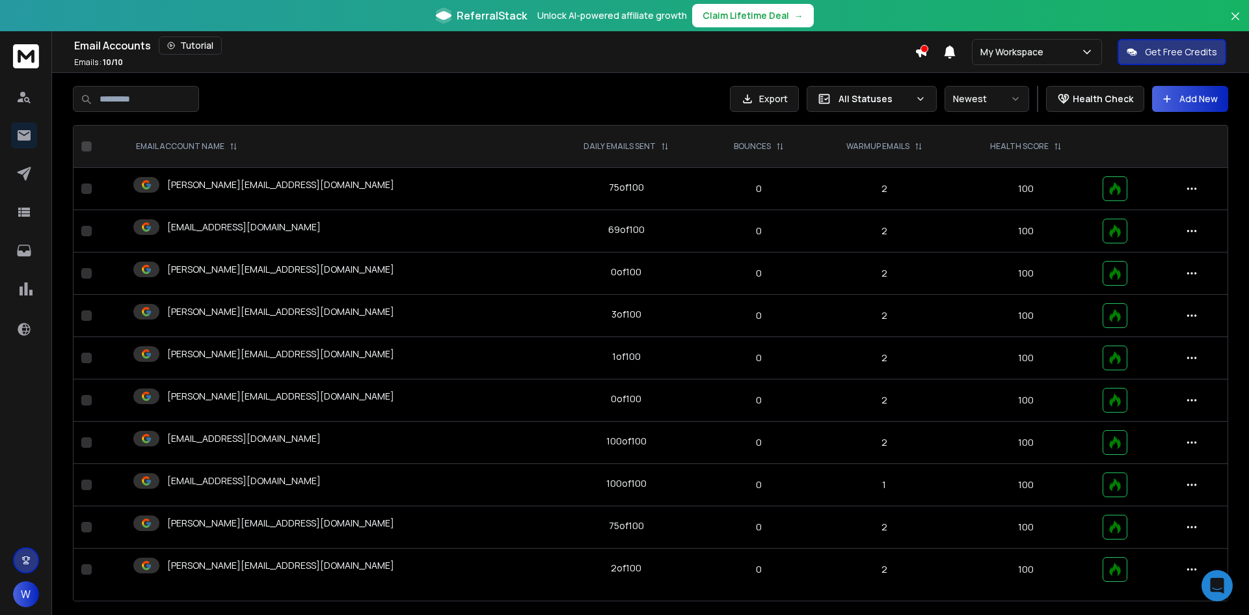
click at [245, 265] on p "[PERSON_NAME][EMAIL_ADDRESS][DOMAIN_NAME]" at bounding box center [280, 269] width 227 height 13
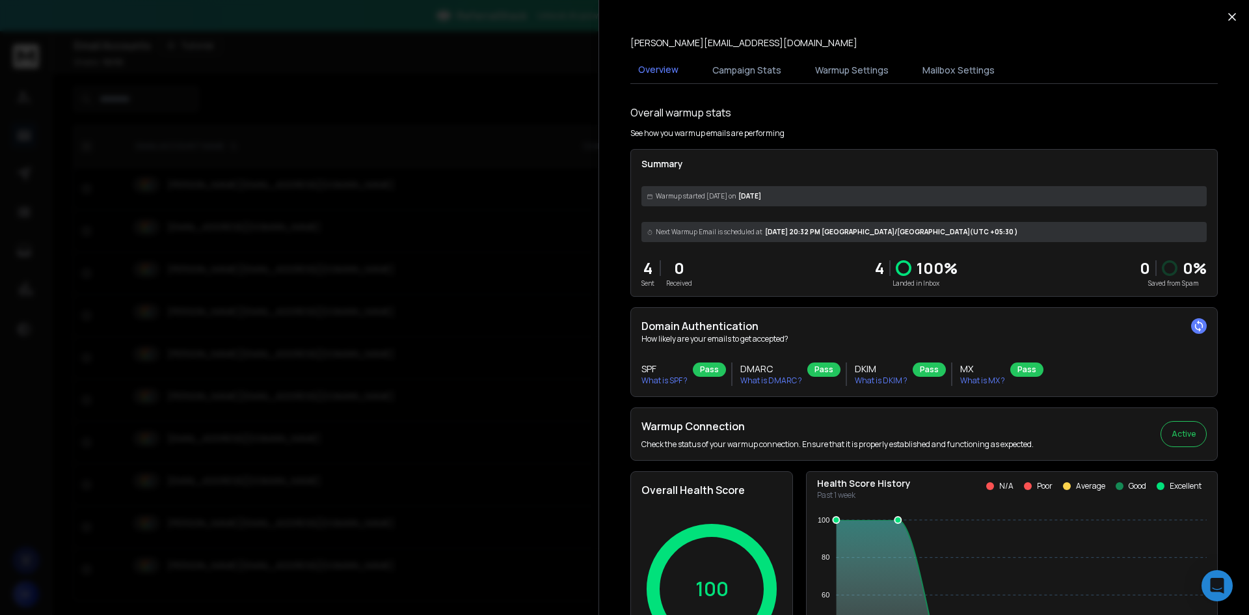
click at [1230, 18] on icon "button" at bounding box center [1232, 16] width 13 height 13
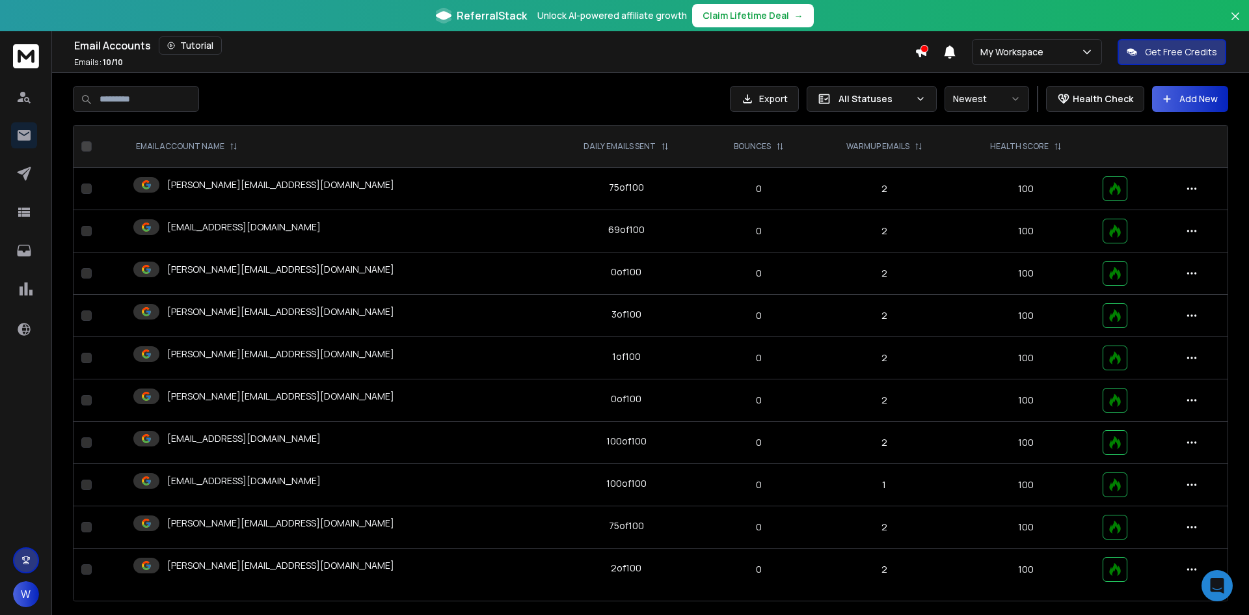
click at [269, 222] on p "elenasecchi@whatjobs.international" at bounding box center [244, 227] width 154 height 13
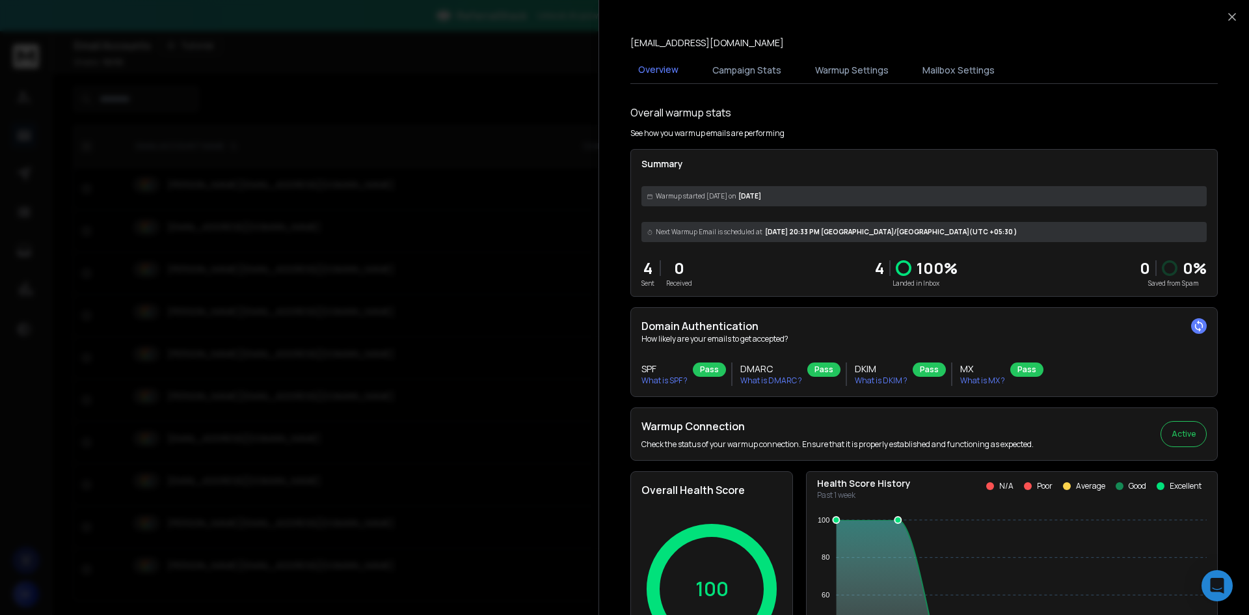
click at [759, 65] on button "Campaign Stats" at bounding box center [747, 70] width 85 height 29
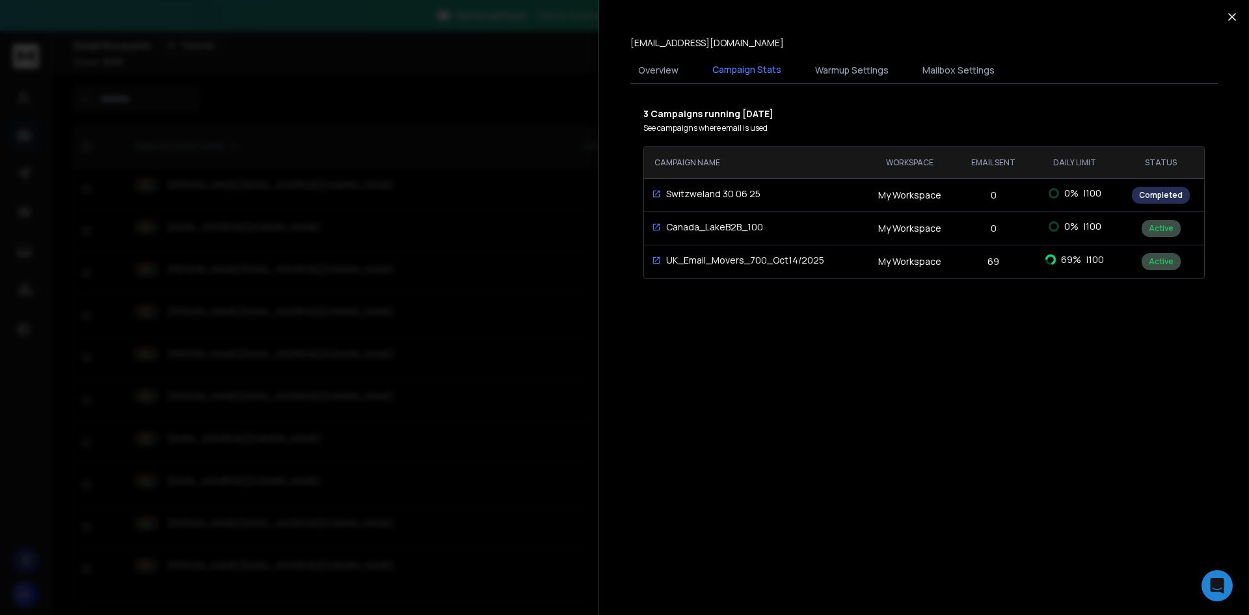
click at [1226, 18] on icon "button" at bounding box center [1232, 16] width 13 height 13
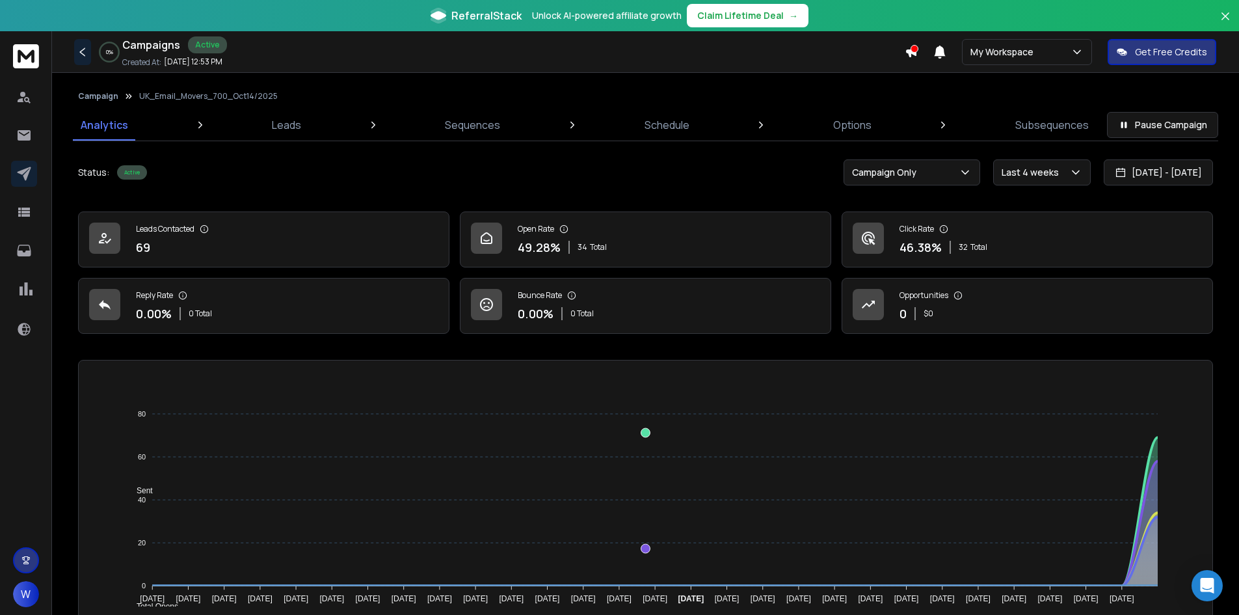
click at [84, 51] on icon at bounding box center [83, 52] width 12 height 12
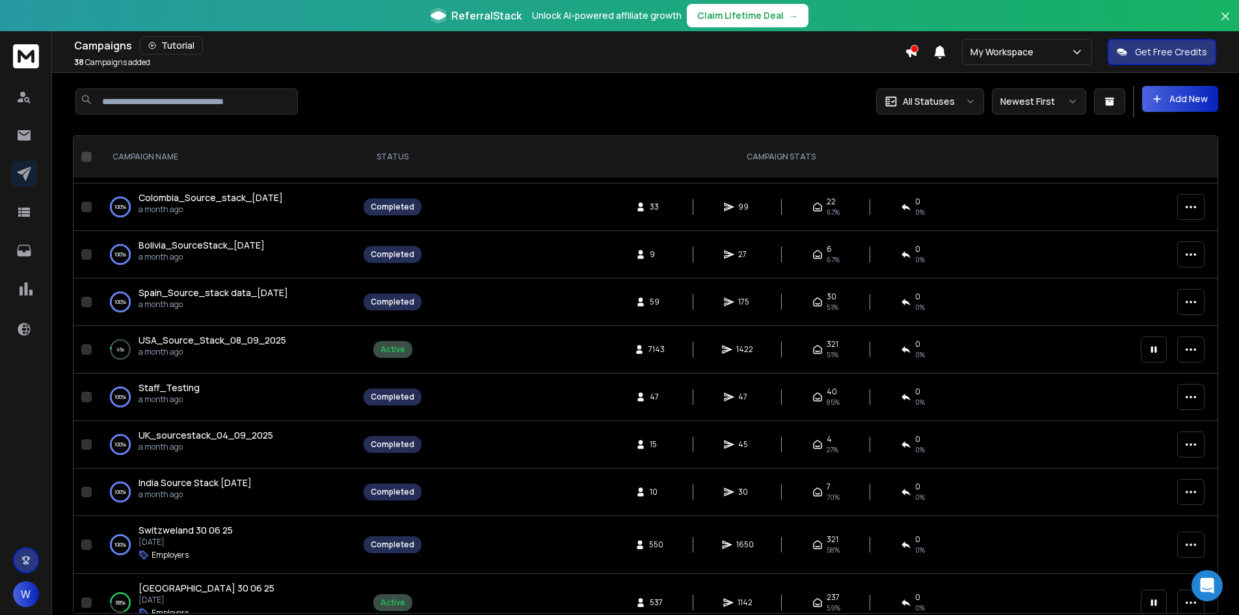
scroll to position [417, 0]
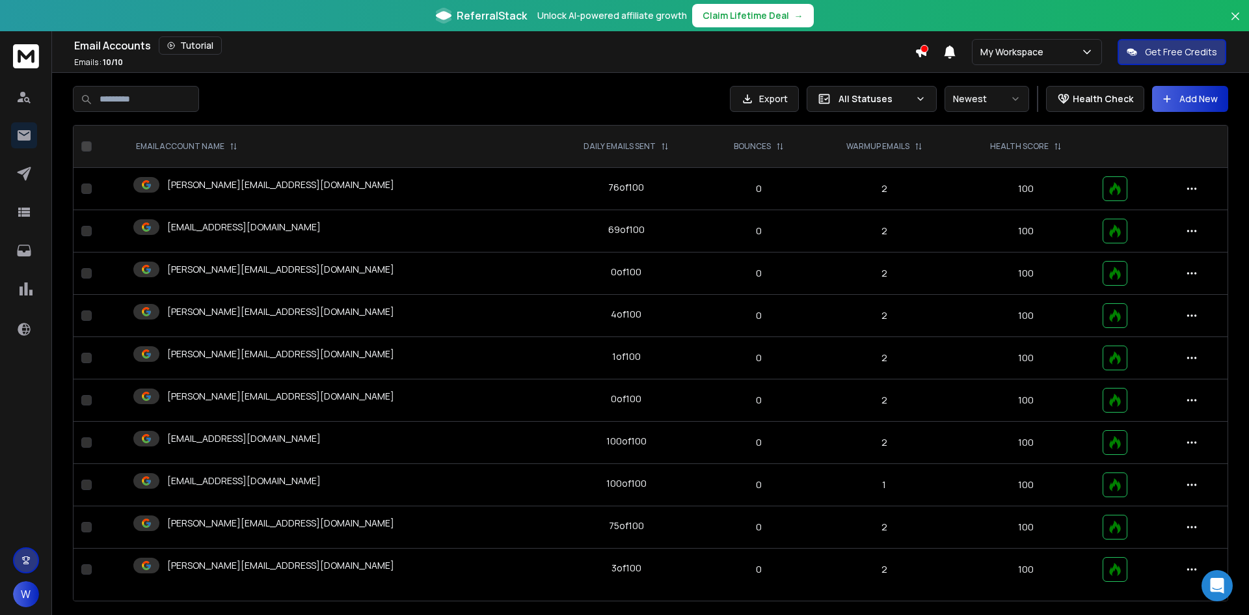
click at [1187, 352] on icon at bounding box center [1192, 358] width 12 height 12
click at [225, 349] on p "[PERSON_NAME][EMAIL_ADDRESS][DOMAIN_NAME]" at bounding box center [280, 353] width 227 height 13
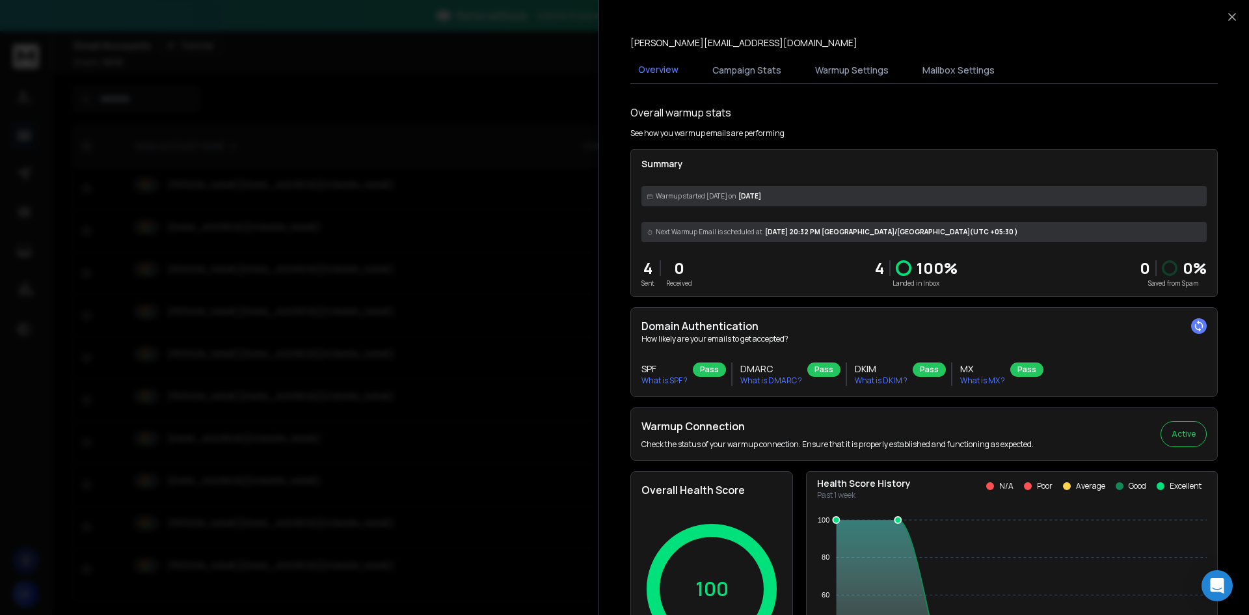
click at [754, 64] on button "Campaign Stats" at bounding box center [747, 70] width 85 height 29
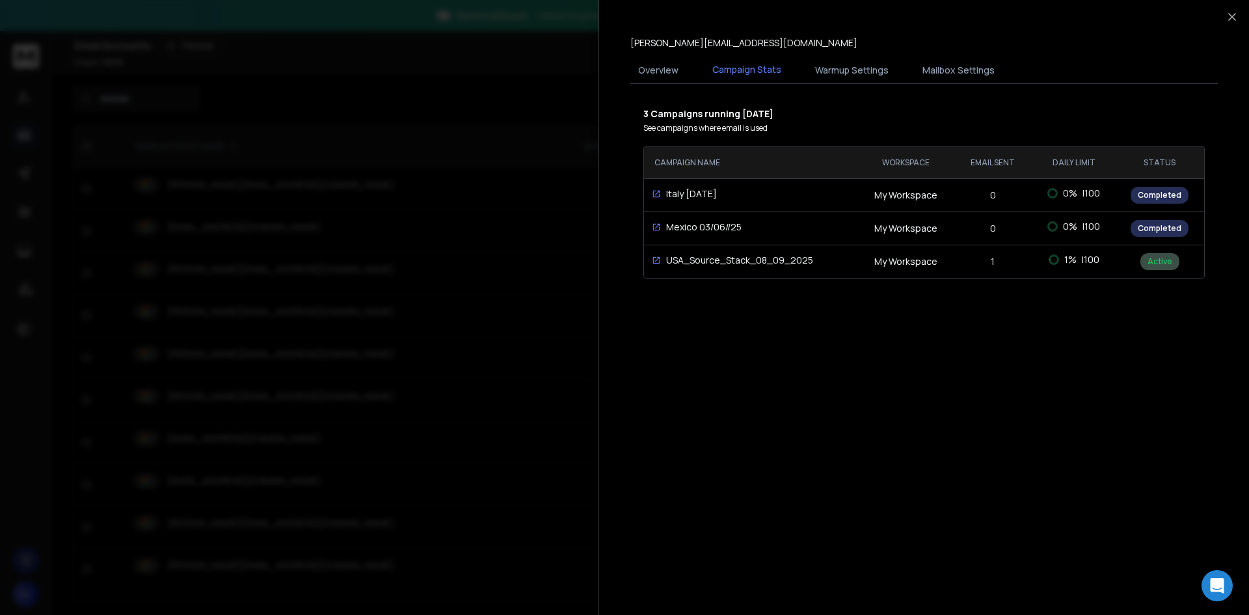
click at [942, 68] on button "Mailbox Settings" at bounding box center [959, 70] width 88 height 29
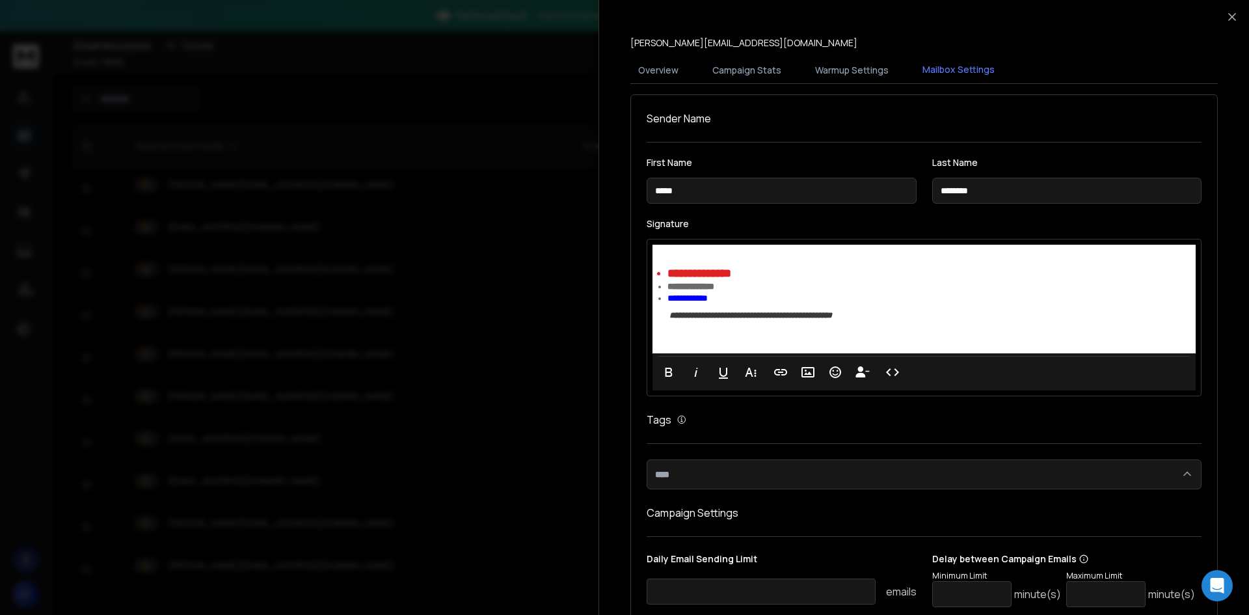
click at [705, 299] on link "**********" at bounding box center [687, 297] width 40 height 9
click at [871, 271] on li "**********" at bounding box center [923, 273] width 513 height 14
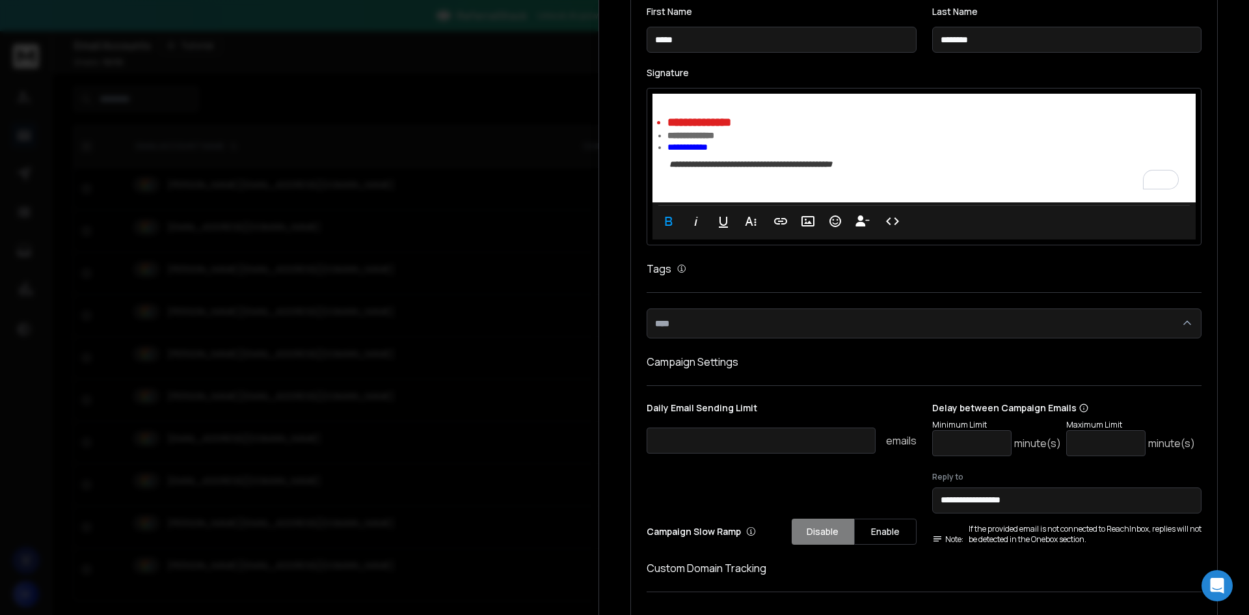
scroll to position [264, 0]
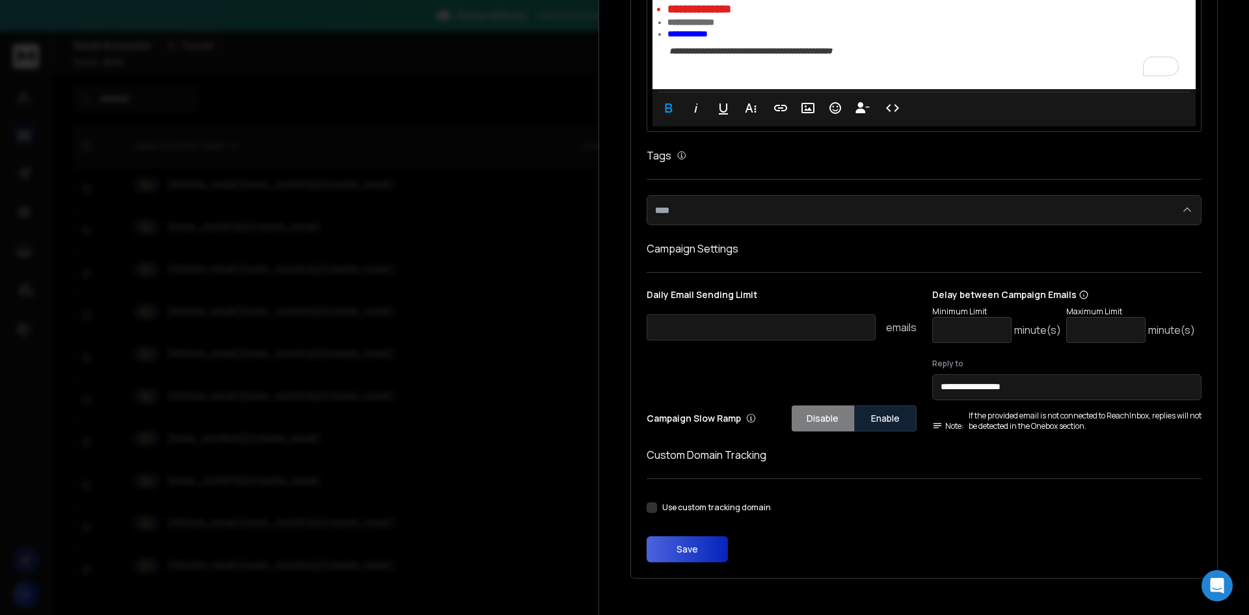
click at [884, 418] on button "Enable" at bounding box center [885, 418] width 62 height 26
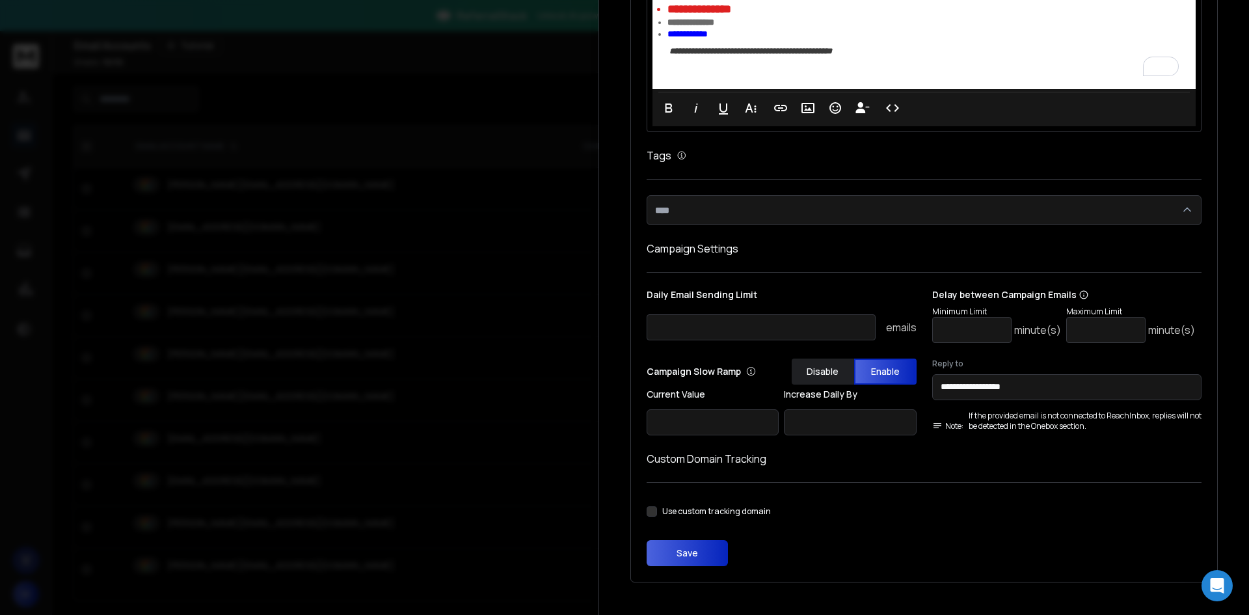
drag, startPoint x: 679, startPoint y: 422, endPoint x: 463, endPoint y: 426, distance: 216.7
click at [553, 425] on body "ReferralStack Unlock AI-powered affiliate growth Lifetime Deals available! Clai…" at bounding box center [624, 307] width 1249 height 615
click at [820, 371] on button "Disable" at bounding box center [823, 371] width 62 height 26
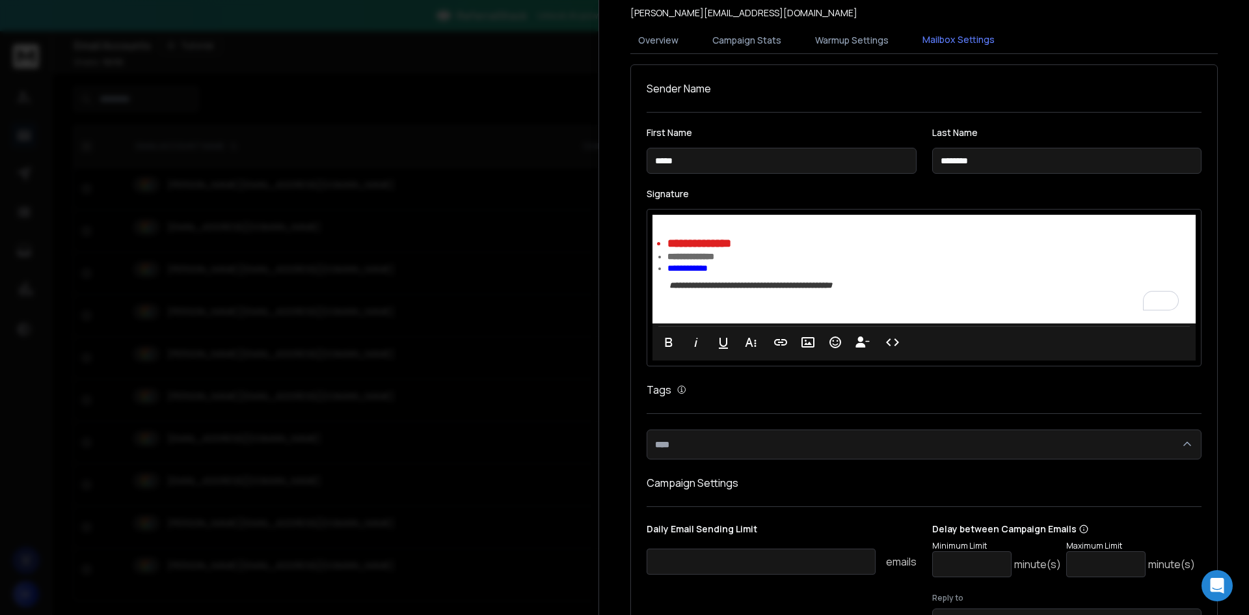
scroll to position [0, 0]
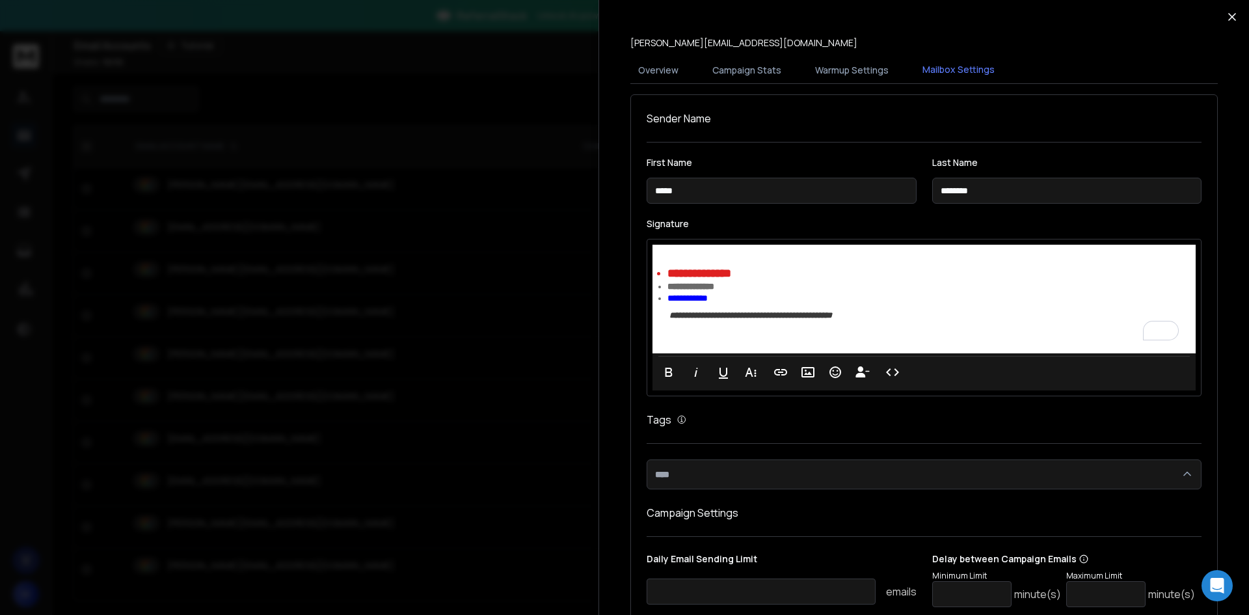
click at [1230, 18] on icon "button" at bounding box center [1232, 17] width 7 height 7
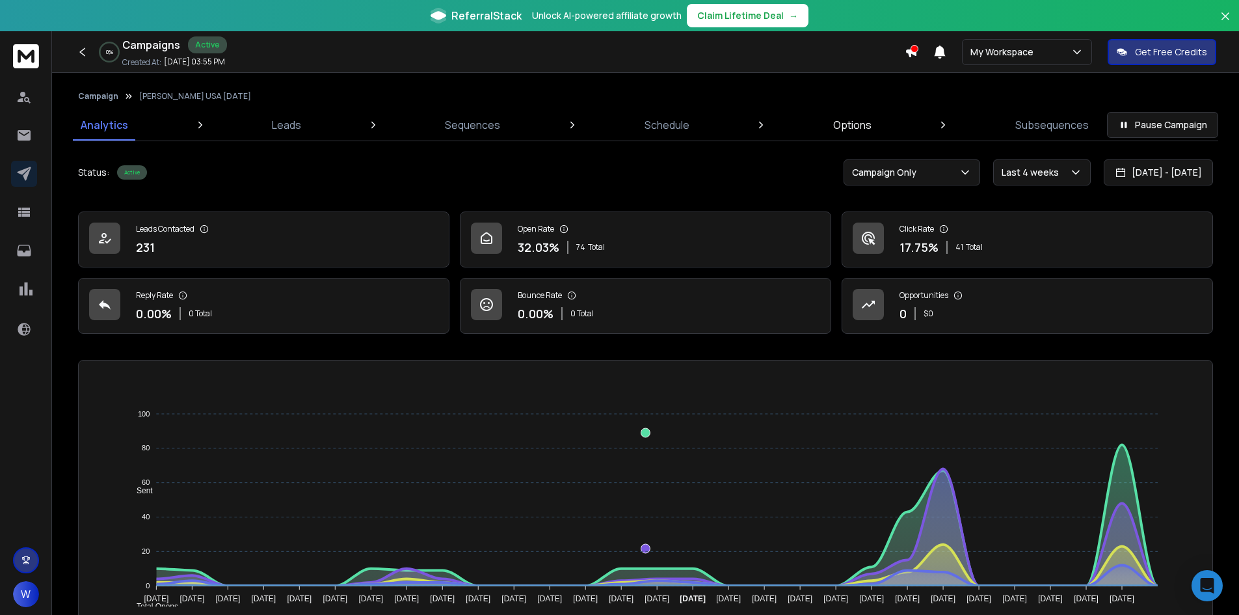
click at [859, 120] on p "Options" at bounding box center [852, 125] width 38 height 16
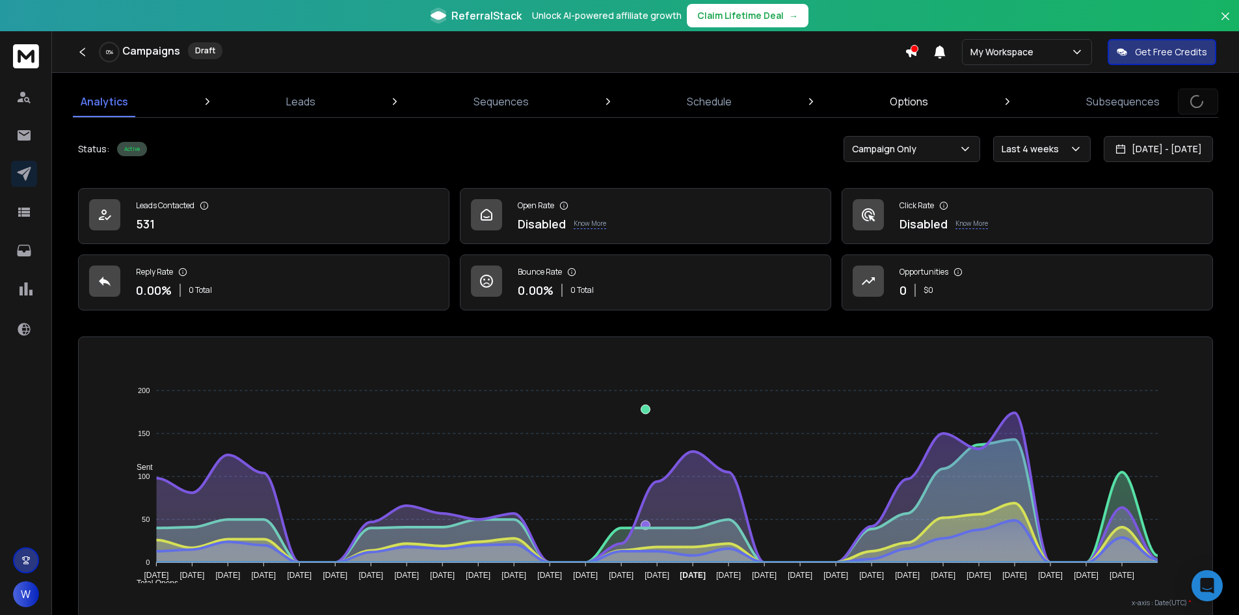
click at [911, 95] on div "Analytics Leads Sequences Schedule Options Subsequences" at bounding box center [646, 102] width 1146 height 32
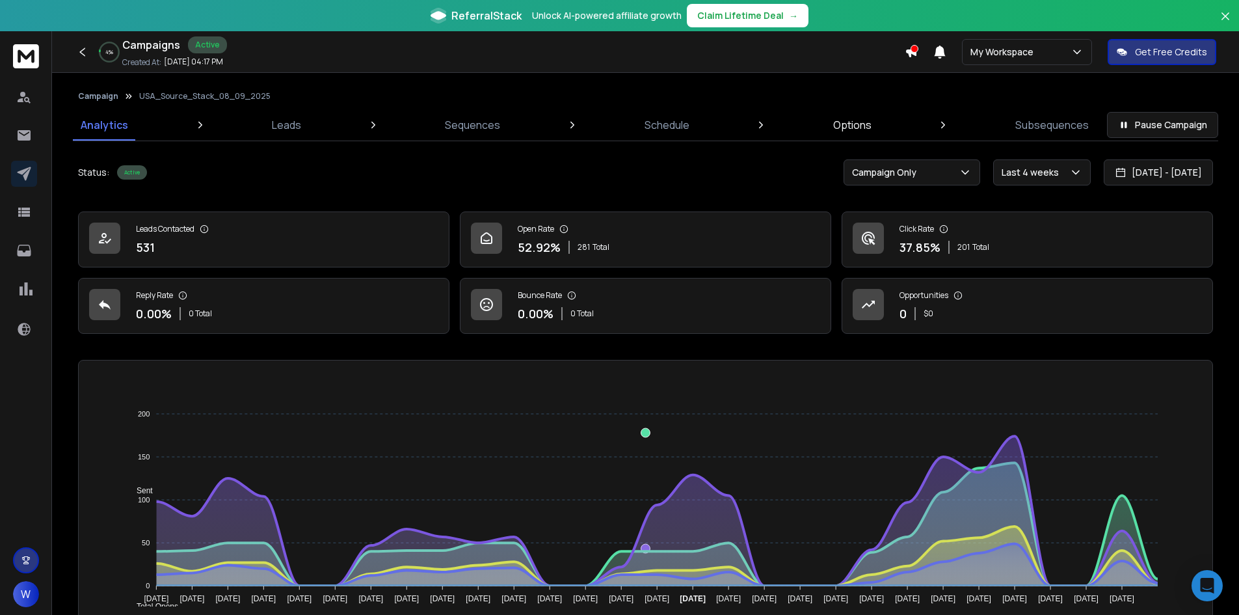
click at [861, 118] on p "Options" at bounding box center [852, 125] width 38 height 16
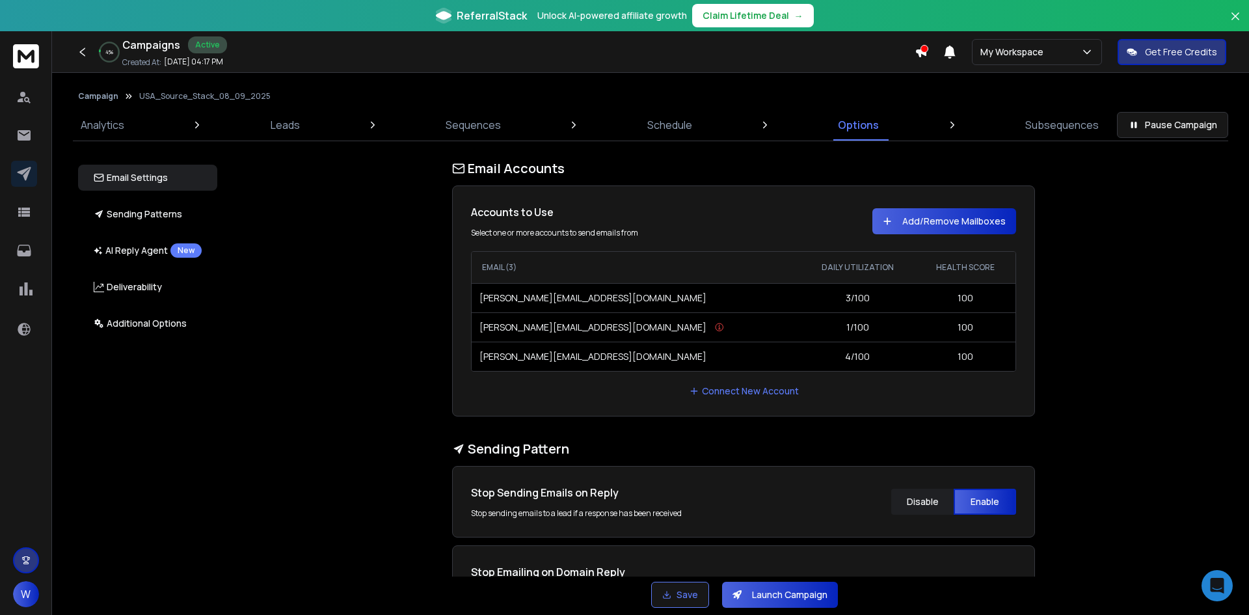
click at [1117, 325] on div "Email Accounts Accounts to Use Select one or more accounts to send emails from …" at bounding box center [751, 367] width 1027 height 417
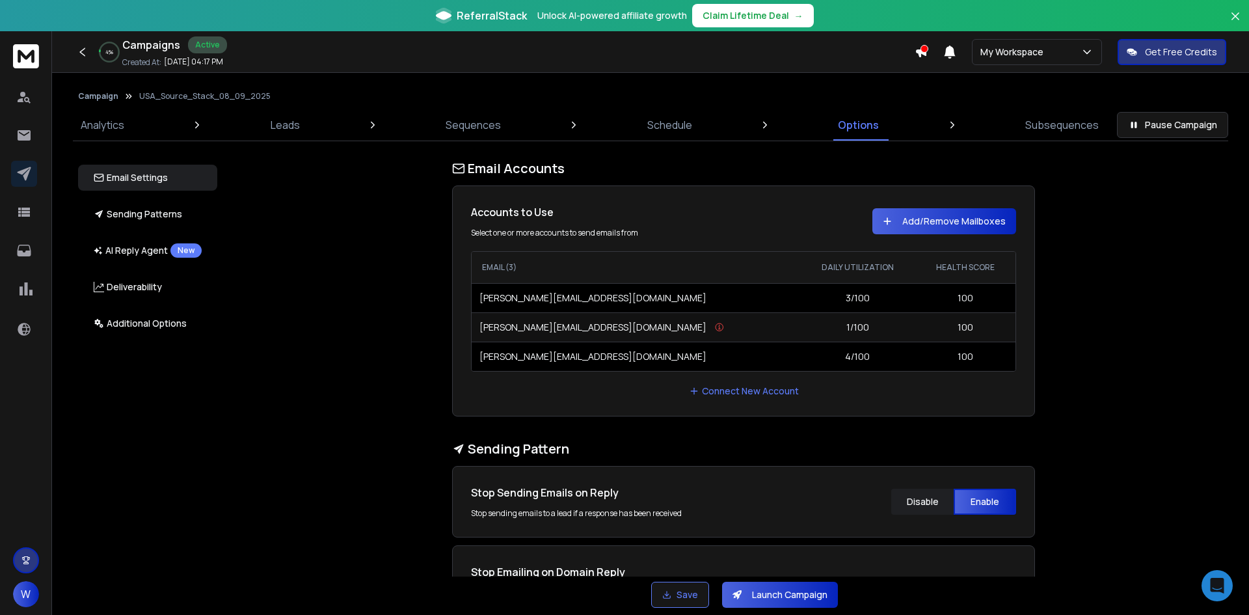
click at [537, 327] on p "[PERSON_NAME][EMAIL_ADDRESS][DOMAIN_NAME]" at bounding box center [592, 327] width 227 height 13
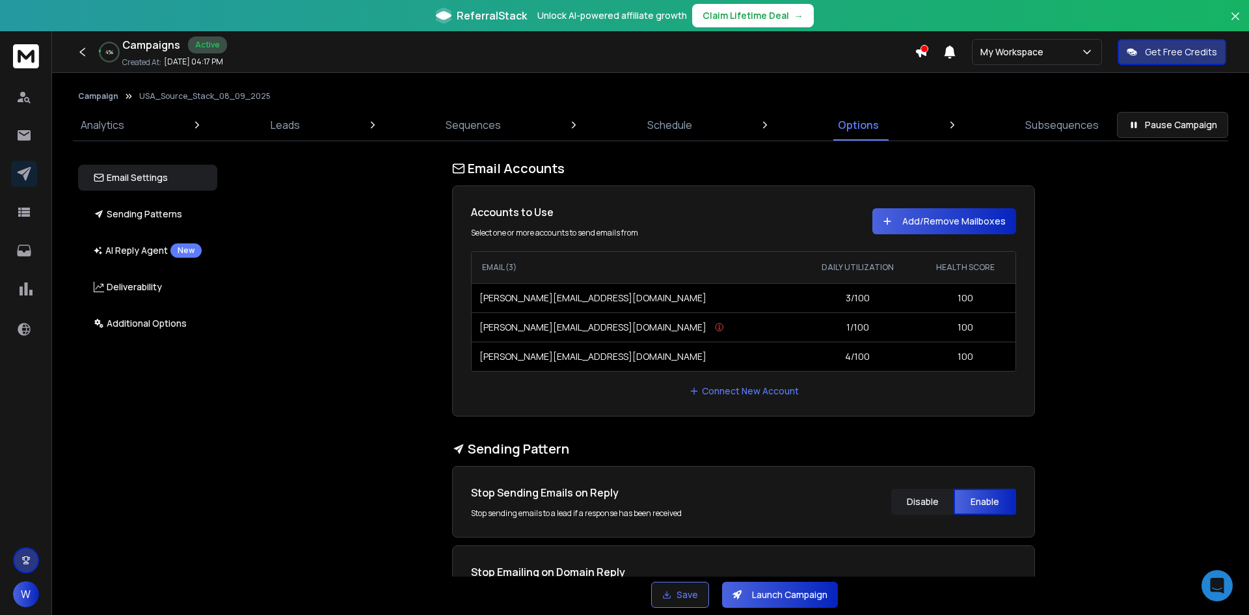
click at [1235, 12] on icon "Close banner" at bounding box center [1235, 16] width 12 height 12
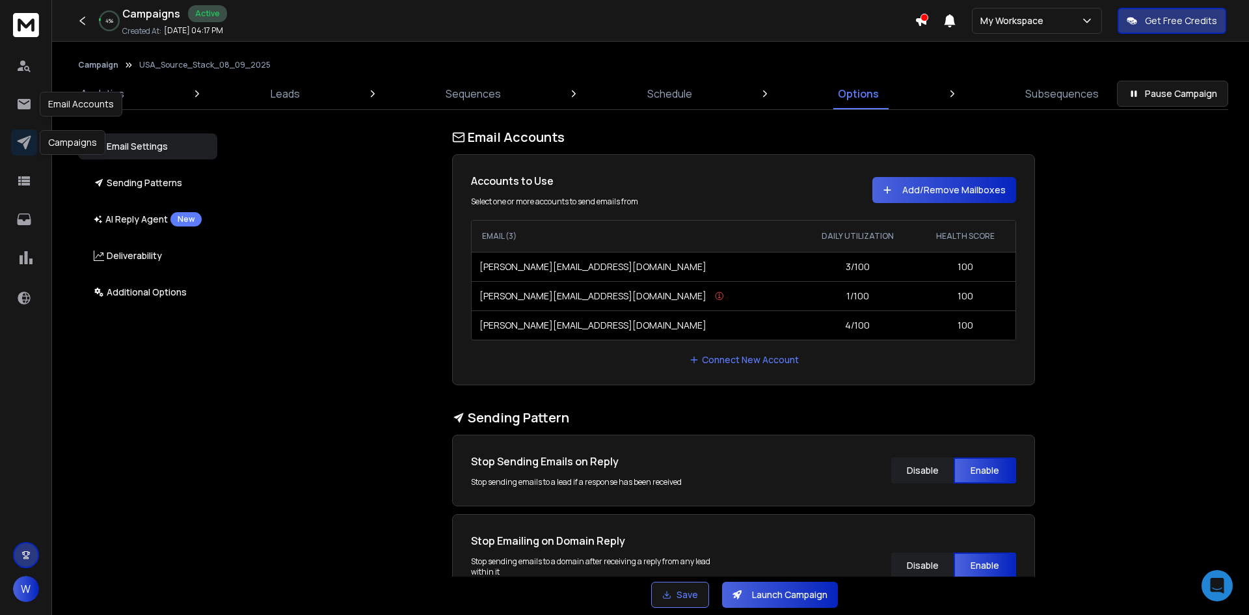
click at [25, 134] on link at bounding box center [24, 142] width 26 height 26
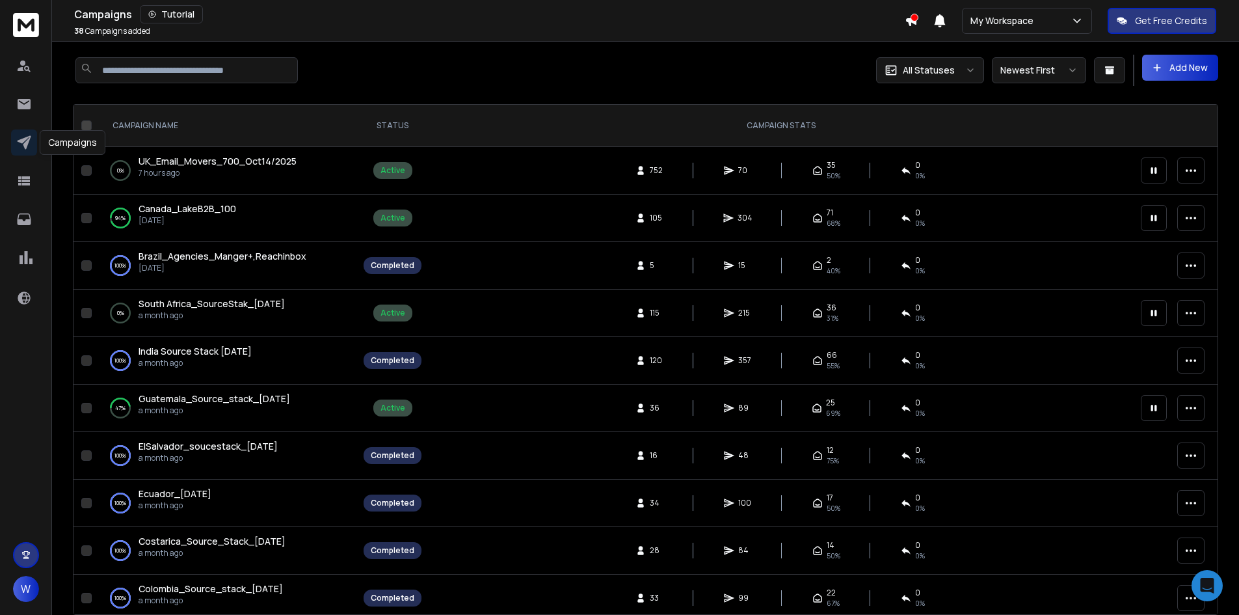
click at [213, 161] on span "UK_Email_Movers_700_Oct14/2025" at bounding box center [218, 161] width 158 height 12
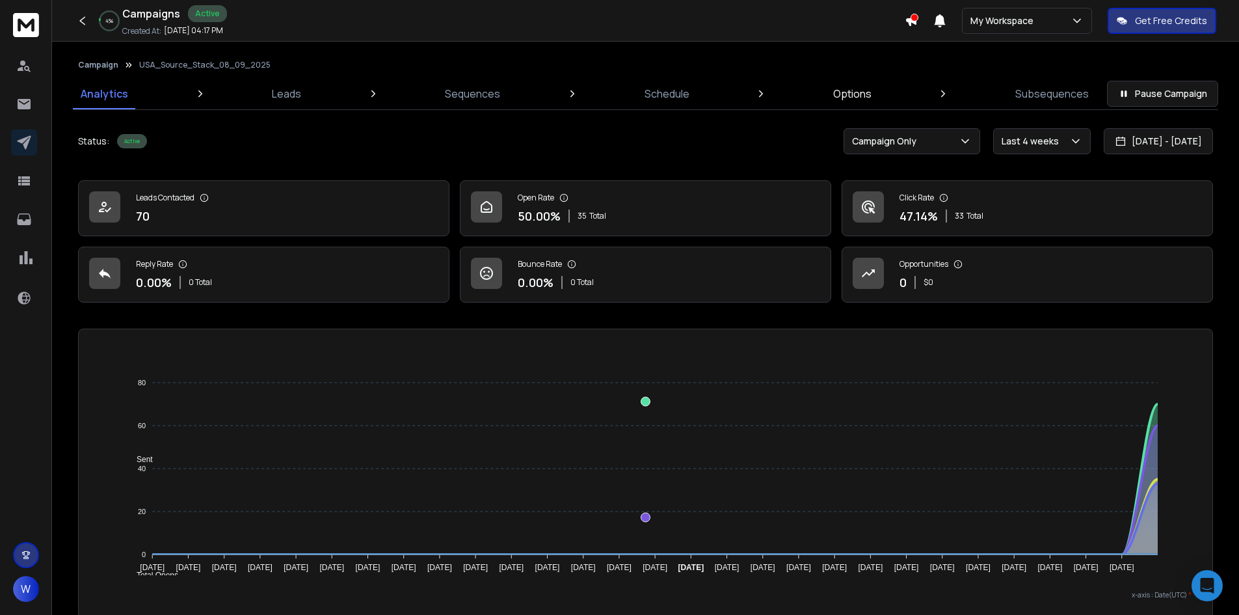
click at [857, 96] on p "Options" at bounding box center [852, 94] width 38 height 16
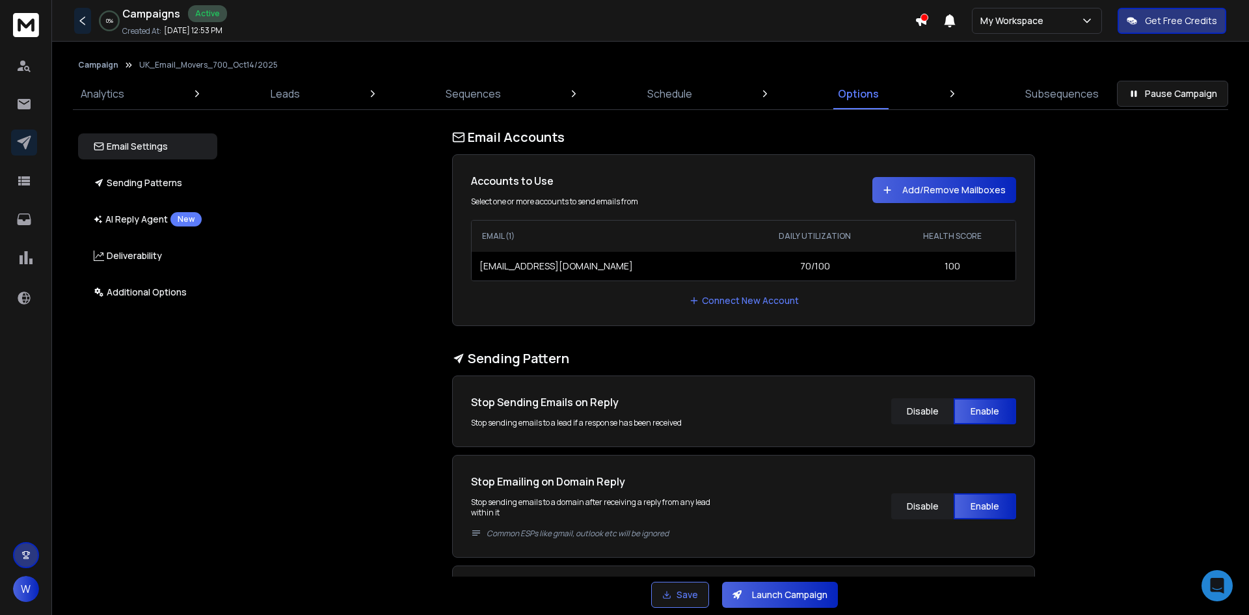
click at [83, 21] on icon at bounding box center [83, 21] width 12 height 12
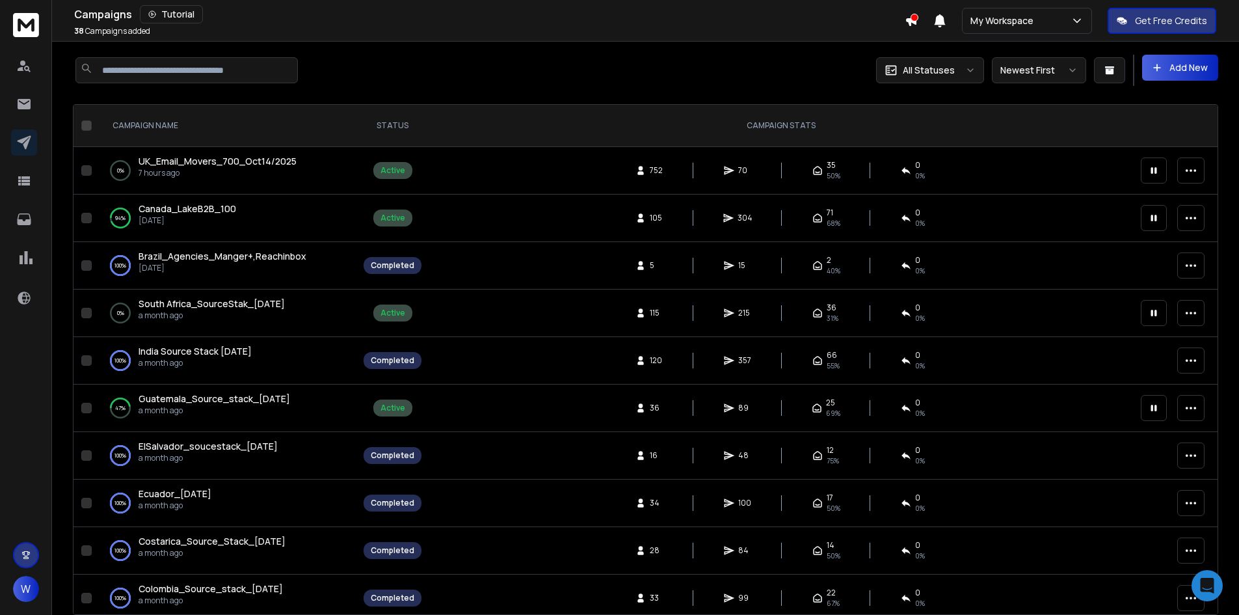
click at [164, 72] on input at bounding box center [186, 70] width 222 height 26
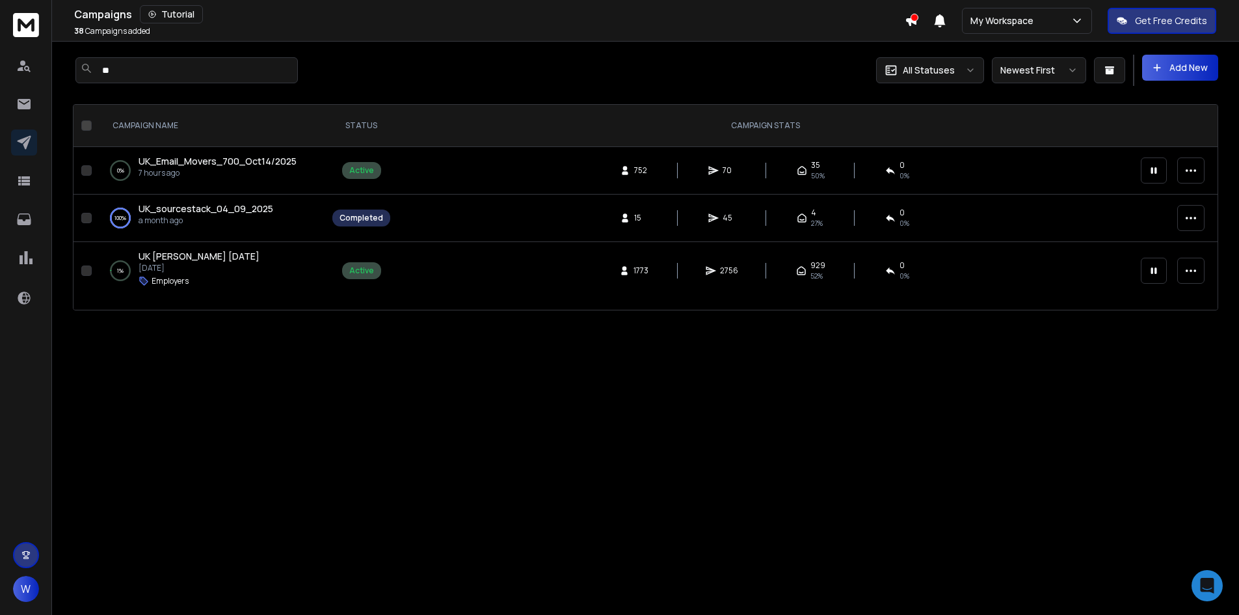
type input "**"
click at [190, 248] on td "1 % UK [PERSON_NAME] [DATE] [DATE] Employers" at bounding box center [211, 271] width 228 height 58
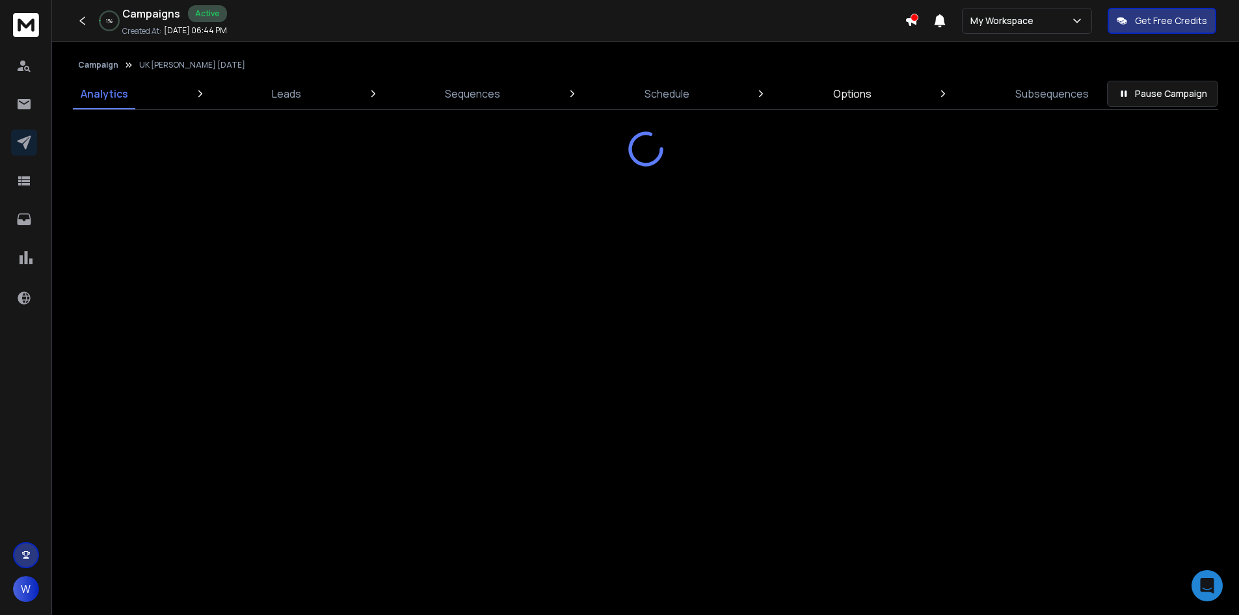
click at [859, 97] on p "Options" at bounding box center [852, 94] width 38 height 16
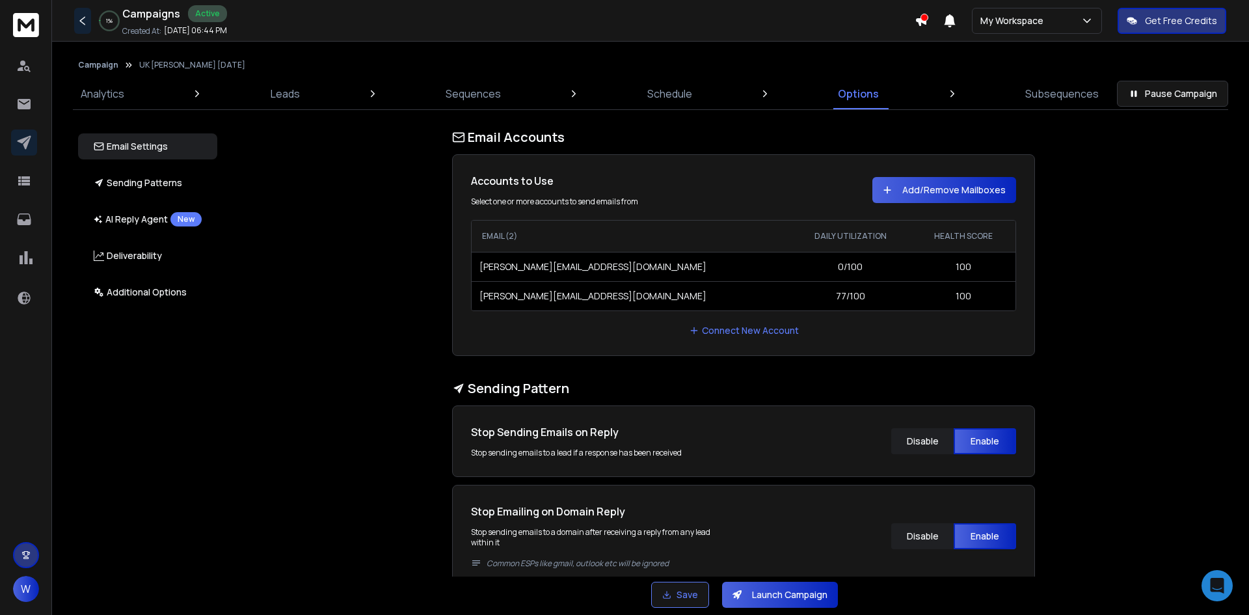
click at [79, 21] on icon at bounding box center [83, 21] width 12 height 12
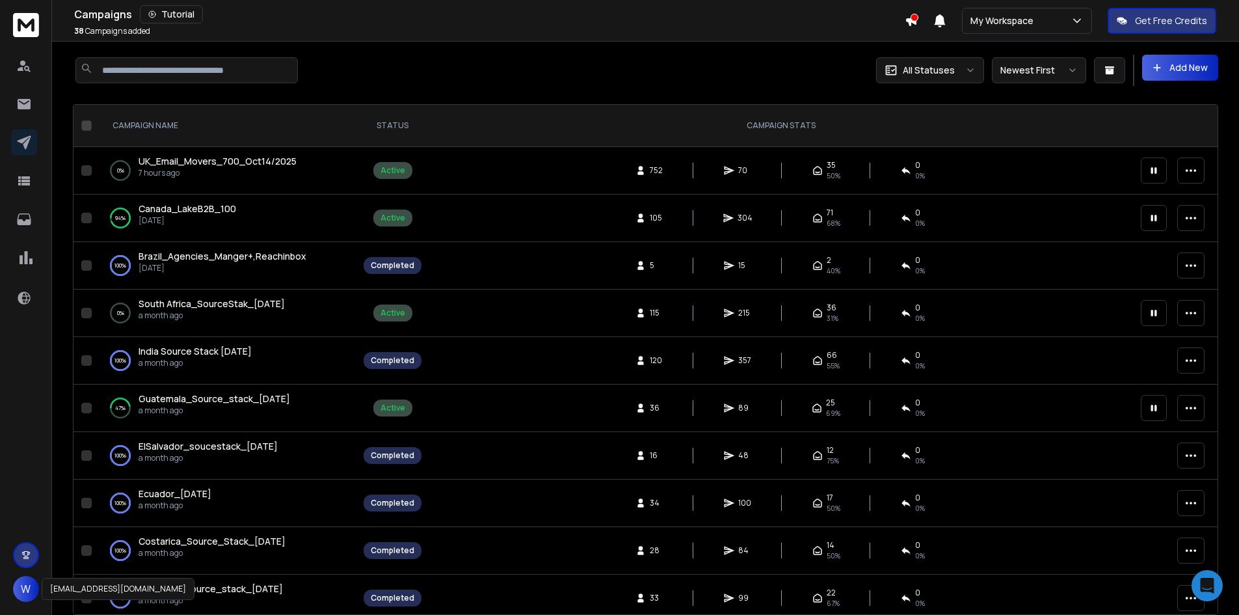
click at [21, 593] on span "W" at bounding box center [26, 589] width 26 height 26
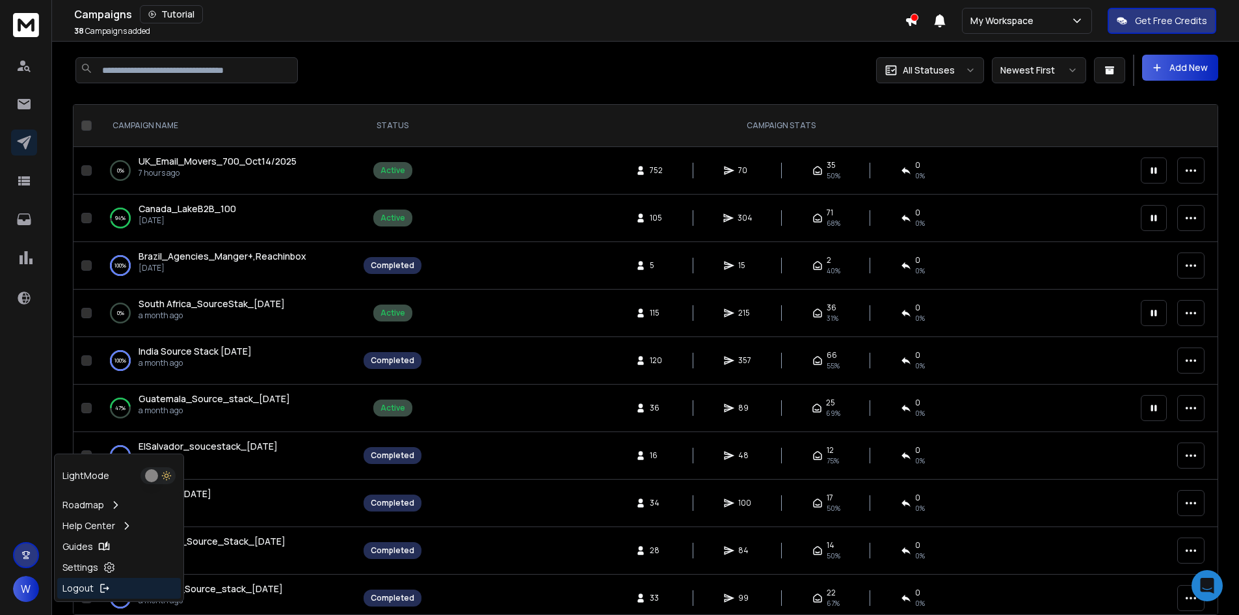
click at [79, 587] on p "Logout" at bounding box center [77, 588] width 31 height 13
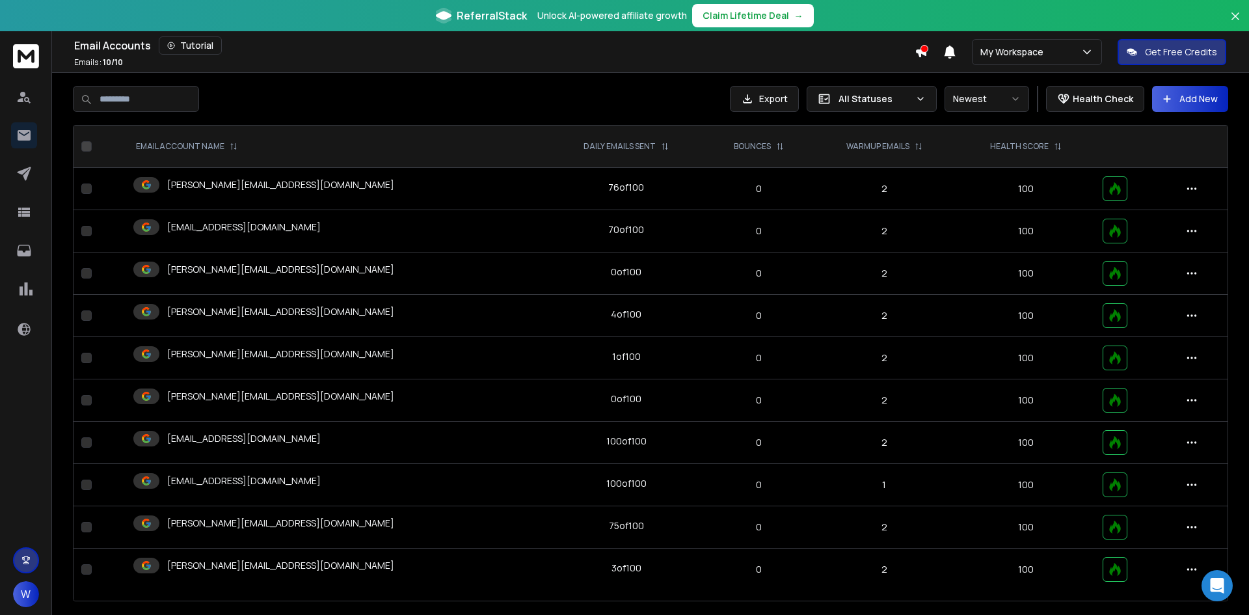
click at [208, 360] on p "[PERSON_NAME][EMAIL_ADDRESS][DOMAIN_NAME]" at bounding box center [280, 353] width 227 height 13
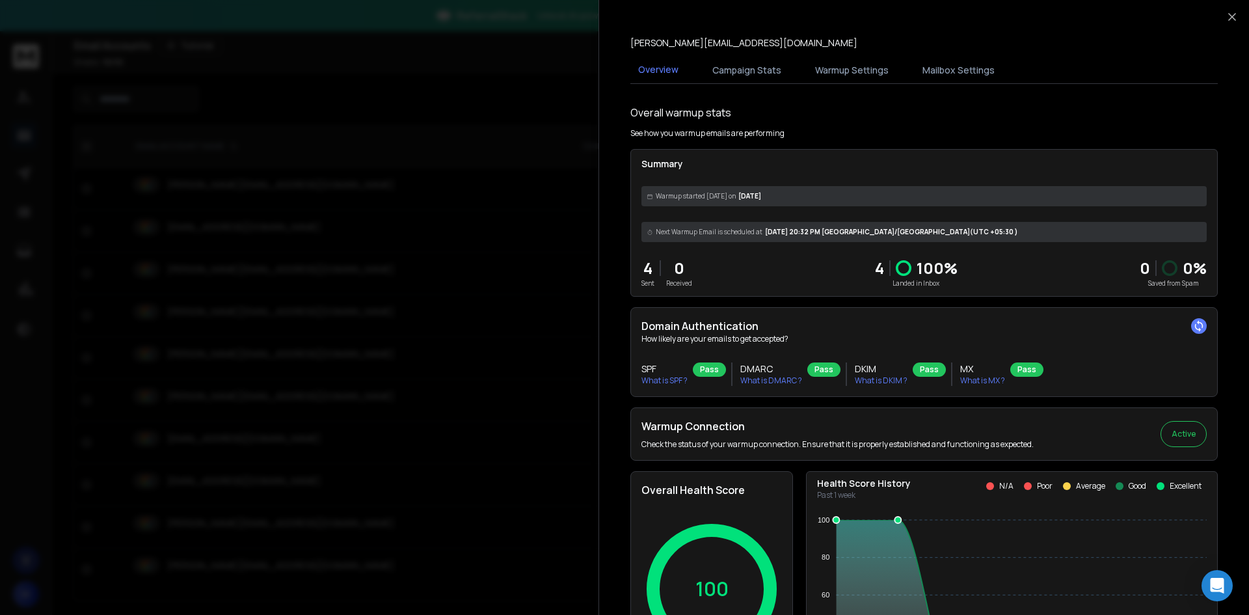
click at [757, 63] on button "Campaign Stats" at bounding box center [747, 70] width 85 height 29
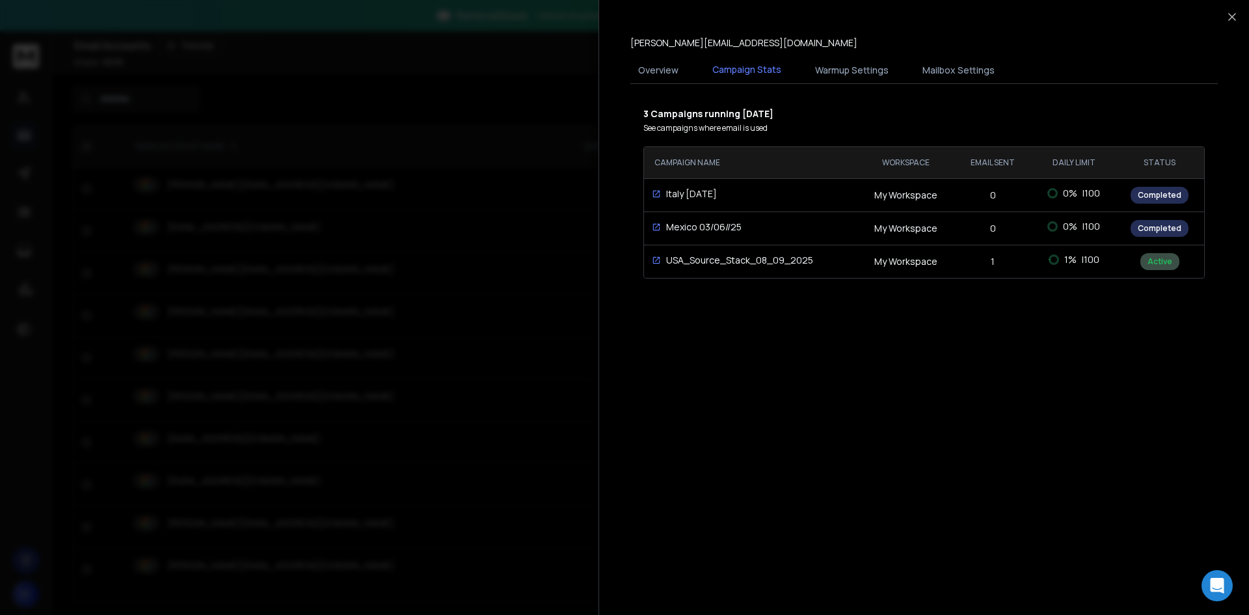
click at [949, 65] on button "Mailbox Settings" at bounding box center [959, 70] width 88 height 29
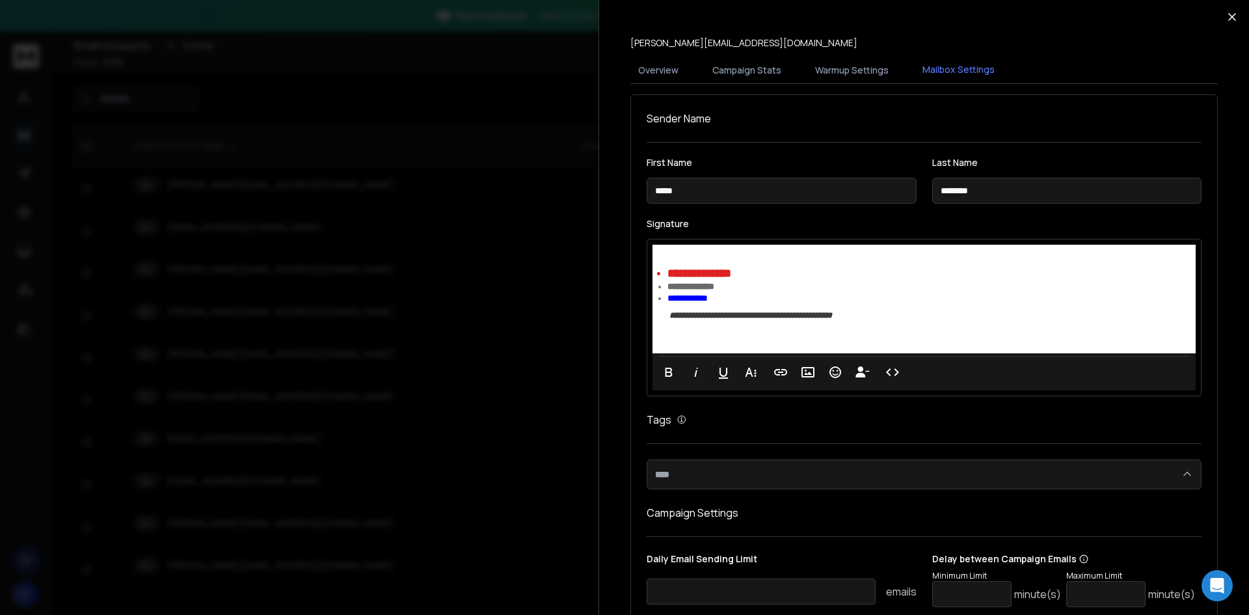
click at [1230, 19] on icon "button" at bounding box center [1232, 17] width 7 height 7
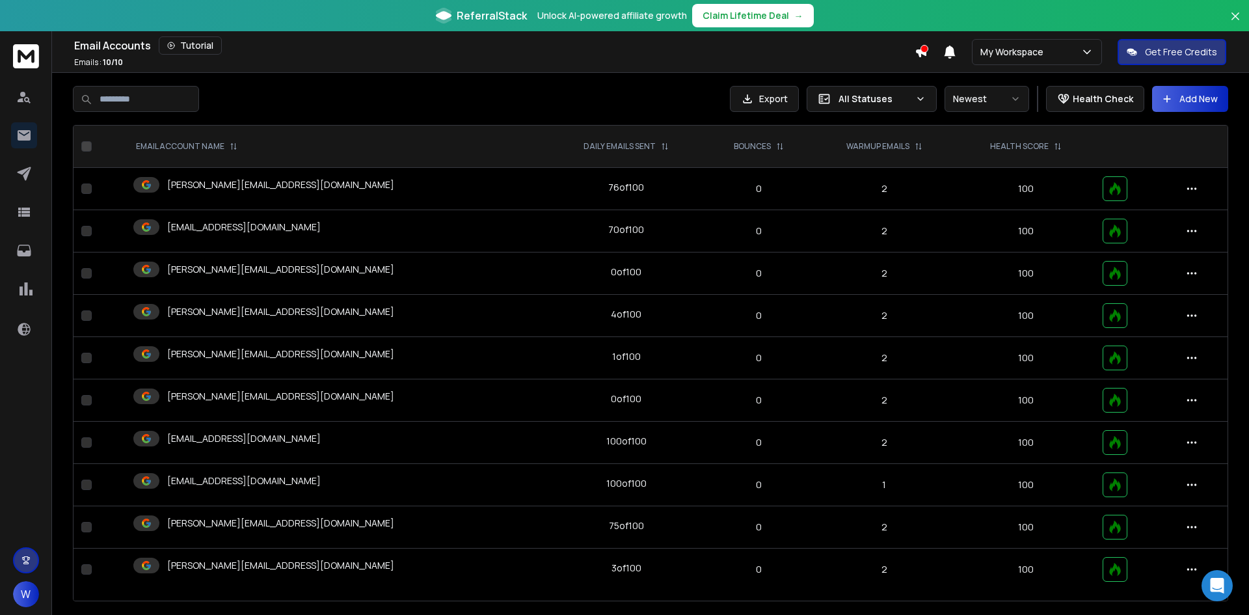
click at [265, 264] on p "[PERSON_NAME][EMAIL_ADDRESS][DOMAIN_NAME]" at bounding box center [280, 269] width 227 height 13
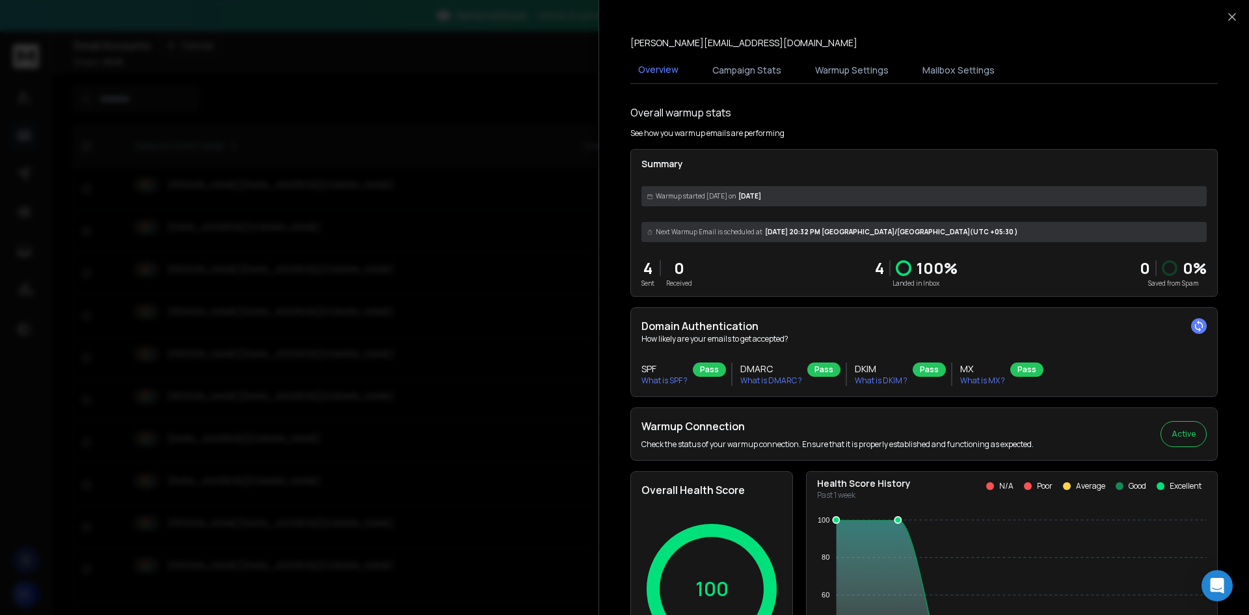
click at [959, 63] on button "Mailbox Settings" at bounding box center [959, 70] width 88 height 29
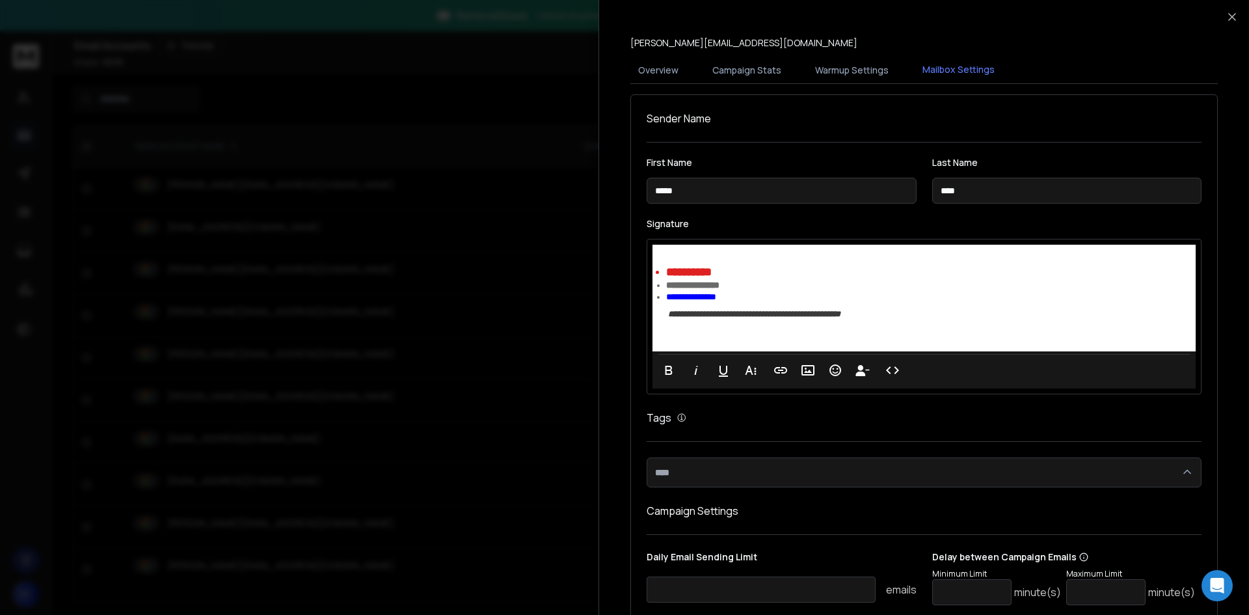
click at [863, 68] on button "Warmup Settings" at bounding box center [851, 70] width 89 height 29
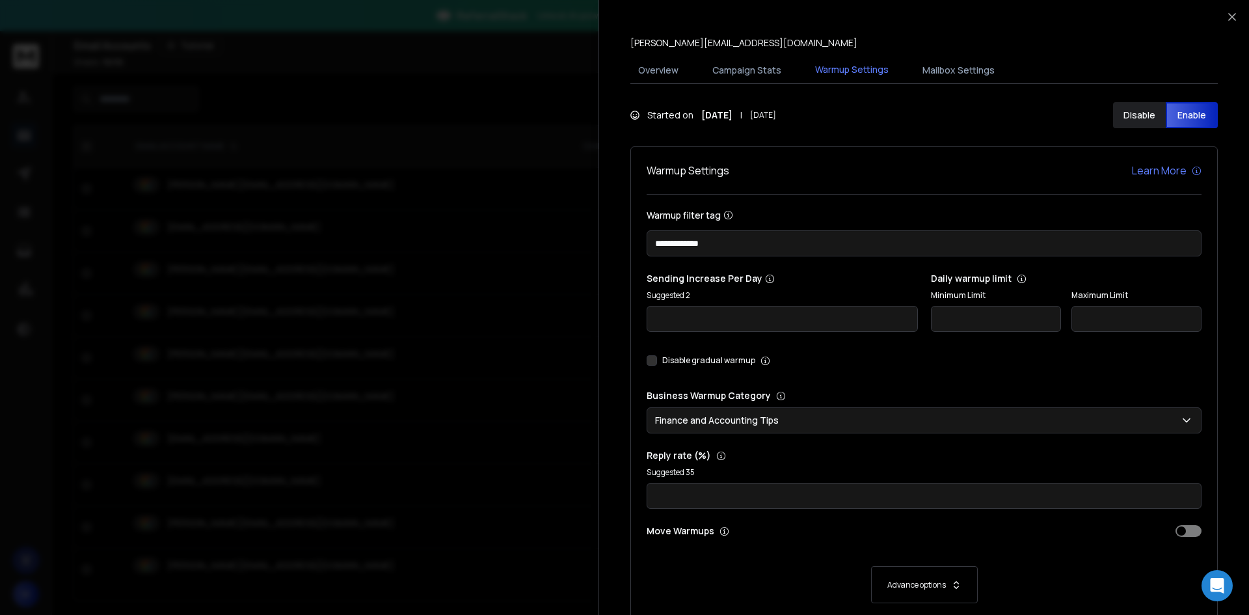
click at [742, 66] on button "Campaign Stats" at bounding box center [747, 70] width 85 height 29
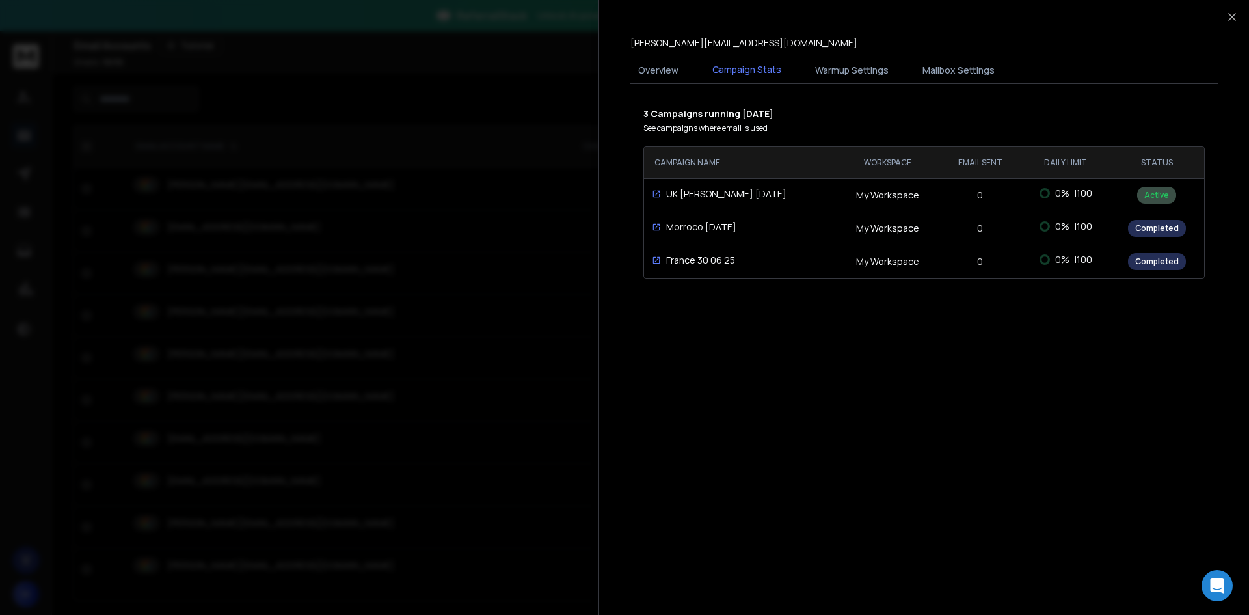
click at [1237, 16] on div "Multi Select Table Sheet [PERSON_NAME][EMAIL_ADDRESS][DOMAIN_NAME] Overview Cam…" at bounding box center [923, 307] width 651 height 615
click at [1233, 15] on icon "button" at bounding box center [1232, 16] width 13 height 13
